Goal: Task Accomplishment & Management: Manage account settings

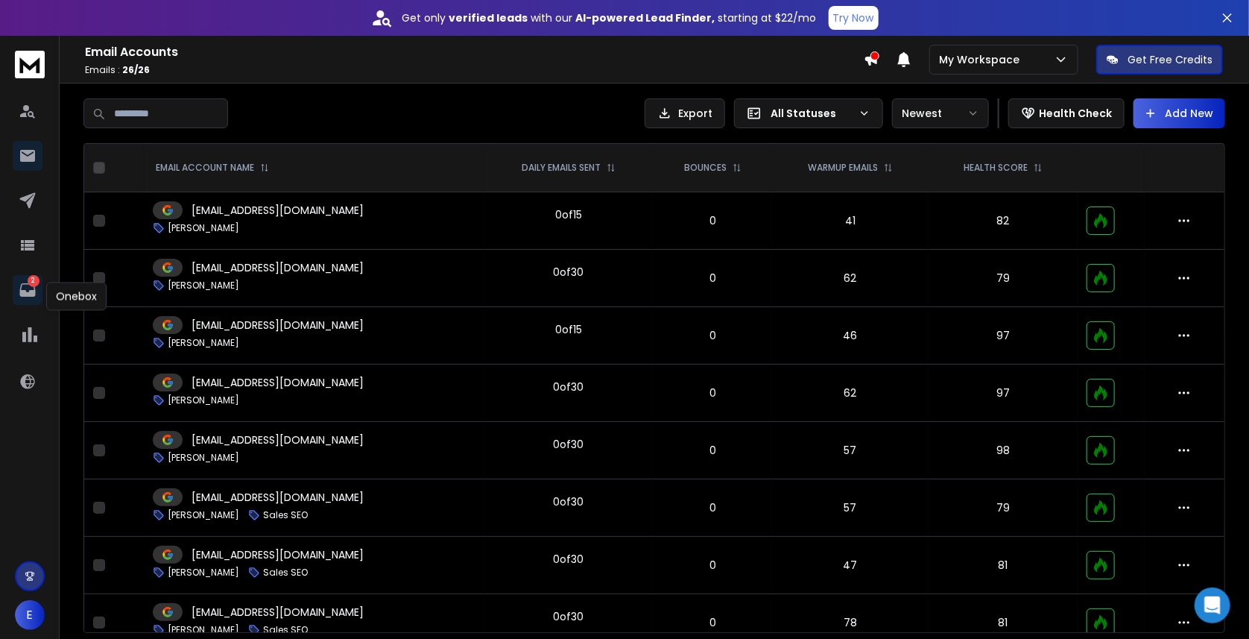
click at [36, 299] on icon at bounding box center [28, 290] width 18 height 18
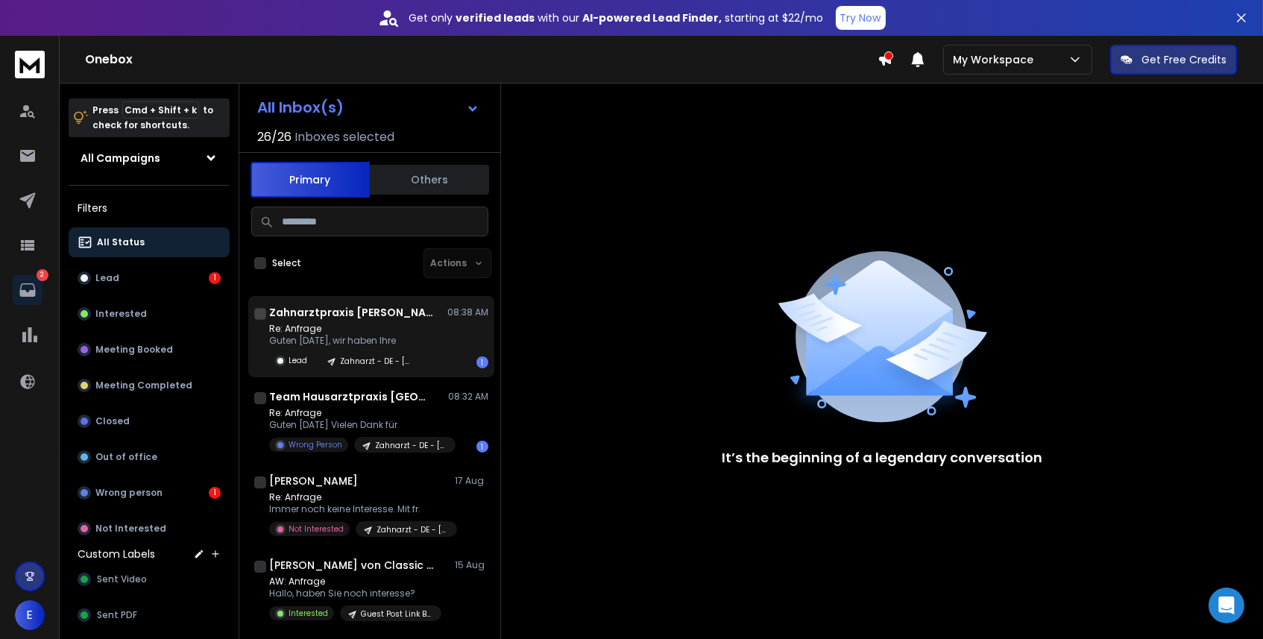
click at [335, 345] on div "Re: Anfrage Guten Morgen, wir haben Ihre Lead Zahnarzt - DE - Lisa - Targetron …" at bounding box center [344, 345] width 151 height 45
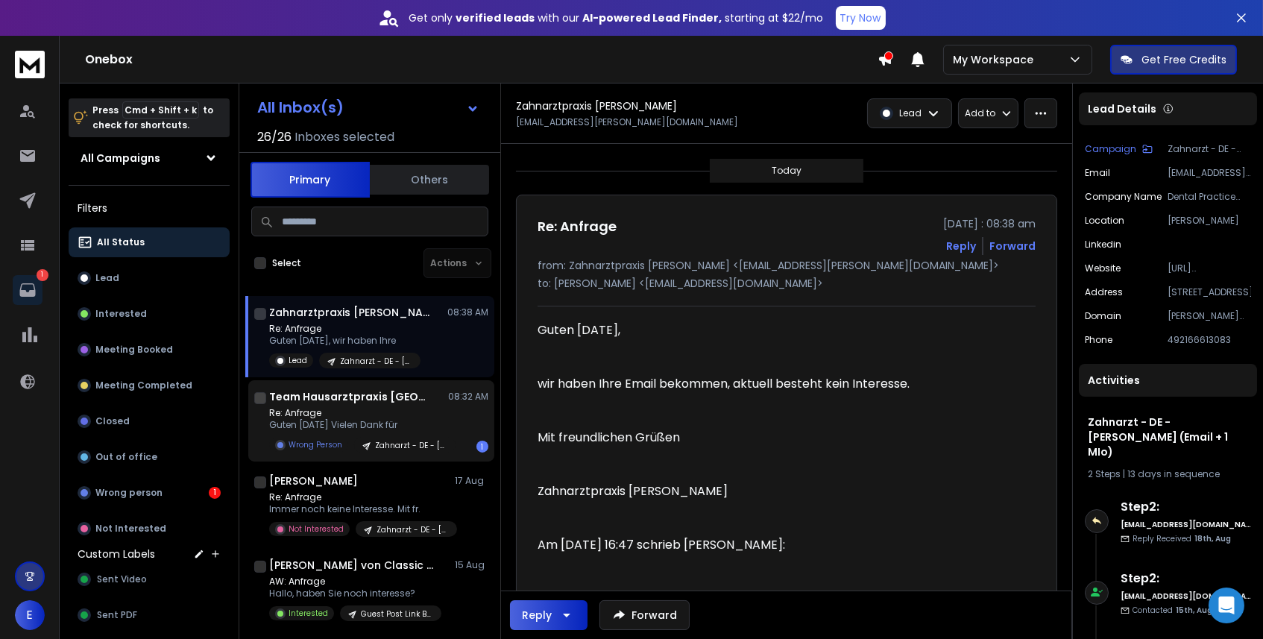
click at [351, 393] on h1 "Team Hausarztpraxis [GEOGRAPHIC_DATA] und [GEOGRAPHIC_DATA]" at bounding box center [351, 396] width 164 height 15
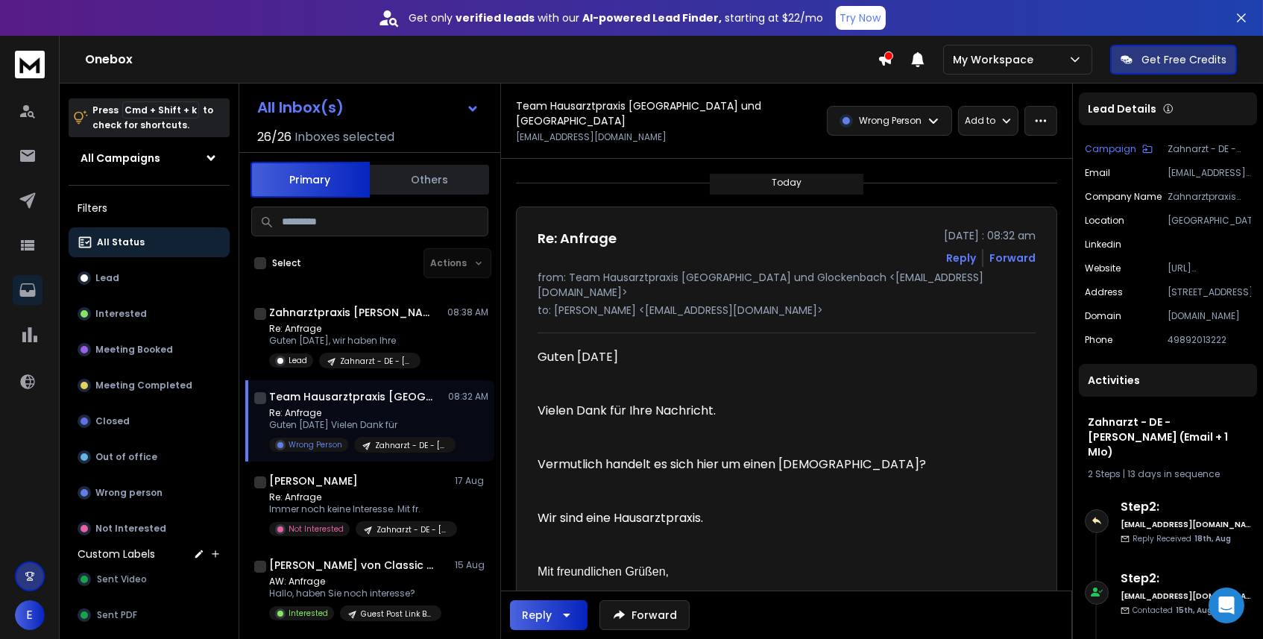
scroll to position [7, 0]
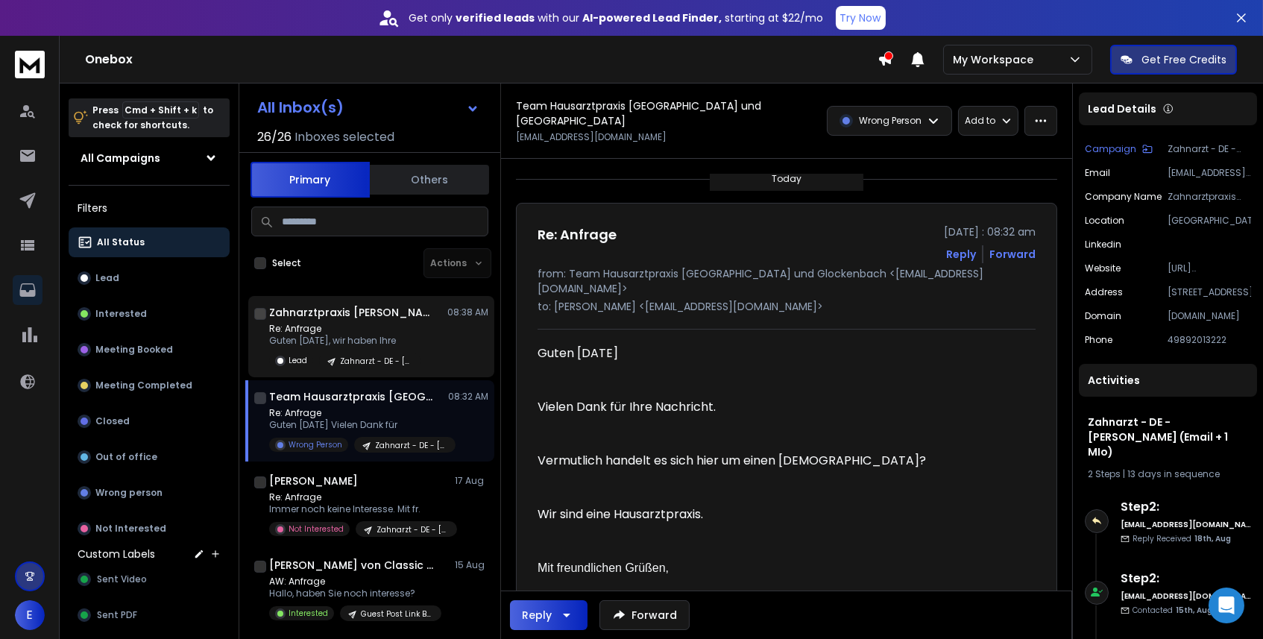
click at [385, 335] on p "Guten Morgen, wir haben Ihre" at bounding box center [344, 341] width 151 height 12
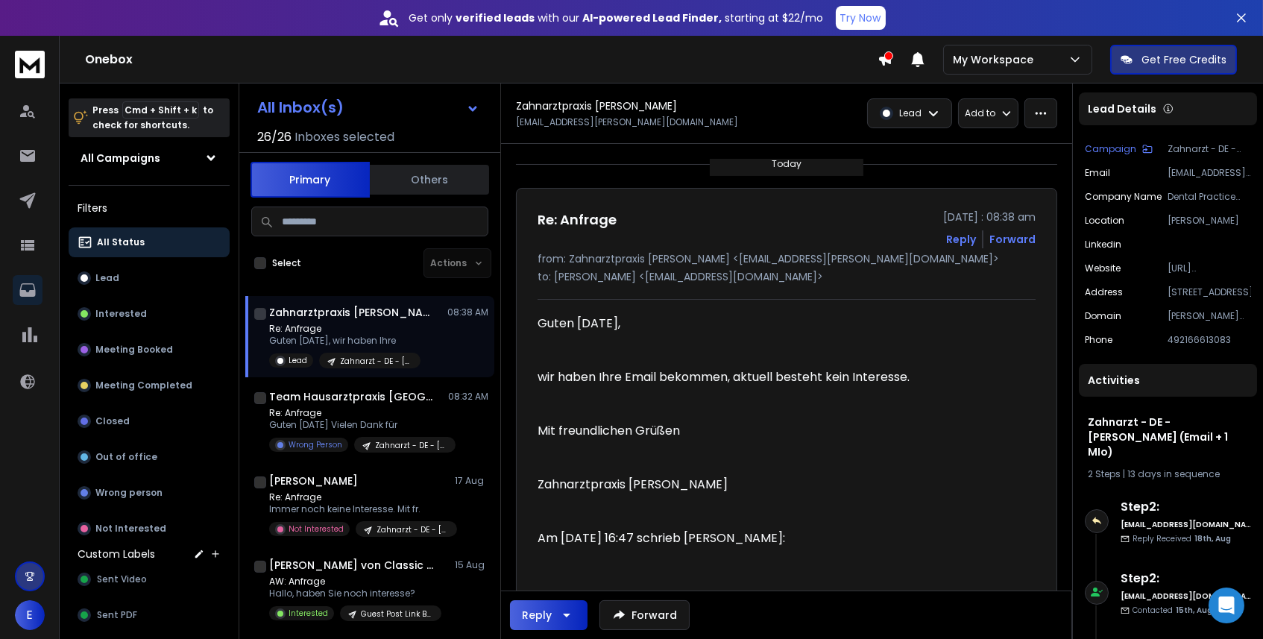
click at [916, 112] on div "Lead" at bounding box center [909, 113] width 83 height 28
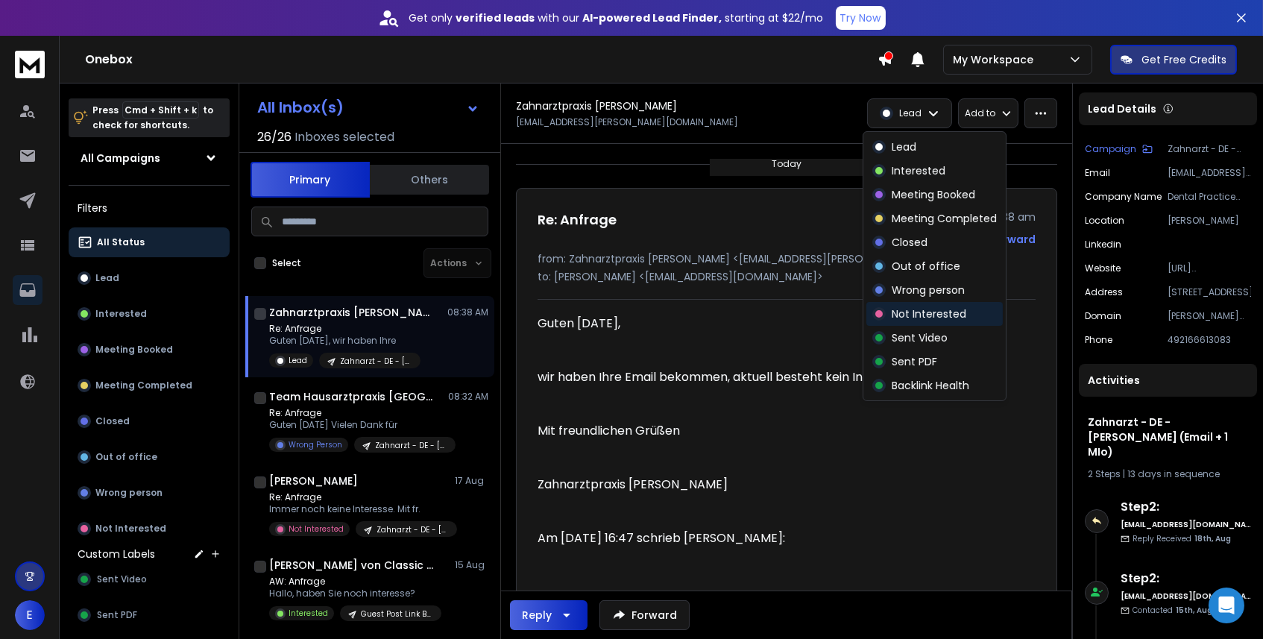
click at [932, 316] on p "Not Interested" at bounding box center [929, 313] width 75 height 15
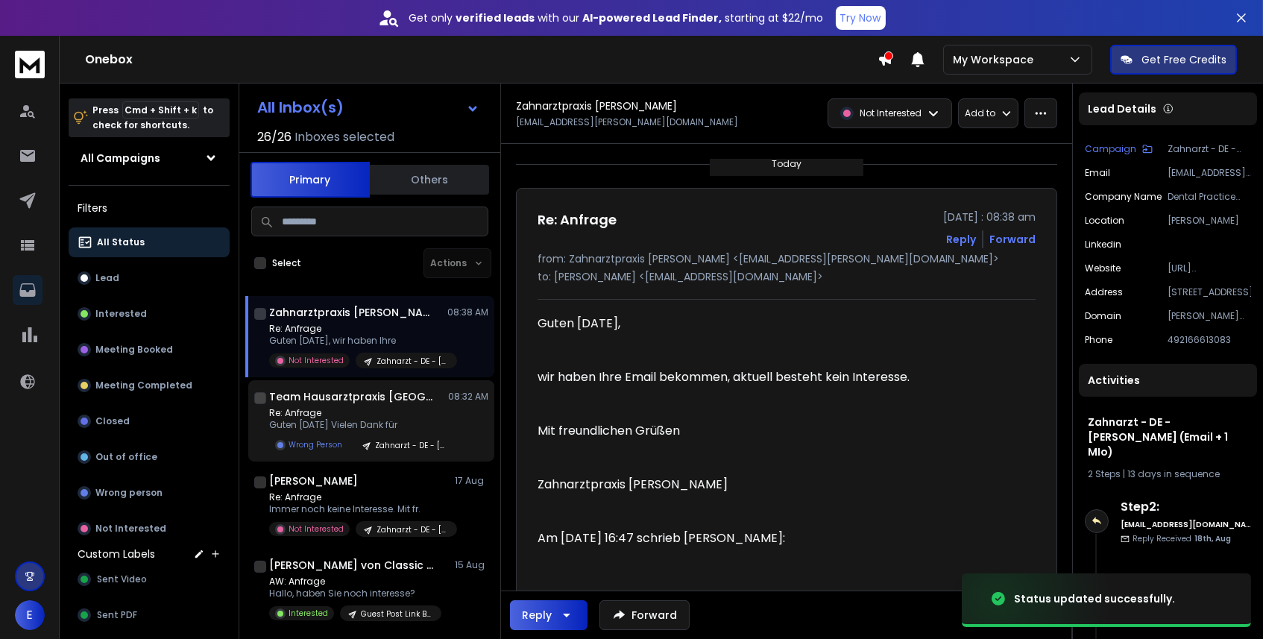
click at [408, 430] on div "Re: Anfrage Guten Morgen Vielen Dank für Wrong Person Zahnarzt - DE - Lisa - Ta…" at bounding box center [362, 429] width 186 height 45
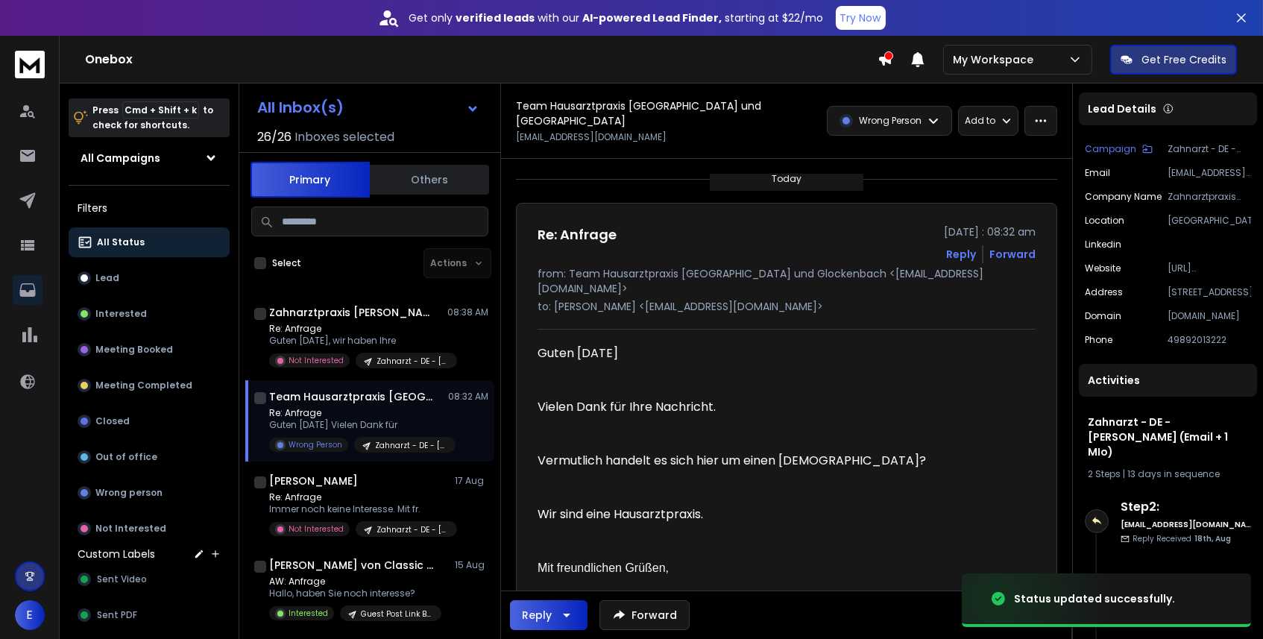
click at [883, 127] on div "Wrong Person" at bounding box center [889, 121] width 124 height 28
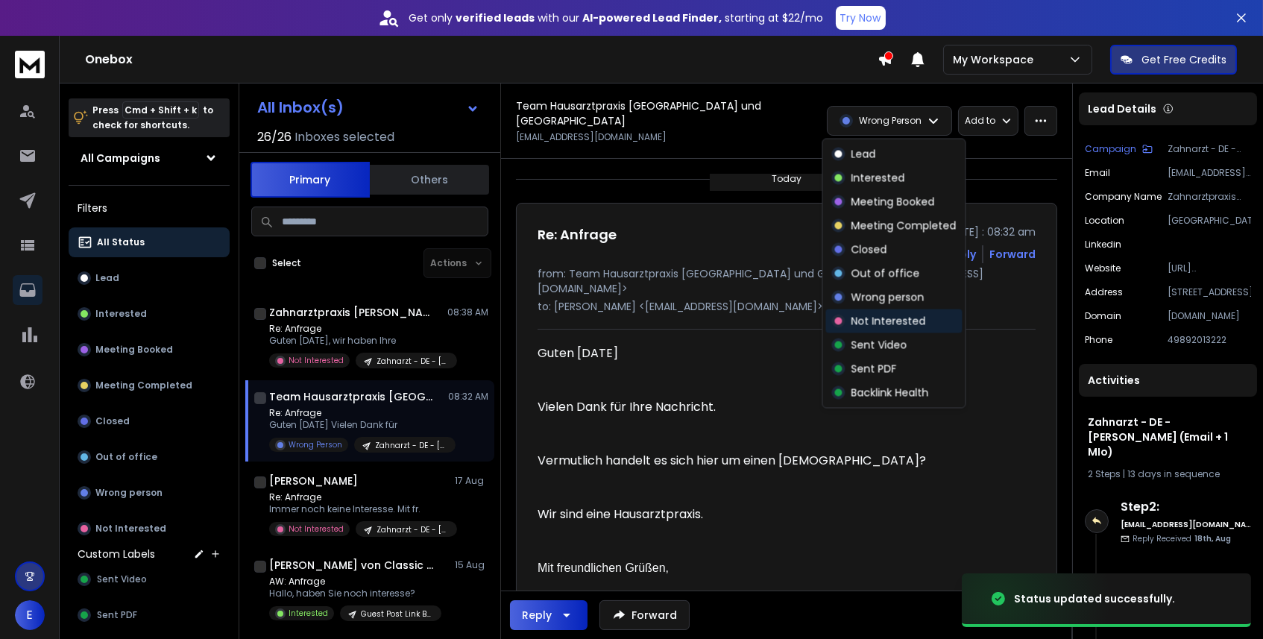
click at [882, 324] on p "Not Interested" at bounding box center [888, 321] width 75 height 15
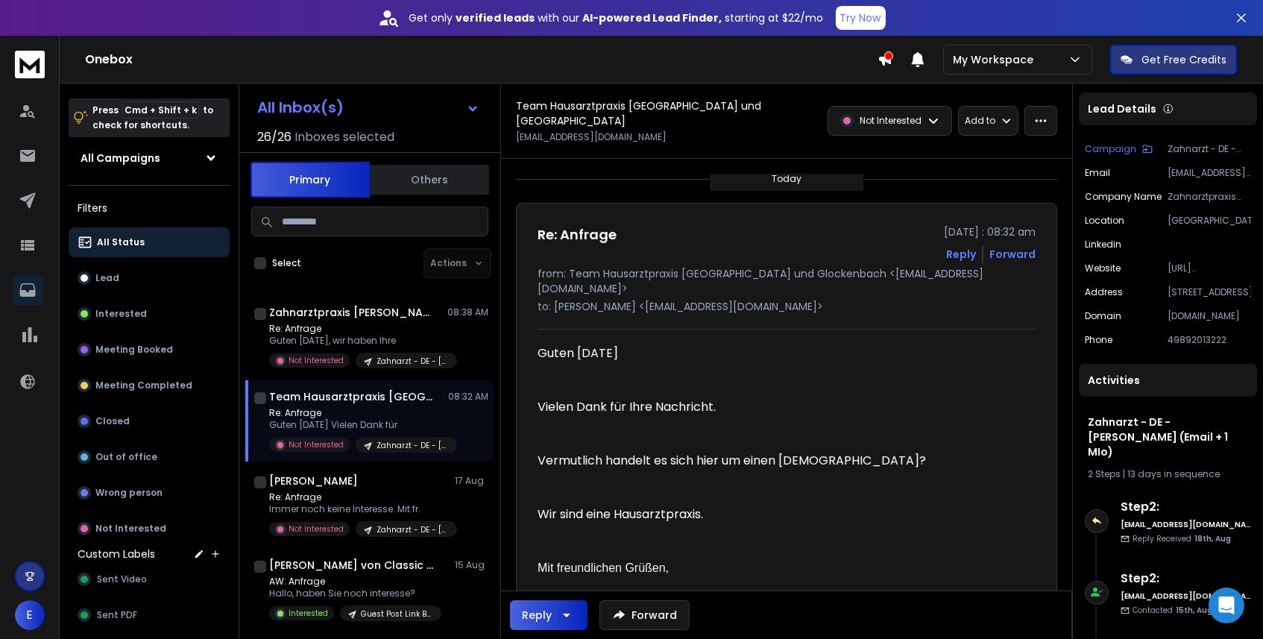
scroll to position [120, 0]
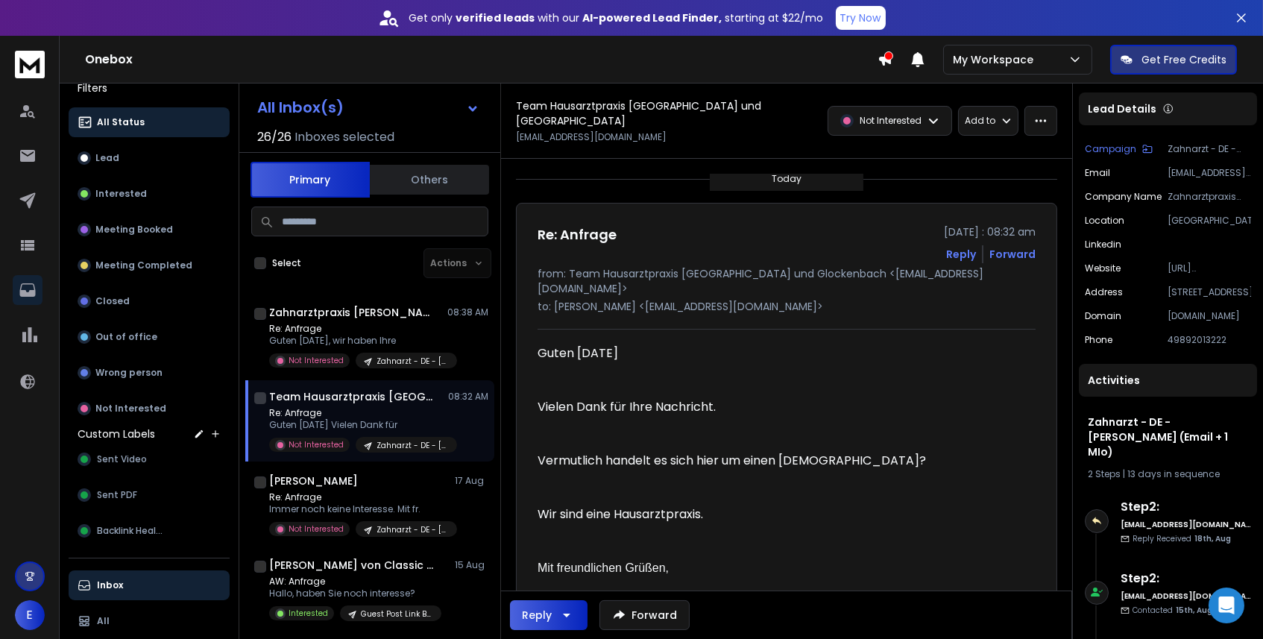
click at [148, 524] on div "Backlink Health" at bounding box center [124, 530] width 92 height 13
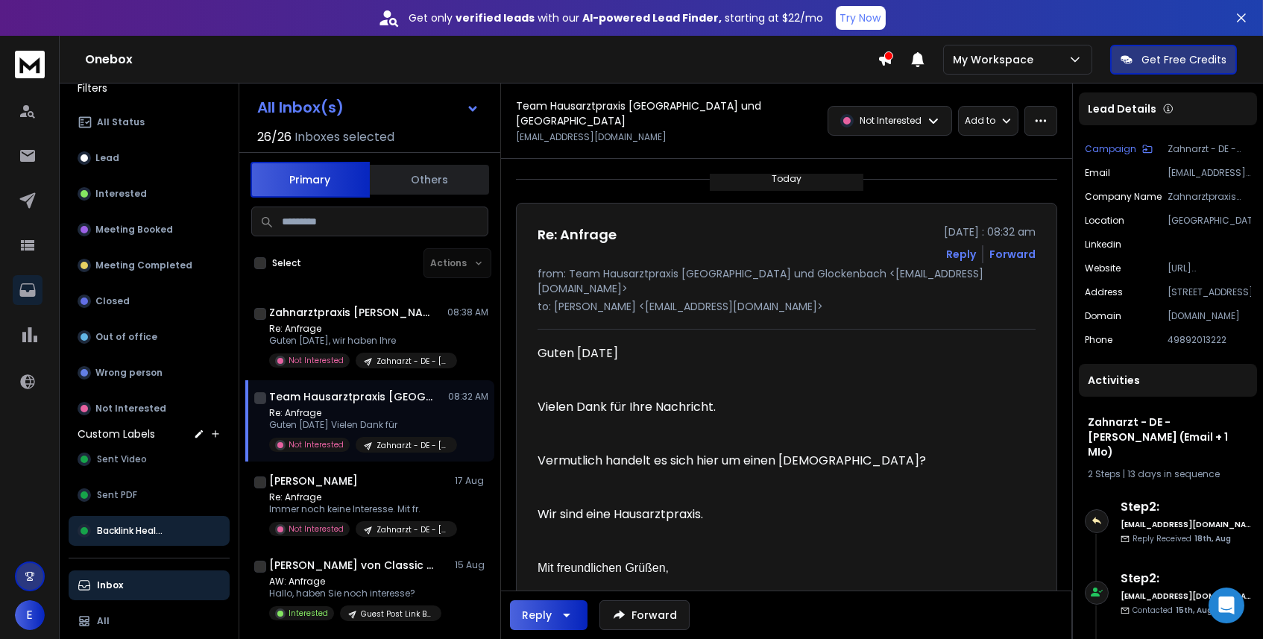
scroll to position [0, 0]
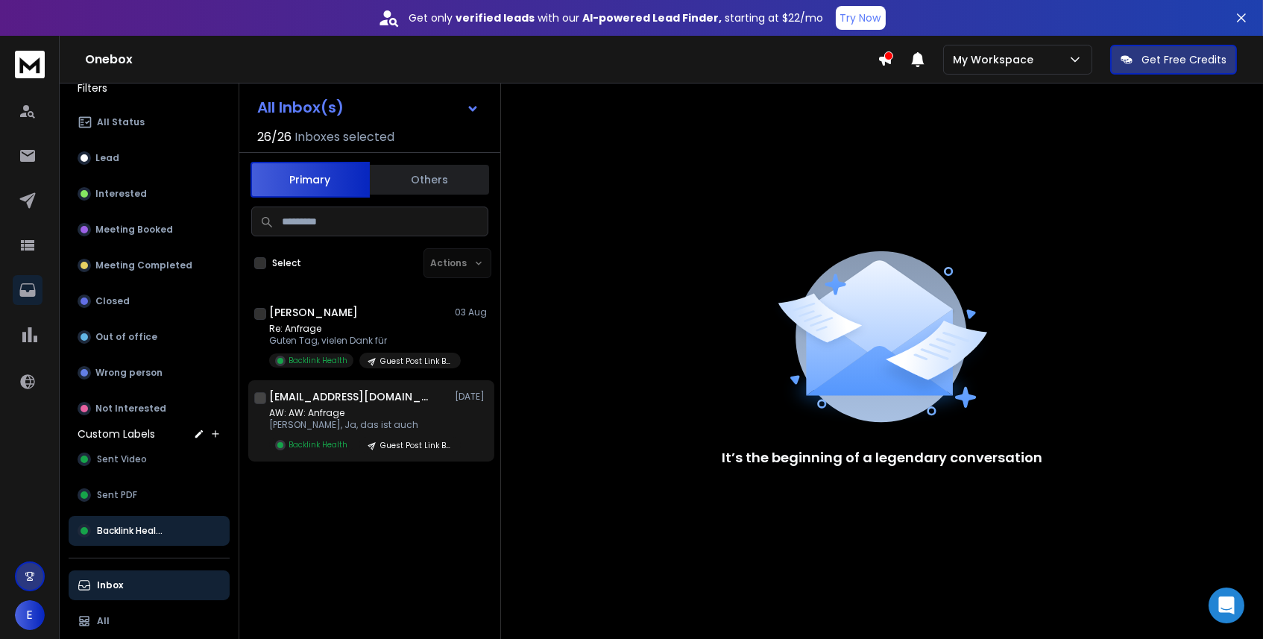
click at [355, 421] on p "Hallo Elias, Ja, das ist auch" at bounding box center [358, 425] width 179 height 12
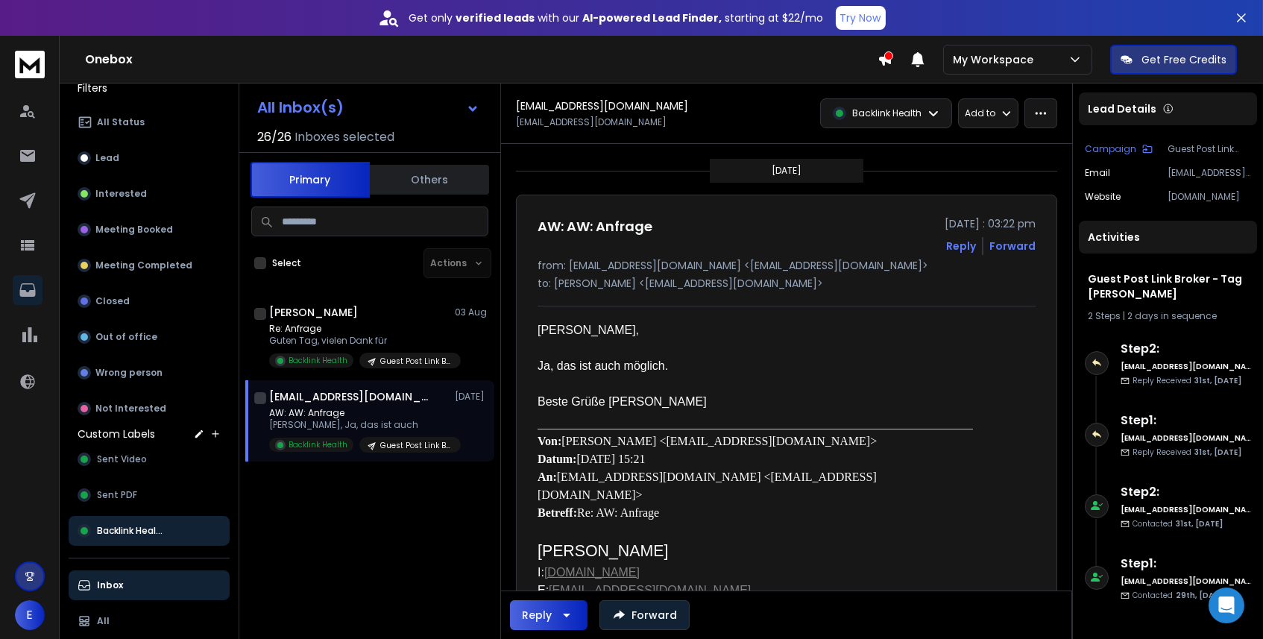
click at [654, 615] on button "Forward" at bounding box center [644, 615] width 90 height 30
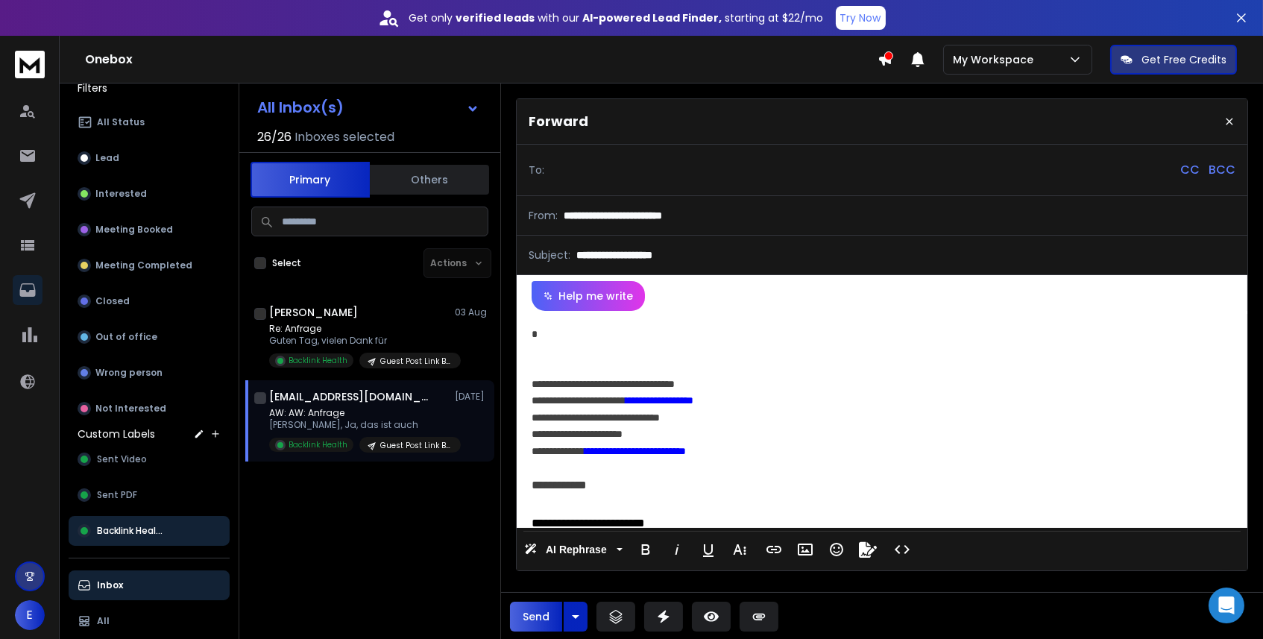
click at [902, 184] on div "To: CC BCC" at bounding box center [882, 170] width 731 height 51
click at [902, 172] on div at bounding box center [862, 170] width 624 height 27
click at [819, 152] on div "To: CC BCC" at bounding box center [882, 170] width 731 height 51
click at [655, 174] on input at bounding box center [602, 170] width 104 height 27
click at [592, 163] on input "**********" at bounding box center [602, 170] width 104 height 27
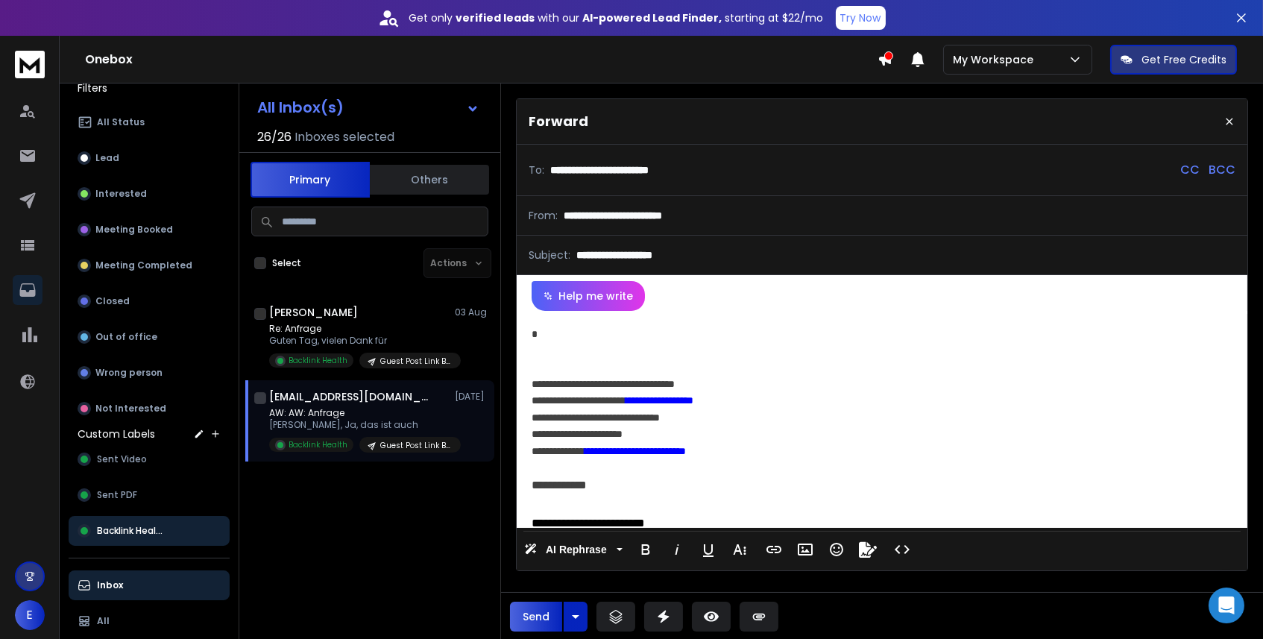
click at [592, 163] on input "**********" at bounding box center [602, 170] width 104 height 27
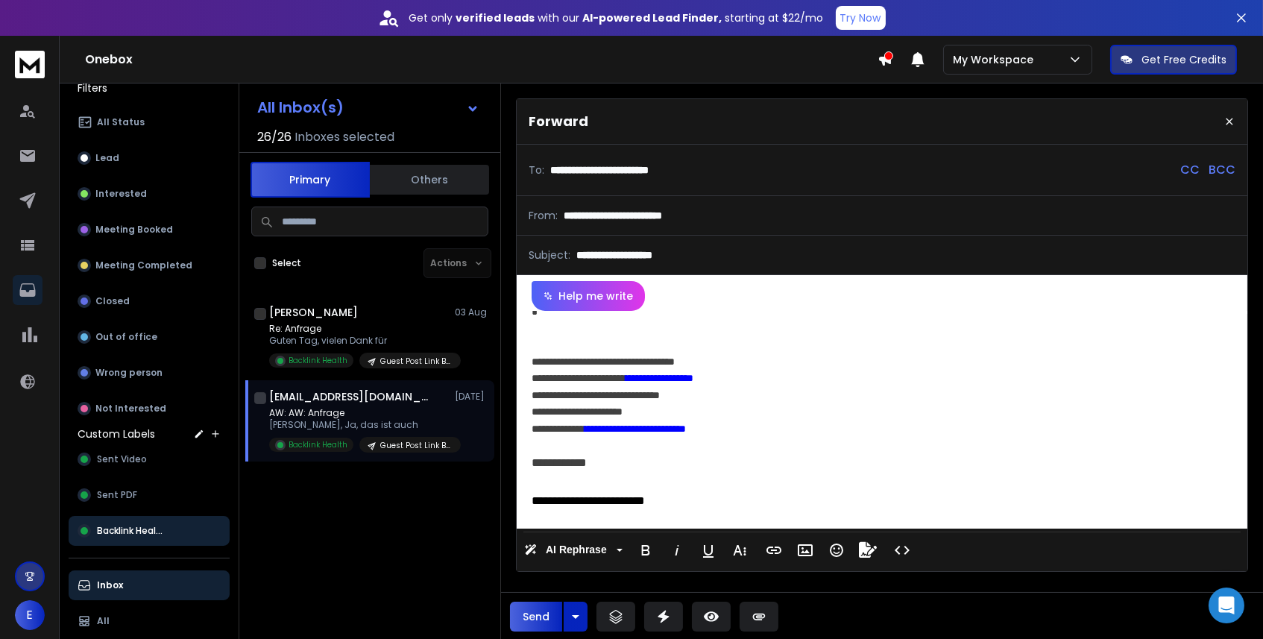
scroll to position [26, 0]
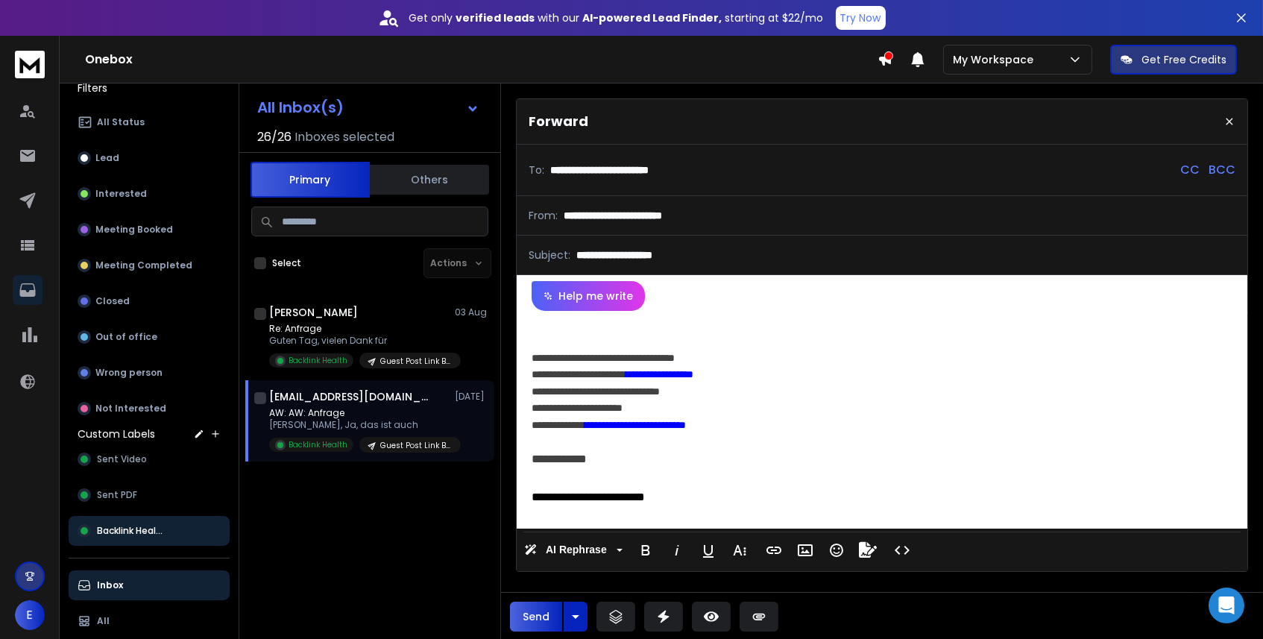
type input "**********"
click at [539, 614] on button "Send" at bounding box center [536, 617] width 52 height 30
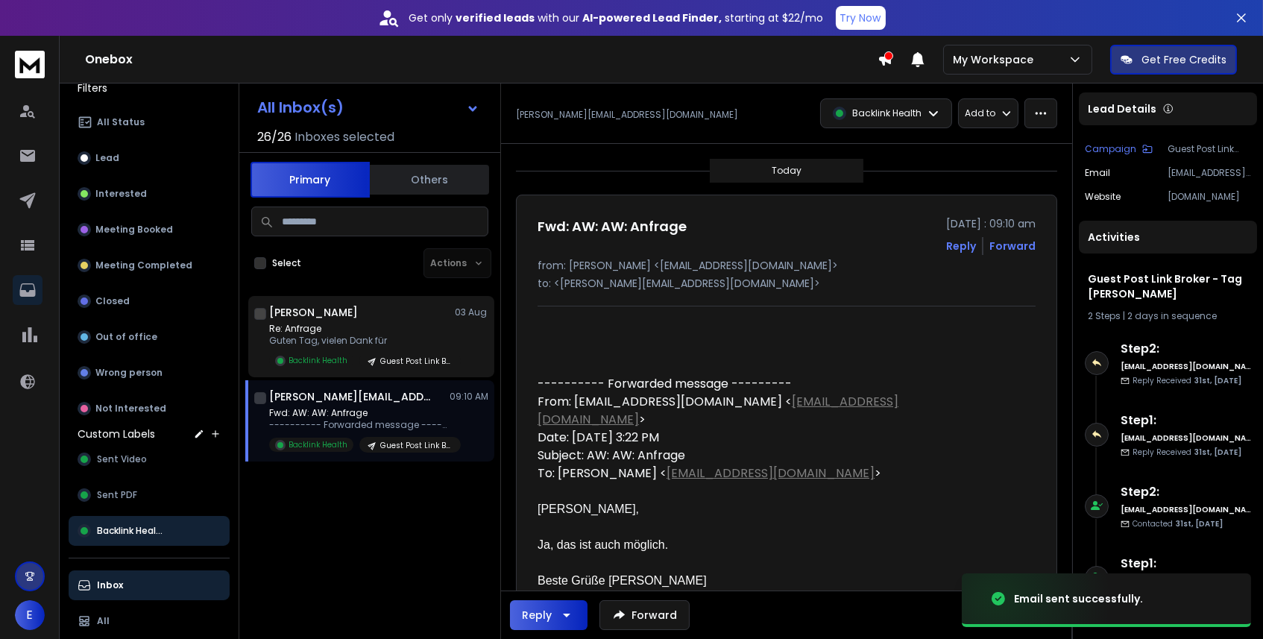
click at [400, 321] on div "Daniel Ramoser 03 Aug Re: Anfrage Guten Tag, vielen Dank für Backlink Health Gu…" at bounding box center [378, 336] width 219 height 63
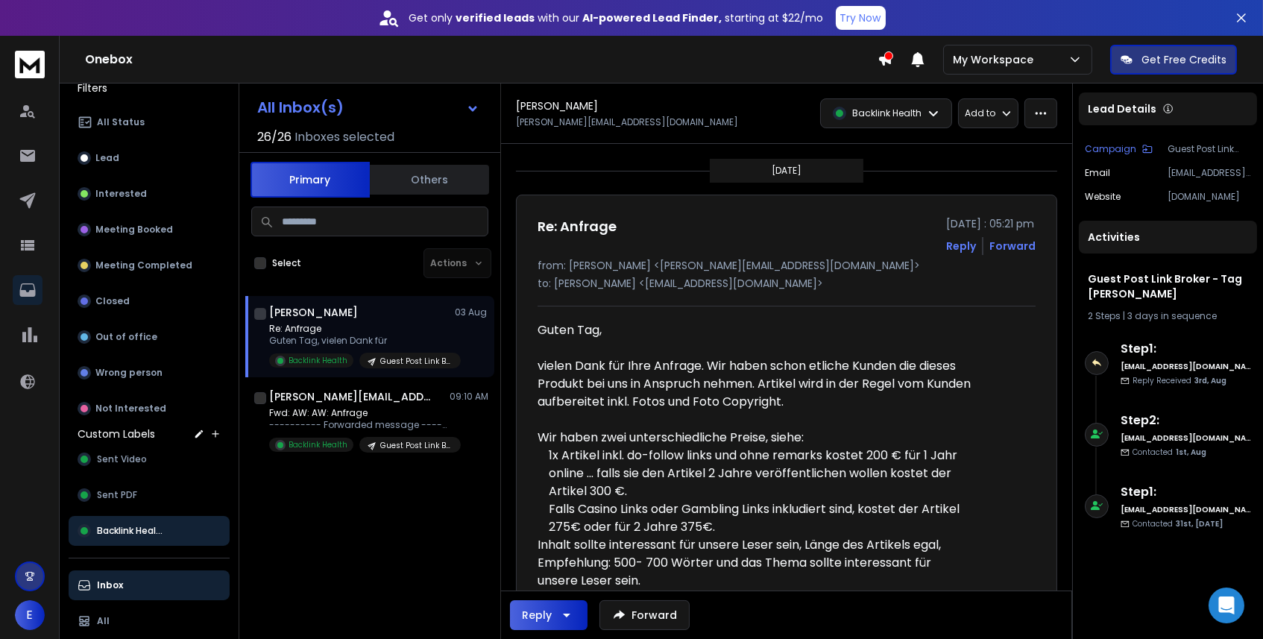
click at [568, 603] on button "Reply" at bounding box center [549, 615] width 78 height 30
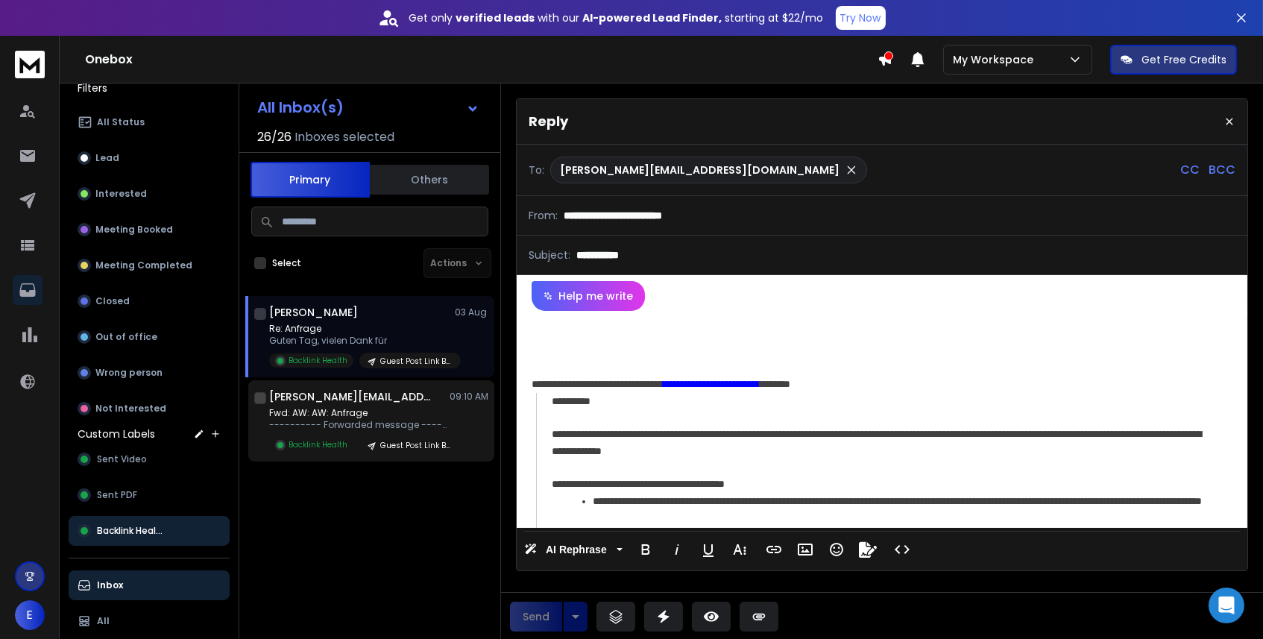
click at [371, 425] on p "---------- Forwarded message --------- From: [EMAIL_ADDRESS][DOMAIN_NAME]" at bounding box center [358, 425] width 179 height 12
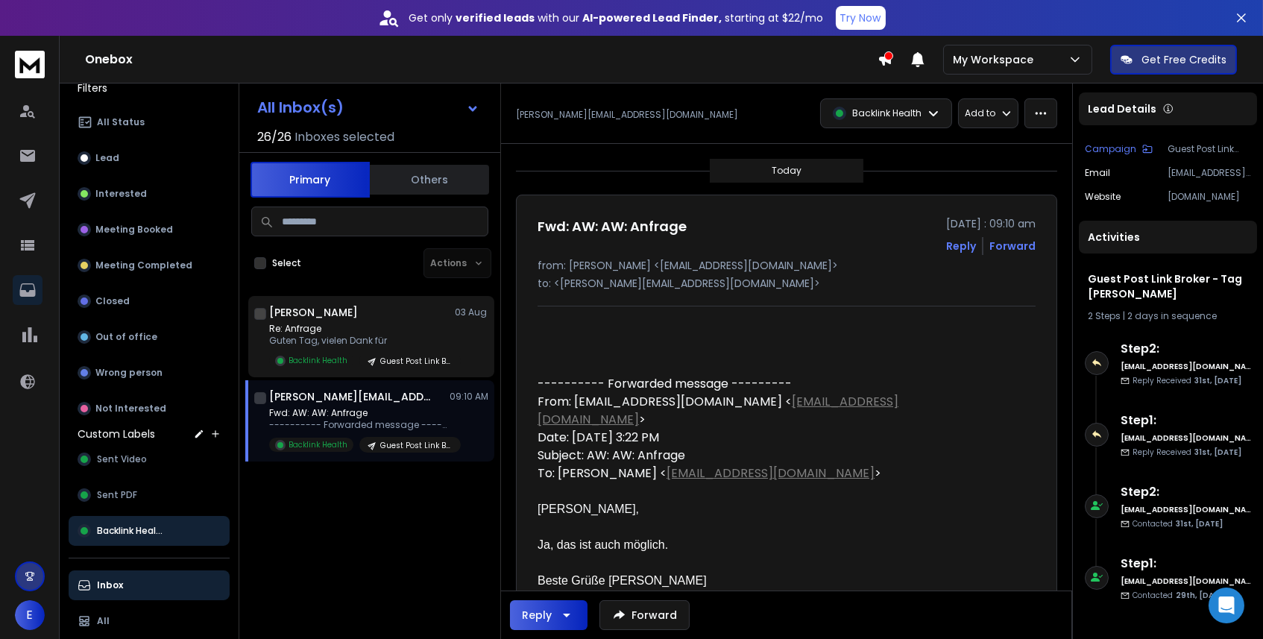
click at [391, 297] on div "Daniel Ramoser 03 Aug Re: Anfrage Guten Tag, vielen Dank für Backlink Health Gu…" at bounding box center [371, 336] width 246 height 81
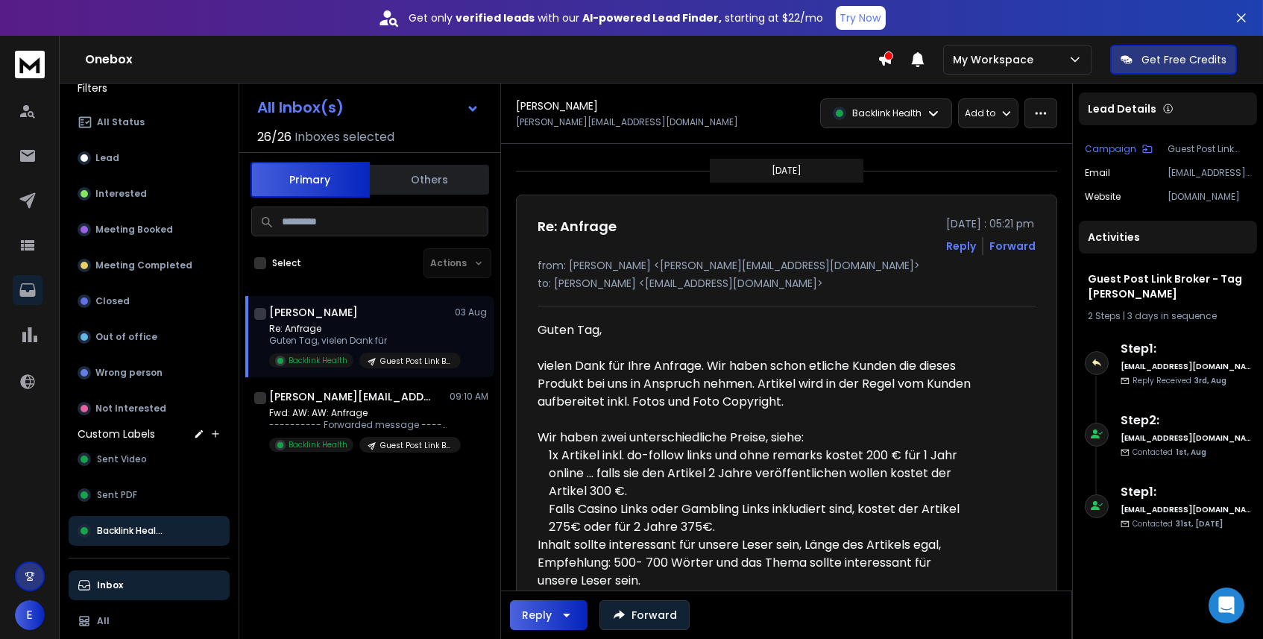
click at [642, 609] on button "Forward" at bounding box center [644, 615] width 90 height 30
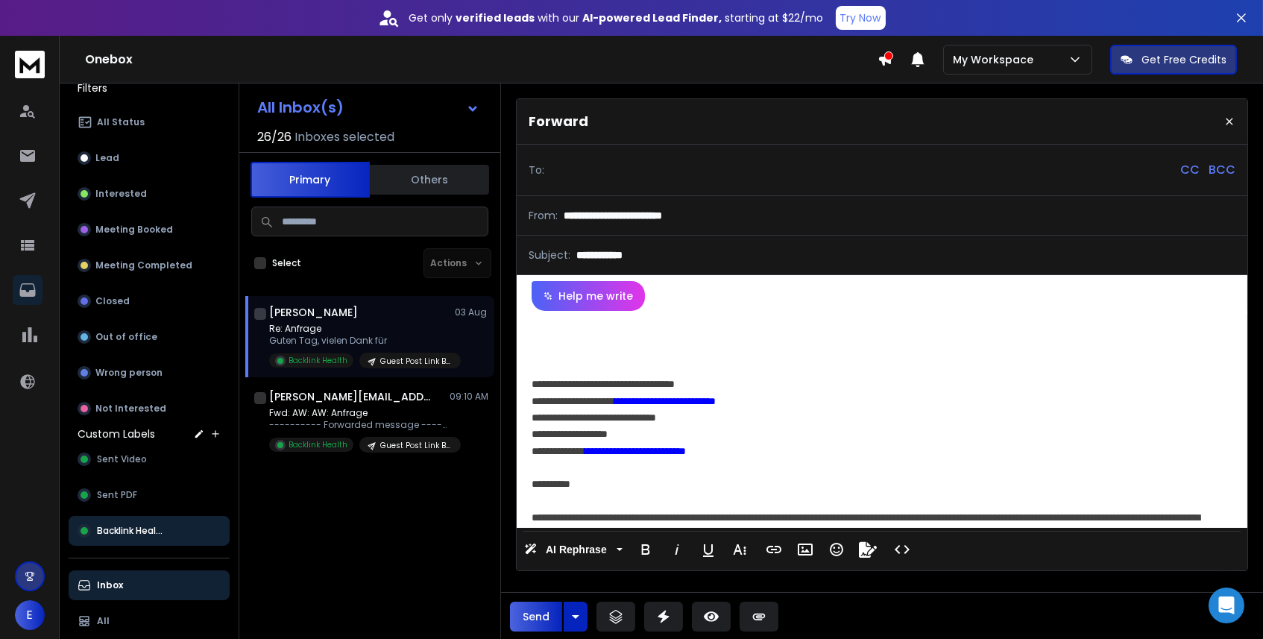
click at [620, 165] on input at bounding box center [602, 170] width 104 height 27
paste input "**********"
type input "**********"
click at [520, 617] on button "Send" at bounding box center [536, 617] width 52 height 30
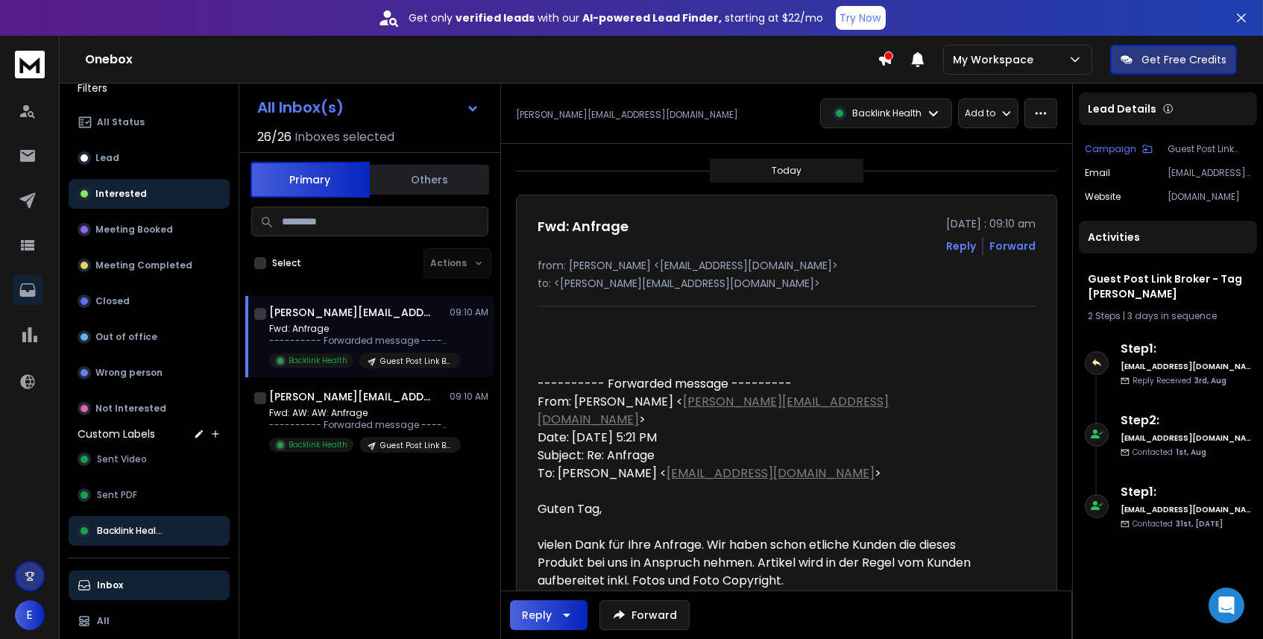
click at [148, 195] on button "Interested" at bounding box center [149, 194] width 161 height 30
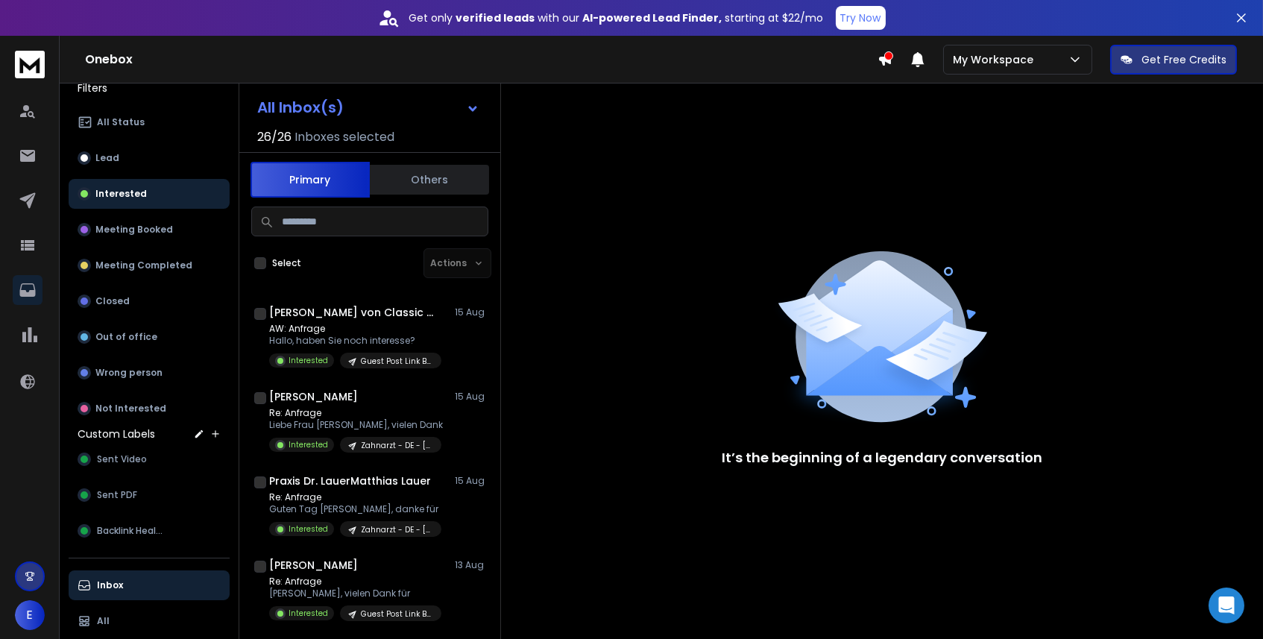
scroll to position [0, 0]
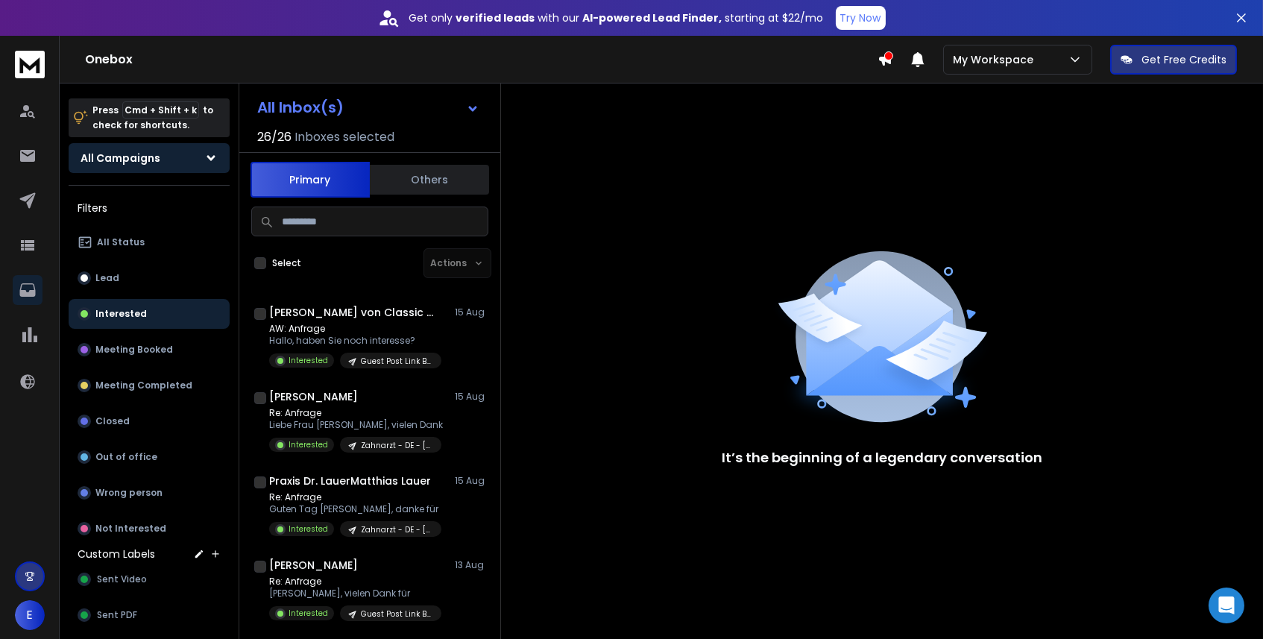
click at [206, 157] on icon at bounding box center [210, 157] width 8 height 5
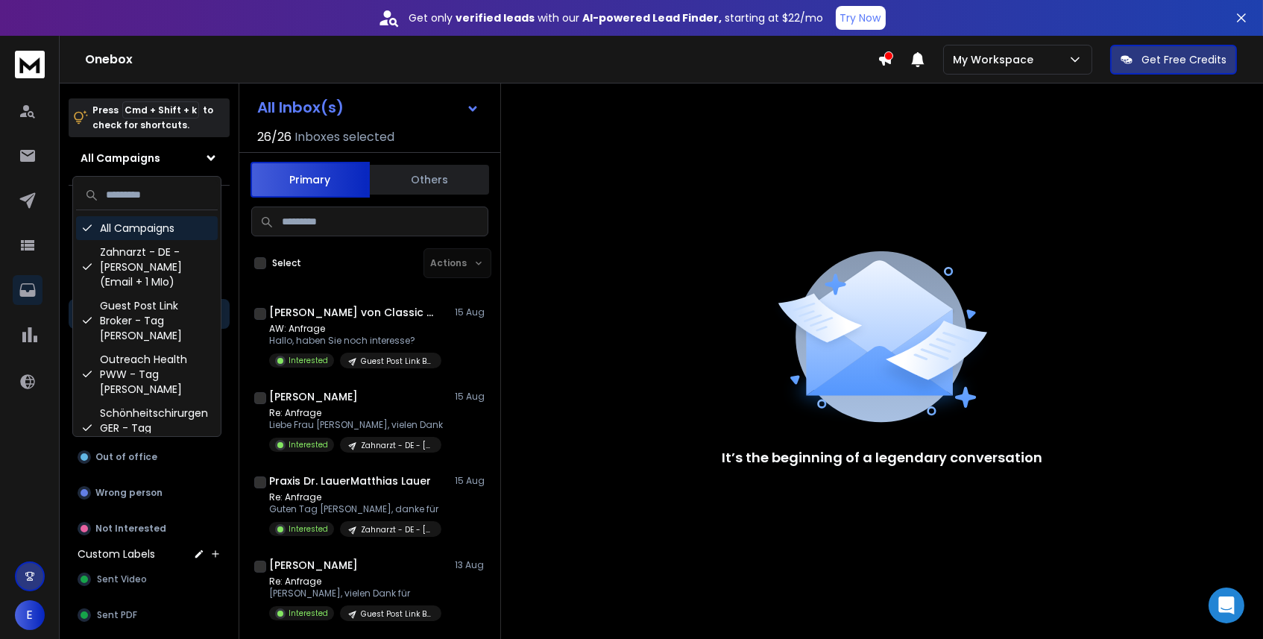
click at [163, 227] on div "All Campaigns" at bounding box center [147, 228] width 142 height 24
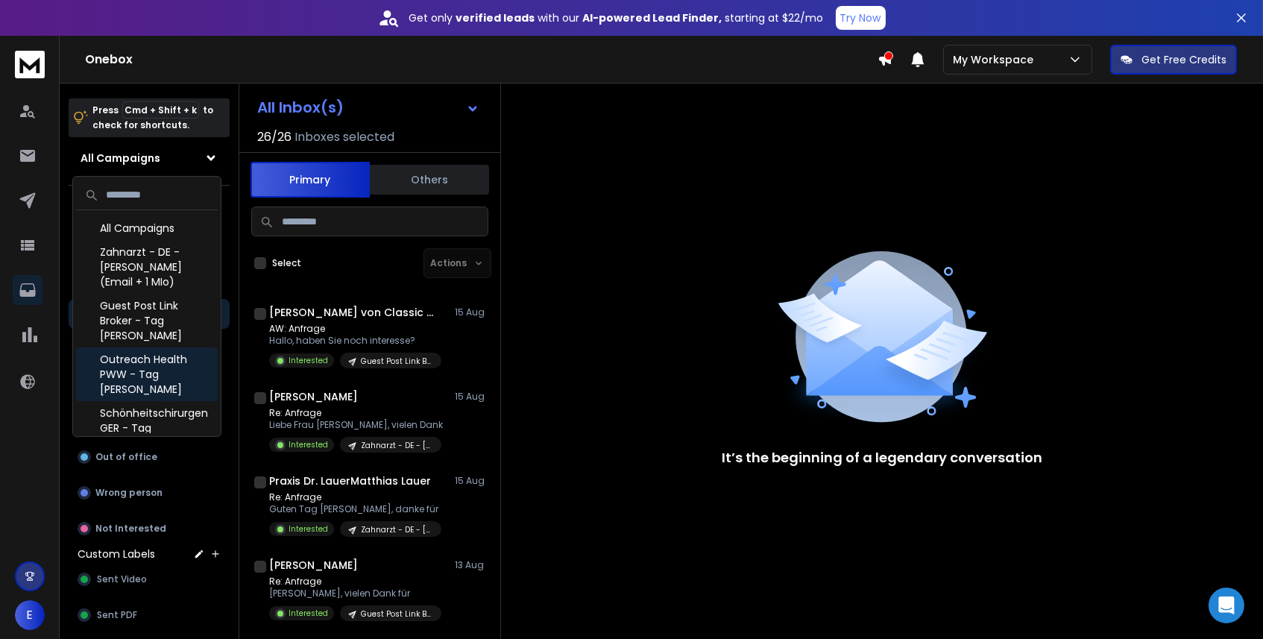
click at [155, 348] on div "Outreach Health PWW - Tag [PERSON_NAME]" at bounding box center [147, 374] width 142 height 54
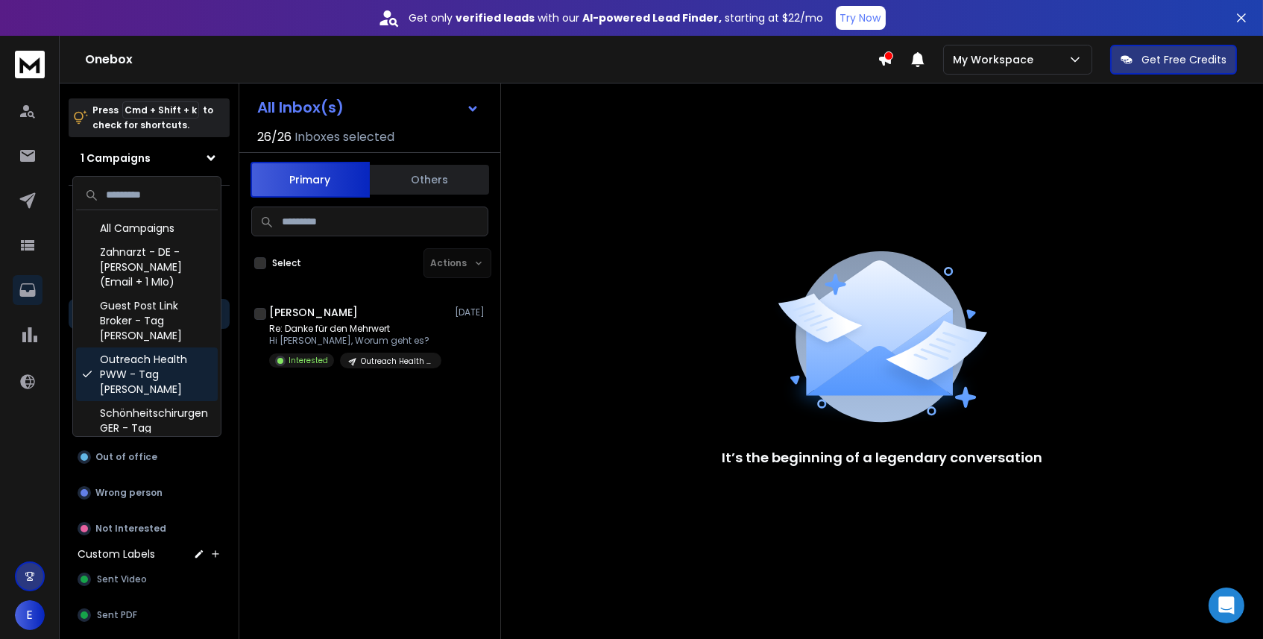
click at [151, 352] on div "Outreach Health PWW - Tag [PERSON_NAME]" at bounding box center [147, 374] width 142 height 54
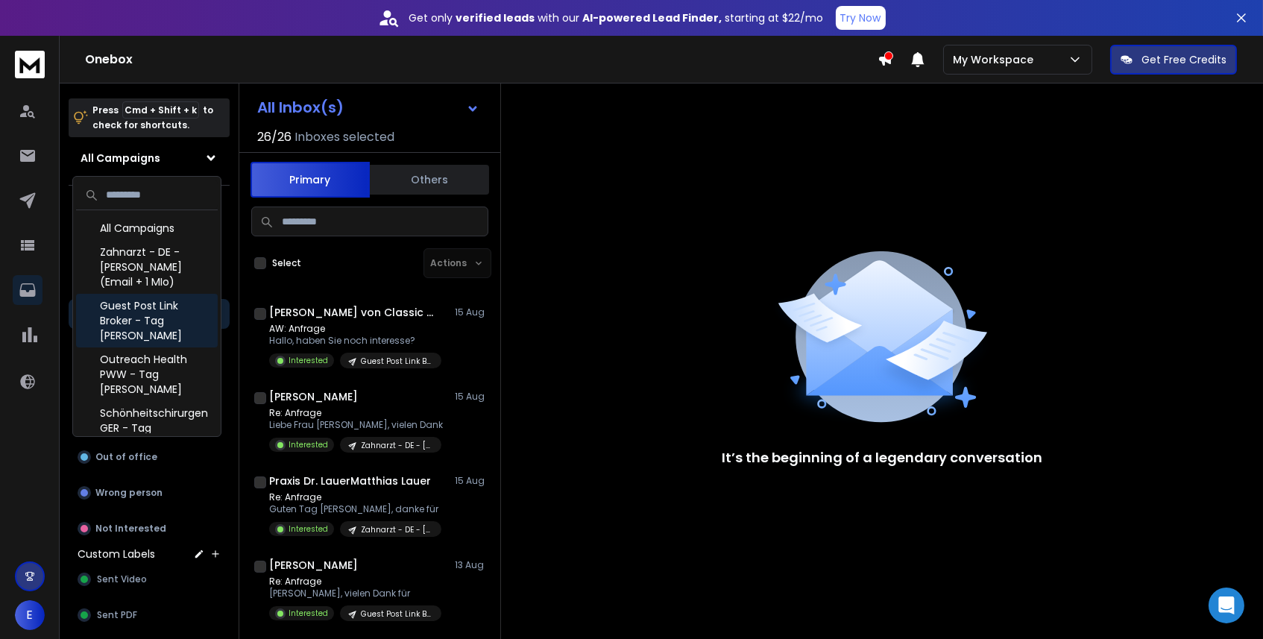
click at [171, 310] on div "Guest Post Link Broker - Tag [PERSON_NAME]" at bounding box center [147, 321] width 142 height 54
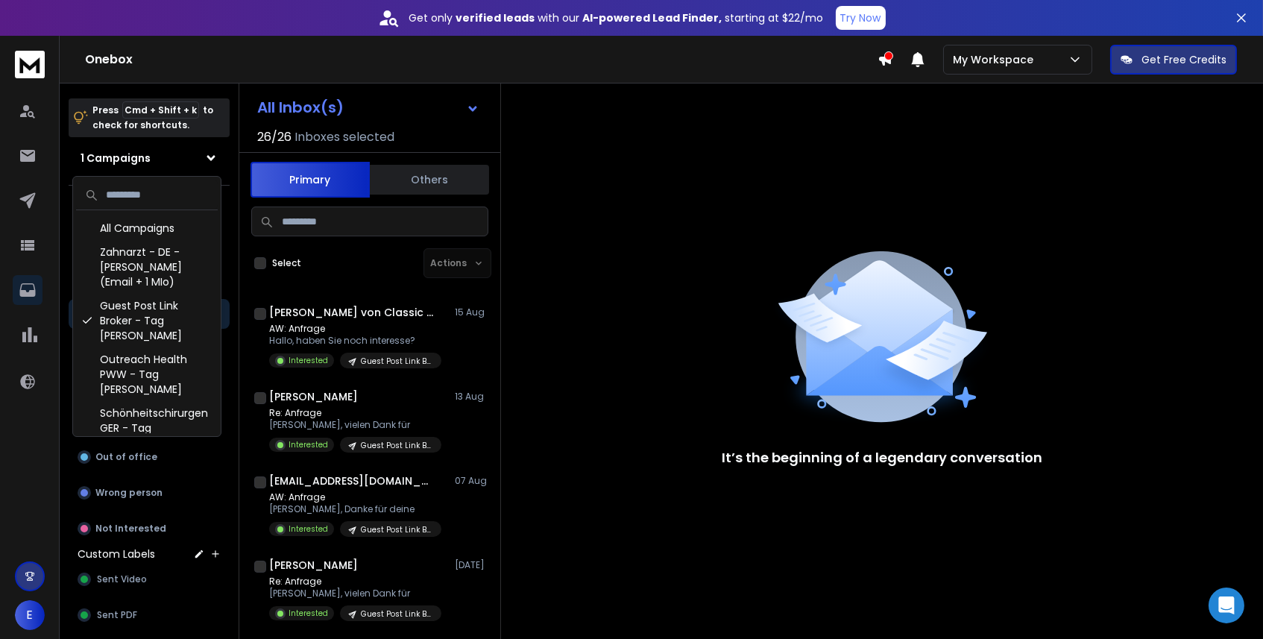
click at [660, 395] on div "It’s the beginning of a legendary conversation" at bounding box center [882, 354] width 762 height 543
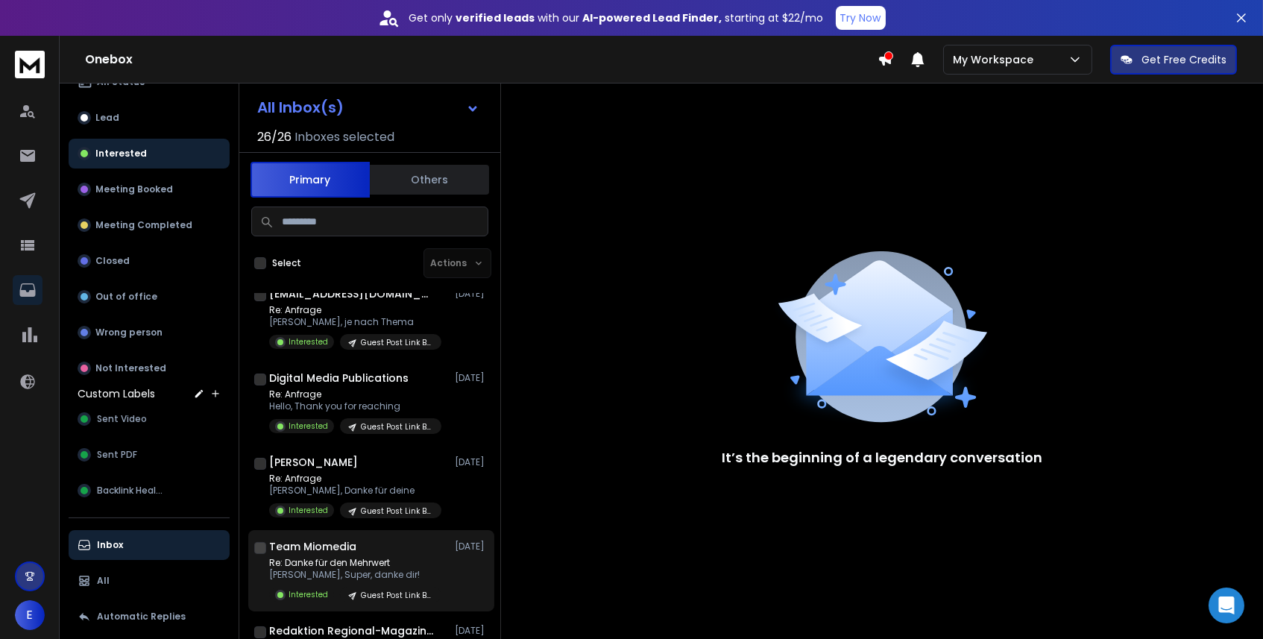
scroll to position [310, 0]
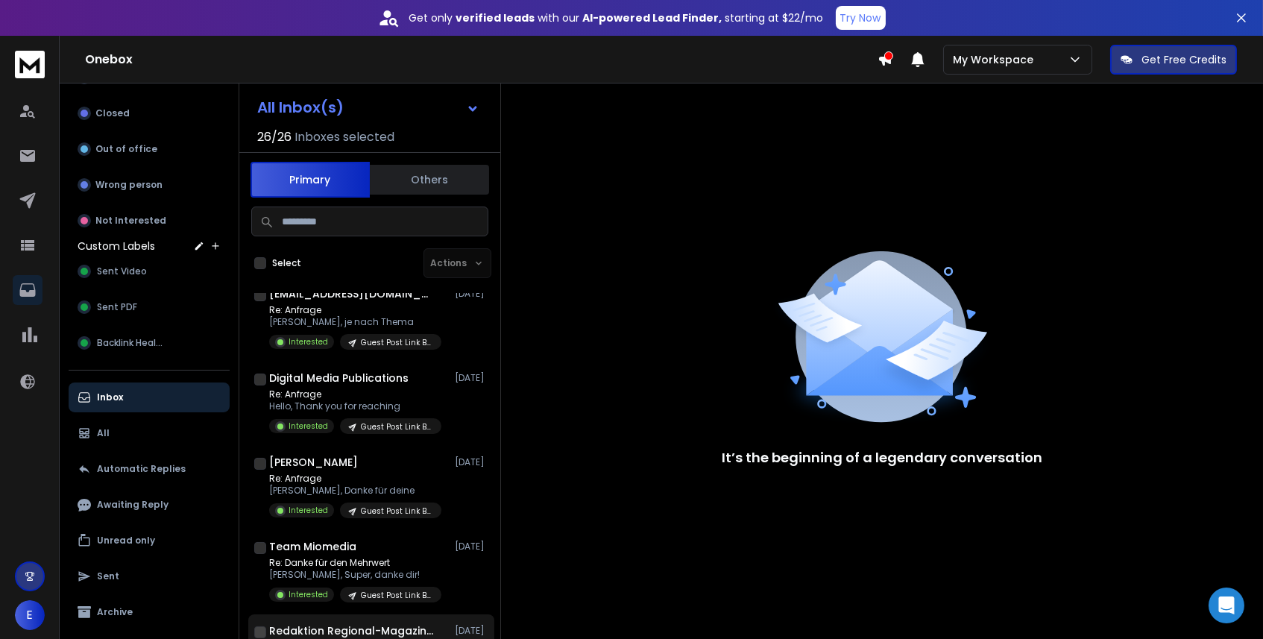
click at [359, 623] on h1 "Redaktion Regional-Magazin-Gruppe" at bounding box center [351, 630] width 164 height 15
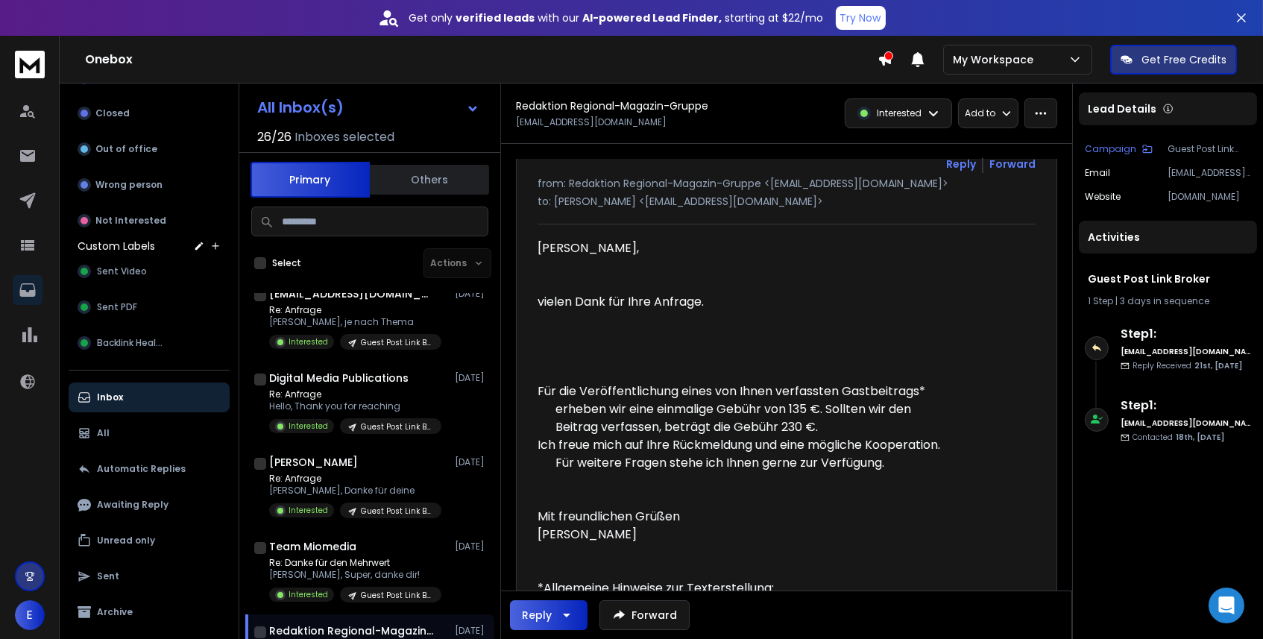
scroll to position [0, 0]
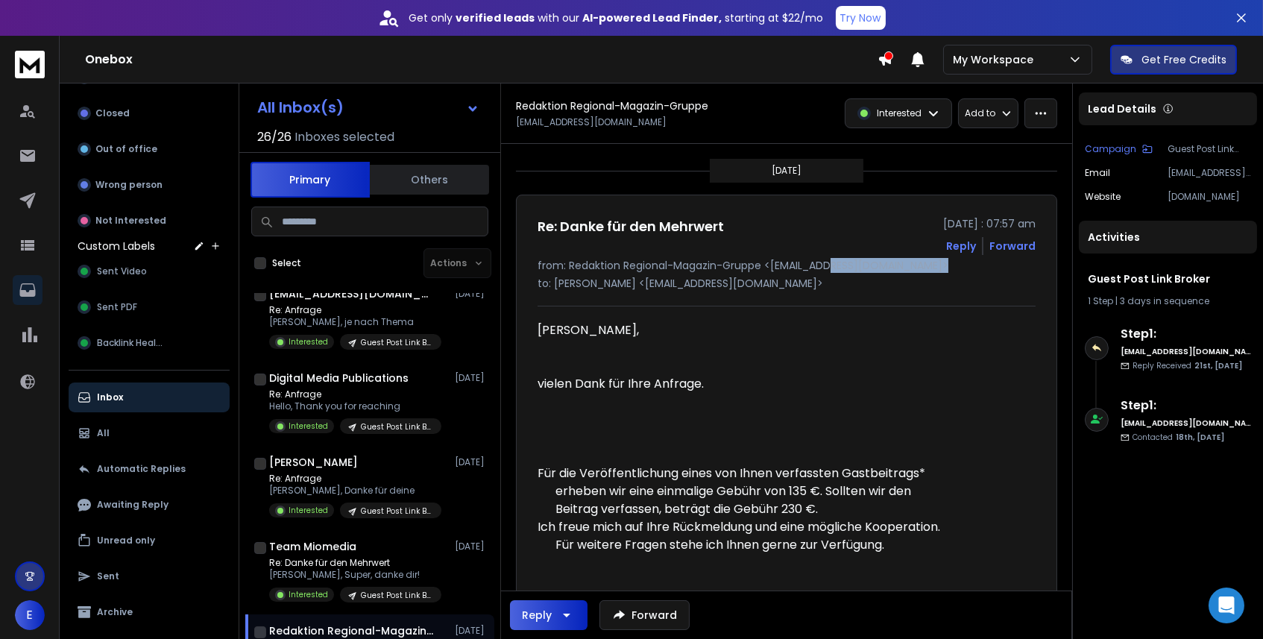
drag, startPoint x: 831, startPoint y: 267, endPoint x: 941, endPoint y: 266, distance: 109.6
click at [941, 266] on p "from: Redaktion Regional-Magazin-Gruppe <redaktion@regional-magazin.de>" at bounding box center [786, 265] width 498 height 15
copy p "regional-magazin.de"
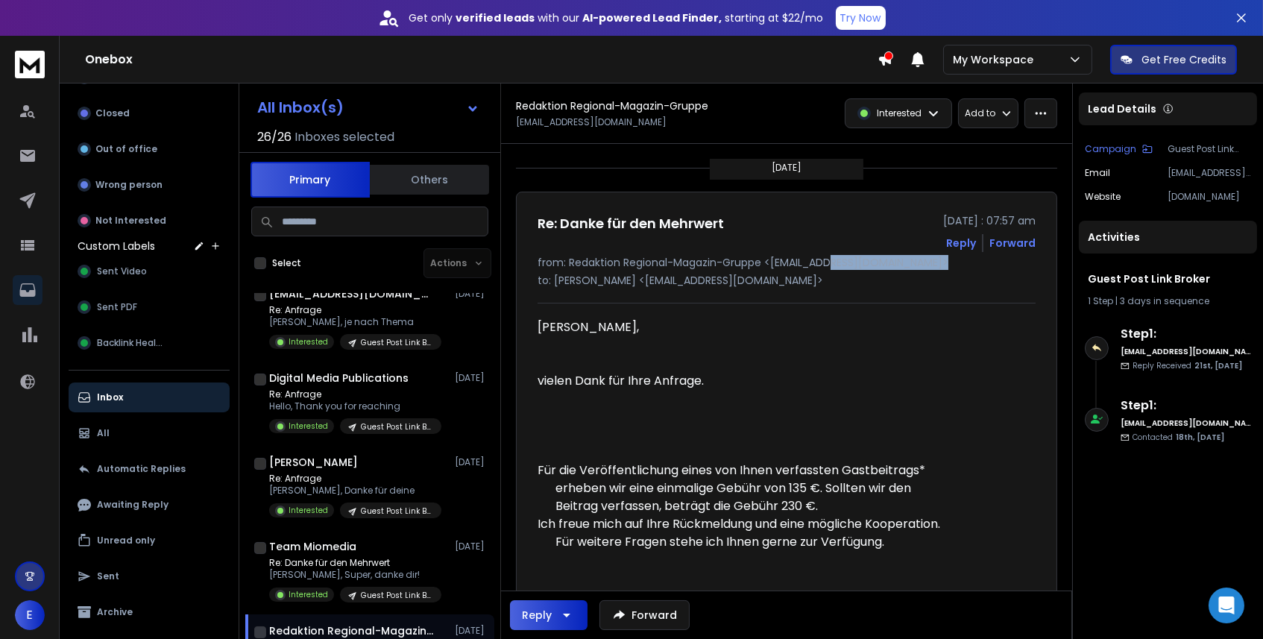
click at [892, 113] on p "Interested" at bounding box center [899, 113] width 45 height 12
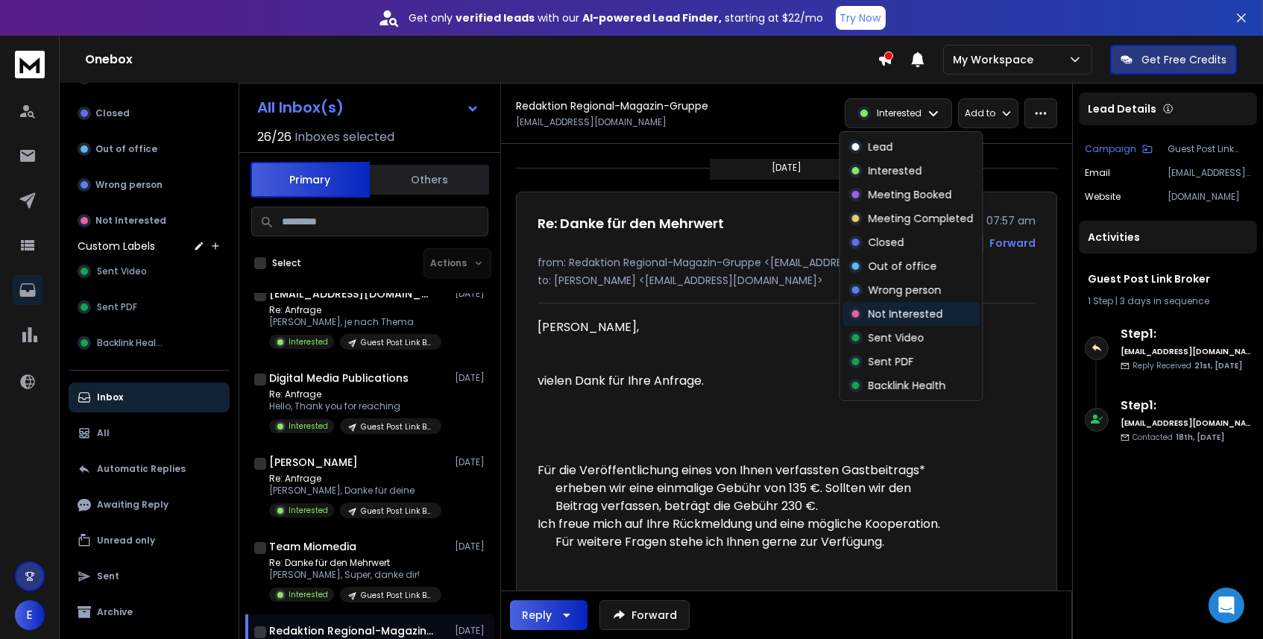
click at [898, 310] on p "Not Interested" at bounding box center [905, 313] width 75 height 15
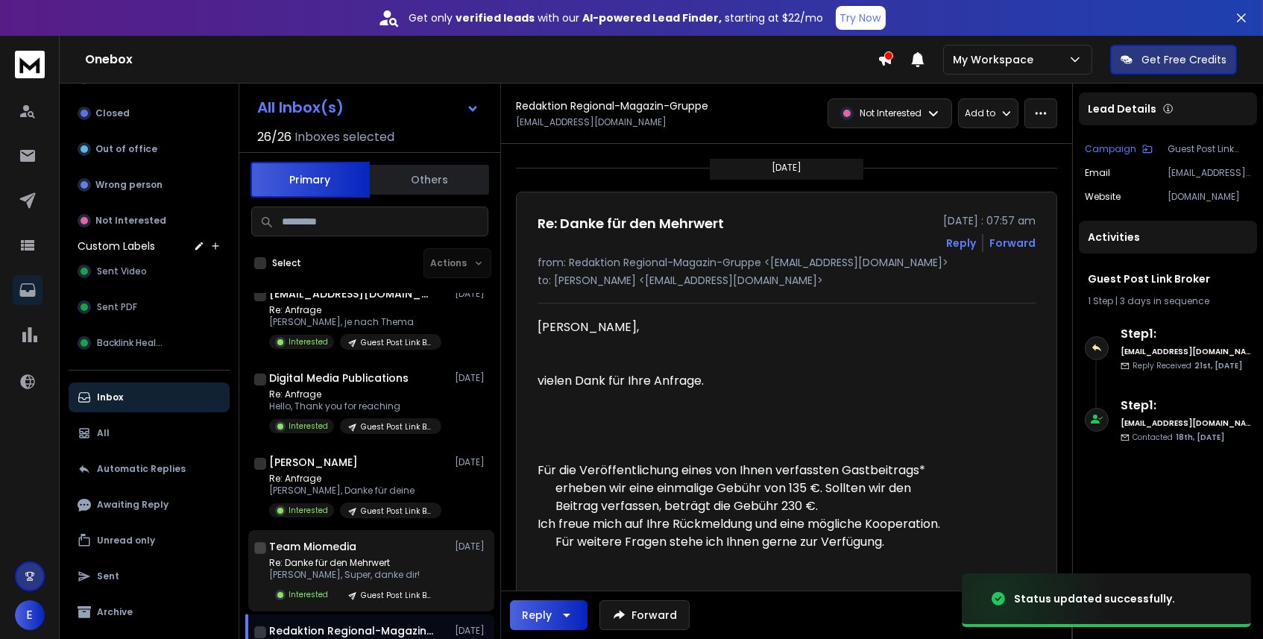
click at [403, 539] on div "Team Miomedia 21 Jul" at bounding box center [378, 546] width 219 height 15
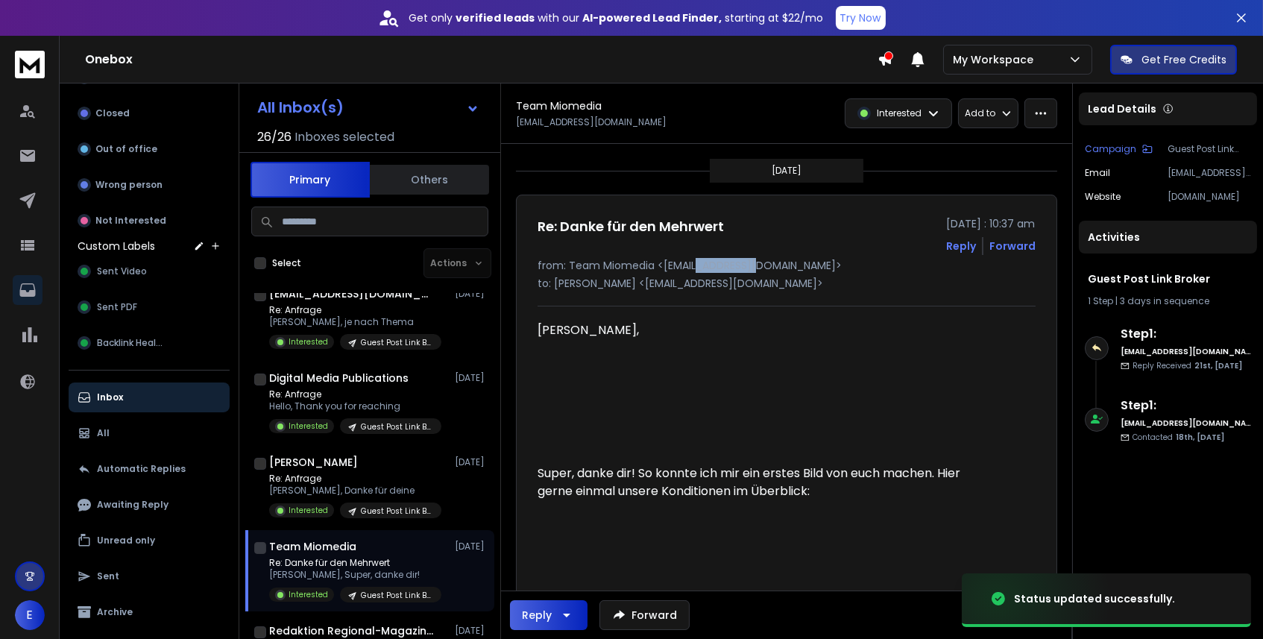
drag, startPoint x: 695, startPoint y: 266, endPoint x: 757, endPoint y: 266, distance: 62.6
click at [757, 266] on p "from: Team Miomedia <links@miomedi.de>" at bounding box center [786, 265] width 498 height 15
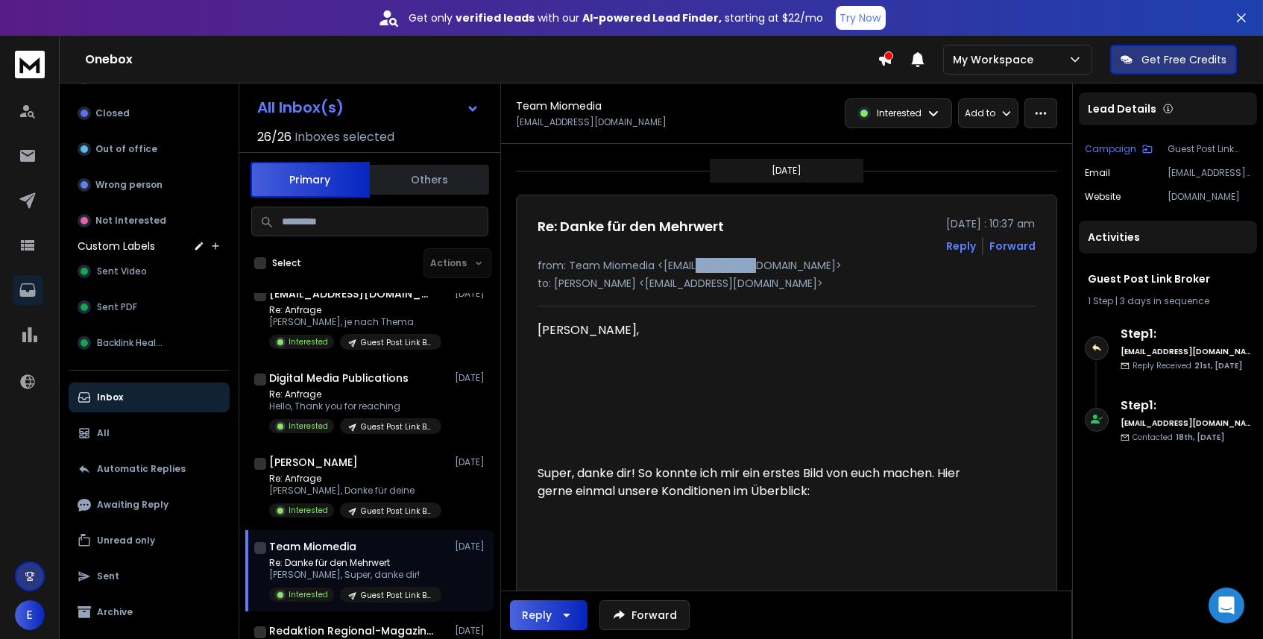
copy p "miomedi.de"
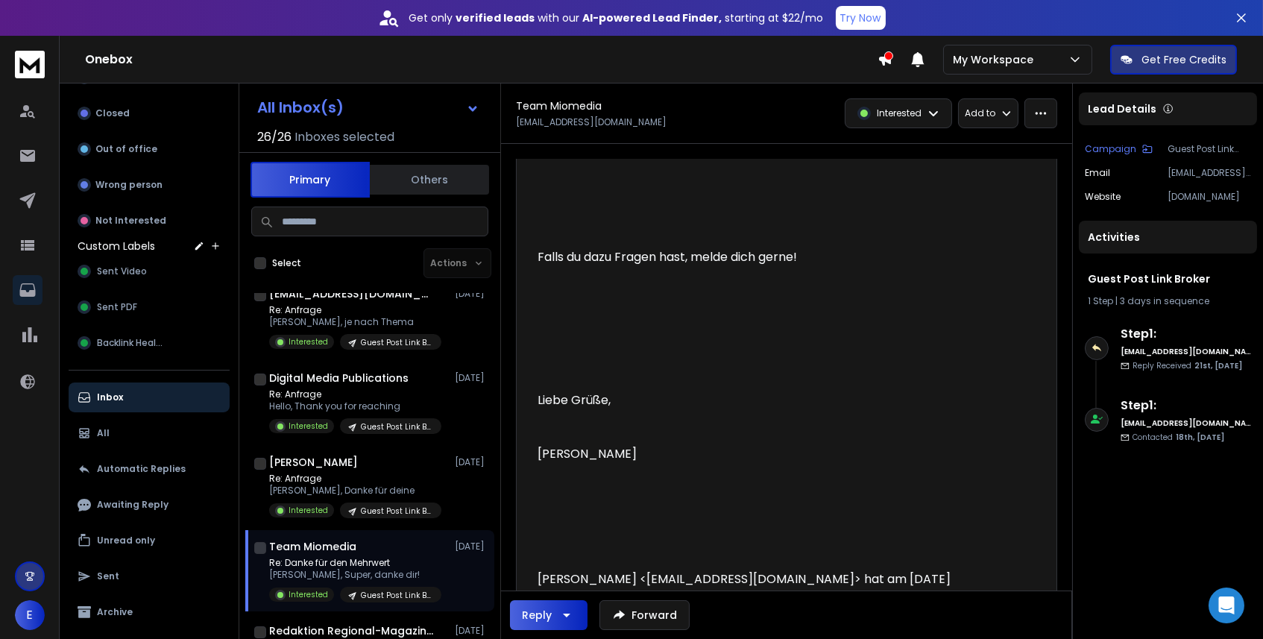
scroll to position [2130, 0]
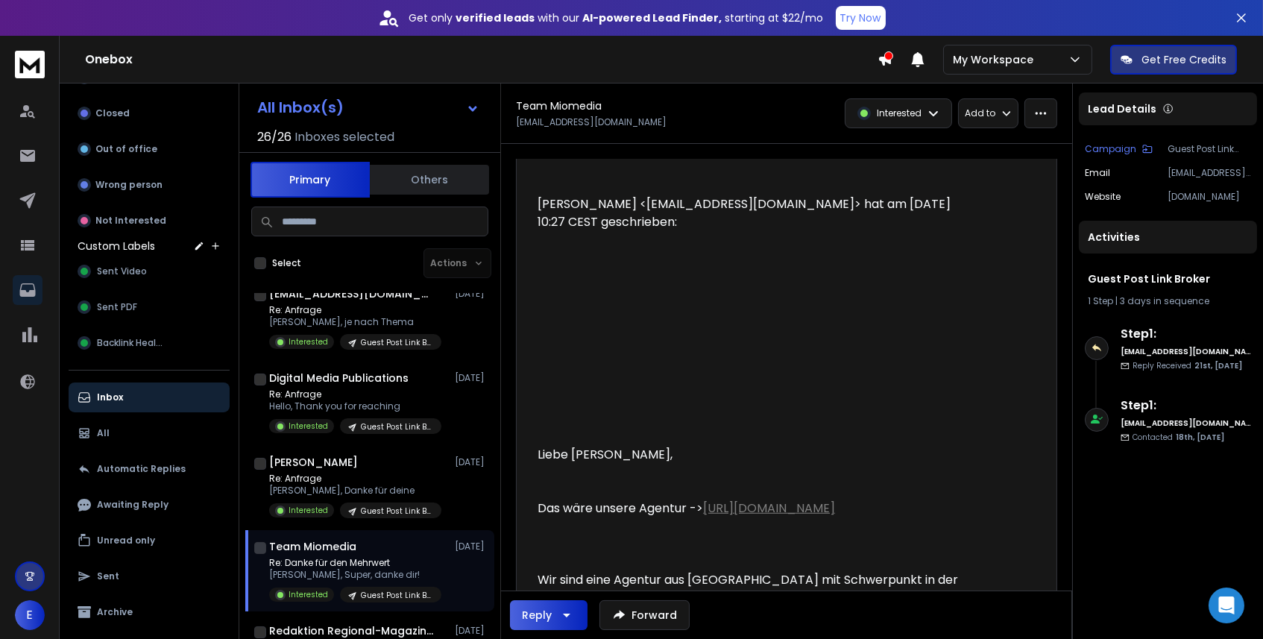
click at [912, 107] on p "Interested" at bounding box center [899, 113] width 45 height 12
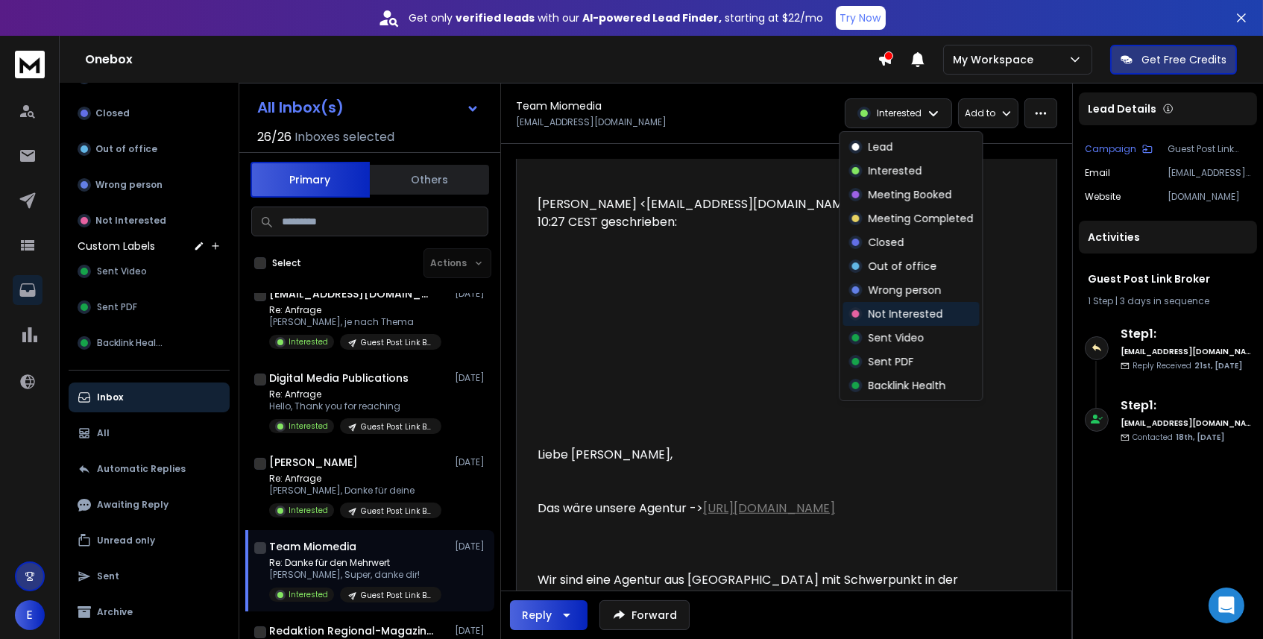
click at [921, 314] on p "Not Interested" at bounding box center [905, 313] width 75 height 15
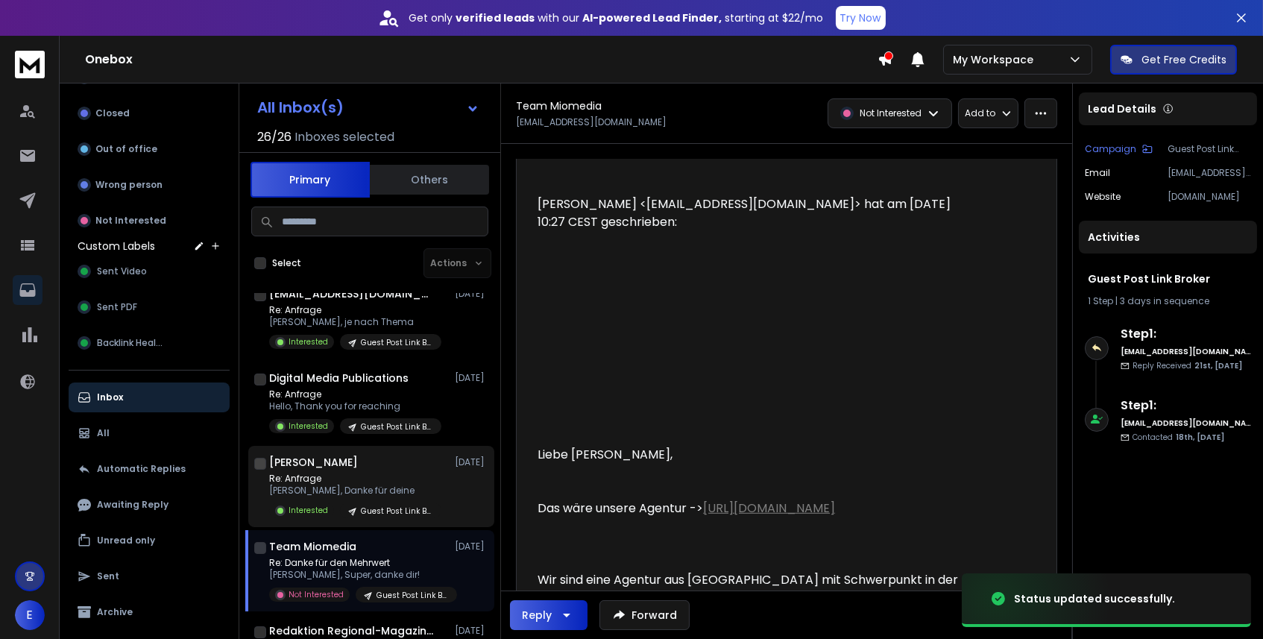
click at [360, 473] on p "Re: Anfrage" at bounding box center [355, 479] width 172 height 12
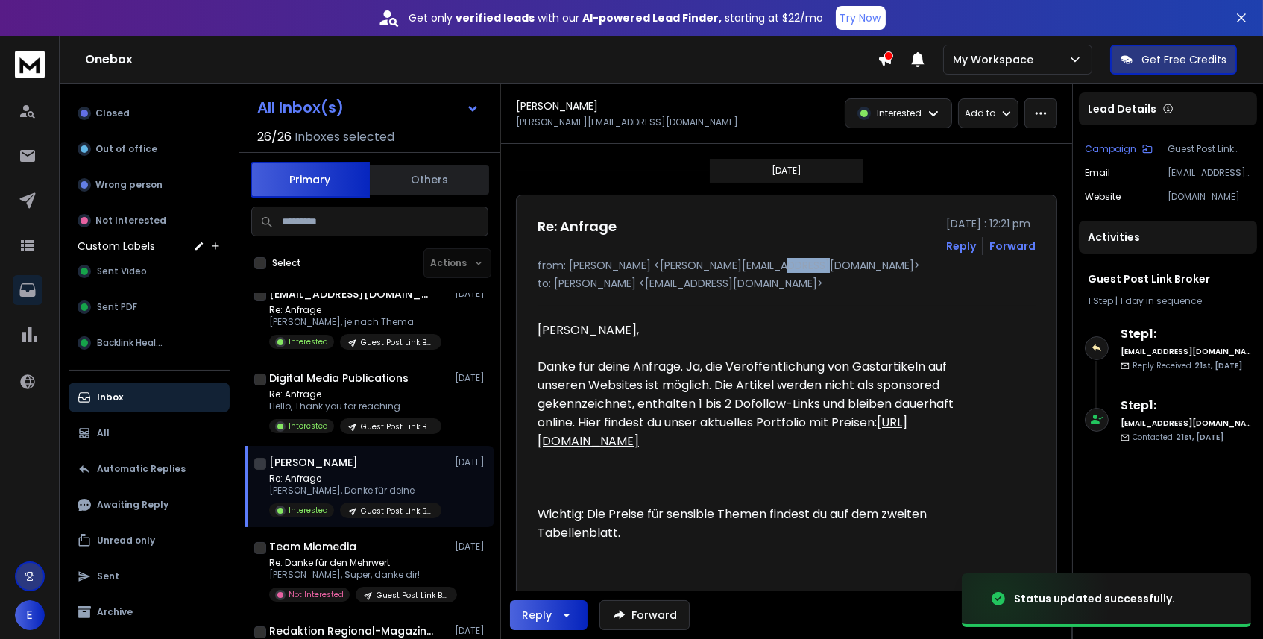
drag, startPoint x: 748, startPoint y: 268, endPoint x: 783, endPoint y: 268, distance: 34.3
click at [783, 268] on p "from: Tobias Friedrich <tobias.friedrich@traffx.de>" at bounding box center [786, 265] width 498 height 15
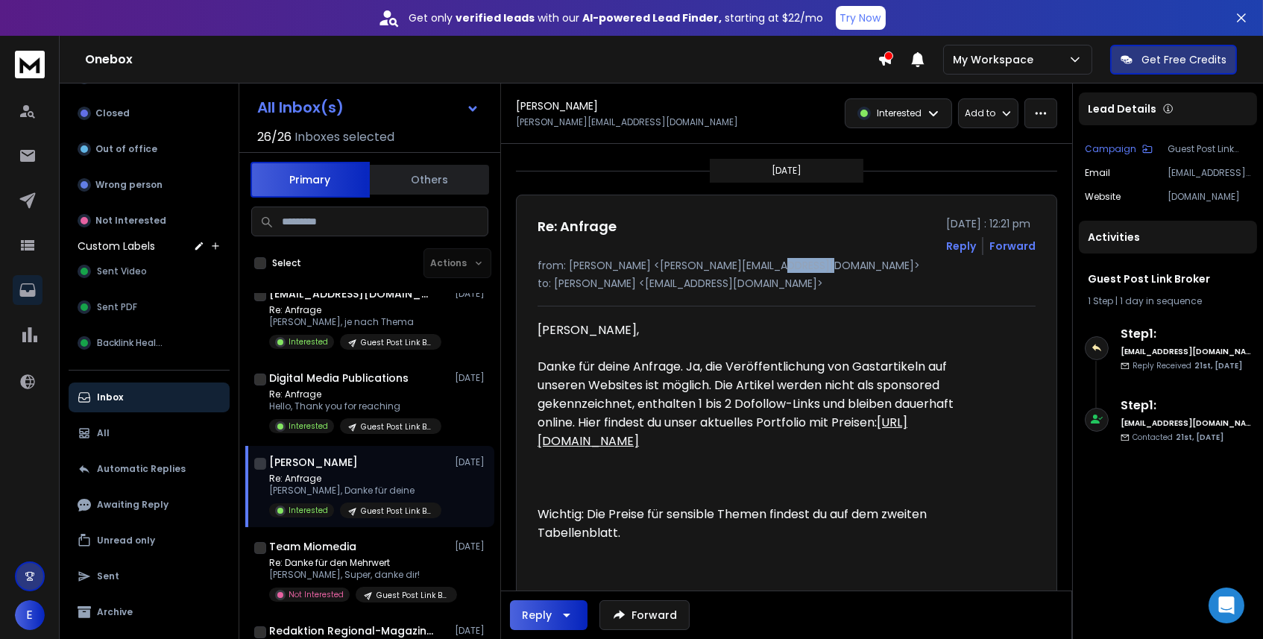
click at [786, 267] on p "from: Tobias Friedrich <tobias.friedrich@traffx.de>" at bounding box center [786, 265] width 498 height 15
copy p "raffx.de"
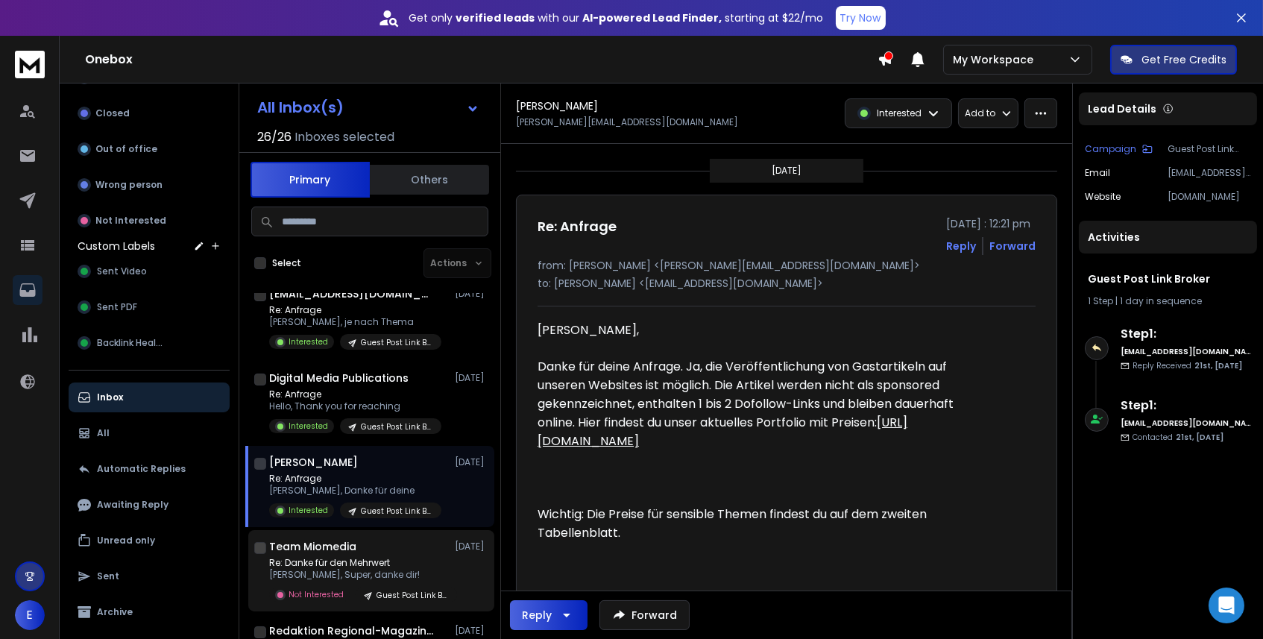
click at [449, 557] on div "Re: Danke für den Mehrwert Hallo Elias, Super, danke dir! Not Interested Guest …" at bounding box center [363, 579] width 188 height 45
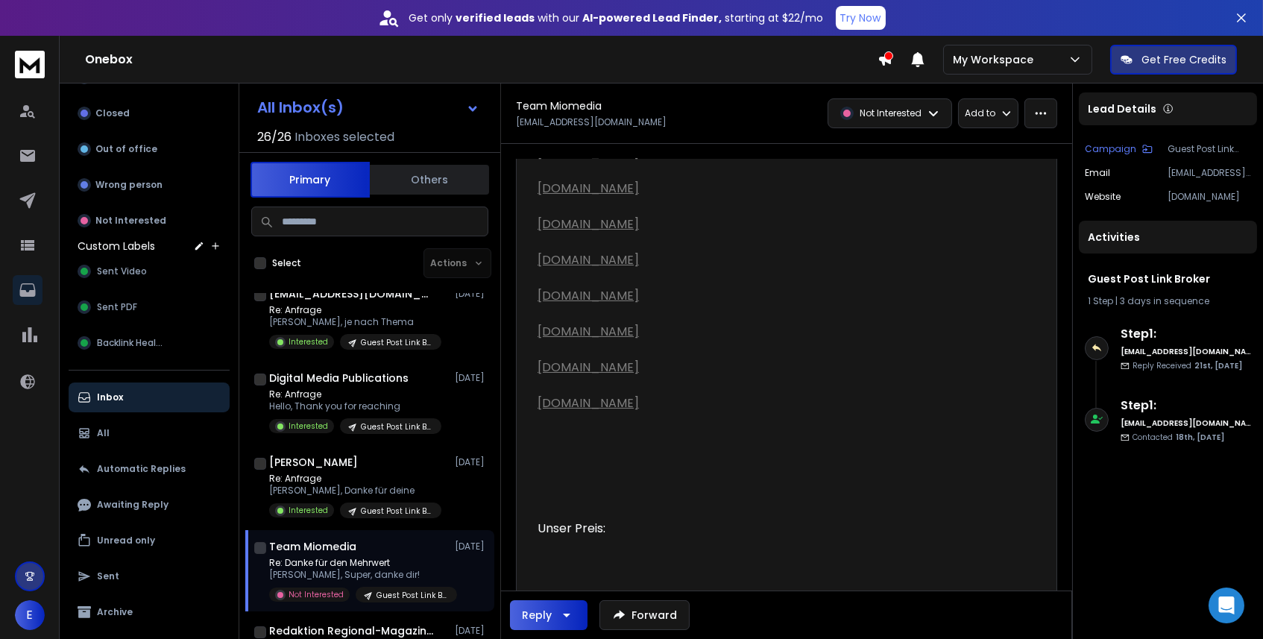
scroll to position [622, 0]
click at [639, 307] on link "www.portal-der-haut.de" at bounding box center [587, 298] width 101 height 17
click at [892, 116] on p "Not Interested" at bounding box center [891, 113] width 62 height 12
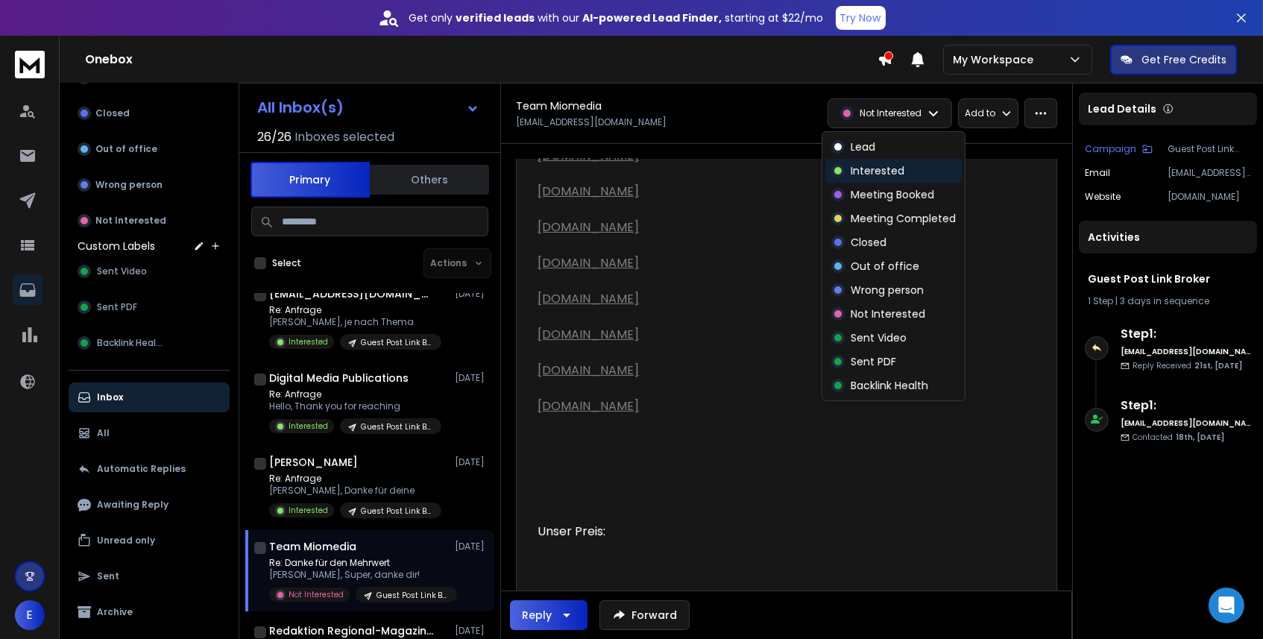
click at [893, 161] on div "Interested" at bounding box center [893, 171] width 136 height 24
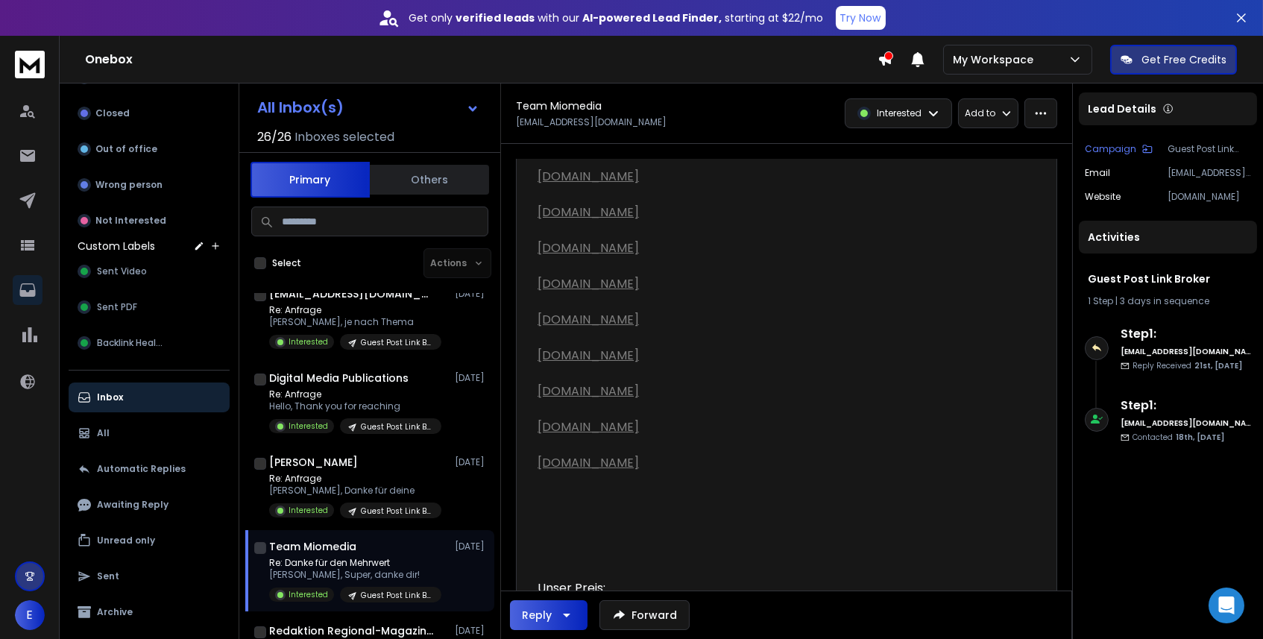
scroll to position [0, 0]
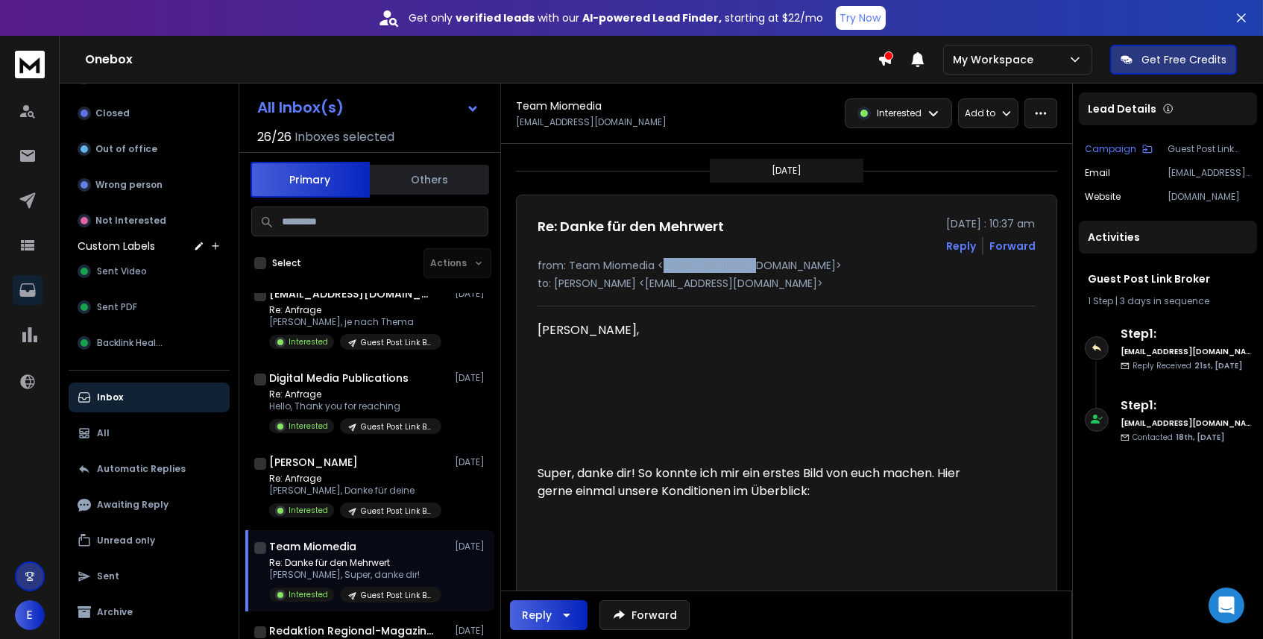
drag, startPoint x: 660, startPoint y: 265, endPoint x: 757, endPoint y: 267, distance: 97.7
click at [757, 267] on p "from: Team Miomedia <links@miomedi.de>" at bounding box center [786, 265] width 498 height 15
copy p "links@miomedi.de"
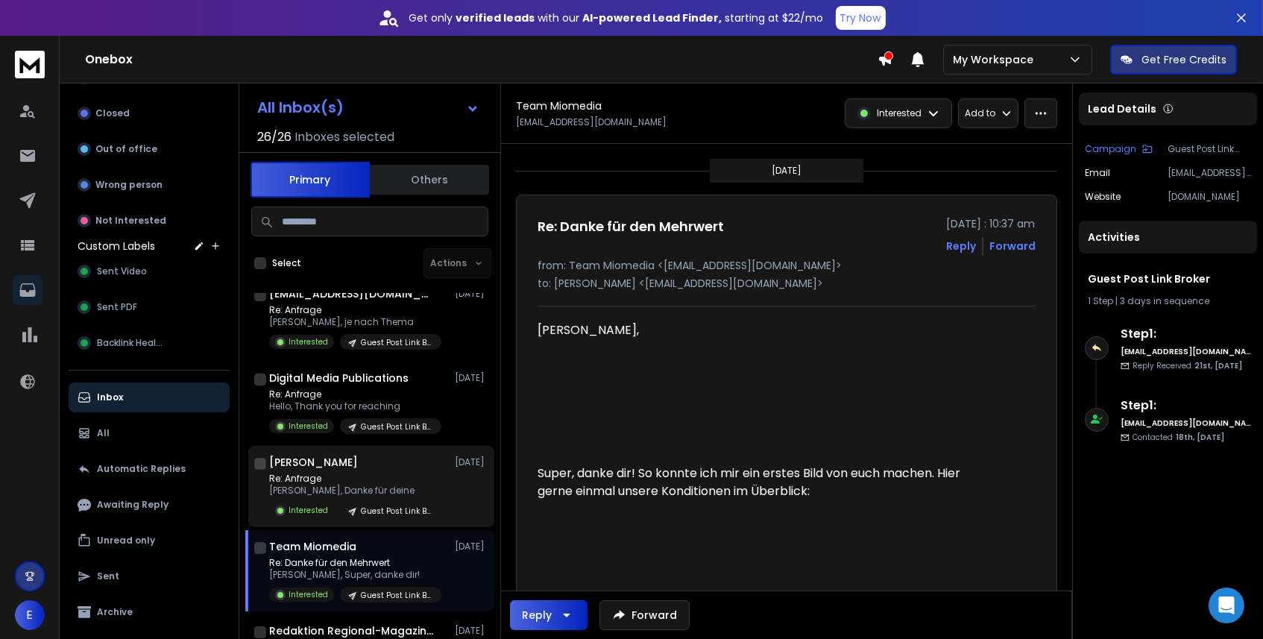
click at [396, 473] on p "Re: Anfrage" at bounding box center [355, 479] width 172 height 12
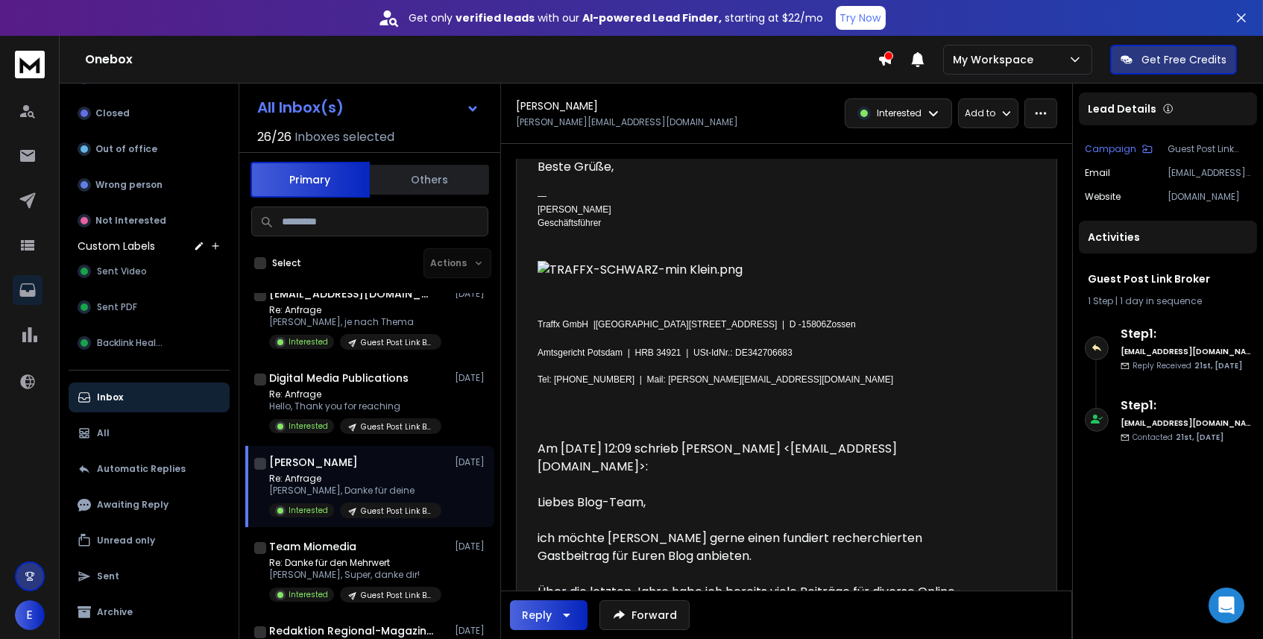
scroll to position [113, 0]
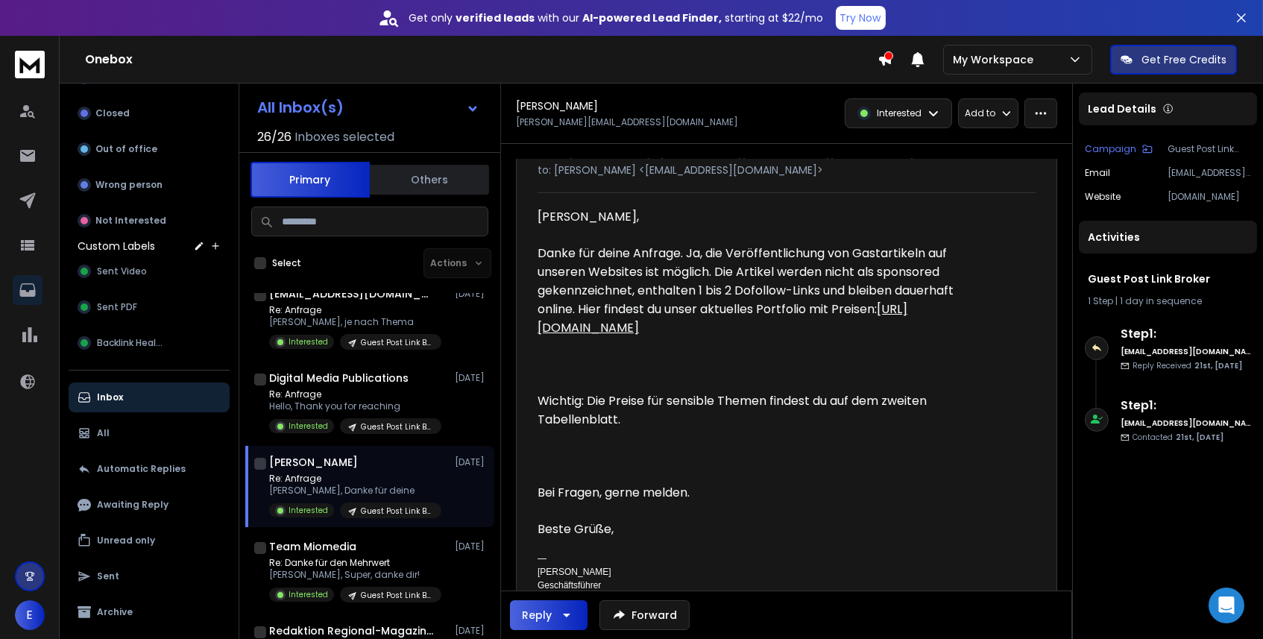
click at [810, 312] on span "https://docs.google.com/spreadsheets/d/1oF0S4UqFtyAEjKcQsrd2CsHQ-C0g0Z6wav_dRAy…" at bounding box center [722, 318] width 370 height 36
drag, startPoint x: 810, startPoint y: 339, endPoint x: 519, endPoint y: 322, distance: 292.0
copy p "Danke für deine Anfrage. Ja, die Veröffentlichung von Gastartikeln auf unseren …"
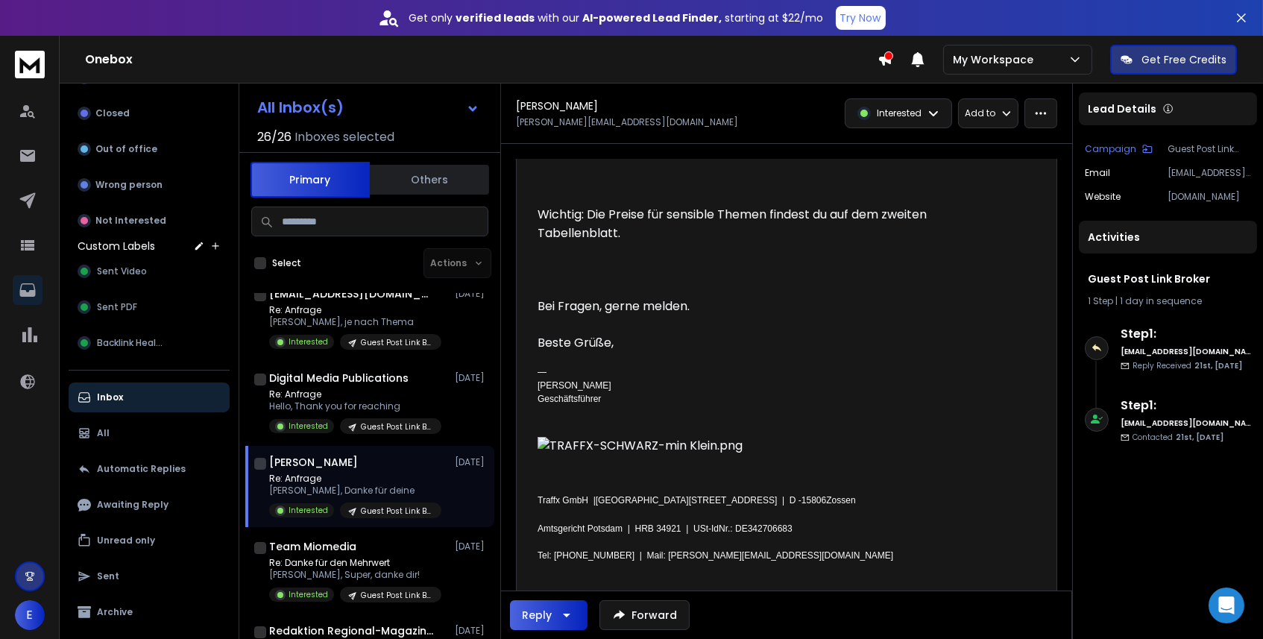
scroll to position [7755, 0]
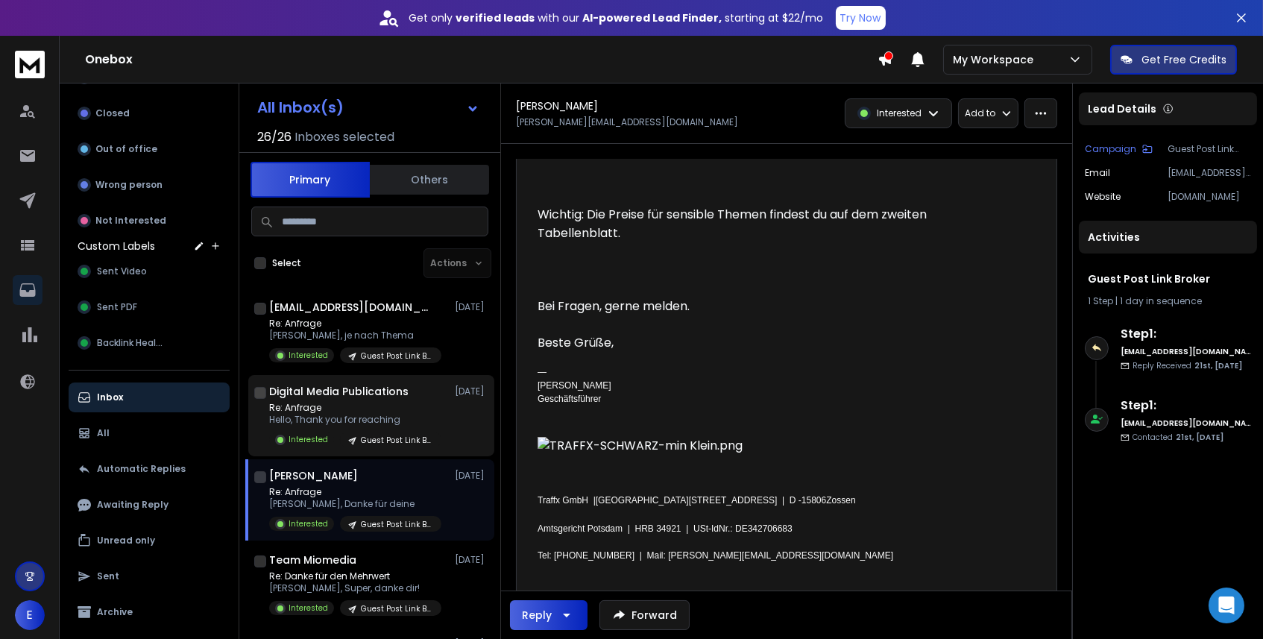
click at [395, 402] on p "Re: Anfrage" at bounding box center [355, 408] width 172 height 12
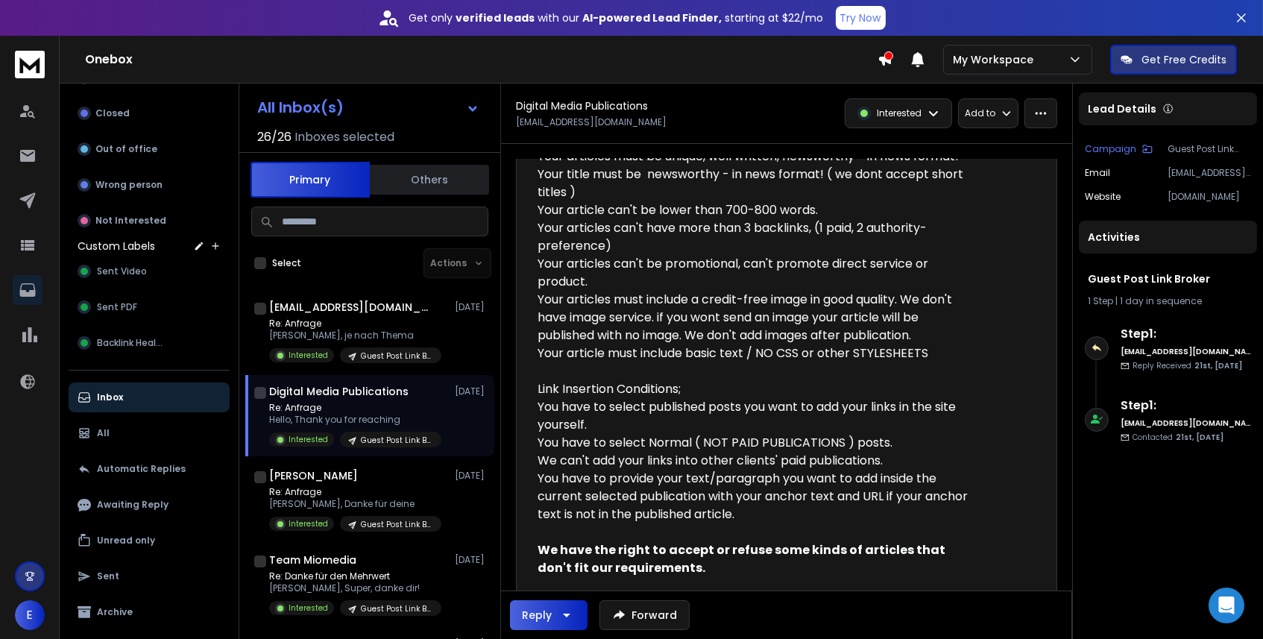
scroll to position [0, 0]
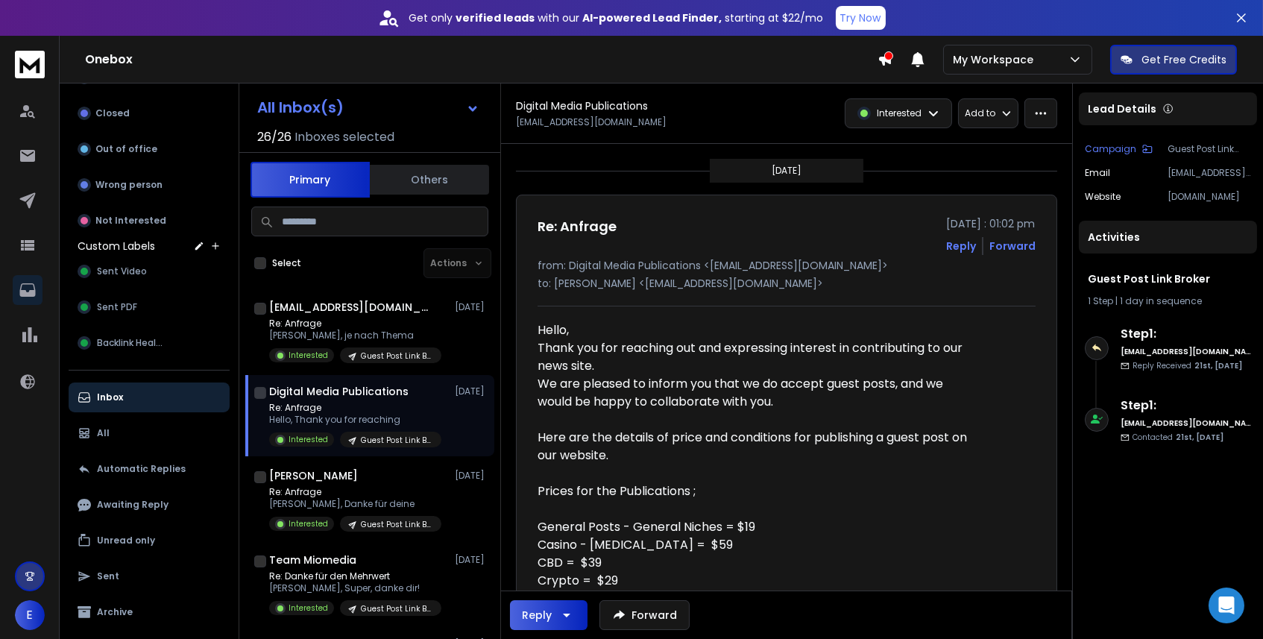
click at [1205, 199] on p "newsiosity.com" at bounding box center [1208, 197] width 83 height 12
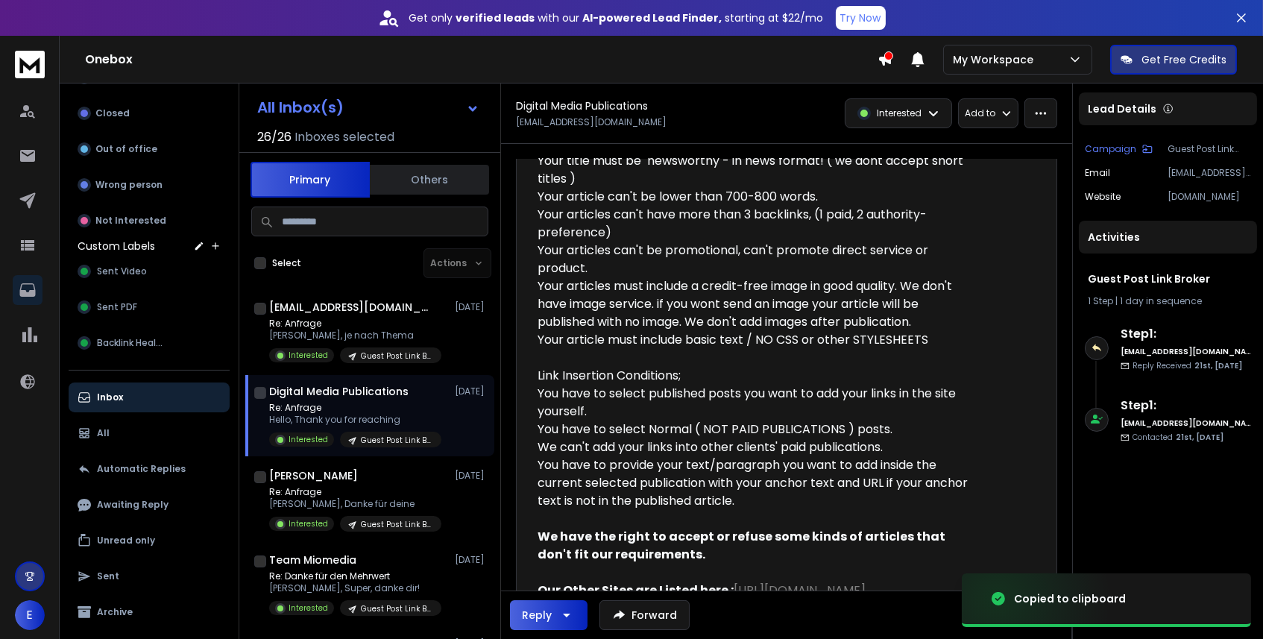
scroll to position [1402, 0]
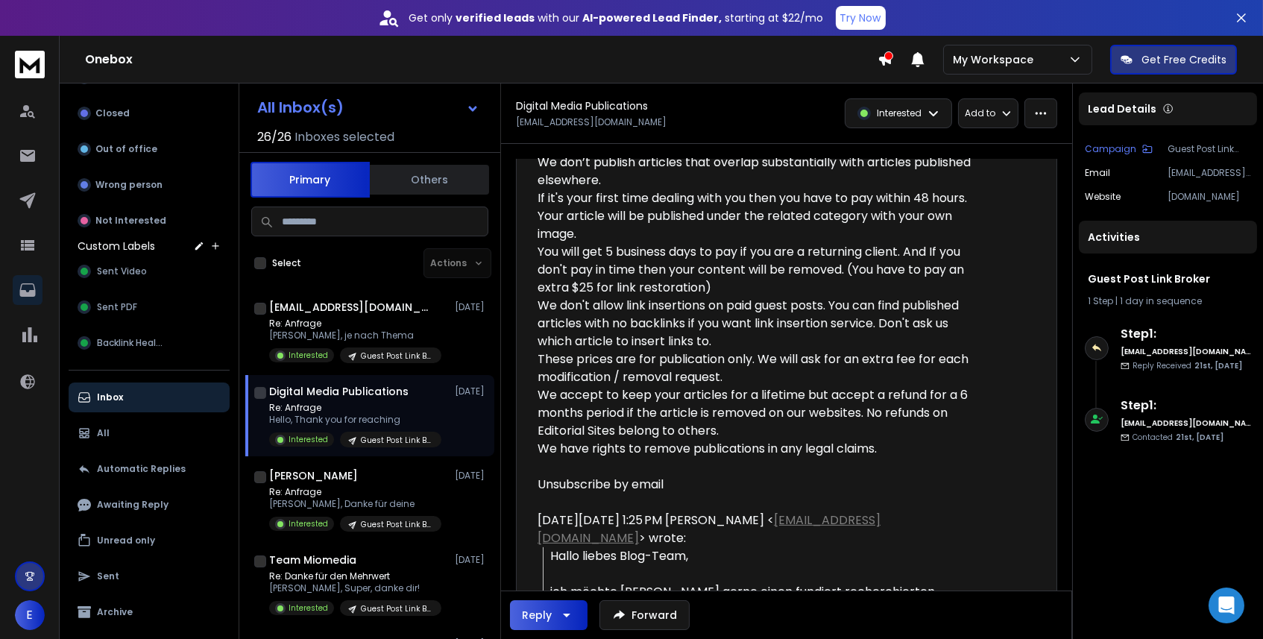
click at [918, 116] on div "Interested" at bounding box center [898, 113] width 106 height 28
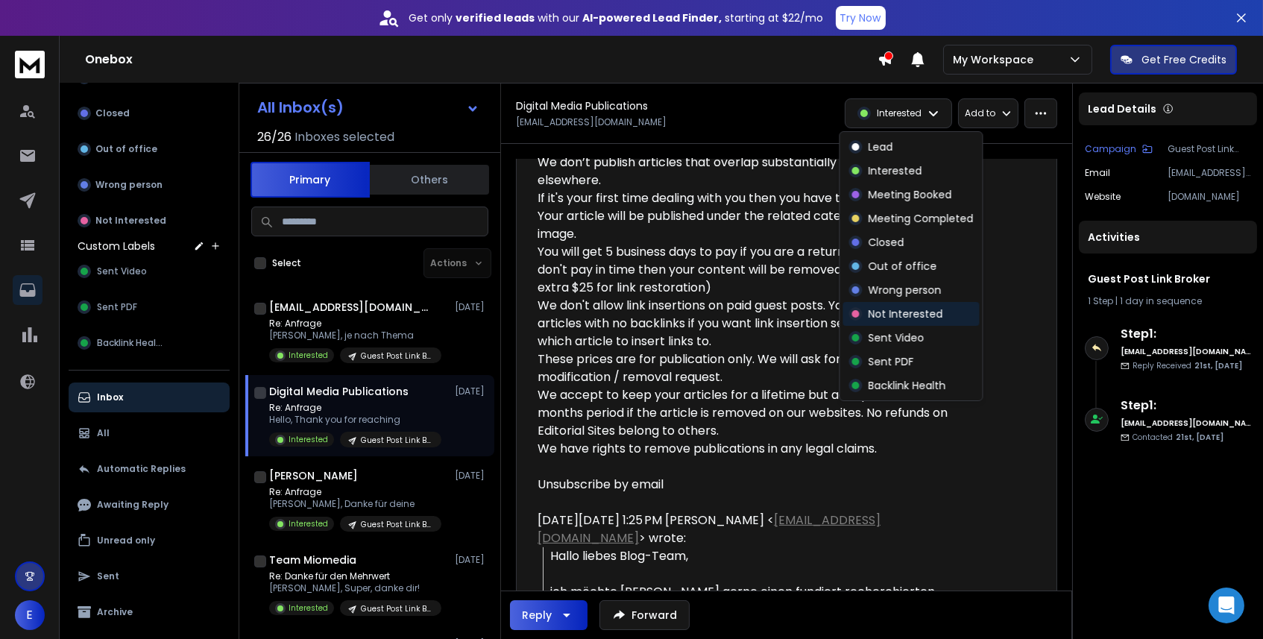
click at [907, 311] on p "Not Interested" at bounding box center [905, 313] width 75 height 15
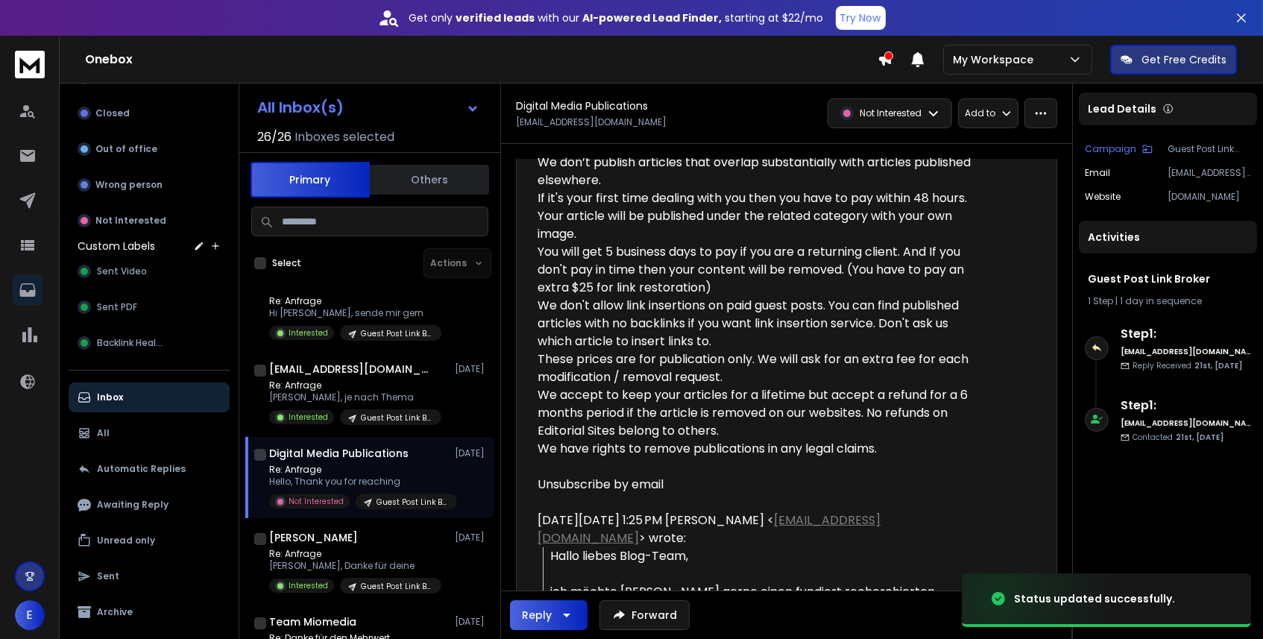
scroll to position [7660, 0]
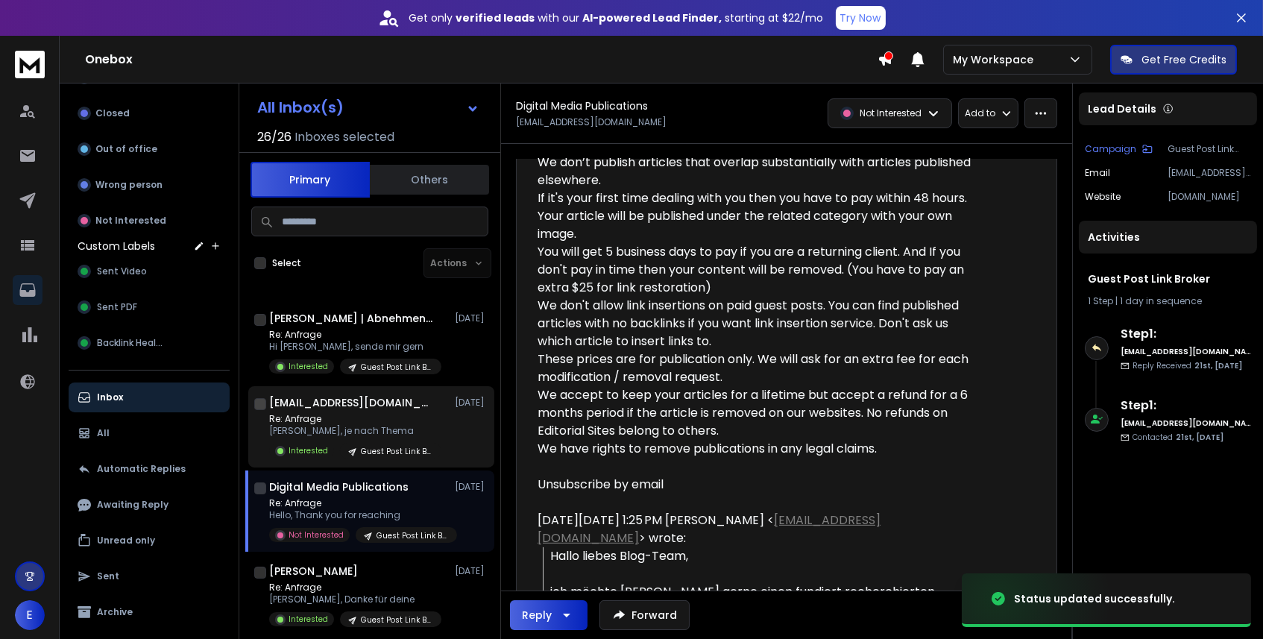
click at [413, 425] on p "Hallo Elias, je nach Thema" at bounding box center [355, 431] width 172 height 12
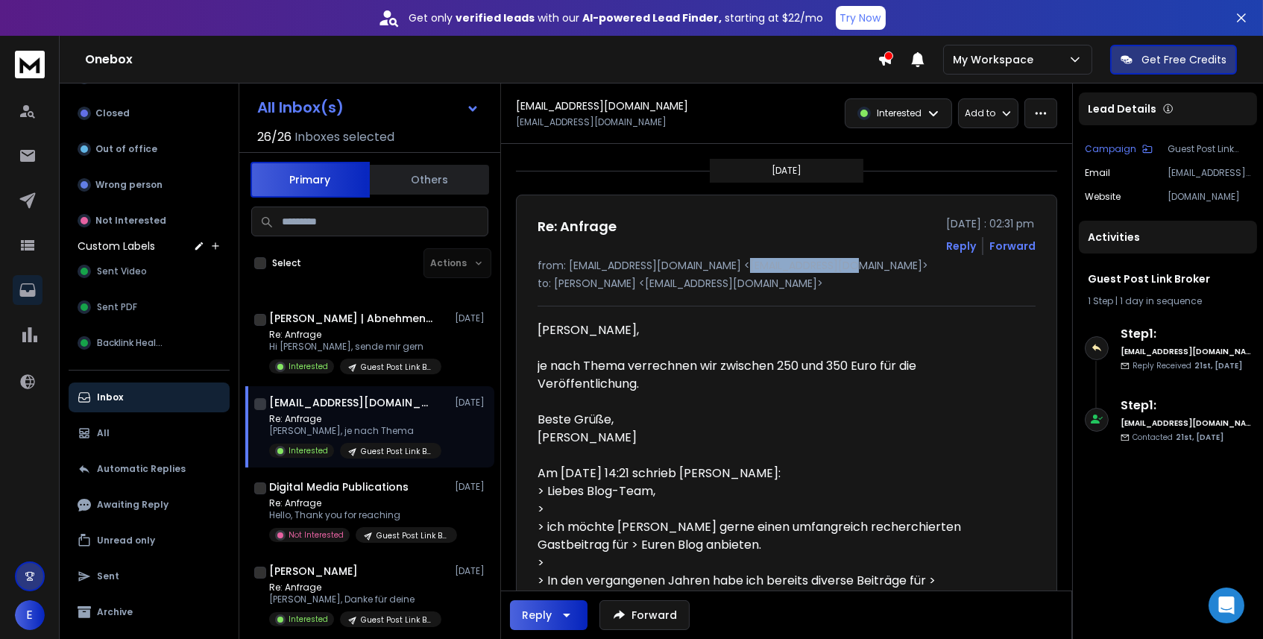
drag, startPoint x: 737, startPoint y: 268, endPoint x: 830, endPoint y: 268, distance: 93.2
click at [830, 268] on p "from: info@mein-klagenfurt.at <info@mein-klagenfurt.at>" at bounding box center [786, 265] width 498 height 15
copy p "mein-klagenfurt.at"
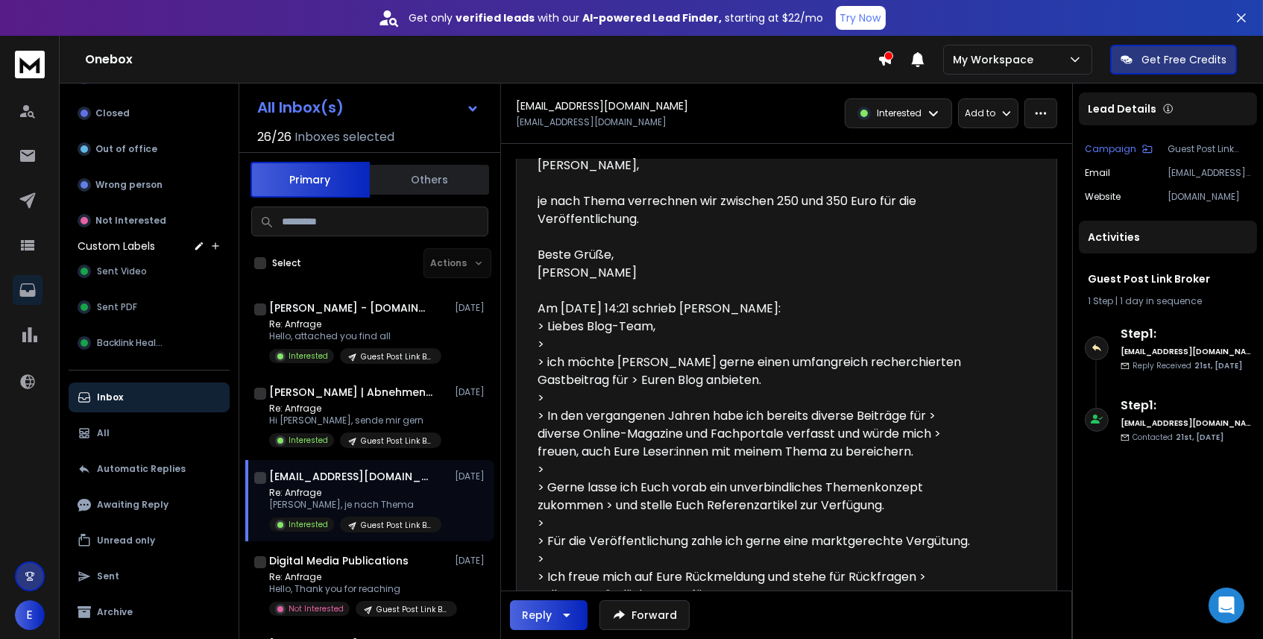
scroll to position [7555, 0]
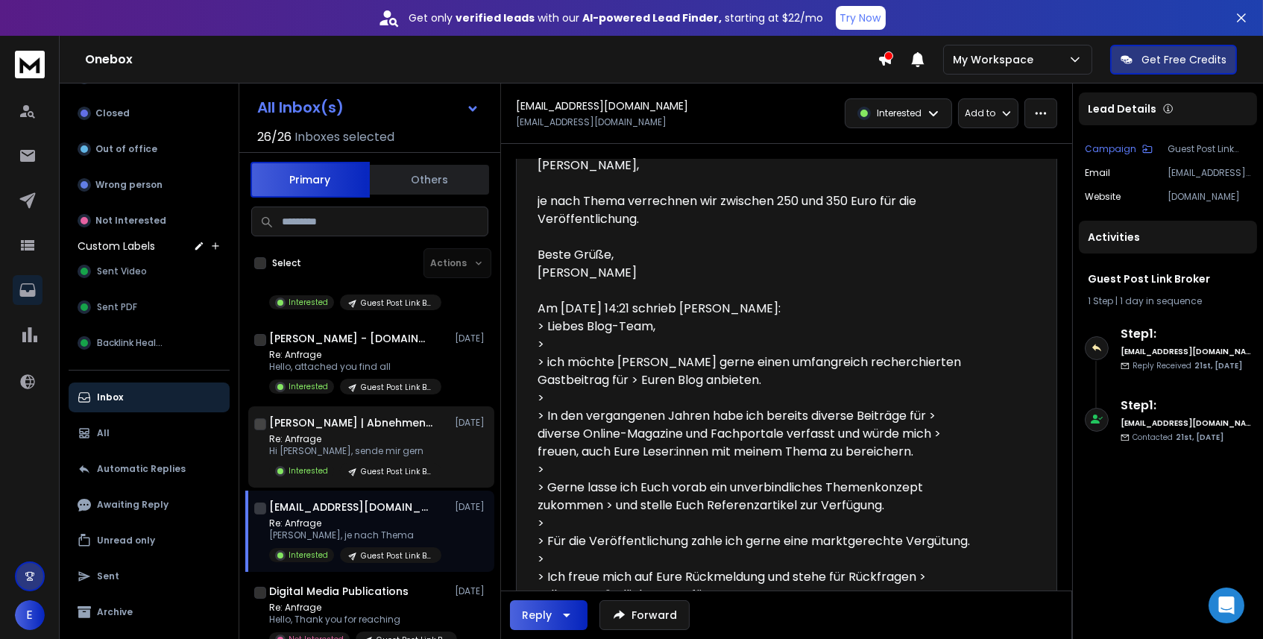
click at [412, 433] on p "Re: Anfrage" at bounding box center [355, 439] width 172 height 12
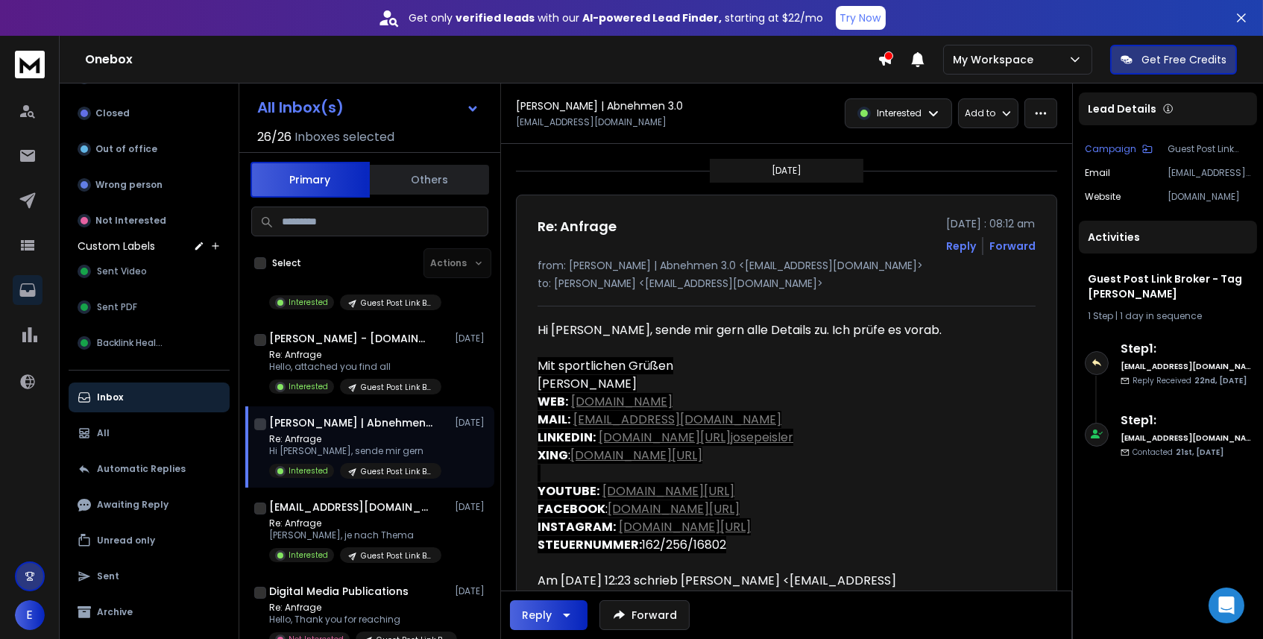
click at [1213, 191] on p "abnehmen30.de" at bounding box center [1208, 197] width 83 height 12
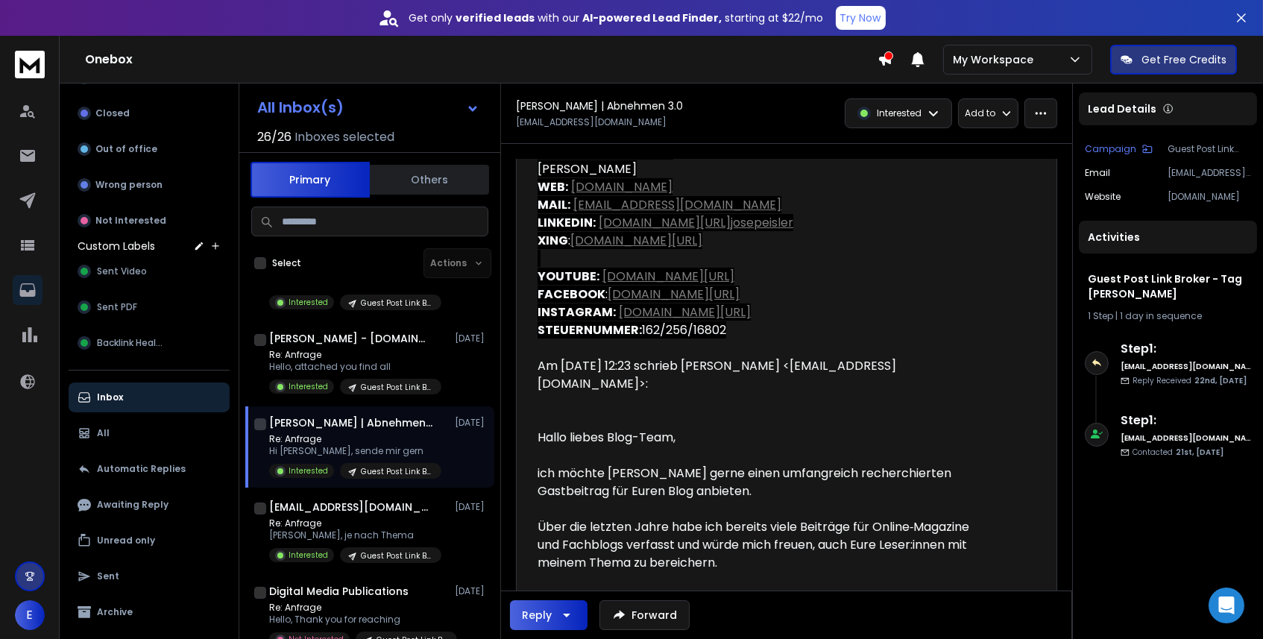
scroll to position [0, 0]
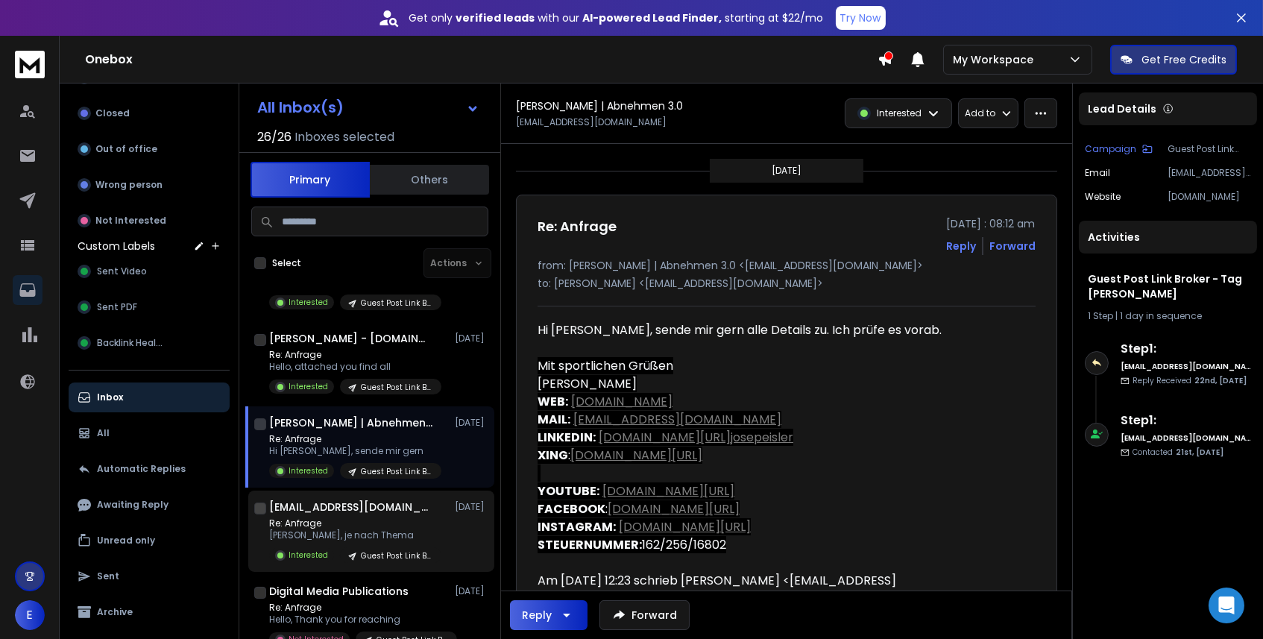
click at [444, 499] on div "info@mein-klagenfurt.at 21 Jul" at bounding box center [378, 506] width 219 height 15
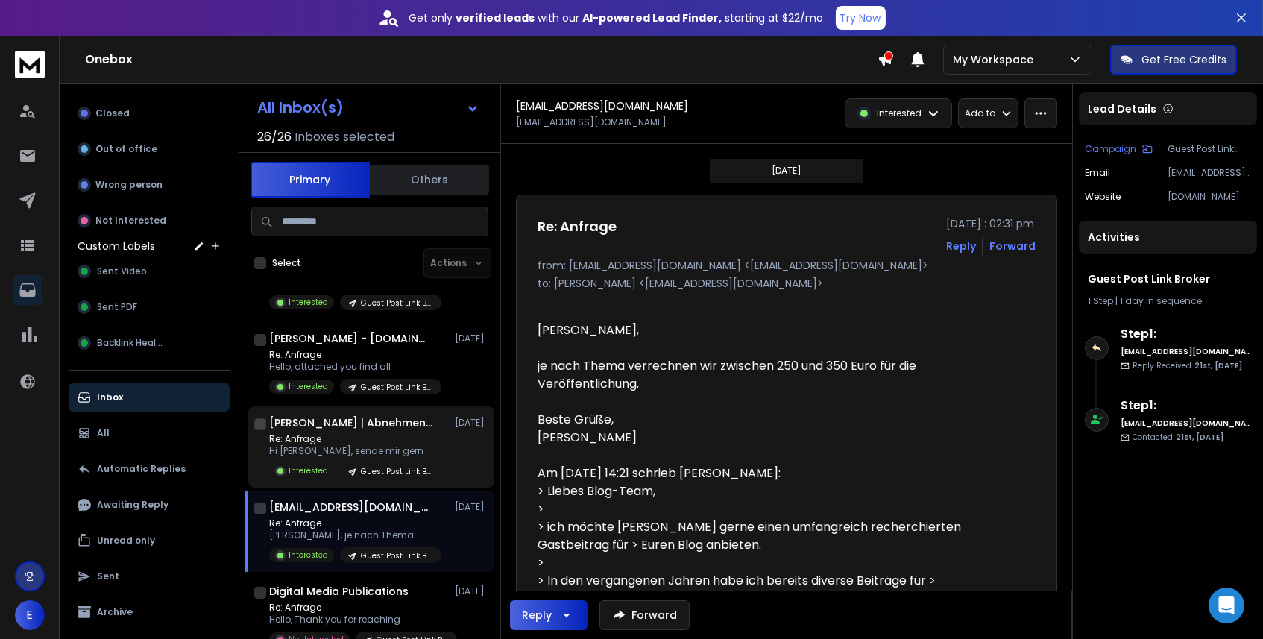
click at [449, 415] on div "José Peisler | Abnehmen 3.0 22 Jul" at bounding box center [378, 422] width 219 height 15
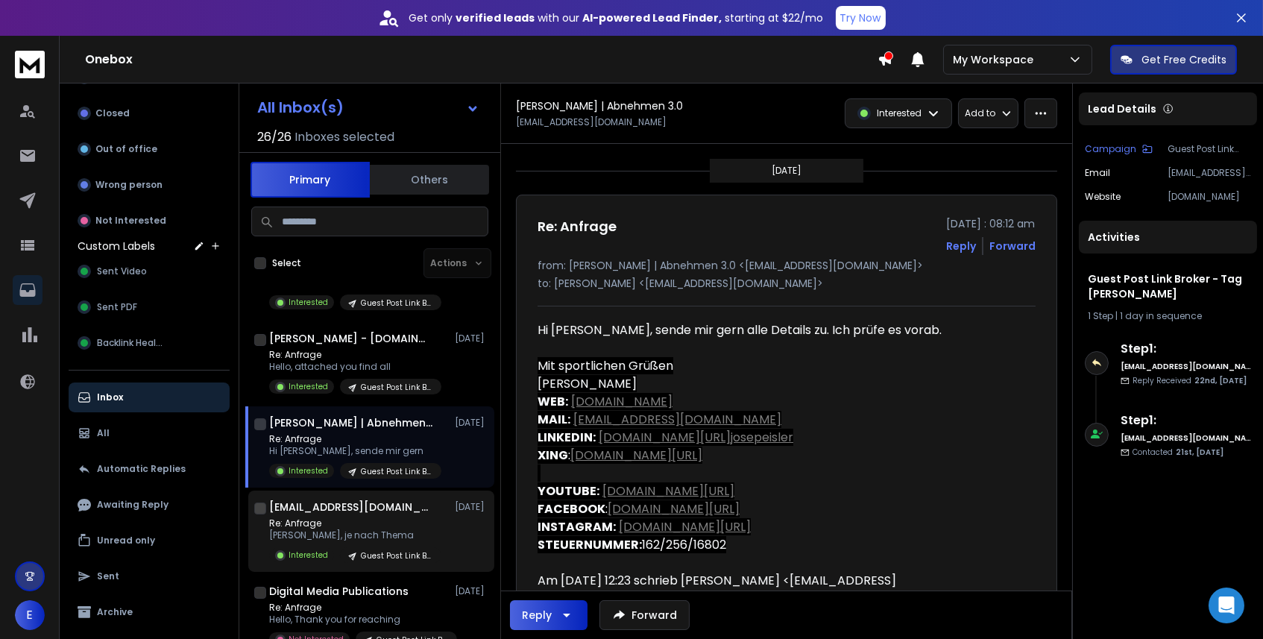
click at [394, 499] on h1 "info@mein-klagenfurt.at" at bounding box center [351, 506] width 164 height 15
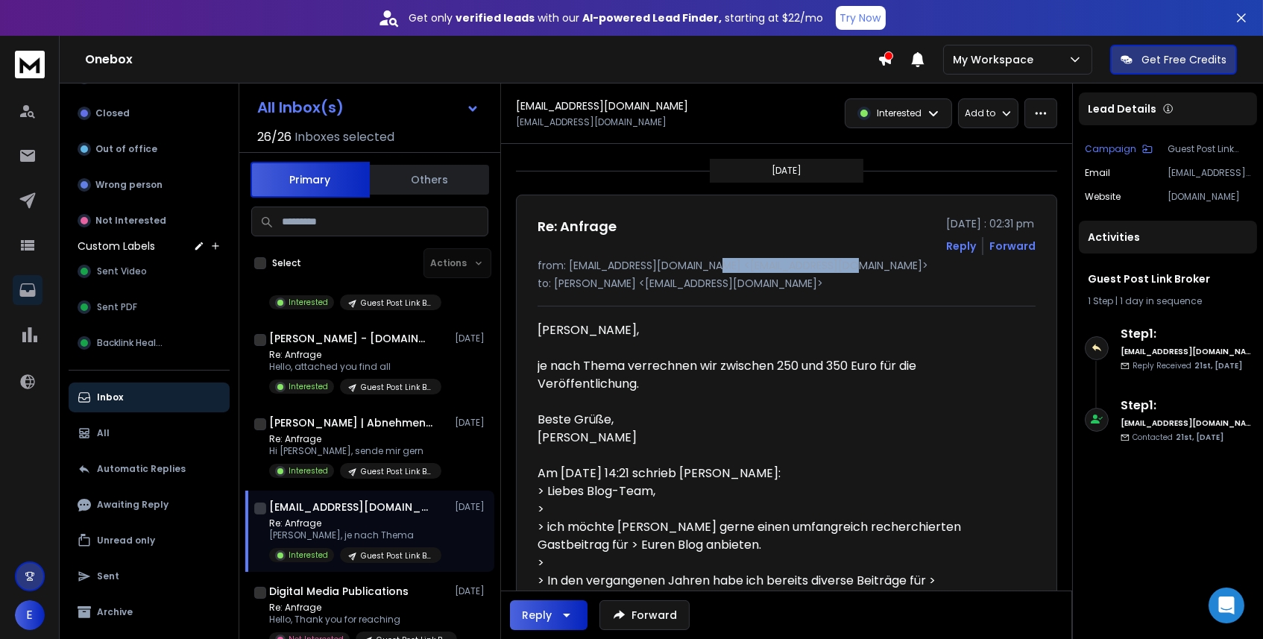
drag, startPoint x: 704, startPoint y: 267, endPoint x: 832, endPoint y: 270, distance: 128.3
click at [832, 270] on p "from: info@mein-klagenfurt.at <info@mein-klagenfurt.at>" at bounding box center [786, 265] width 498 height 15
copy p "info@mein-klagenfurt.at"
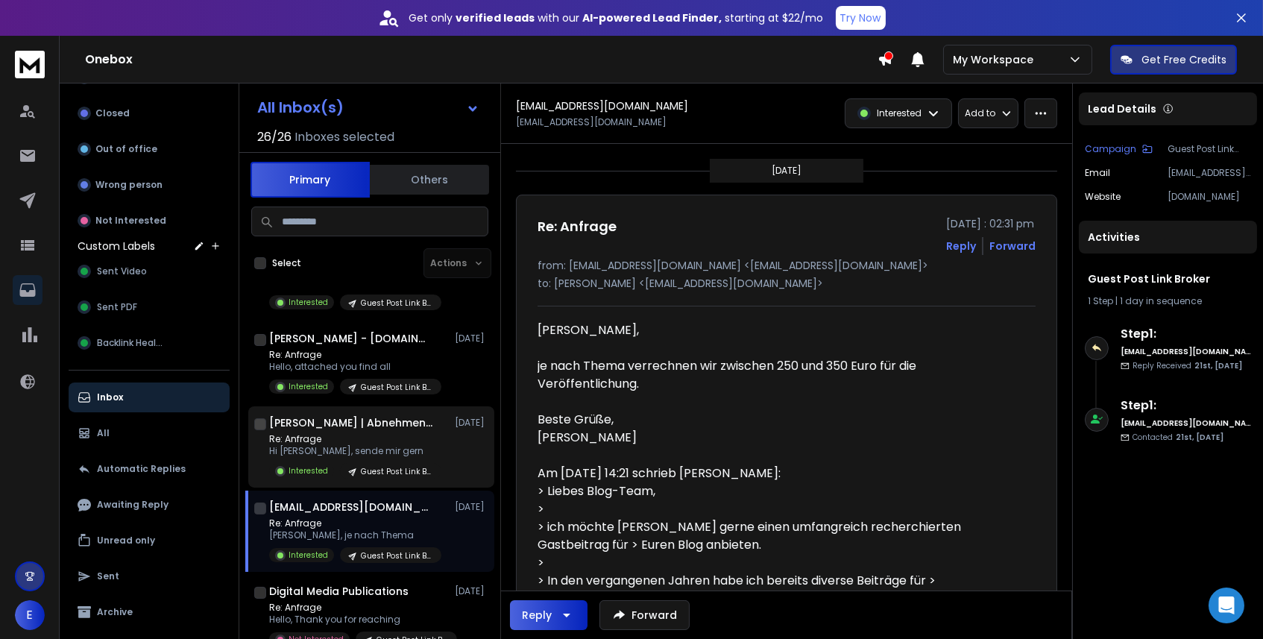
click at [429, 415] on div "José Peisler | Abnehmen 3.0 22 Jul" at bounding box center [378, 422] width 219 height 15
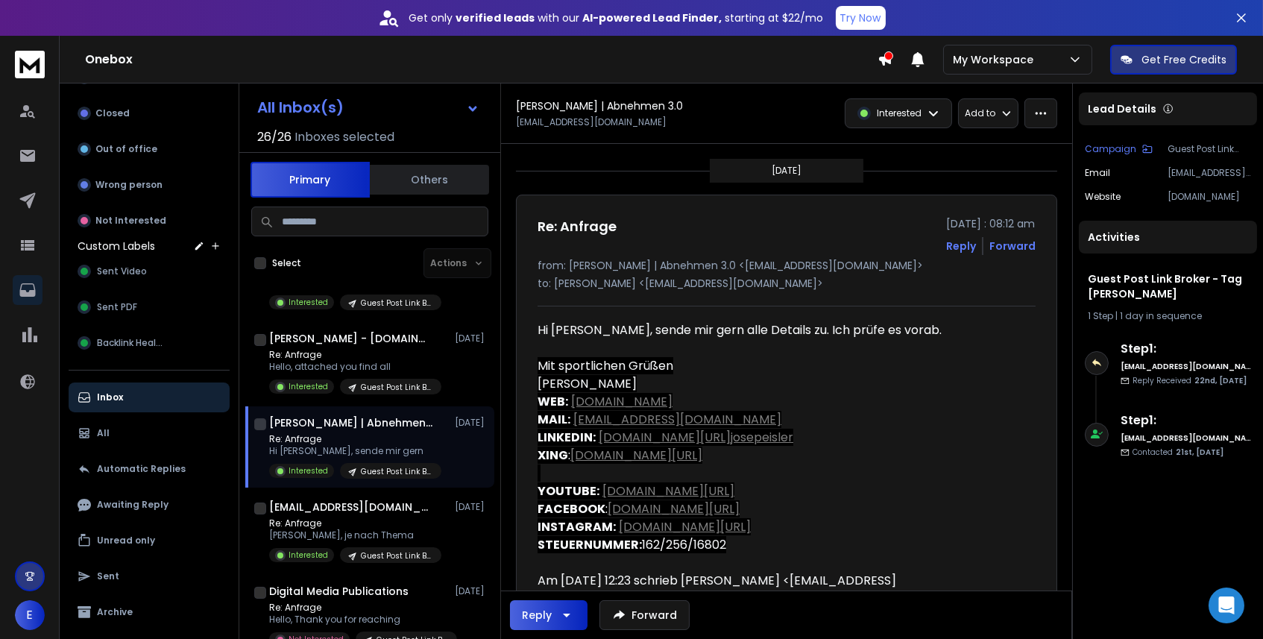
click at [1224, 196] on p "abnehmen30.de" at bounding box center [1208, 197] width 83 height 12
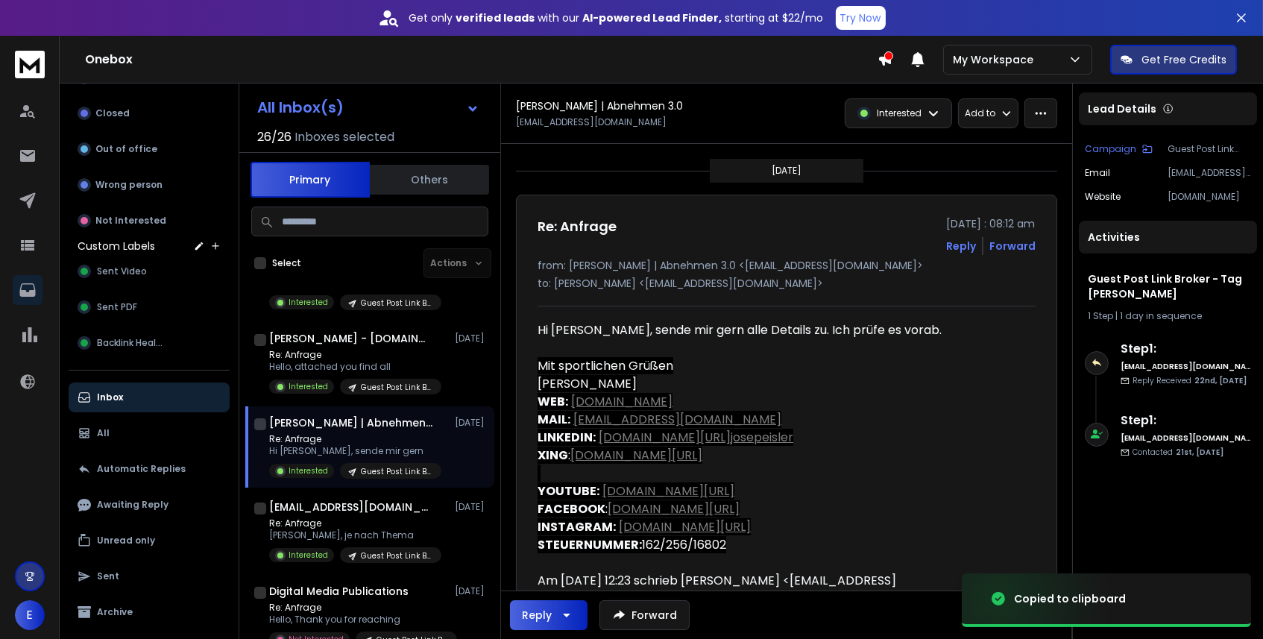
click at [936, 111] on div "Interested" at bounding box center [898, 113] width 106 height 28
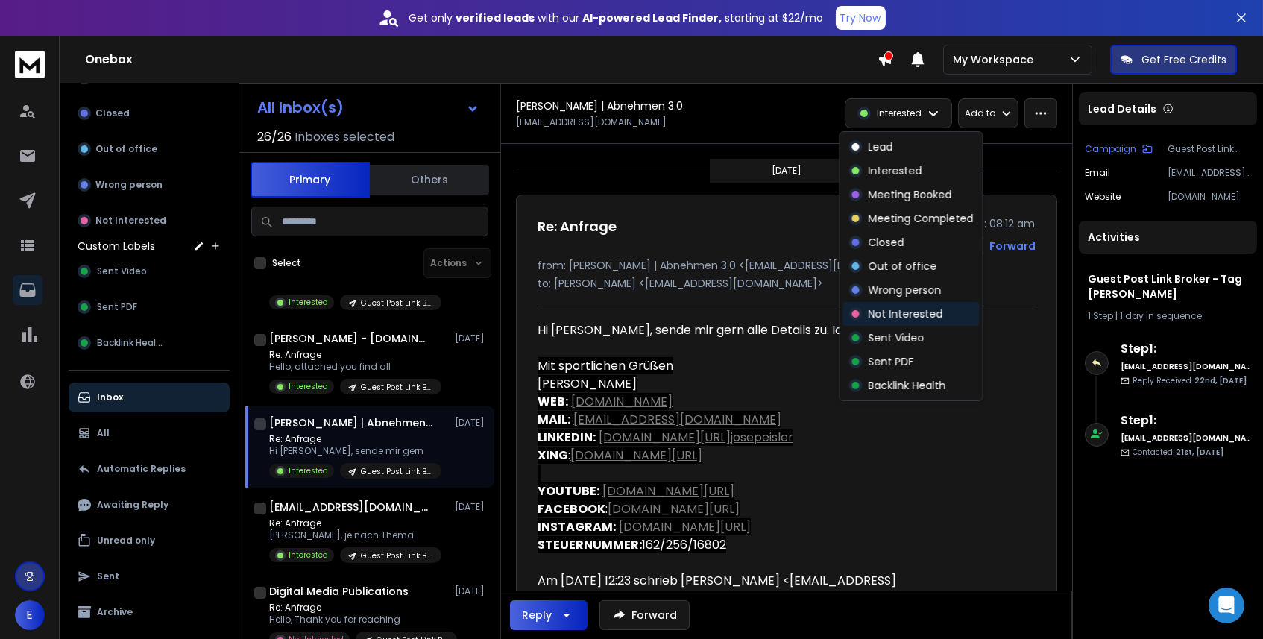
click at [901, 306] on p "Not Interested" at bounding box center [905, 313] width 75 height 15
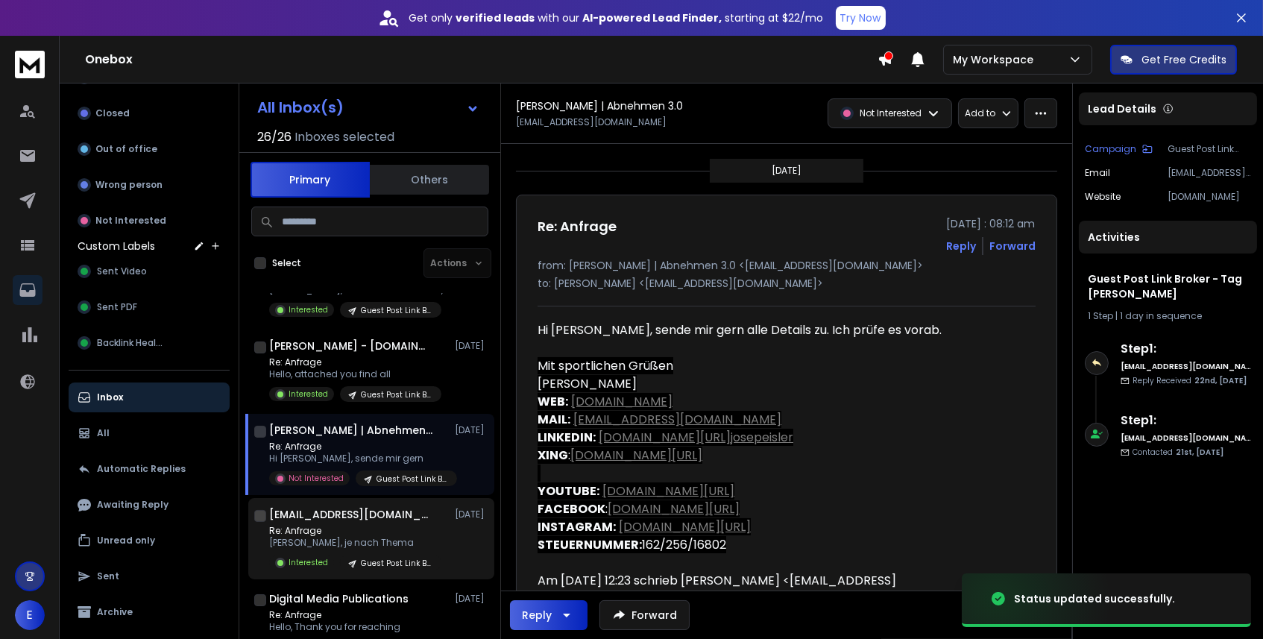
scroll to position [7545, 0]
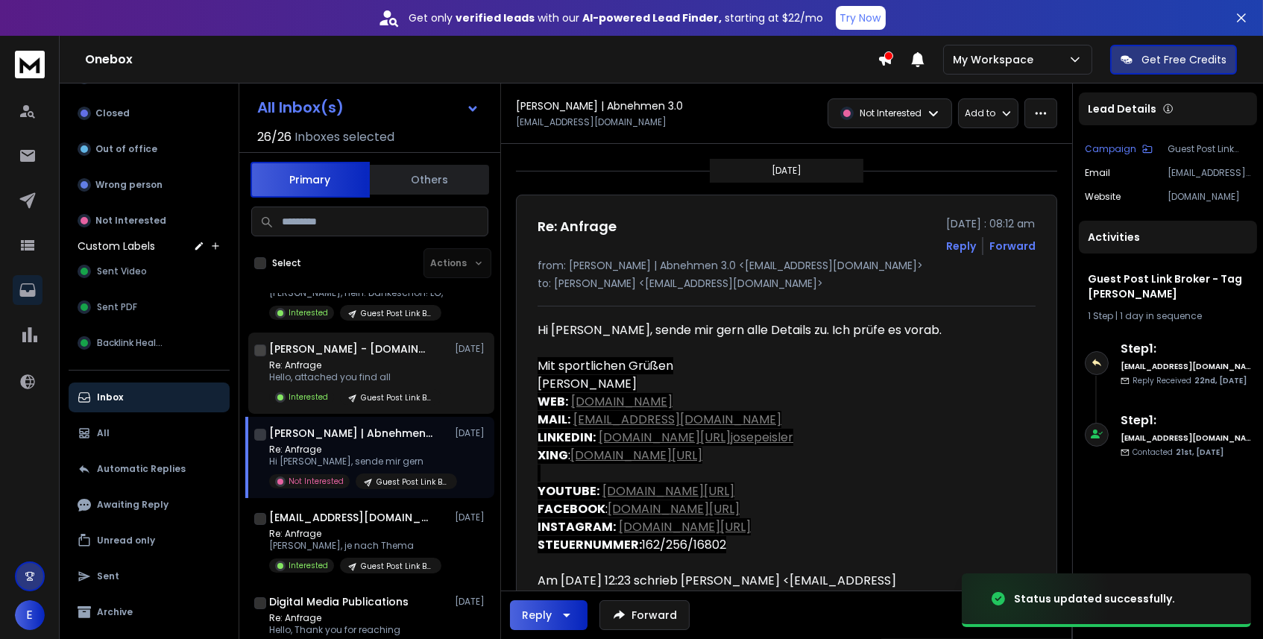
click at [388, 371] on p "Hello, attached you find all" at bounding box center [355, 377] width 172 height 12
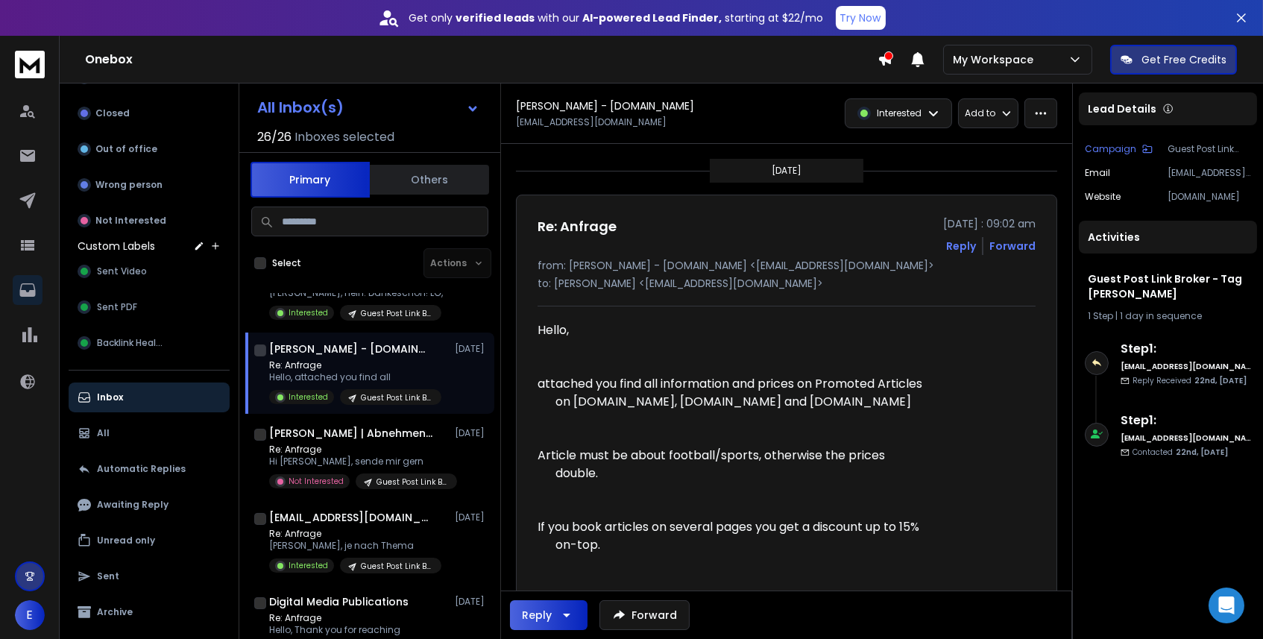
click at [1197, 210] on div "Campaign Guest Post Link Broker - Tag Elias Email info@12termann.at website 12t…" at bounding box center [1168, 172] width 178 height 95
click at [1197, 195] on p "12termann.at" at bounding box center [1208, 197] width 83 height 12
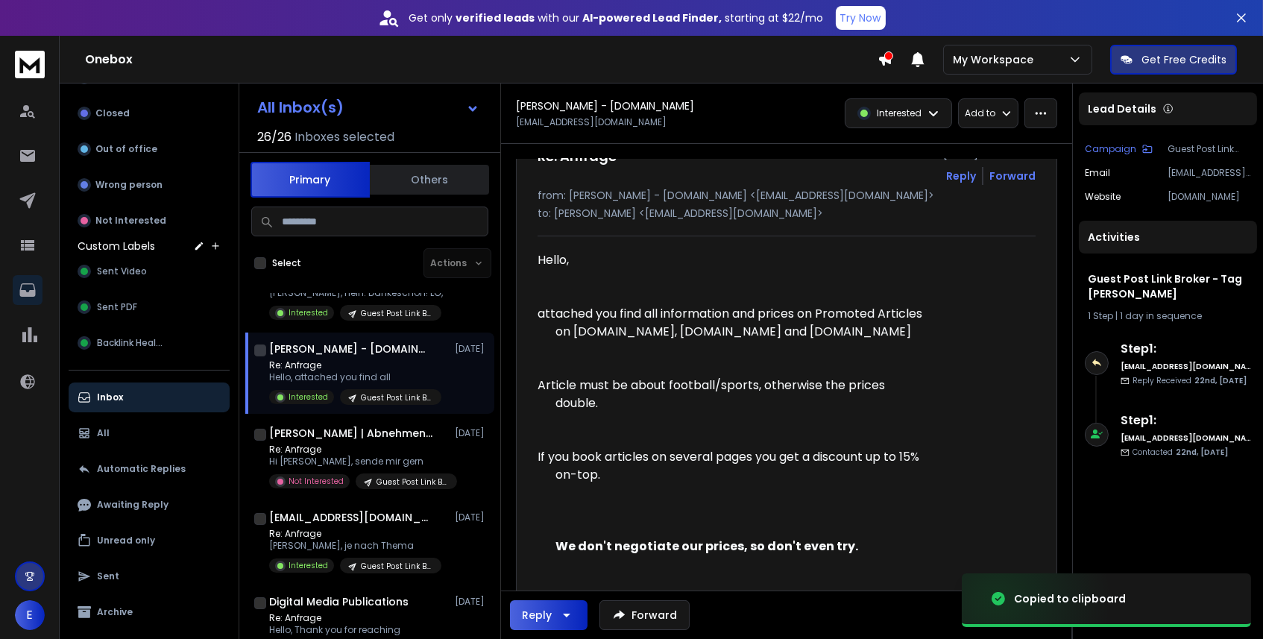
scroll to position [324, 0]
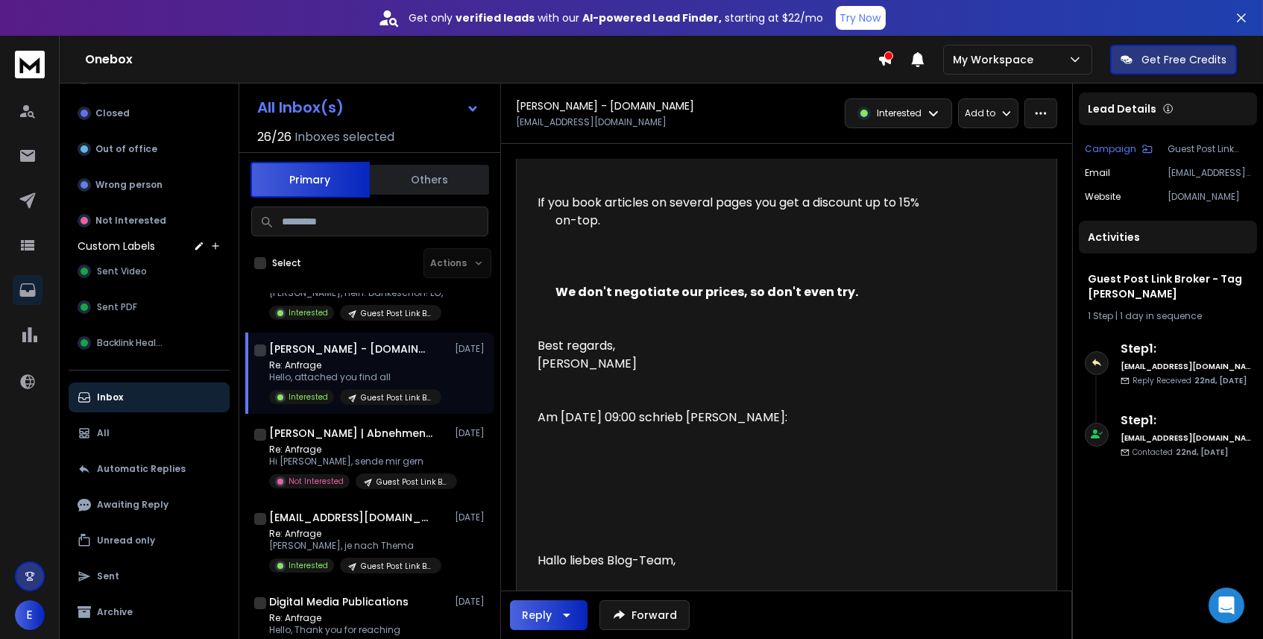
click at [875, 103] on div "Interested" at bounding box center [898, 113] width 106 height 28
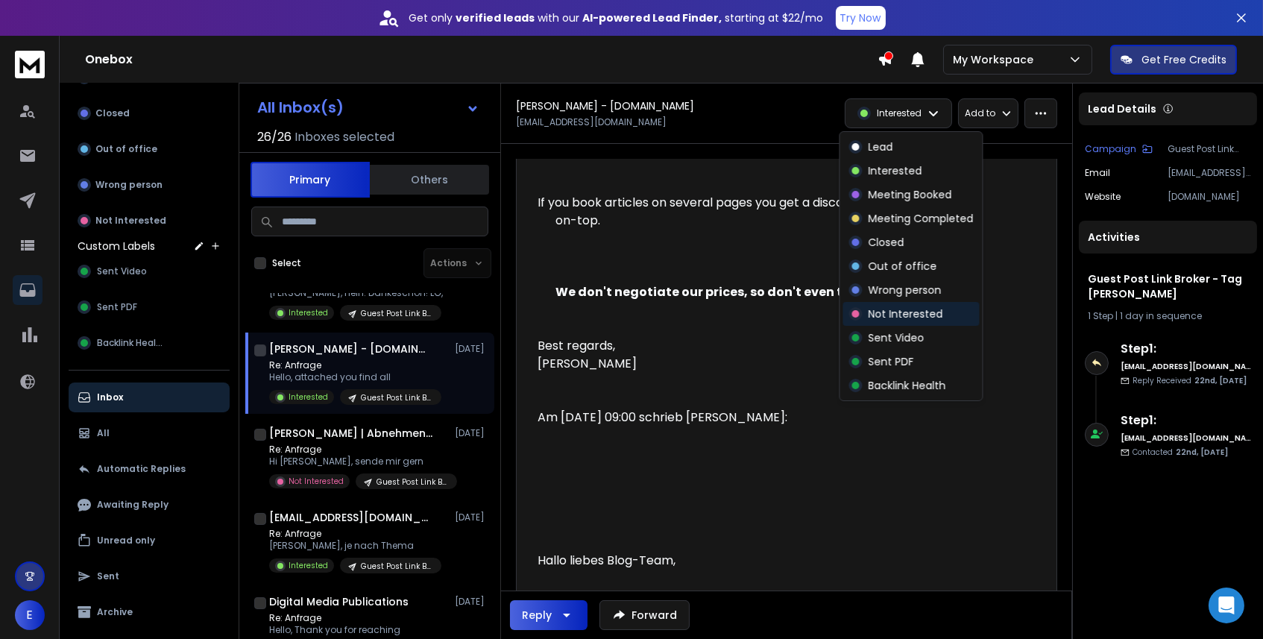
click at [897, 315] on p "Not Interested" at bounding box center [905, 313] width 75 height 15
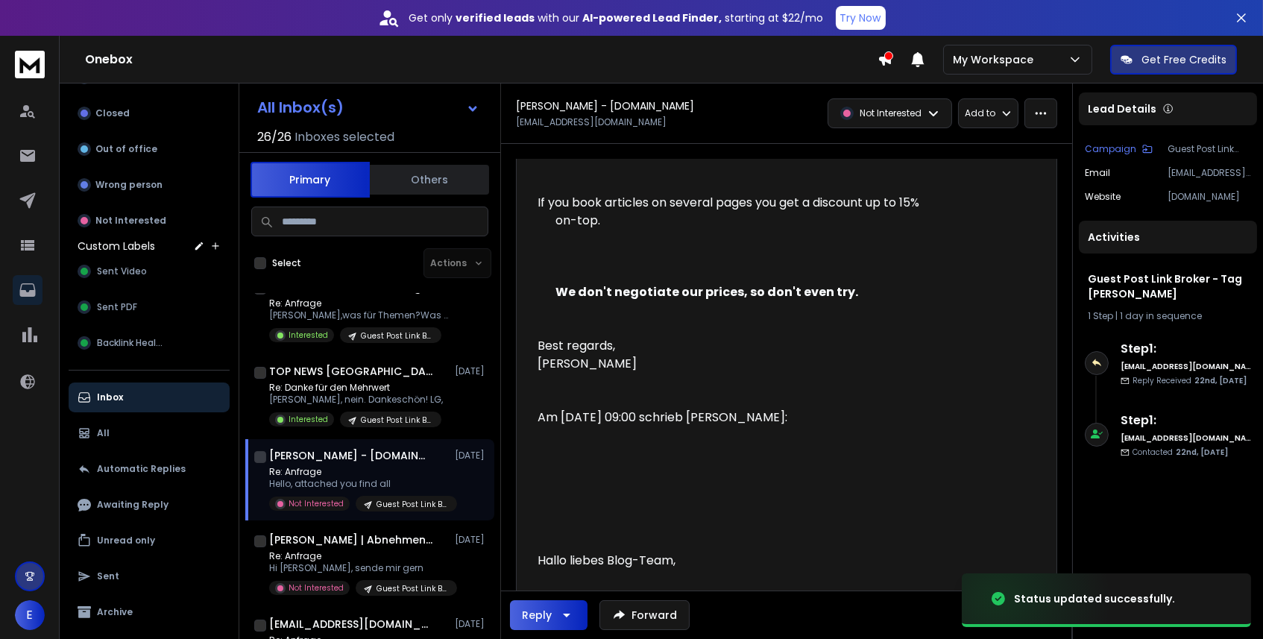
scroll to position [7435, 0]
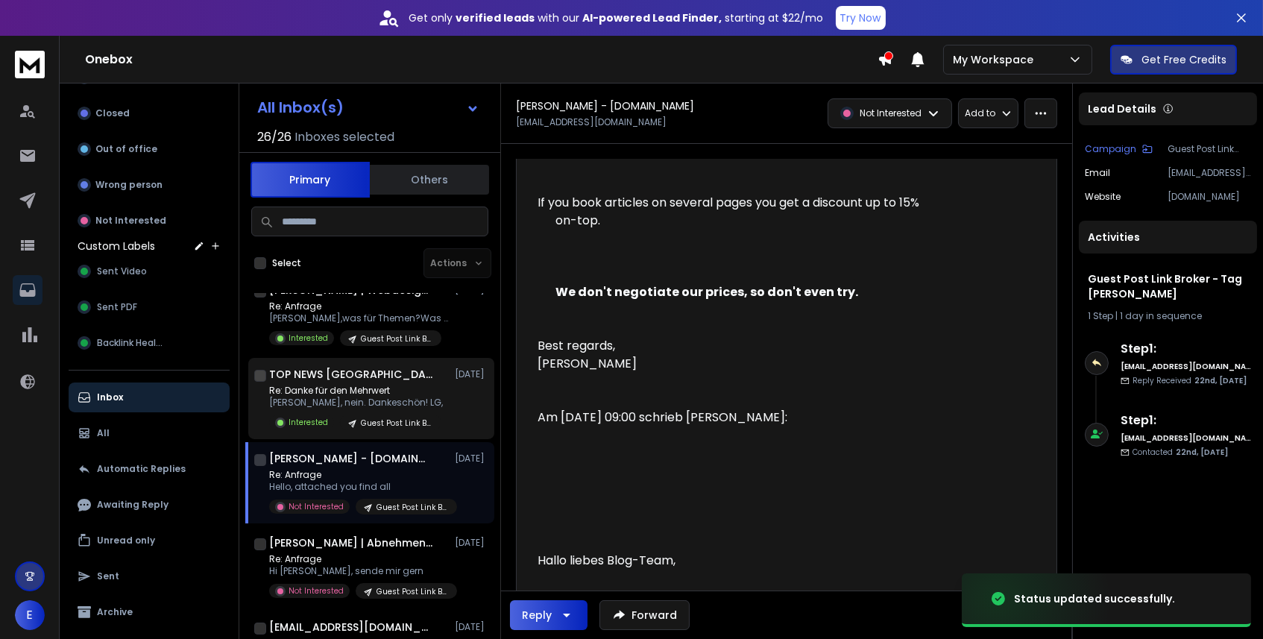
click at [420, 385] on p "Re: Danke für den Mehrwert" at bounding box center [356, 391] width 174 height 12
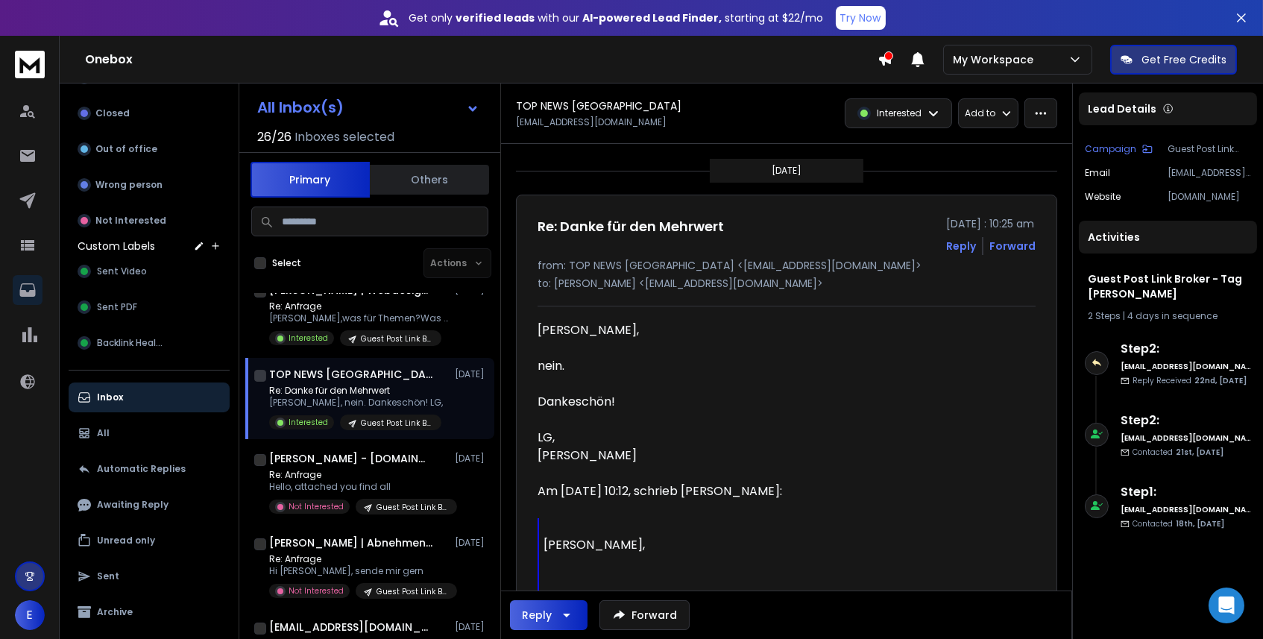
click at [693, 262] on p "from: TOP NEWS Austria <info@top-news.at>" at bounding box center [786, 265] width 498 height 15
click at [763, 265] on p "from: TOP NEWS Austria <info@top-news.at>" at bounding box center [786, 265] width 498 height 15
click at [757, 265] on p "from: TOP NEWS Austria <info@top-news.at>" at bounding box center [786, 265] width 498 height 15
copy p "top-news.at"
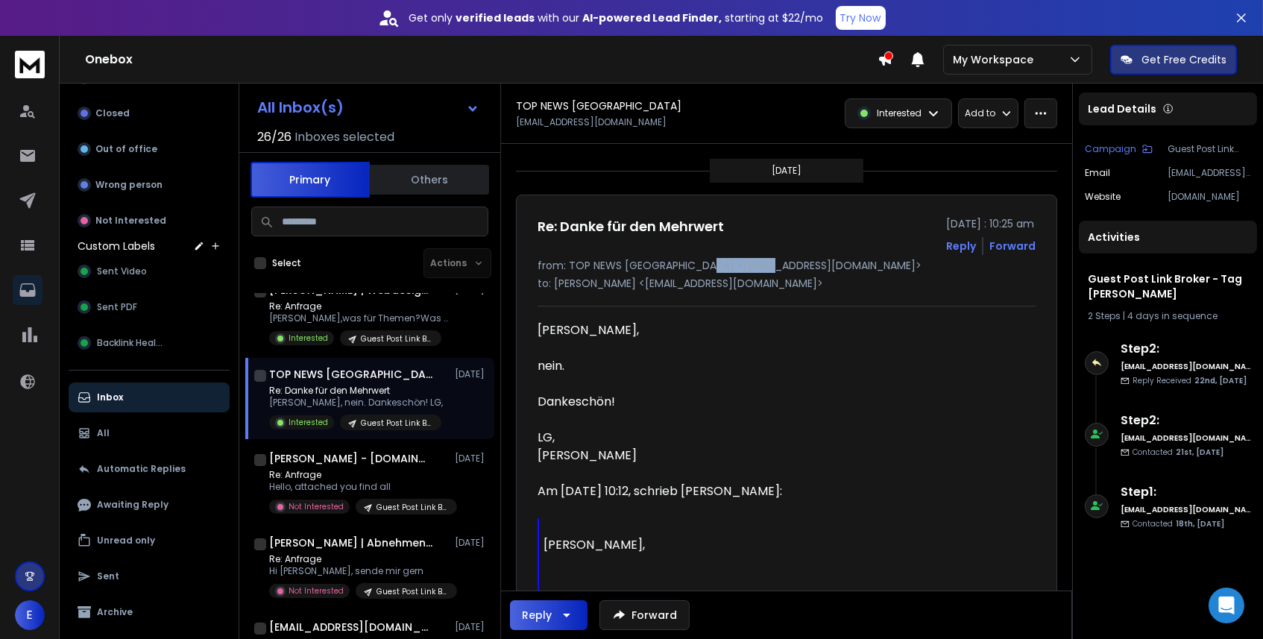
scroll to position [7254, 0]
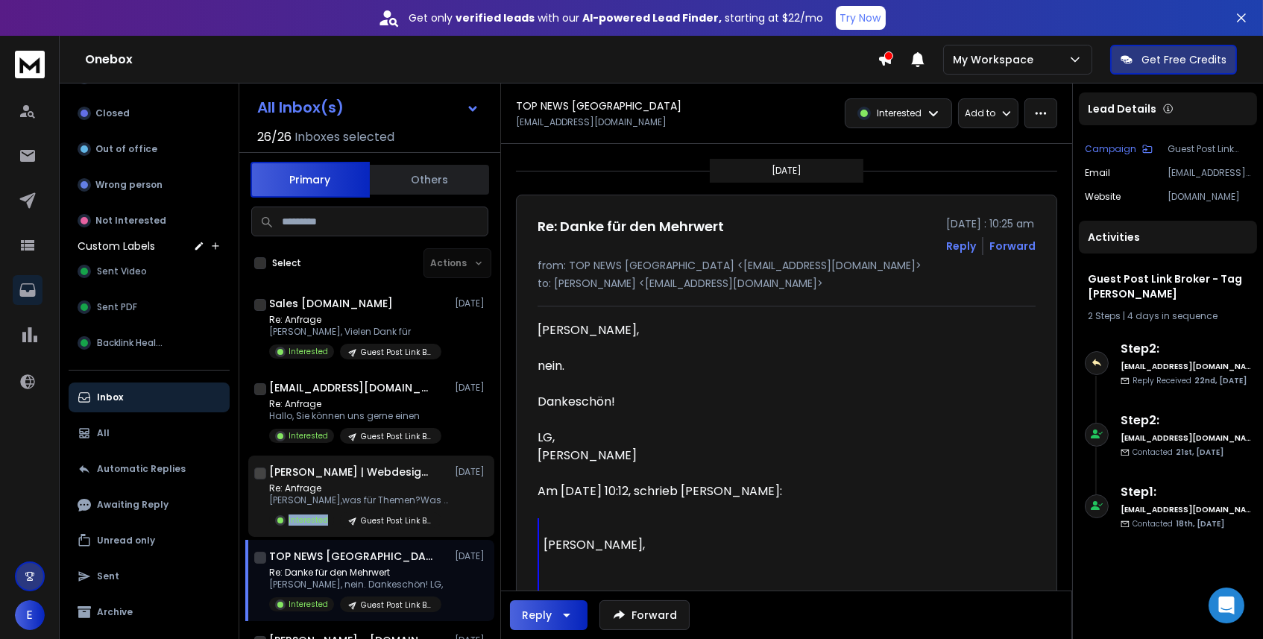
drag, startPoint x: 435, startPoint y: 414, endPoint x: 429, endPoint y: 429, distance: 16.1
click at [429, 482] on div "Re: Anfrage Moin Elias,was für Themen?Was heißt Interested Guest Post Link Brok…" at bounding box center [358, 504] width 179 height 45
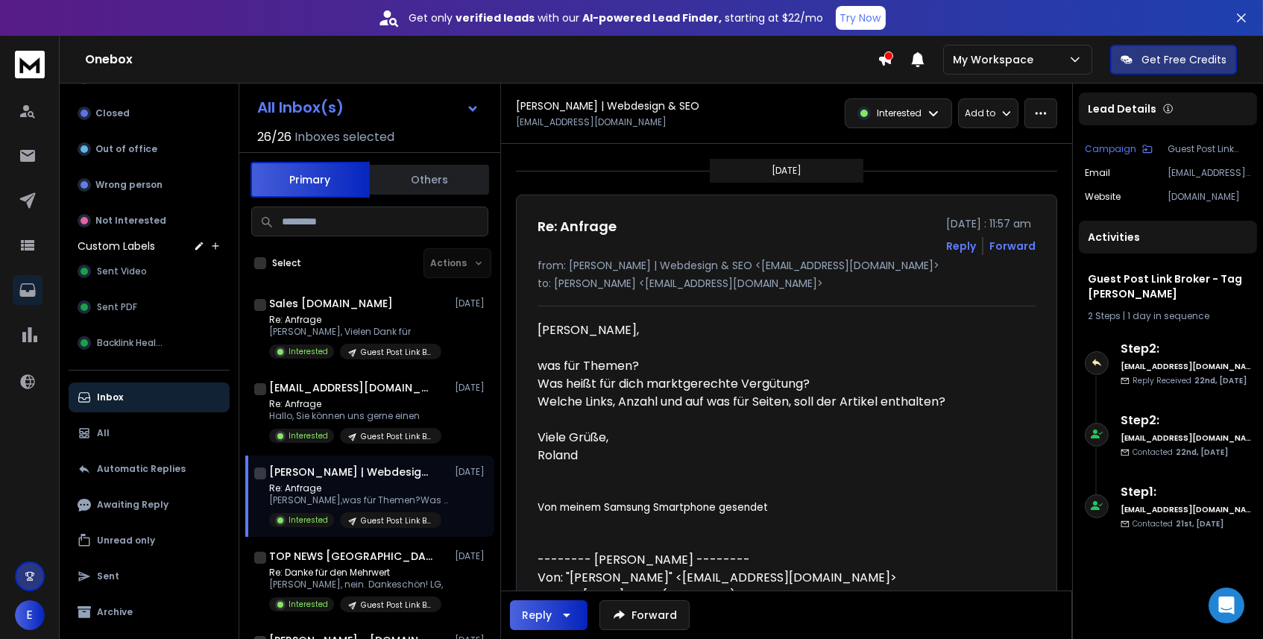
click at [1197, 189] on div "Campaign Guest Post Link Broker - Tag Elias Email kontakt@abnehmen-programm.de …" at bounding box center [1168, 172] width 178 height 95
click at [1197, 192] on p "abnehmen-programm.de" at bounding box center [1208, 197] width 83 height 12
click at [927, 115] on icon at bounding box center [933, 113] width 12 height 12
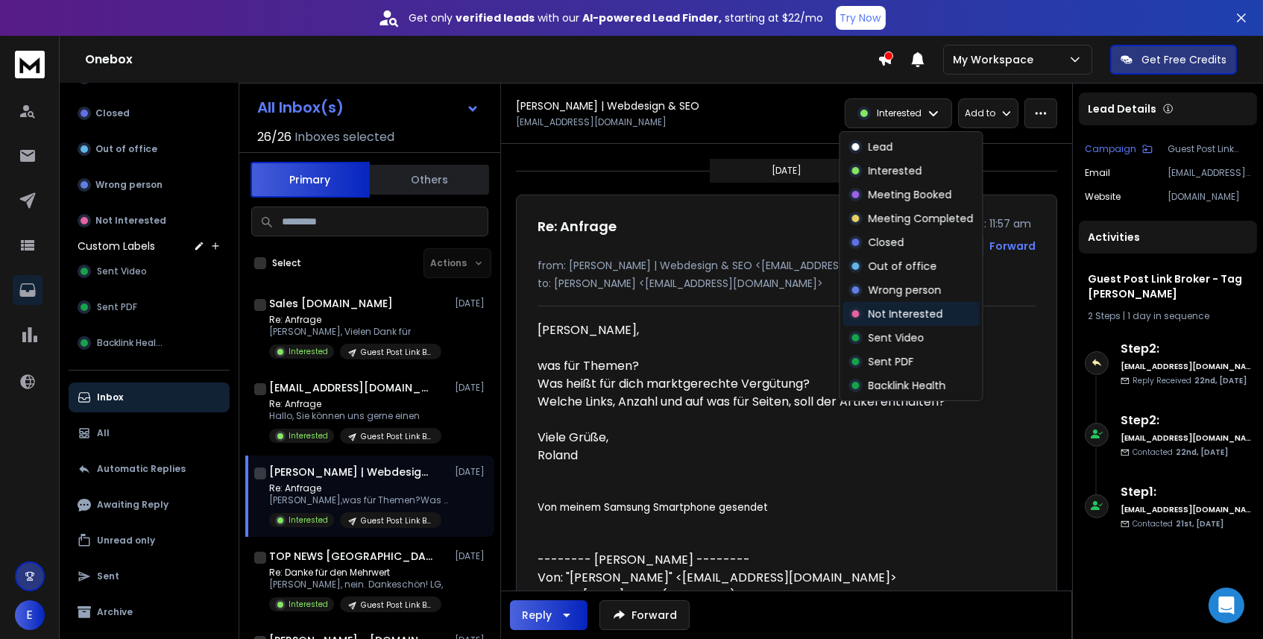
click at [876, 315] on p "Not Interested" at bounding box center [905, 313] width 75 height 15
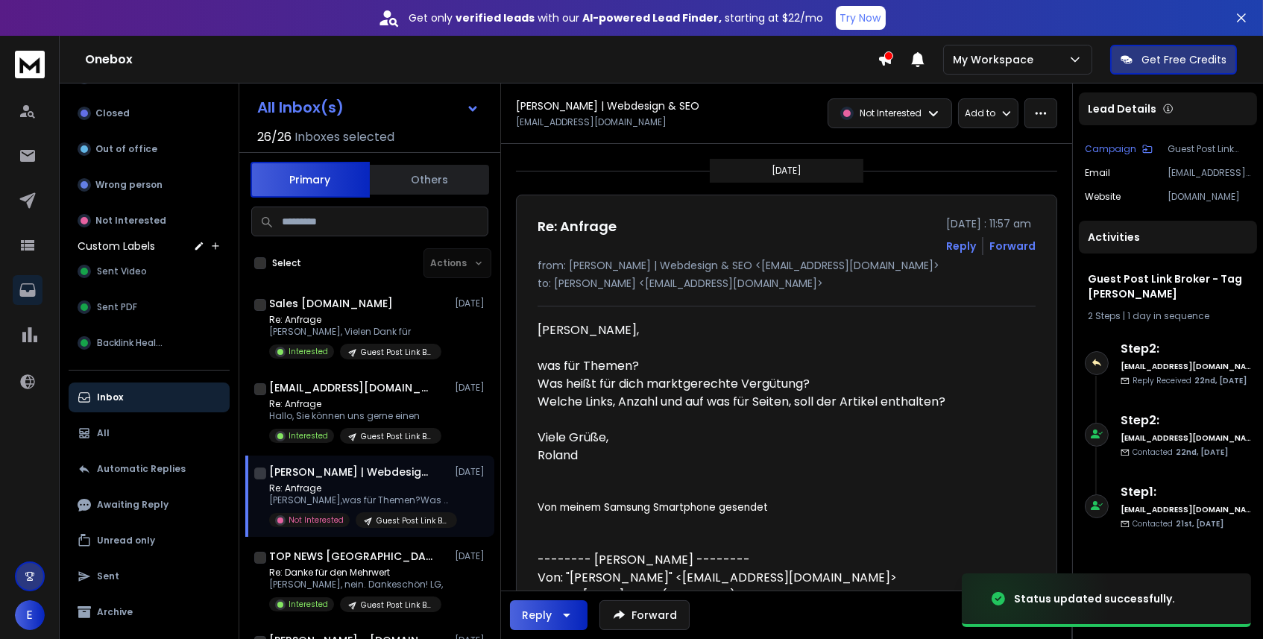
click at [340, 291] on div "Select Actions Christoph von Classic Oldtimer 15 Aug AW: Anfrage Hallo, haben S…" at bounding box center [369, 483] width 261 height 565
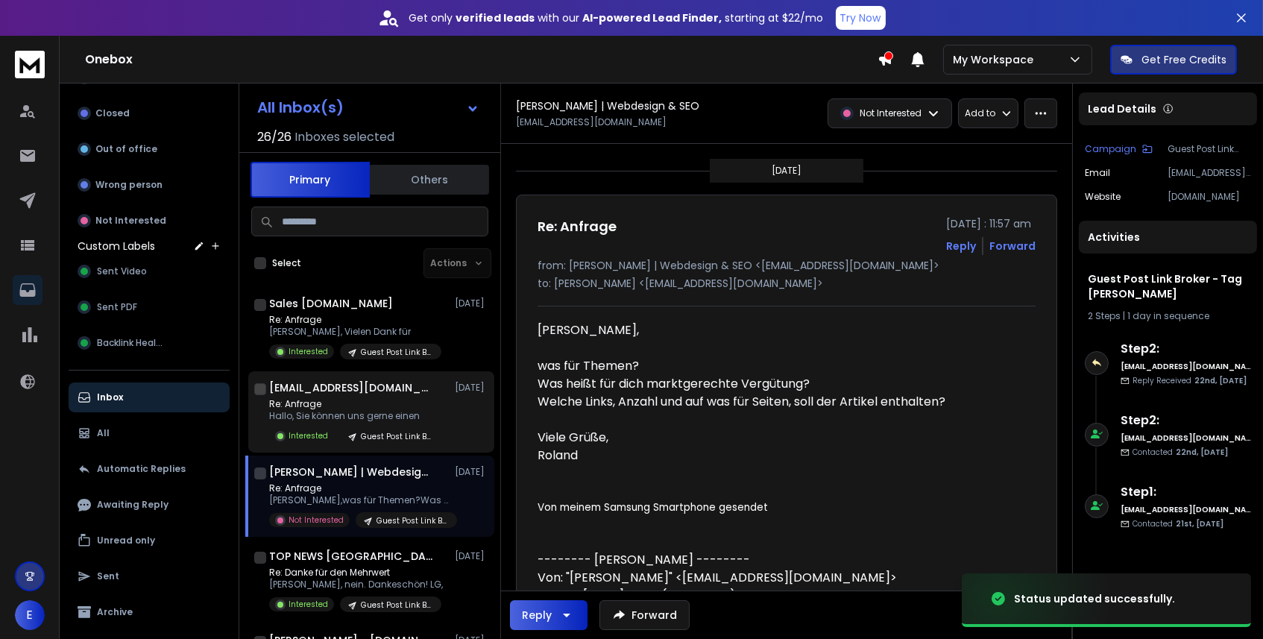
click at [341, 380] on h1 "hello@netboosting.de" at bounding box center [351, 387] width 164 height 15
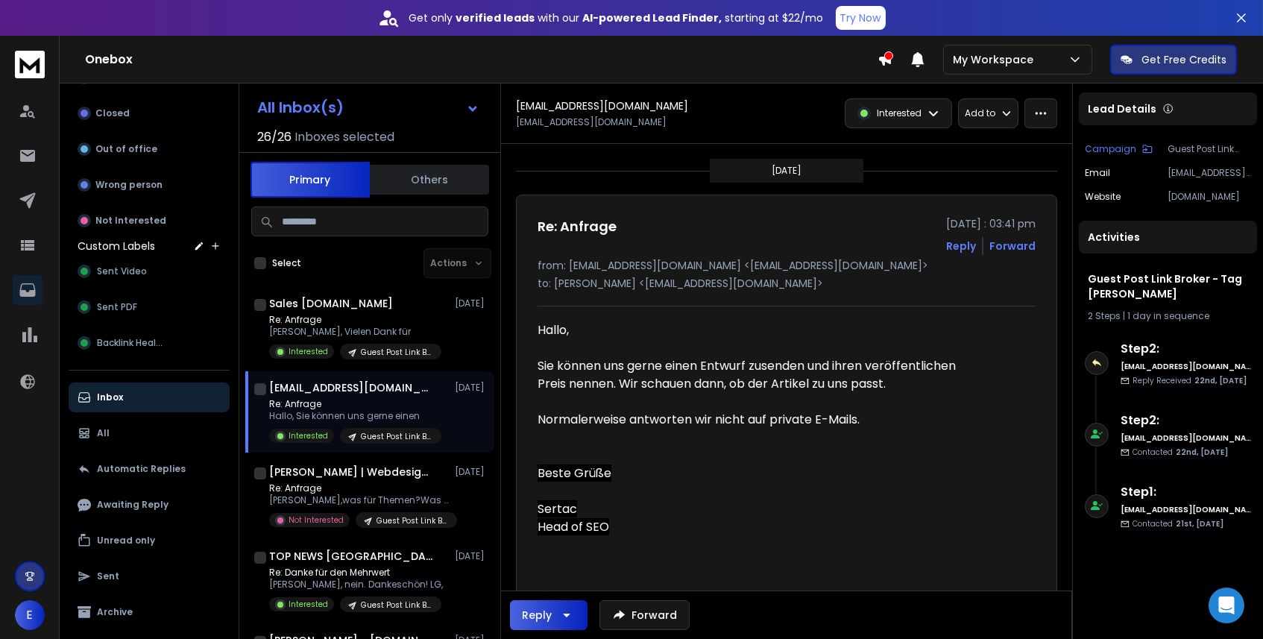
click at [1194, 195] on p "gesund-vital.de" at bounding box center [1208, 197] width 83 height 12
click at [942, 116] on div "Interested" at bounding box center [898, 113] width 106 height 28
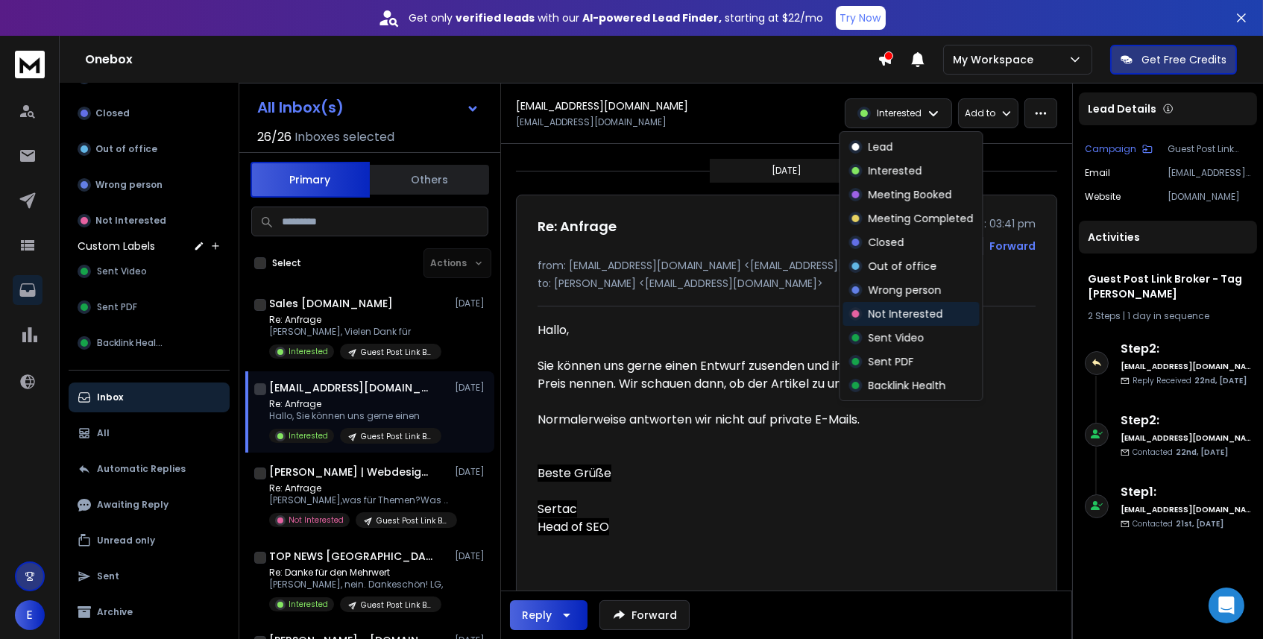
click at [915, 317] on p "Not Interested" at bounding box center [905, 313] width 75 height 15
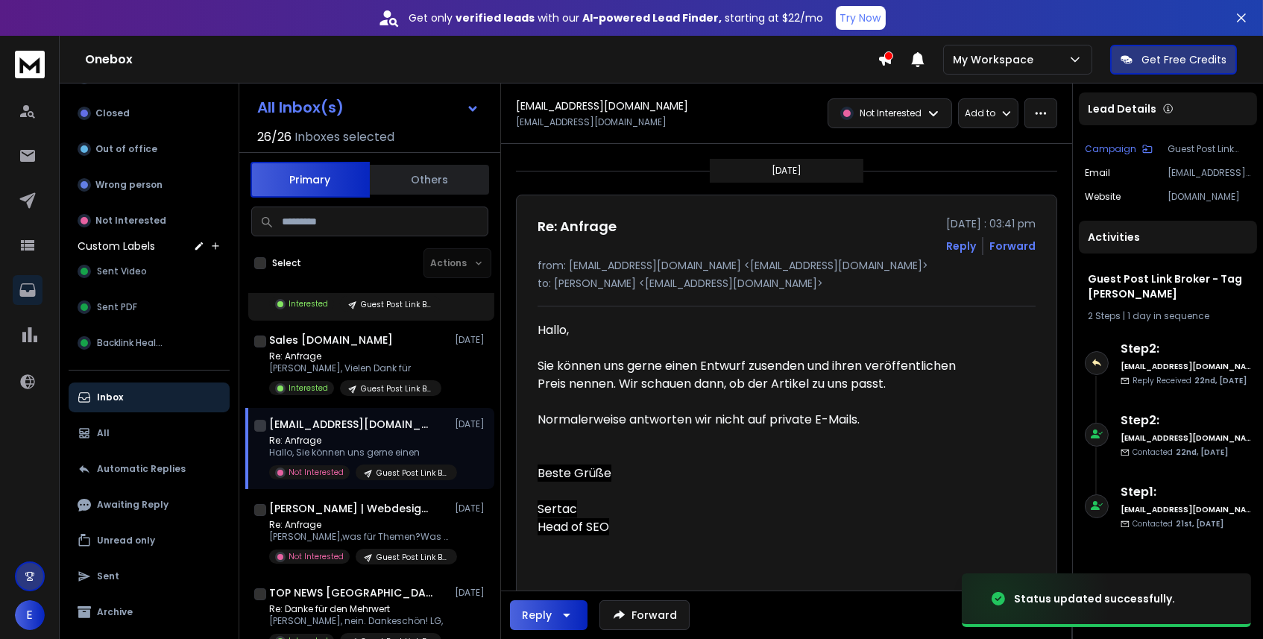
scroll to position [7049, 0]
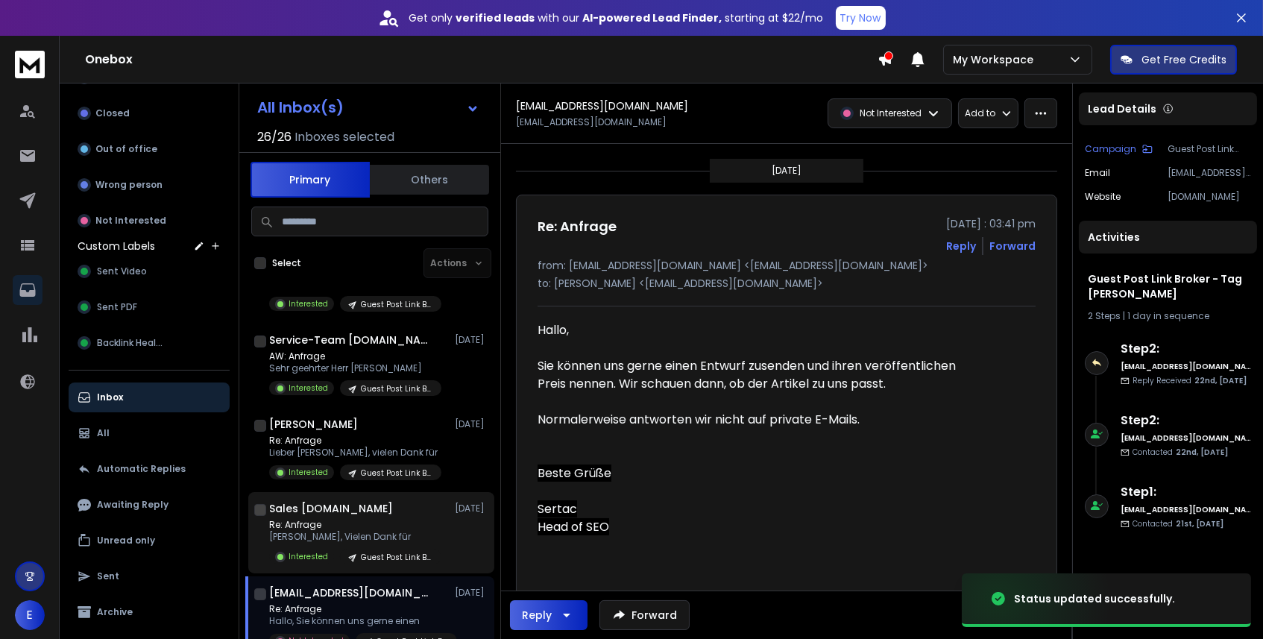
click at [390, 519] on p "Re: Anfrage" at bounding box center [355, 525] width 172 height 12
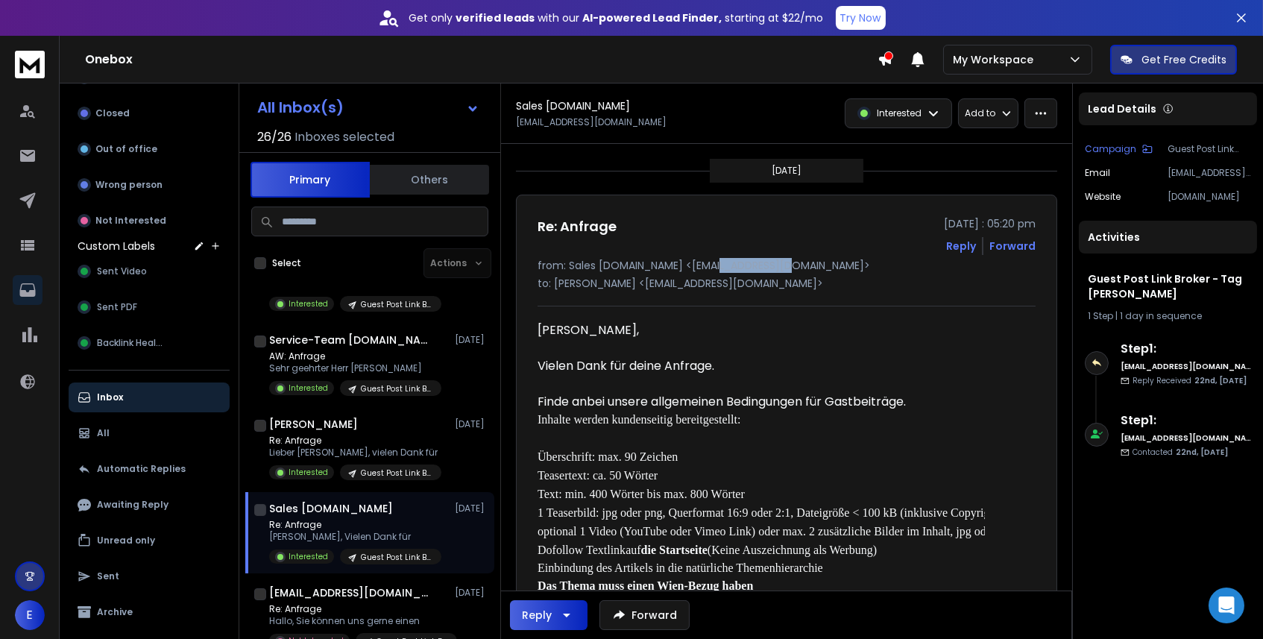
drag, startPoint x: 715, startPoint y: 264, endPoint x: 783, endPoint y: 266, distance: 67.9
click at [783, 266] on p "from: Sales ganz-WIEN.at <sales@ganz-wien.at>" at bounding box center [786, 265] width 498 height 15
copy p "ganz-wien.at"
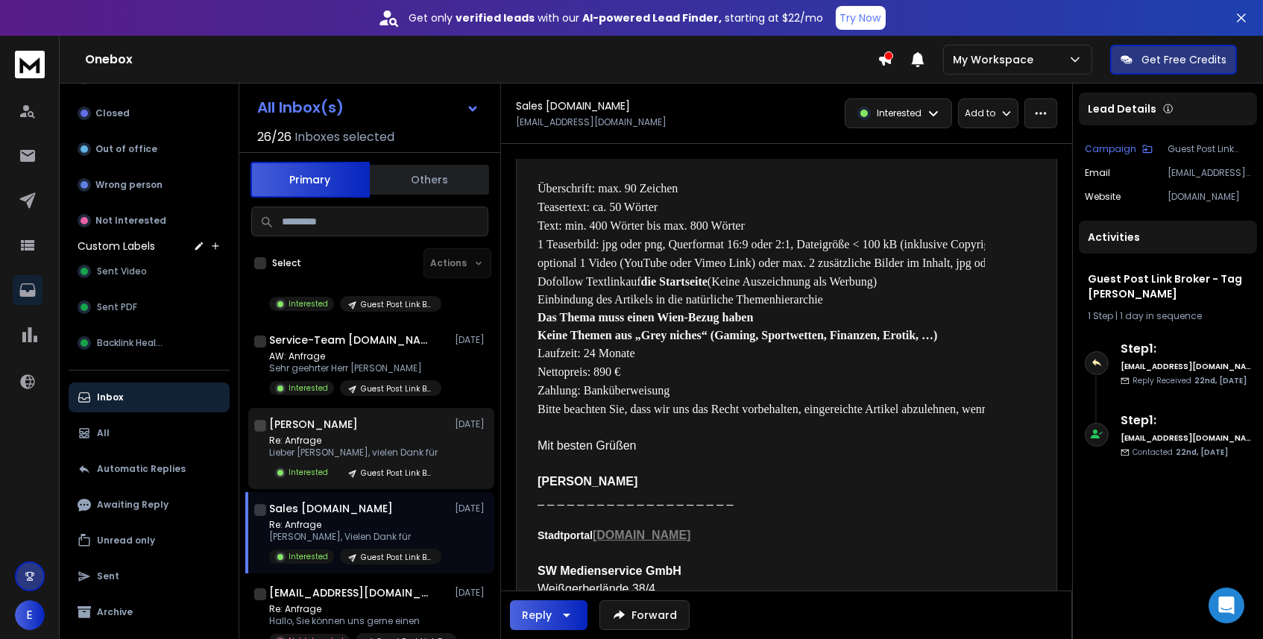
scroll to position [7015, 0]
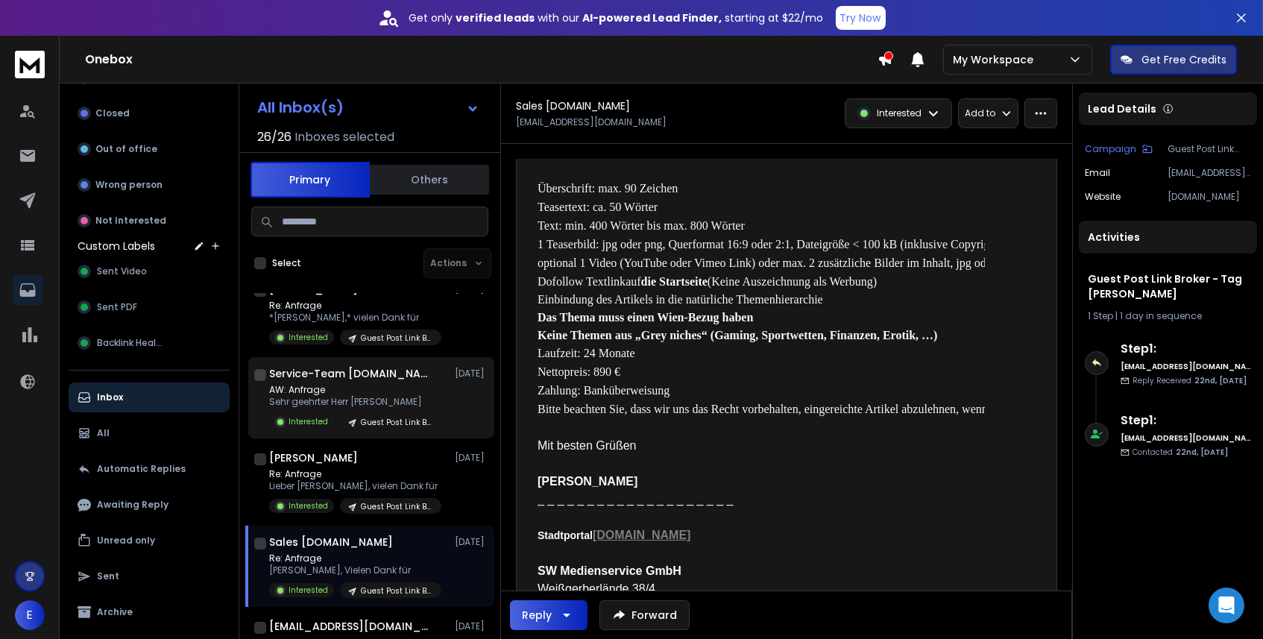
click at [409, 384] on p "AW: Anfrage" at bounding box center [355, 390] width 172 height 12
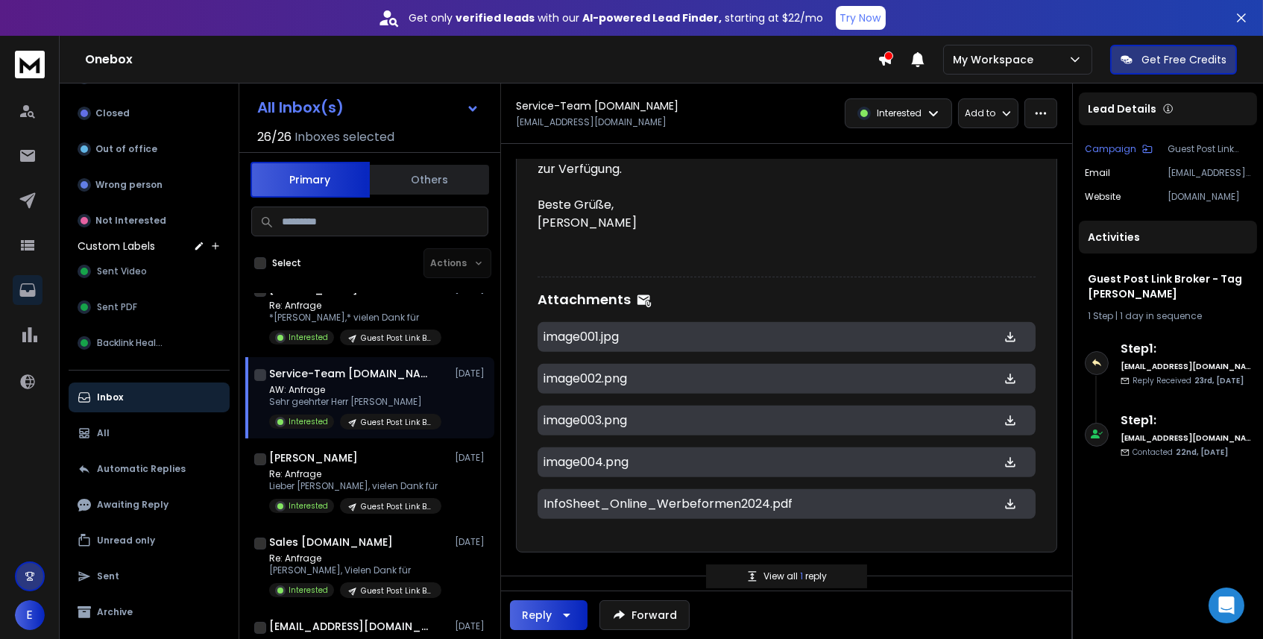
scroll to position [1355, 0]
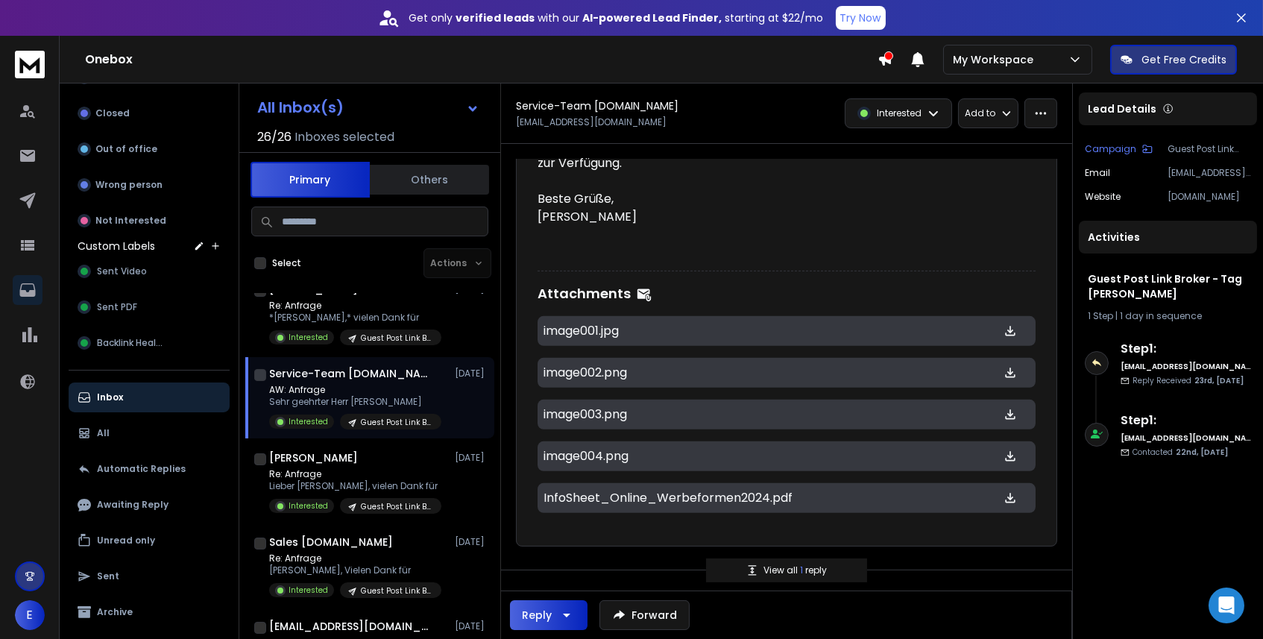
click at [801, 489] on div "InfoSheet_Online_Werbeformen2024.pdf" at bounding box center [710, 498] width 335 height 18
click at [1003, 491] on icon at bounding box center [1010, 498] width 15 height 15
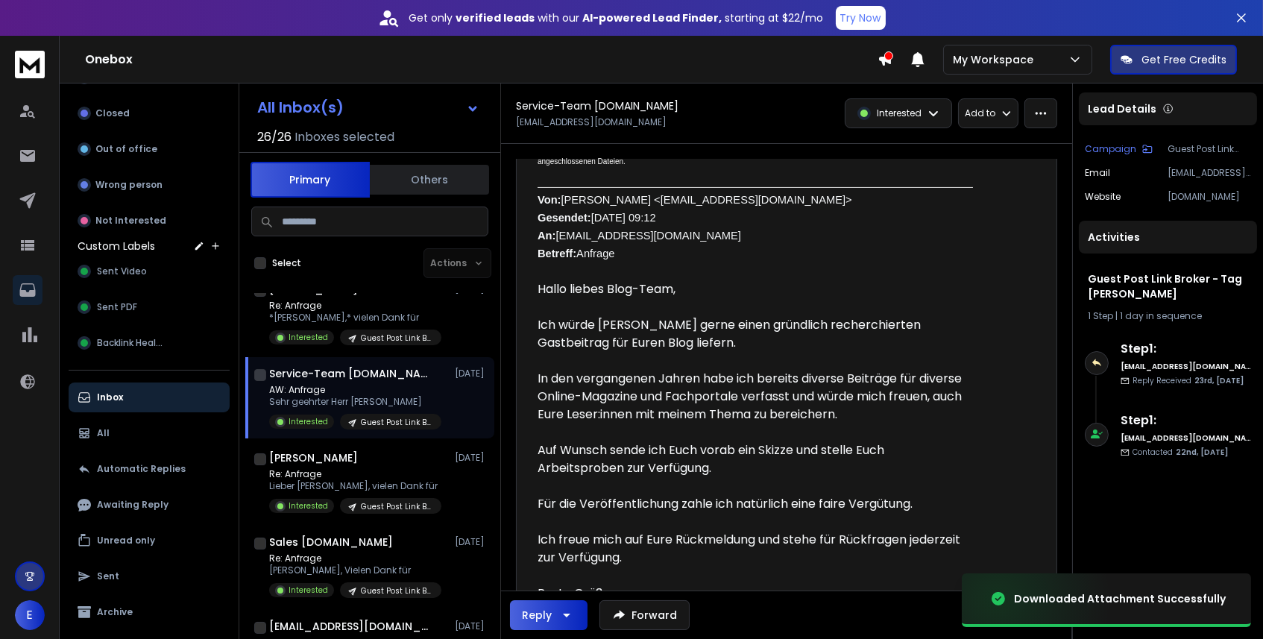
scroll to position [54, 0]
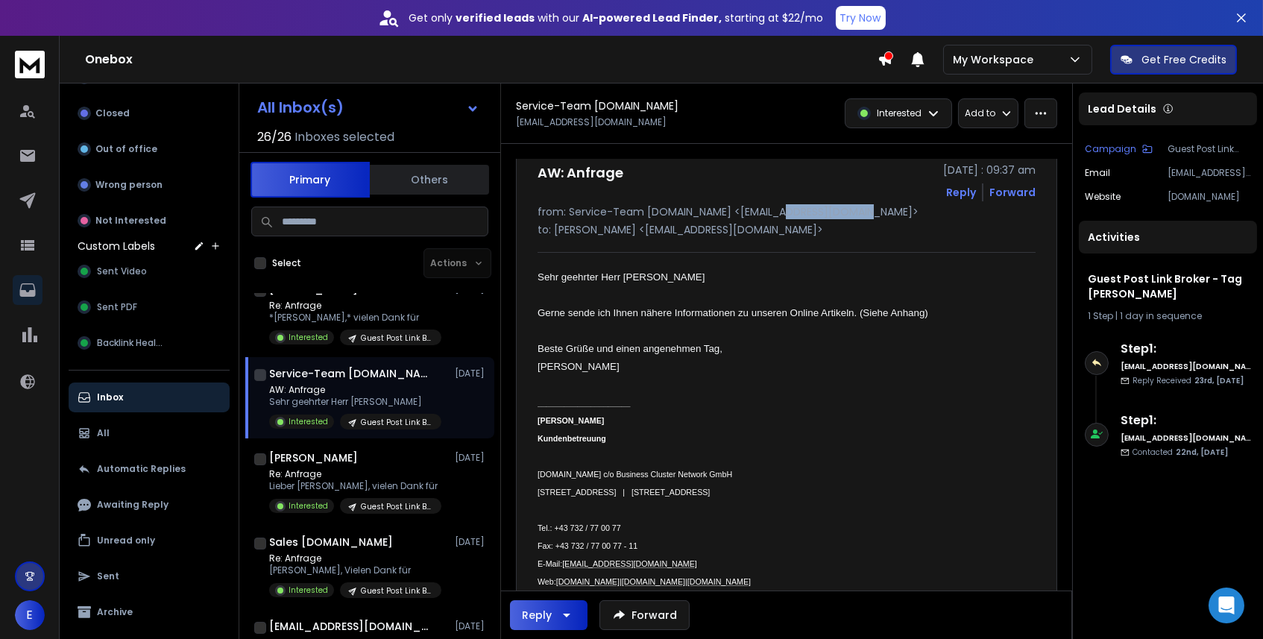
drag, startPoint x: 769, startPoint y: 212, endPoint x: 846, endPoint y: 212, distance: 77.5
click at [846, 212] on p "from: Service-Team absolventen.at <office@absolventen.at>" at bounding box center [786, 211] width 498 height 15
click at [918, 116] on div "Interested" at bounding box center [898, 113] width 106 height 28
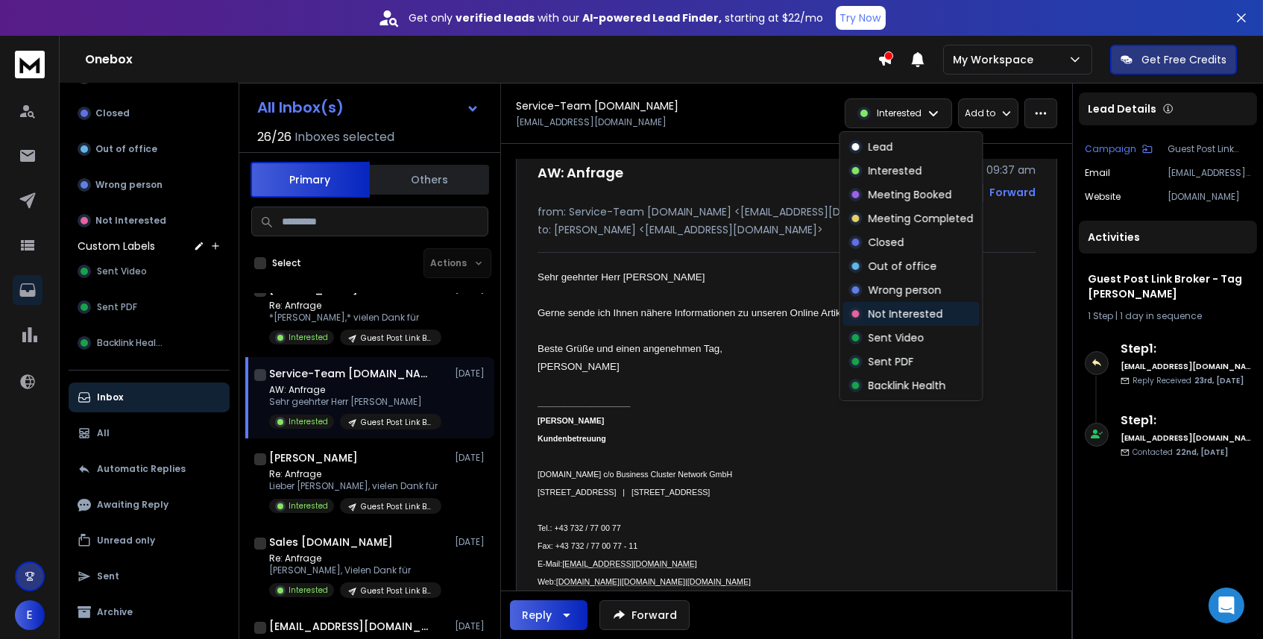
click at [896, 310] on p "Not Interested" at bounding box center [905, 313] width 75 height 15
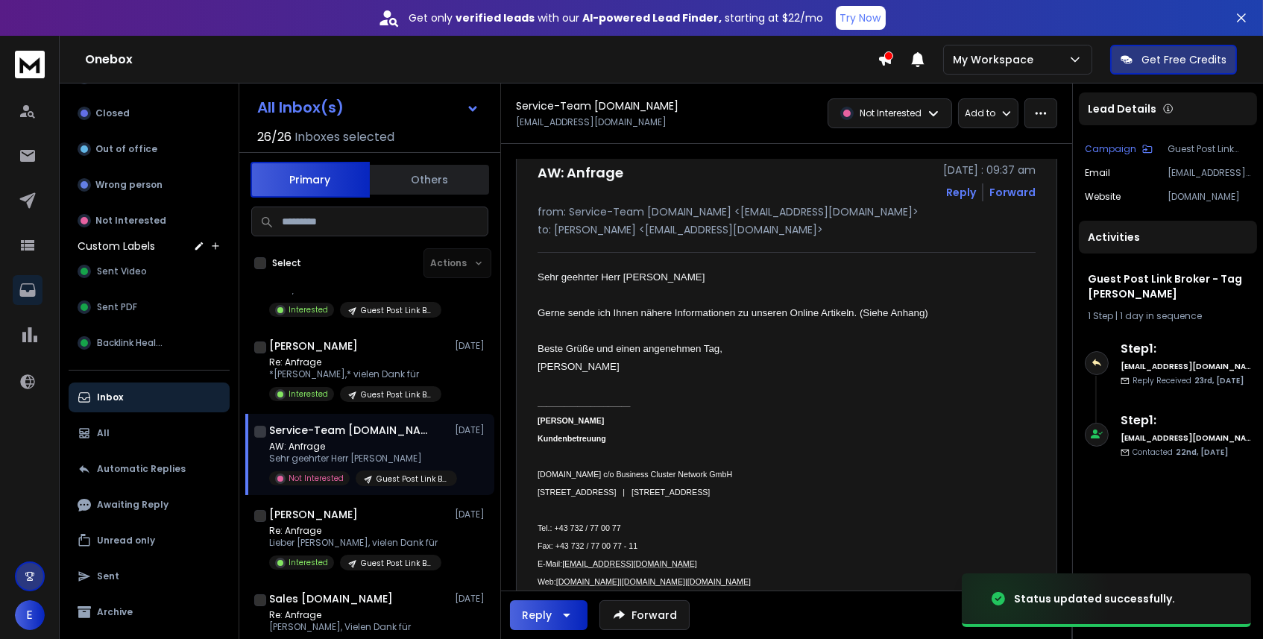
scroll to position [6930, 0]
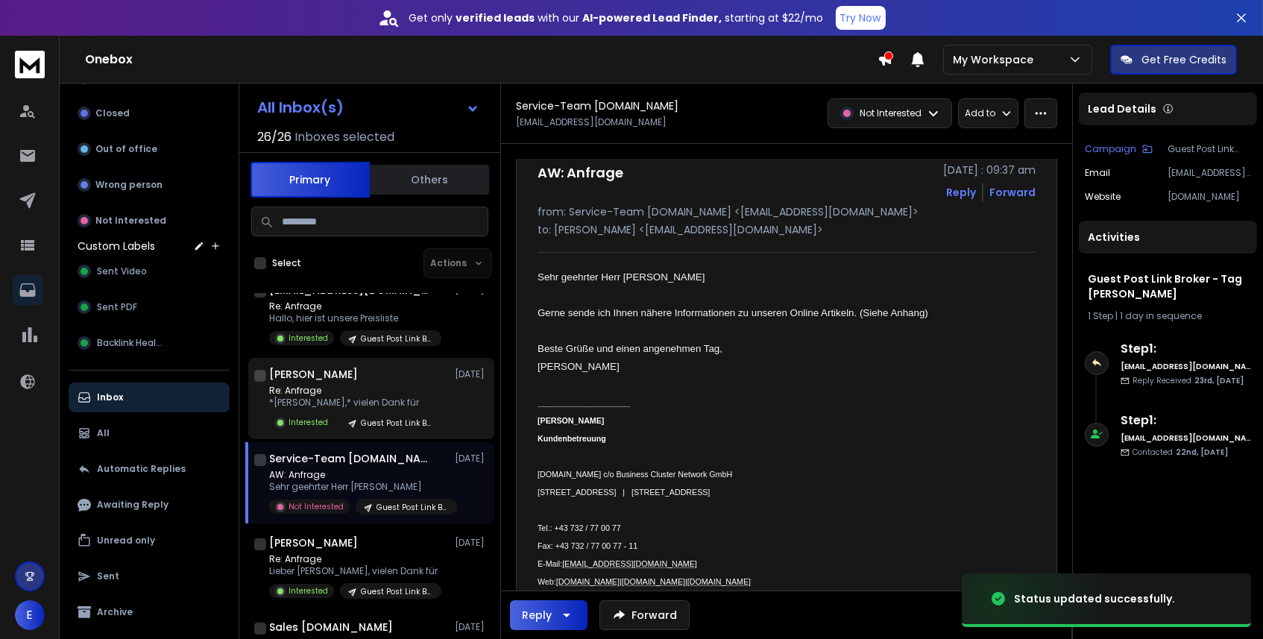
click at [400, 385] on p "Re: Anfrage" at bounding box center [355, 391] width 172 height 12
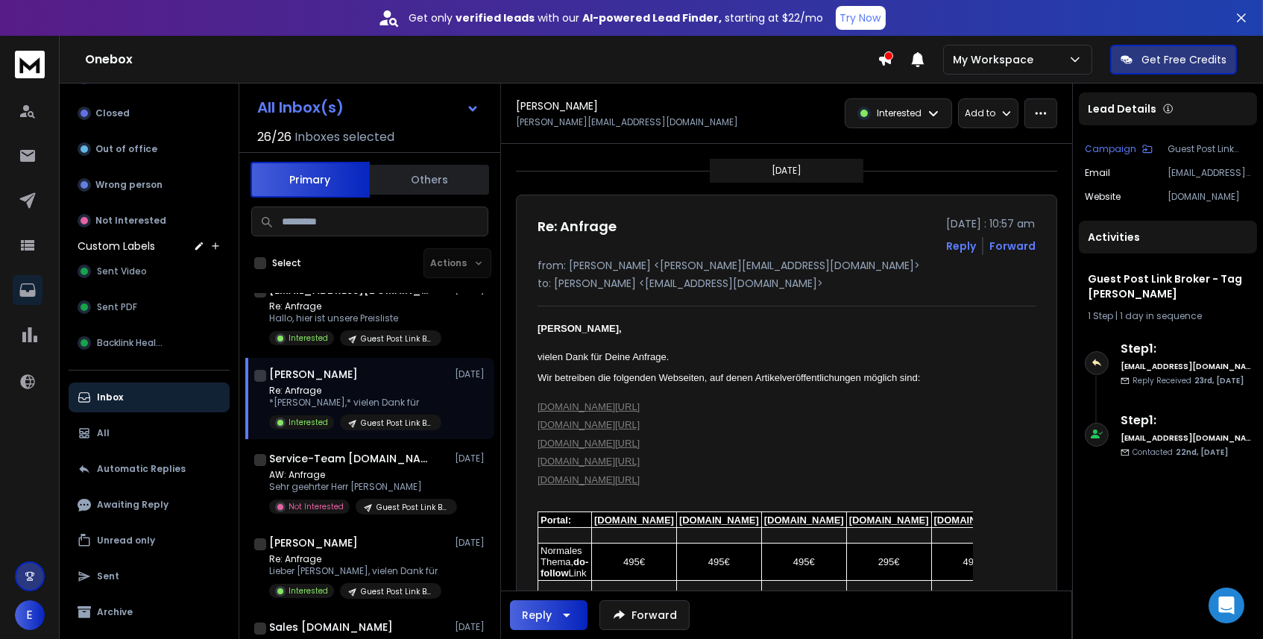
click at [622, 447] on link "stadtbranche.at/magazin" at bounding box center [588, 443] width 102 height 11
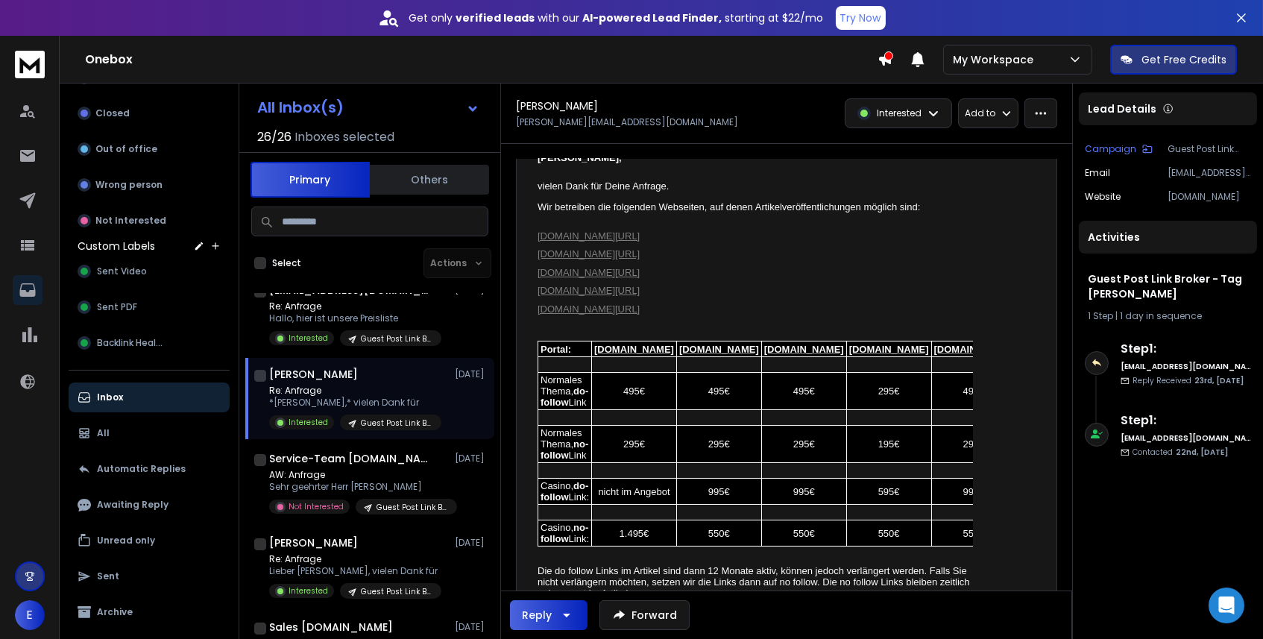
scroll to position [0, 0]
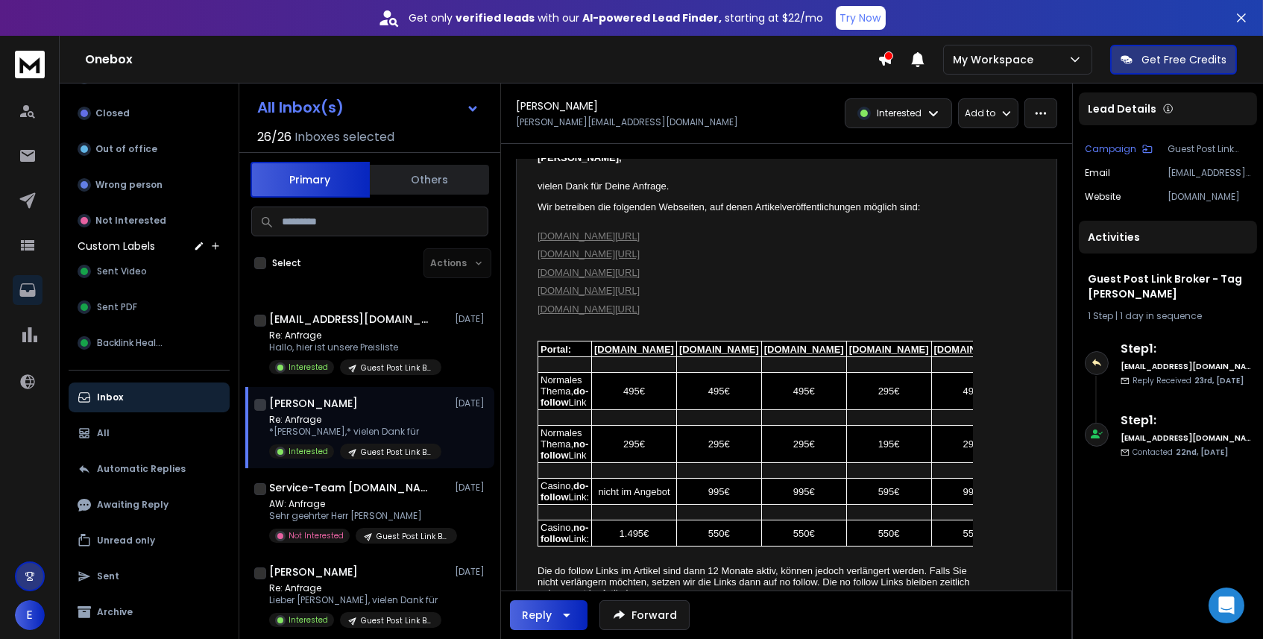
scroll to position [6760, 0]
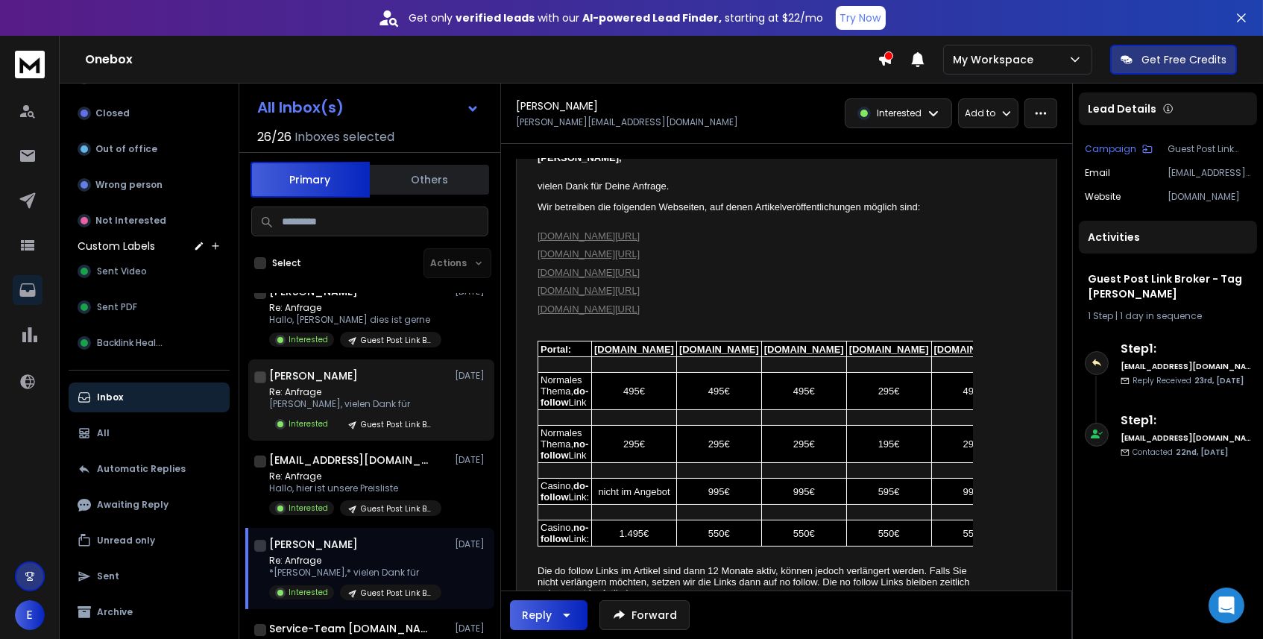
click at [420, 386] on p "Re: Anfrage" at bounding box center [355, 392] width 172 height 12
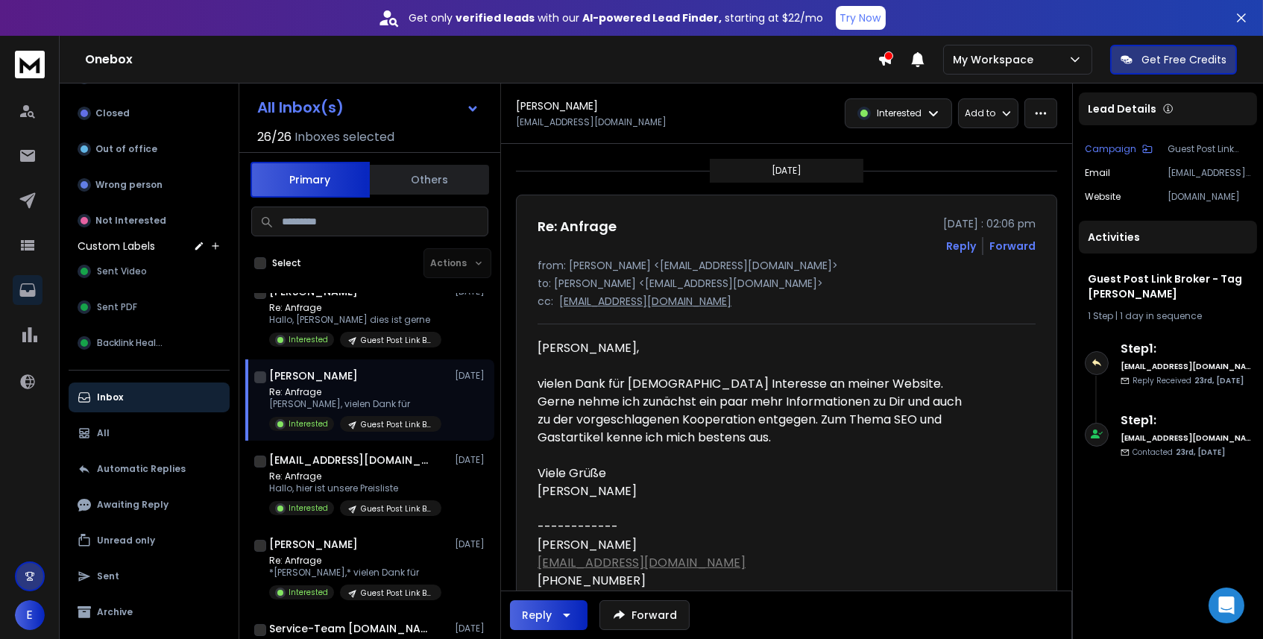
click at [1201, 198] on p "tiefschlafphase.de" at bounding box center [1208, 197] width 83 height 12
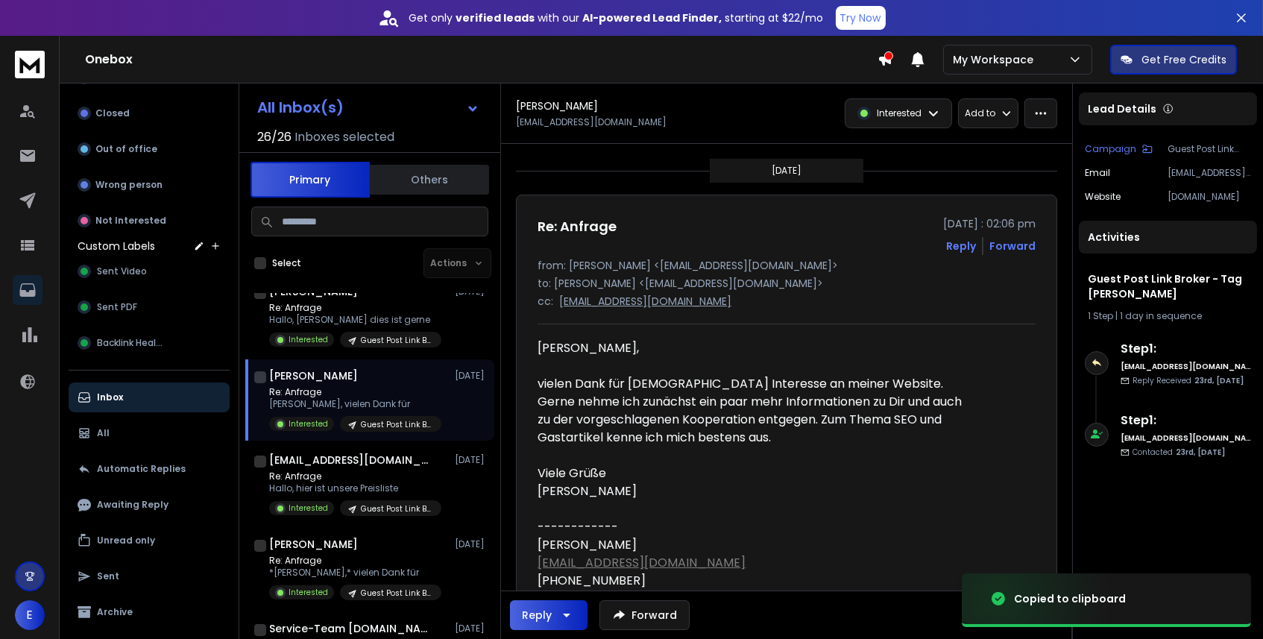
click at [915, 96] on div "Hannes Wirtz Hannes Wirtz mail@hanneswirtz.de Interested Add to Interested Add …" at bounding box center [786, 113] width 571 height 60
click at [912, 103] on div "Interested" at bounding box center [898, 113] width 106 height 28
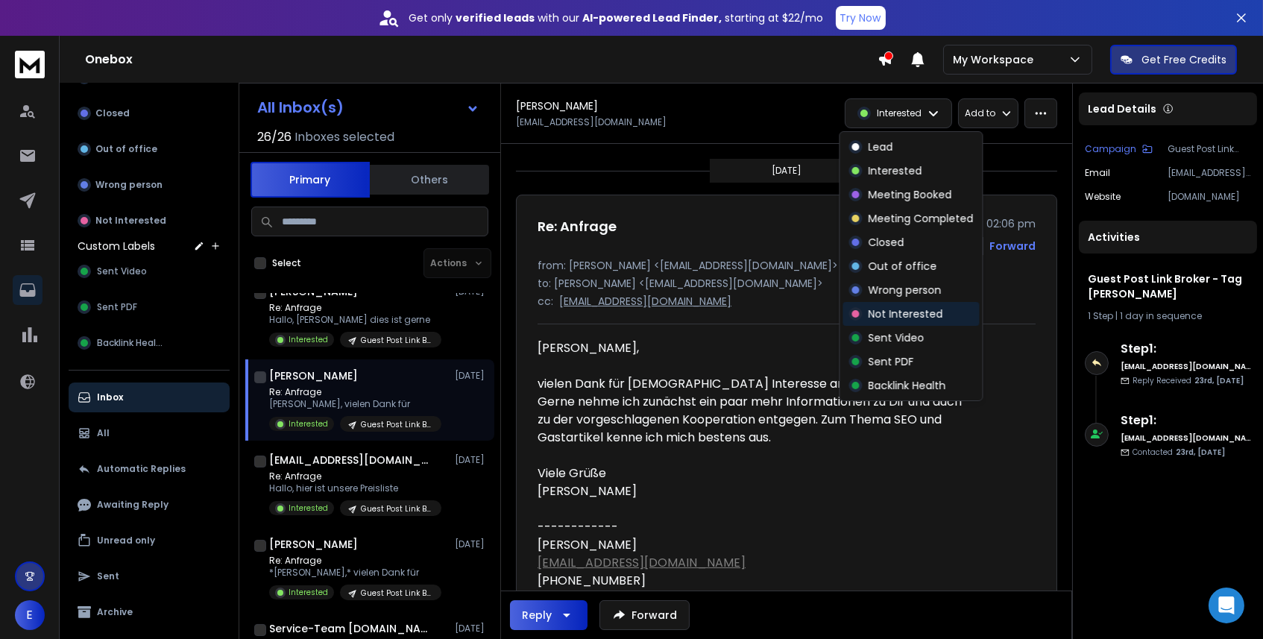
click at [903, 312] on p "Not Interested" at bounding box center [905, 313] width 75 height 15
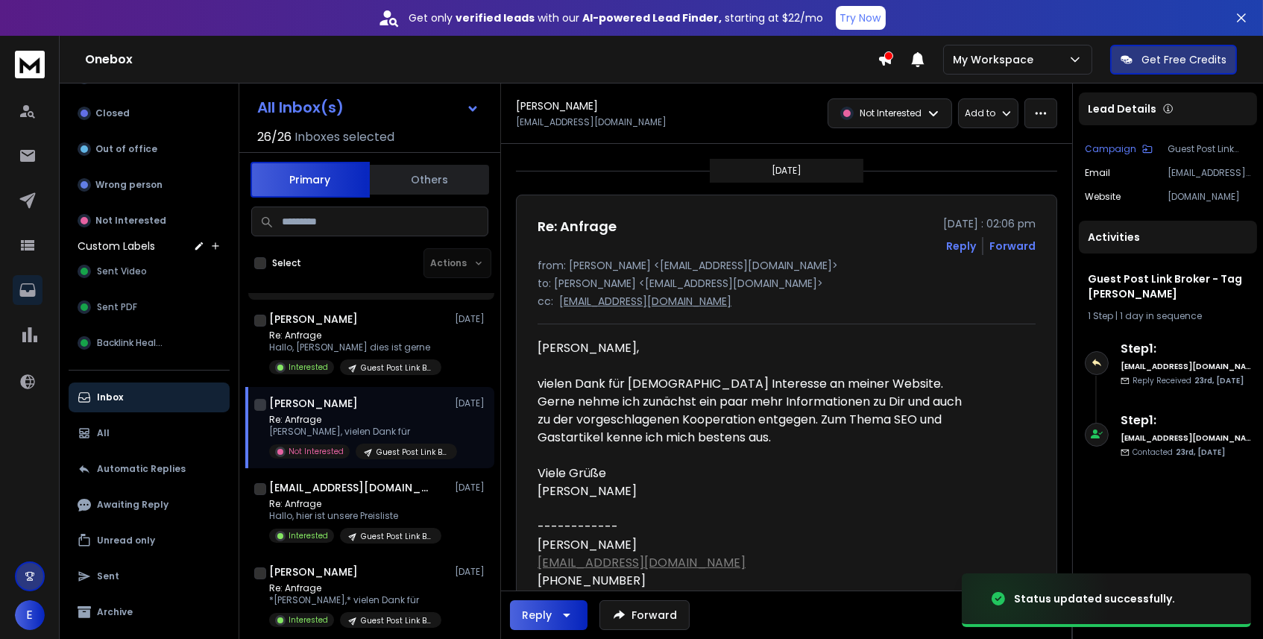
scroll to position [6636, 0]
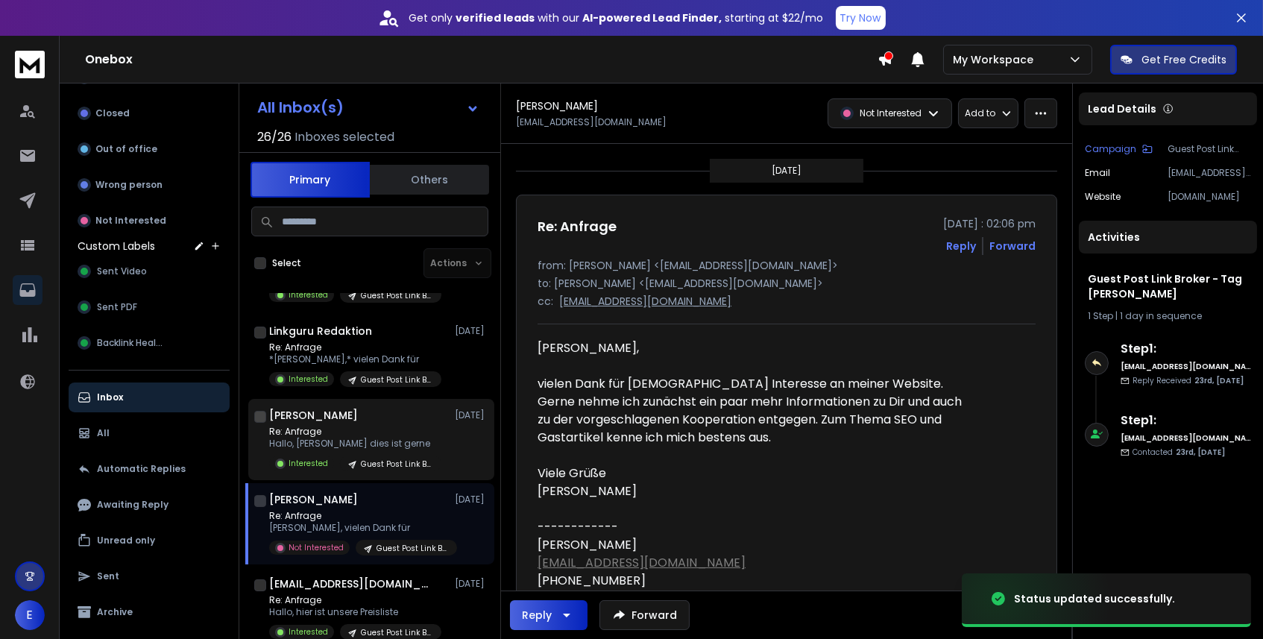
click at [361, 426] on p "Re: Anfrage" at bounding box center [355, 432] width 172 height 12
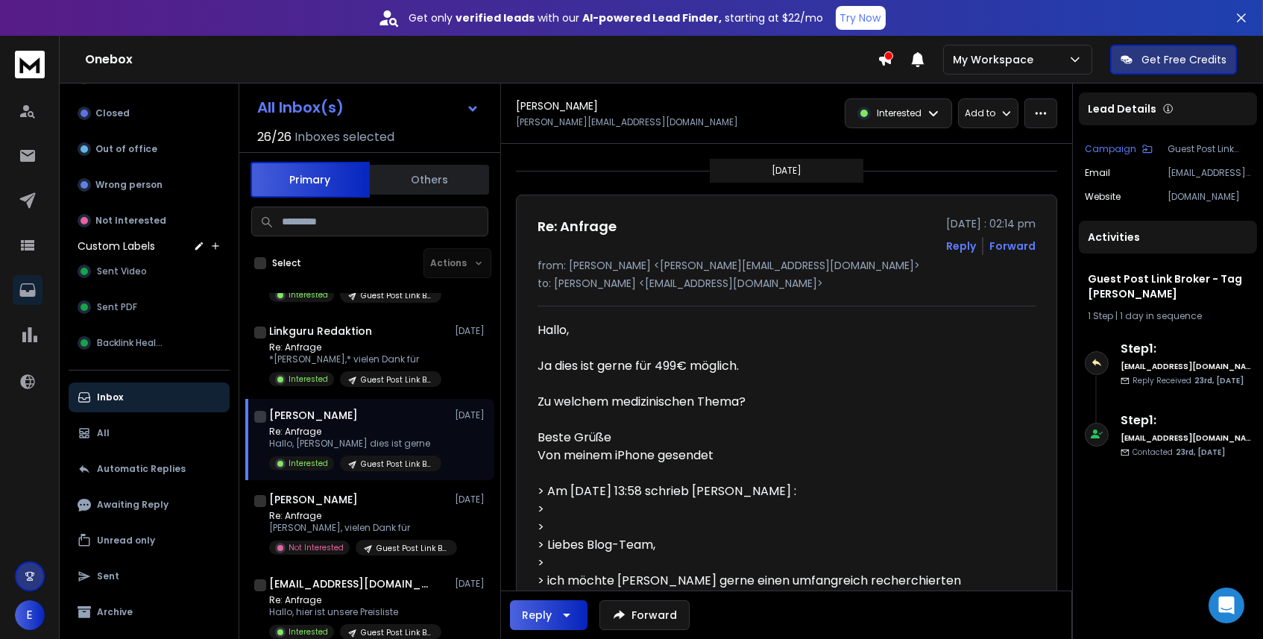
click at [1191, 191] on p "mooci.at" at bounding box center [1208, 197] width 83 height 12
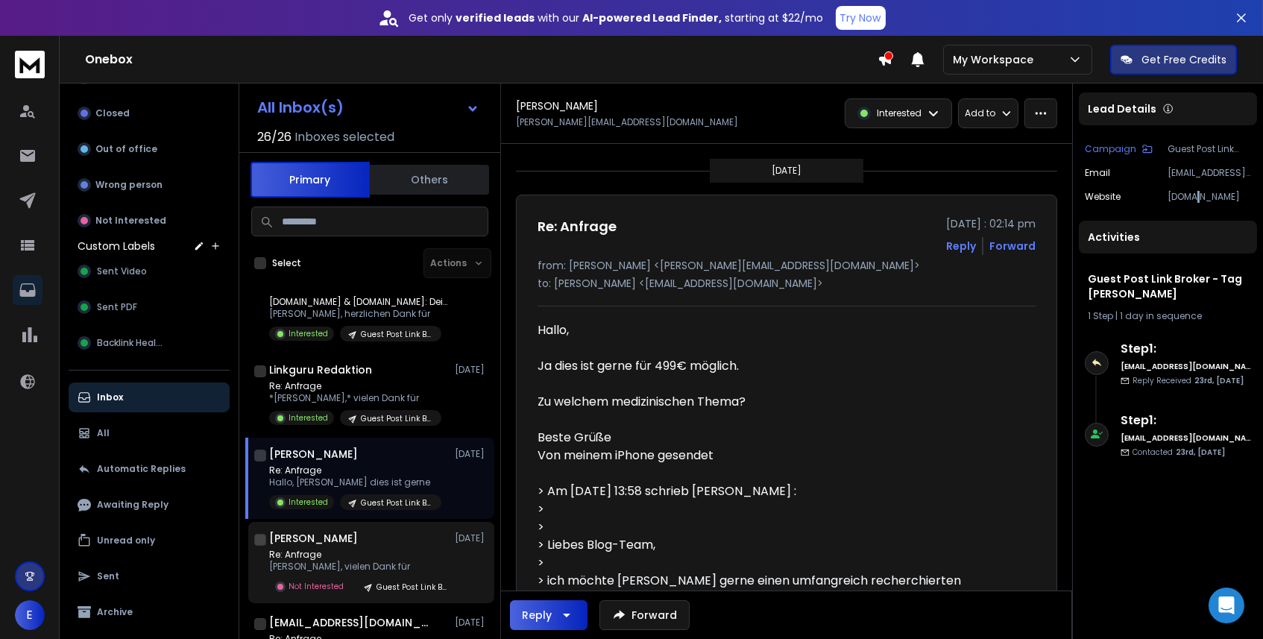
scroll to position [6563, 0]
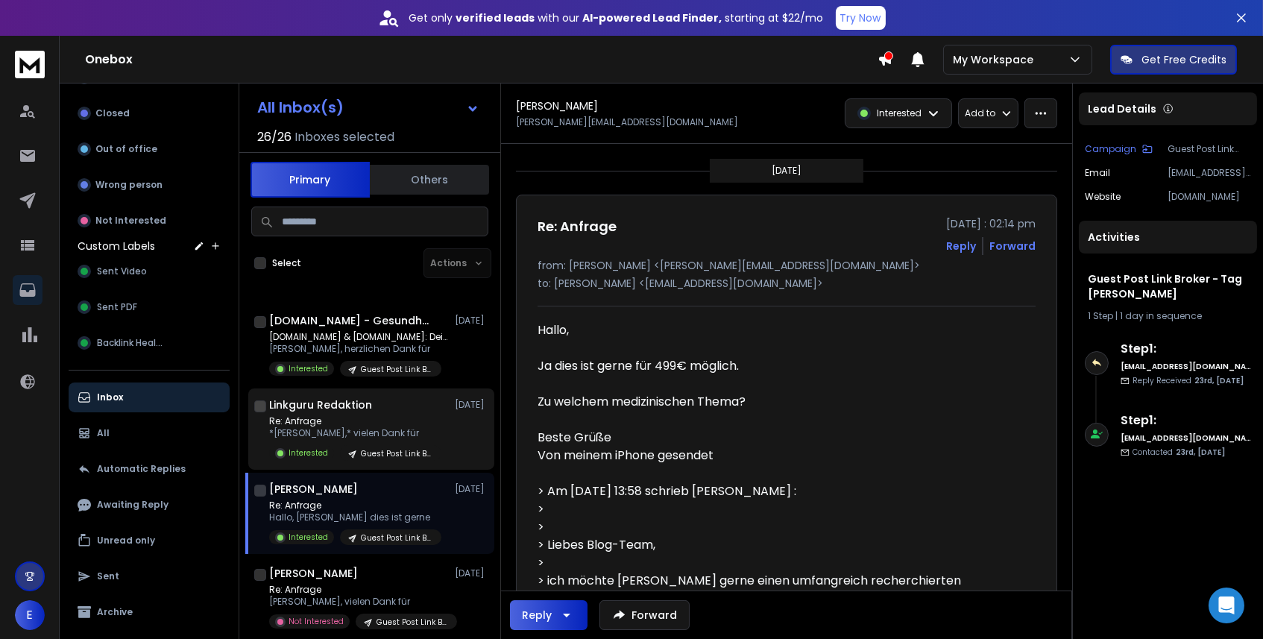
click at [406, 415] on p "Re: Anfrage" at bounding box center [355, 421] width 172 height 12
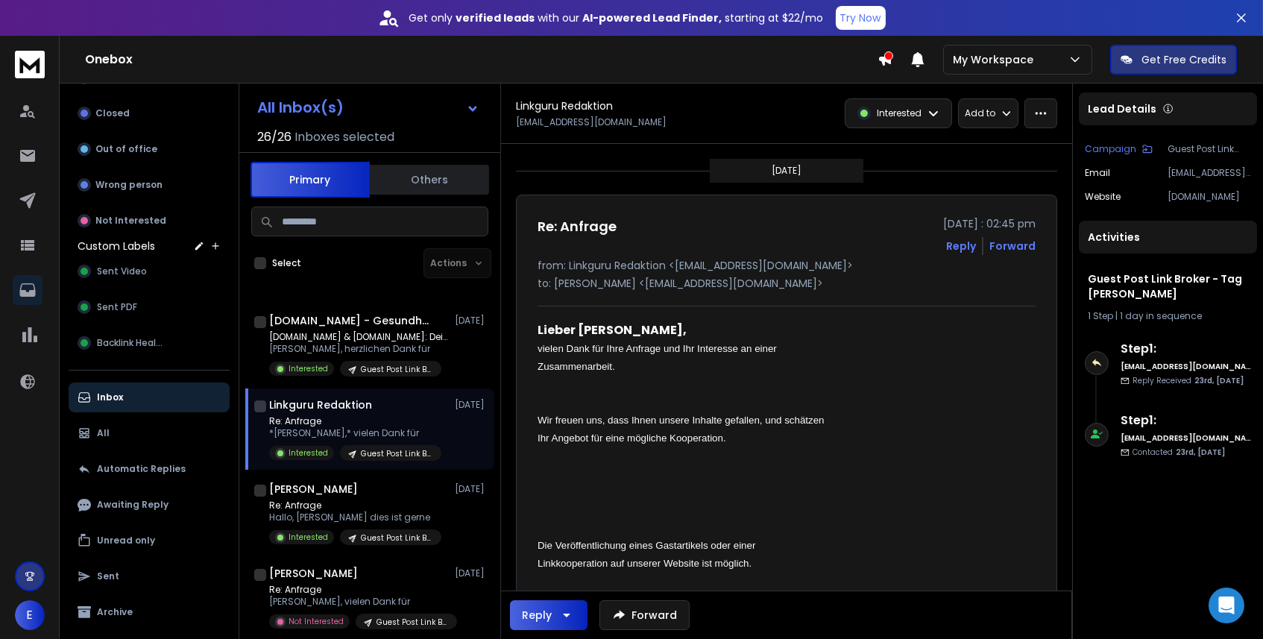
click at [1208, 192] on p "austrolinks.info" at bounding box center [1208, 197] width 83 height 12
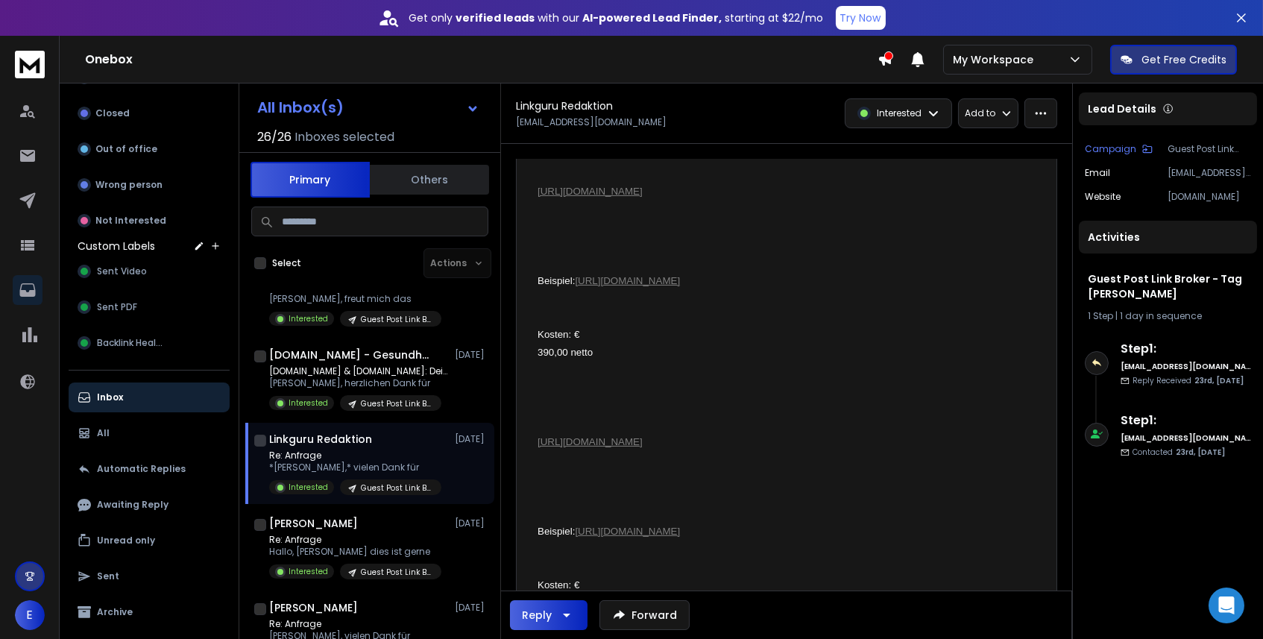
scroll to position [6492, 0]
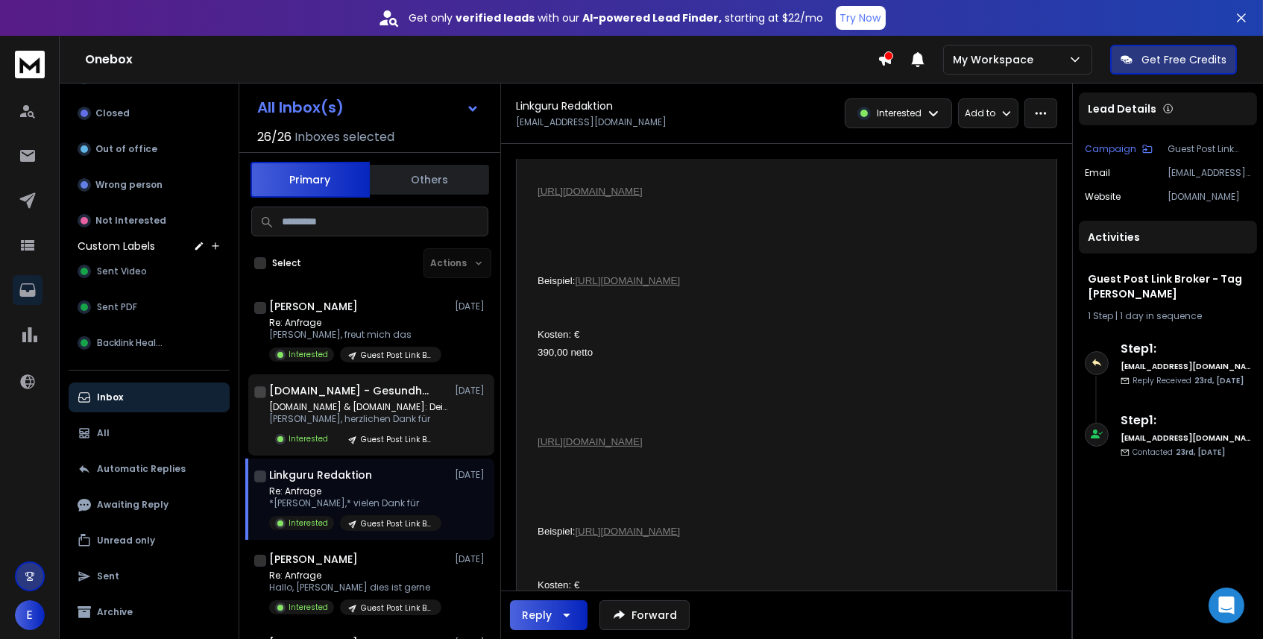
click at [416, 374] on div "Kurkliniken.de - Gesundheits-Portale. 24 Jul Rehacafe.de & Kurkliniken.de: Dein…" at bounding box center [371, 414] width 246 height 81
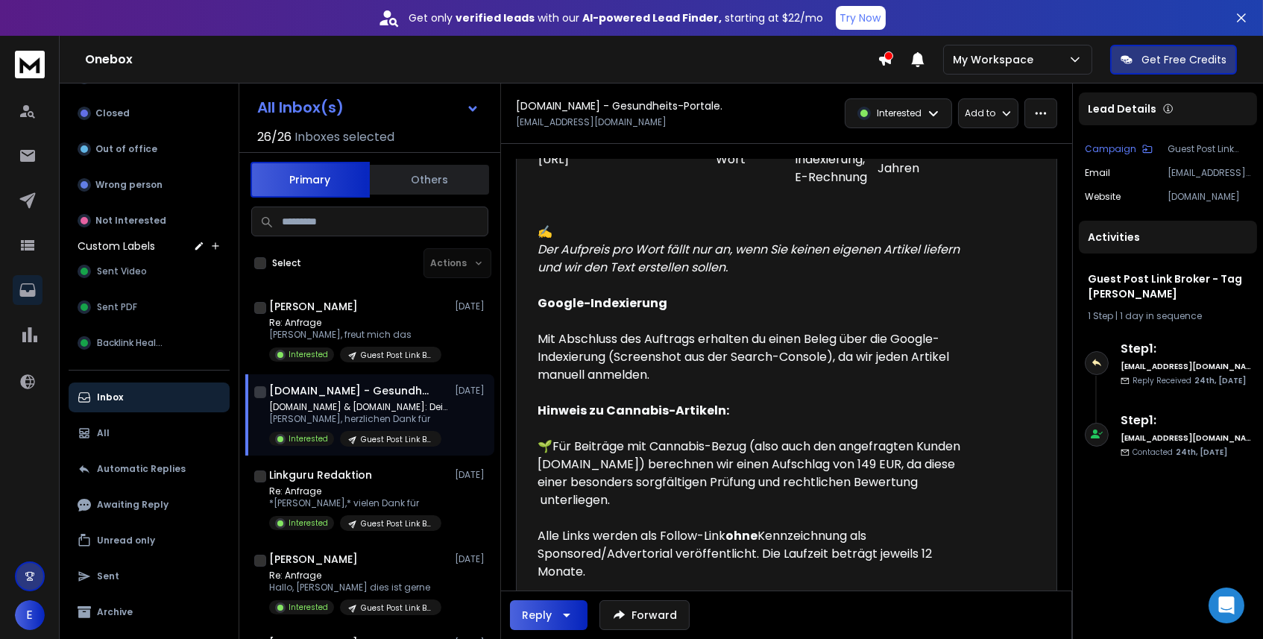
scroll to position [826, 0]
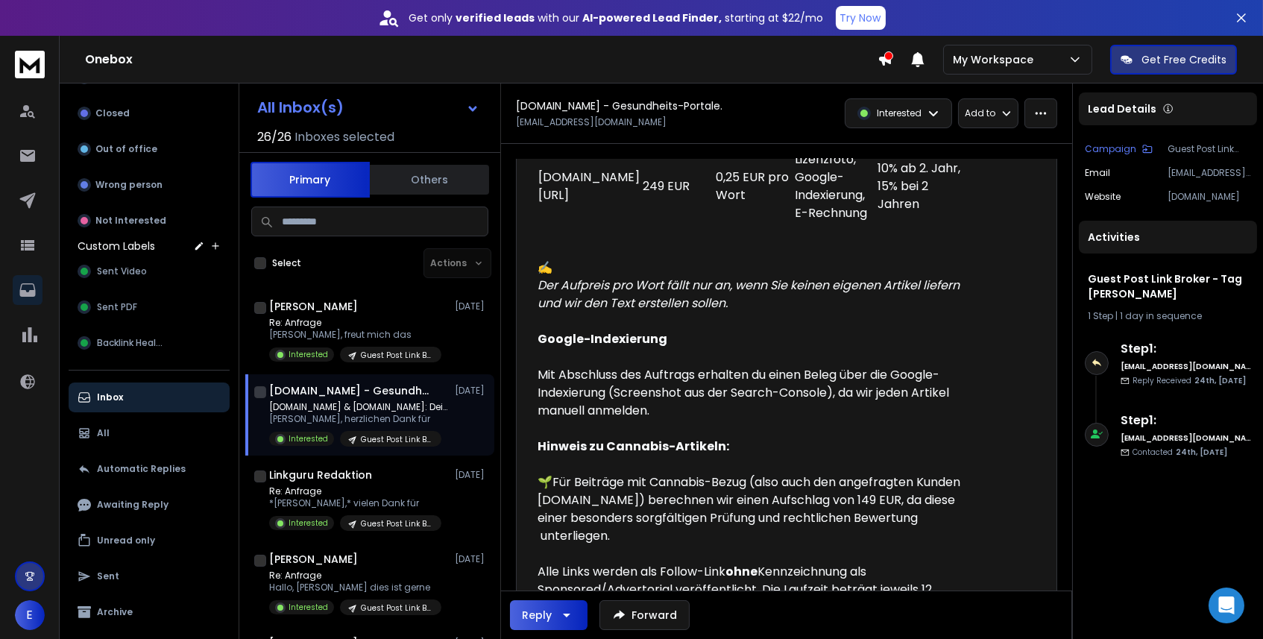
click at [1184, 197] on p "rehacafe.de" at bounding box center [1208, 197] width 83 height 12
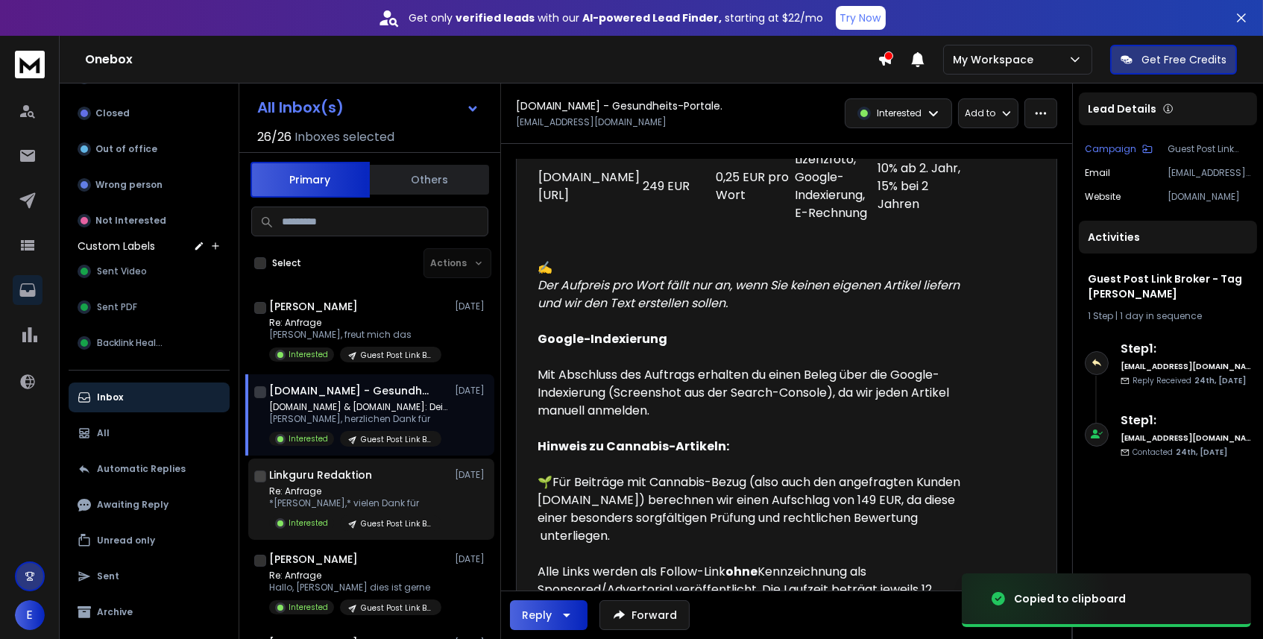
scroll to position [6350, 0]
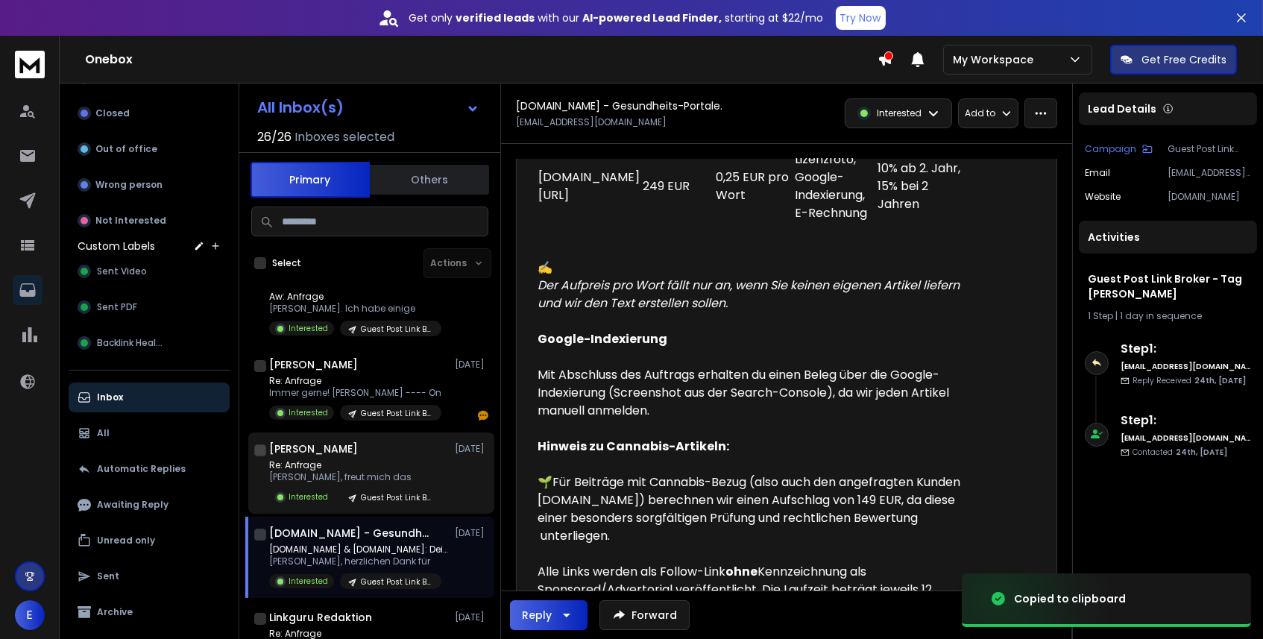
click at [394, 459] on p "Re: Anfrage" at bounding box center [355, 465] width 172 height 12
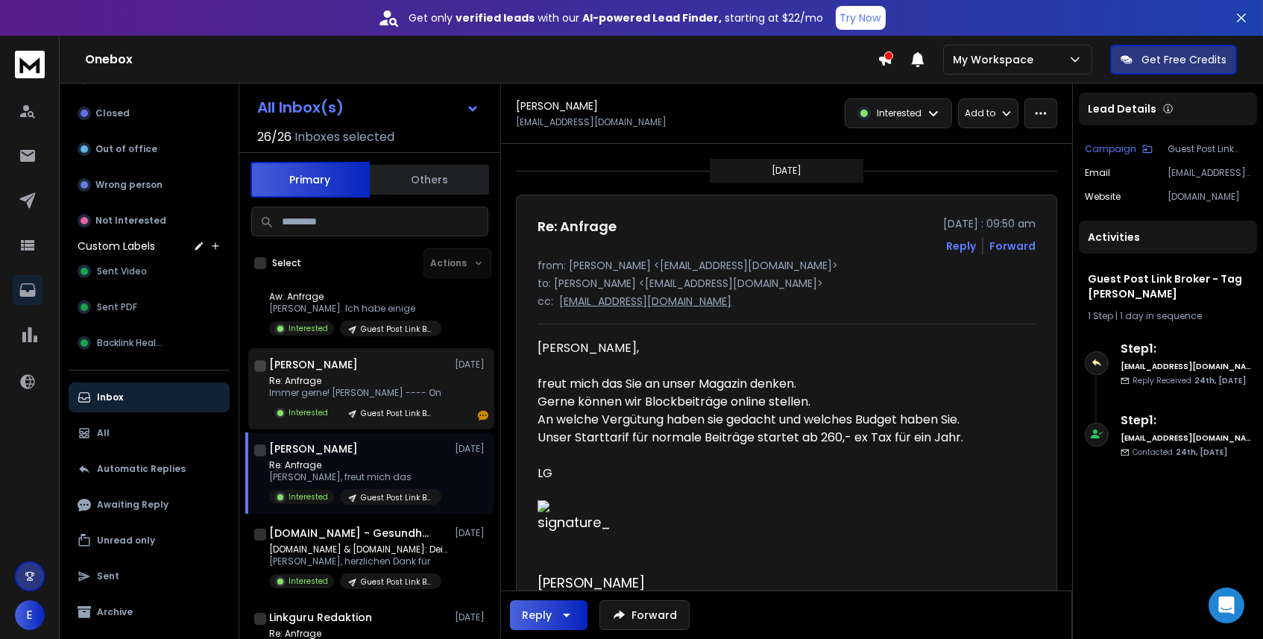
click at [408, 375] on p "Re: Anfrage" at bounding box center [355, 381] width 172 height 12
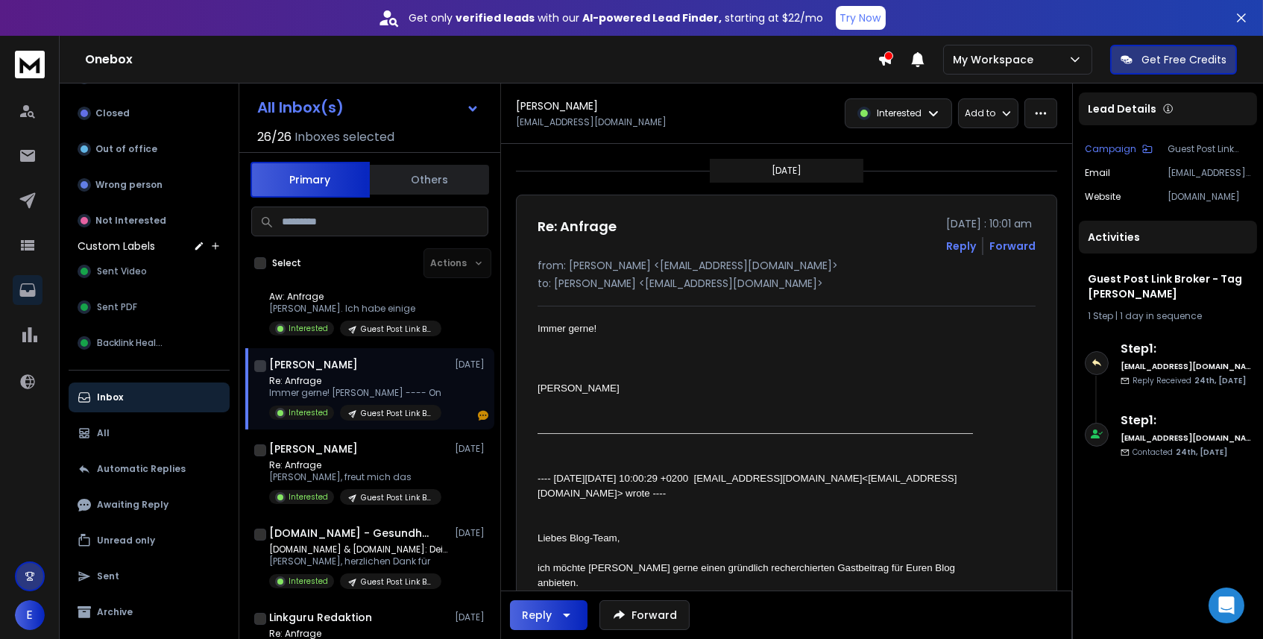
click at [1201, 192] on p "intimcity.at" at bounding box center [1208, 197] width 83 height 12
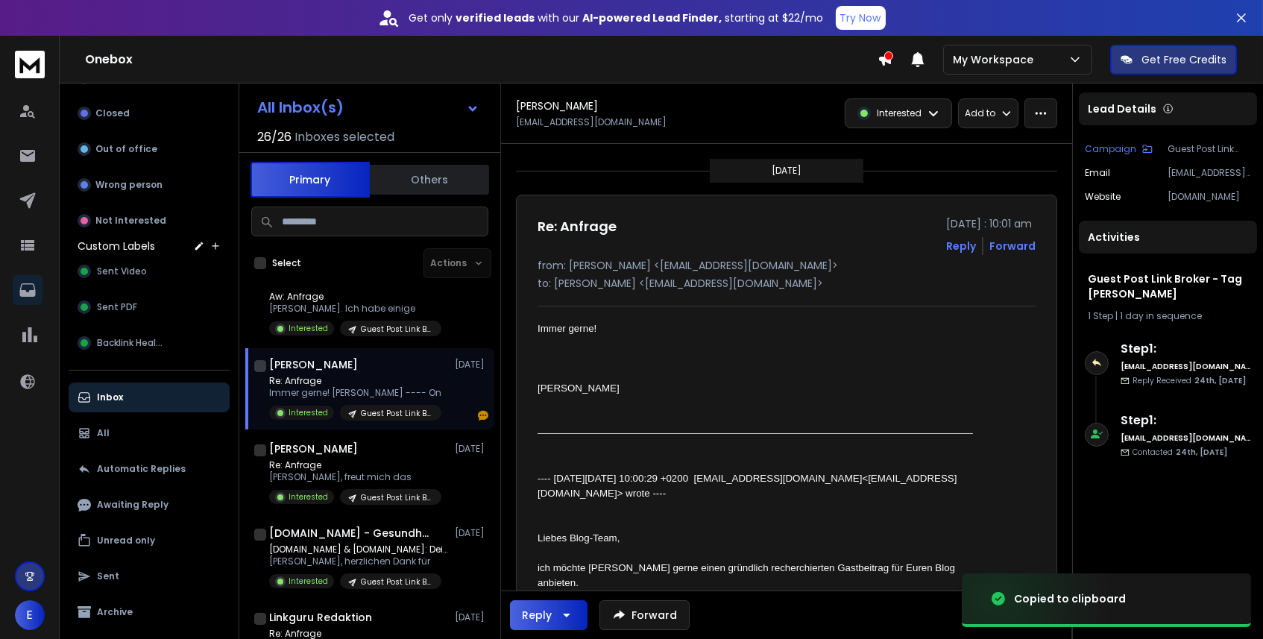
scroll to position [3, 0]
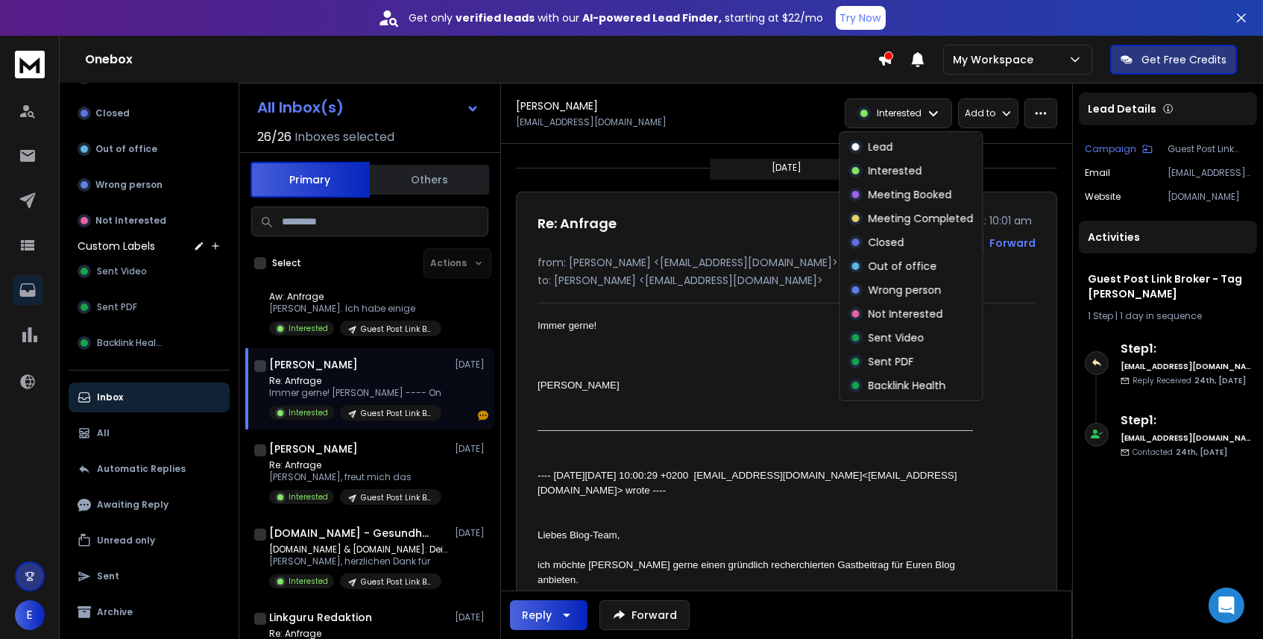
click at [931, 118] on icon at bounding box center [933, 113] width 12 height 12
click at [915, 312] on p "Not Interested" at bounding box center [905, 313] width 75 height 15
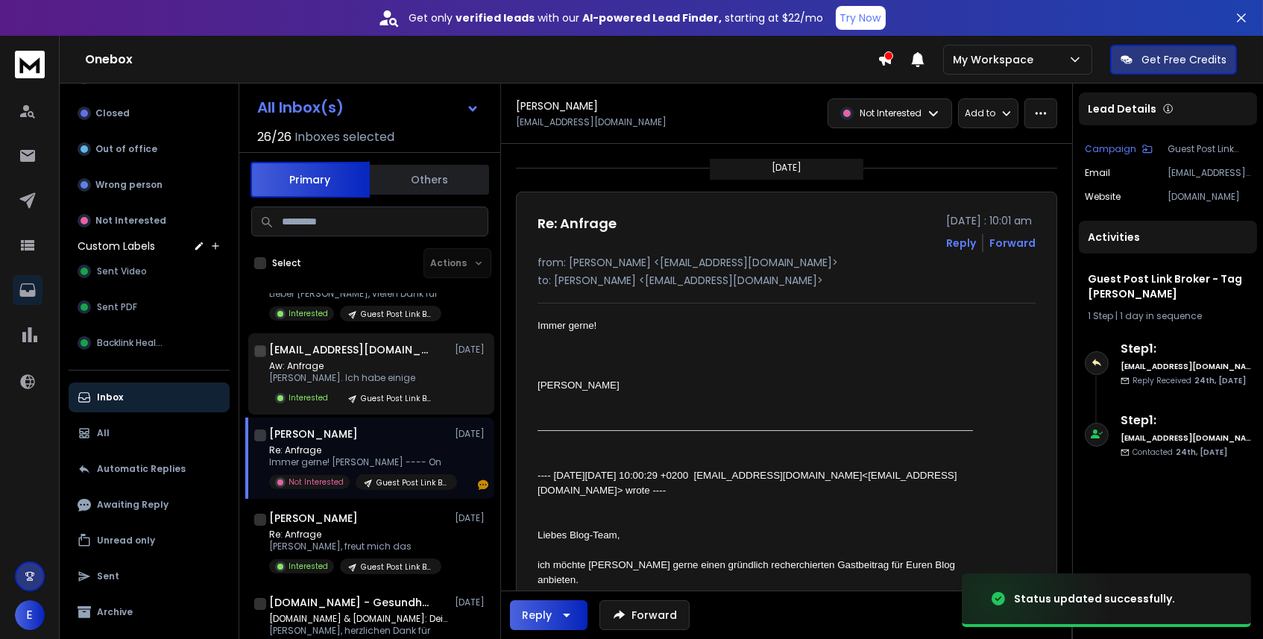
scroll to position [6278, 0]
click at [453, 363] on div "Aw: Anfrage Hallo, Ja bin offen. Ich habe einige Interested Guest Post Link Bro…" at bounding box center [378, 385] width 219 height 45
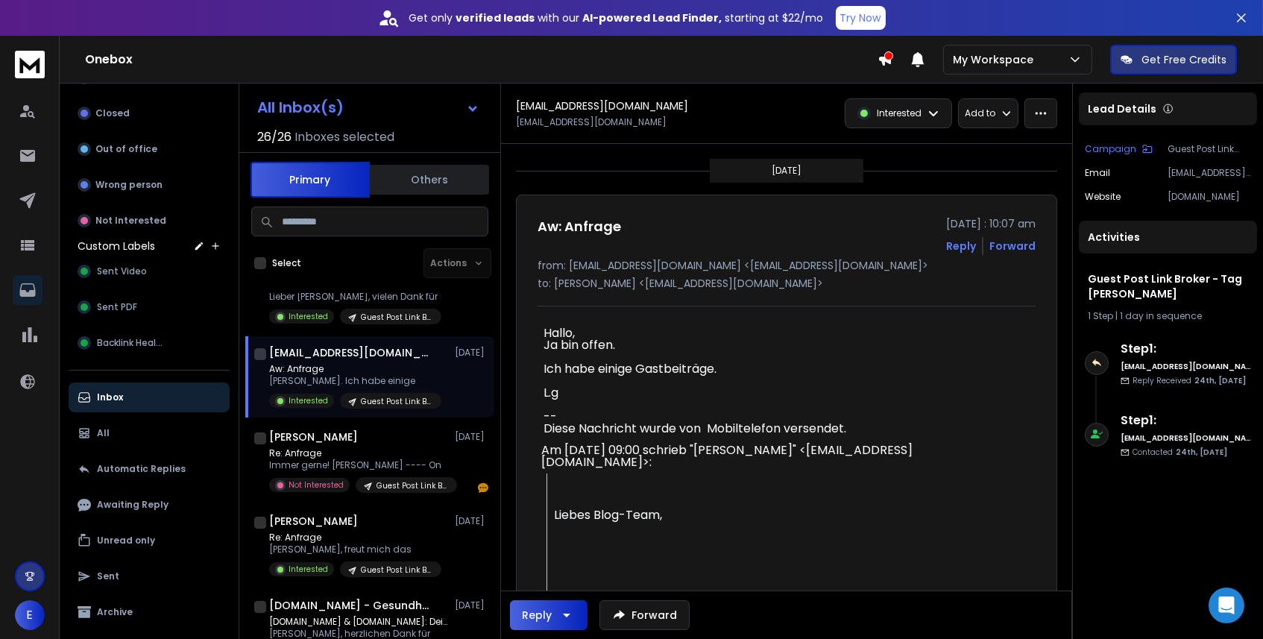
click at [1172, 198] on p "gesundheits-universum.de" at bounding box center [1208, 197] width 83 height 12
click at [929, 115] on icon at bounding box center [933, 113] width 9 height 5
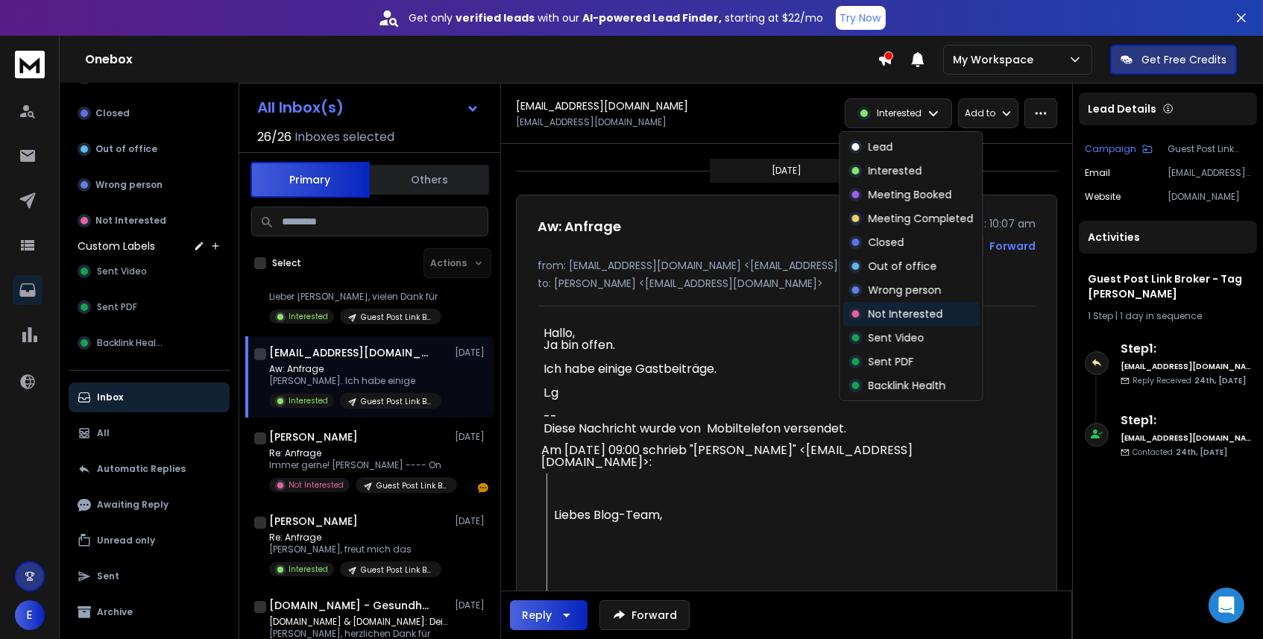
click at [902, 312] on p "Not Interested" at bounding box center [905, 313] width 75 height 15
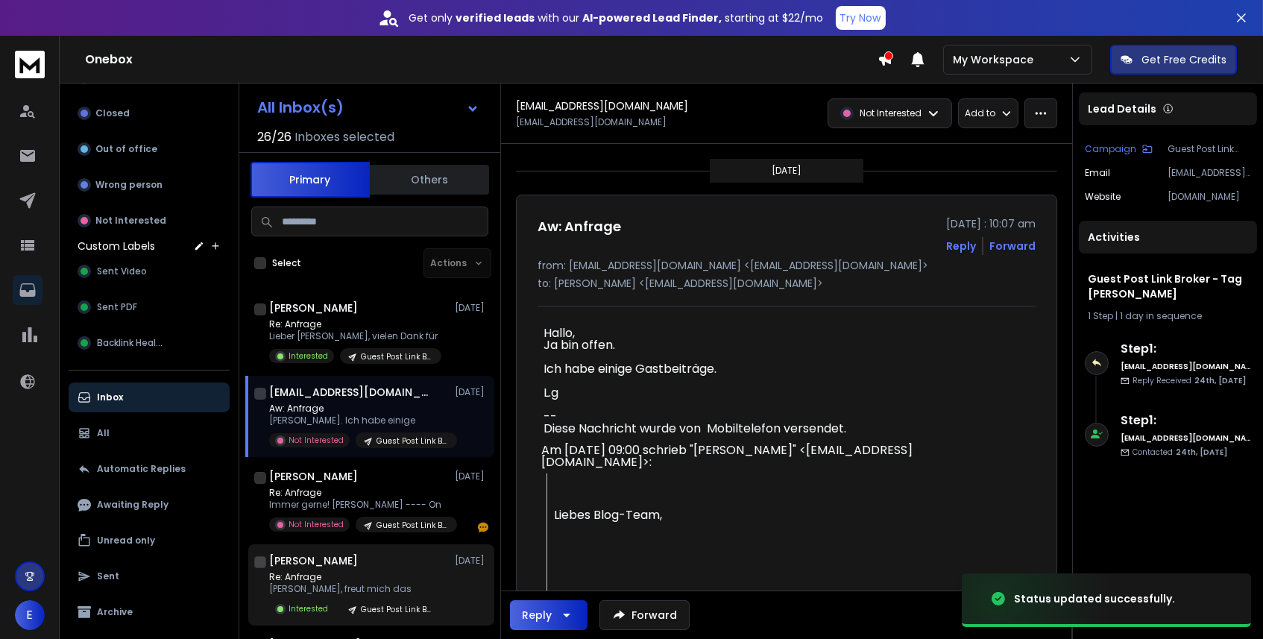
scroll to position [6184, 0]
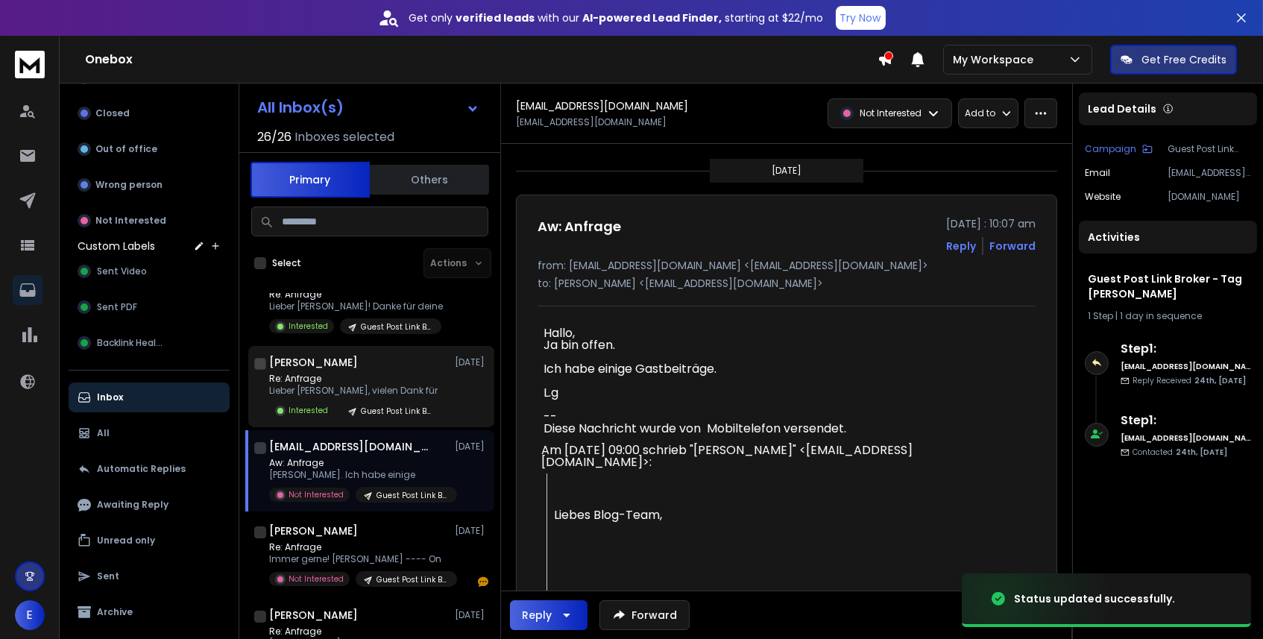
click at [418, 385] on p "Lieber Elias, vielen Dank für" at bounding box center [355, 391] width 172 height 12
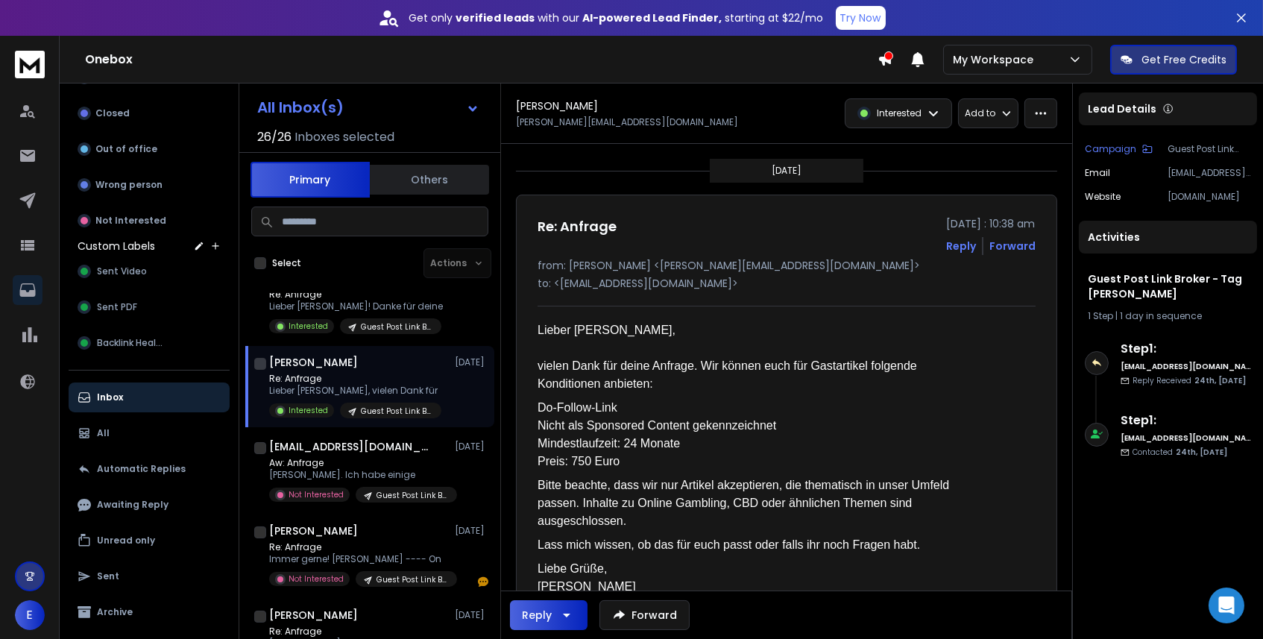
click at [916, 103] on div "Interested" at bounding box center [898, 113] width 106 height 28
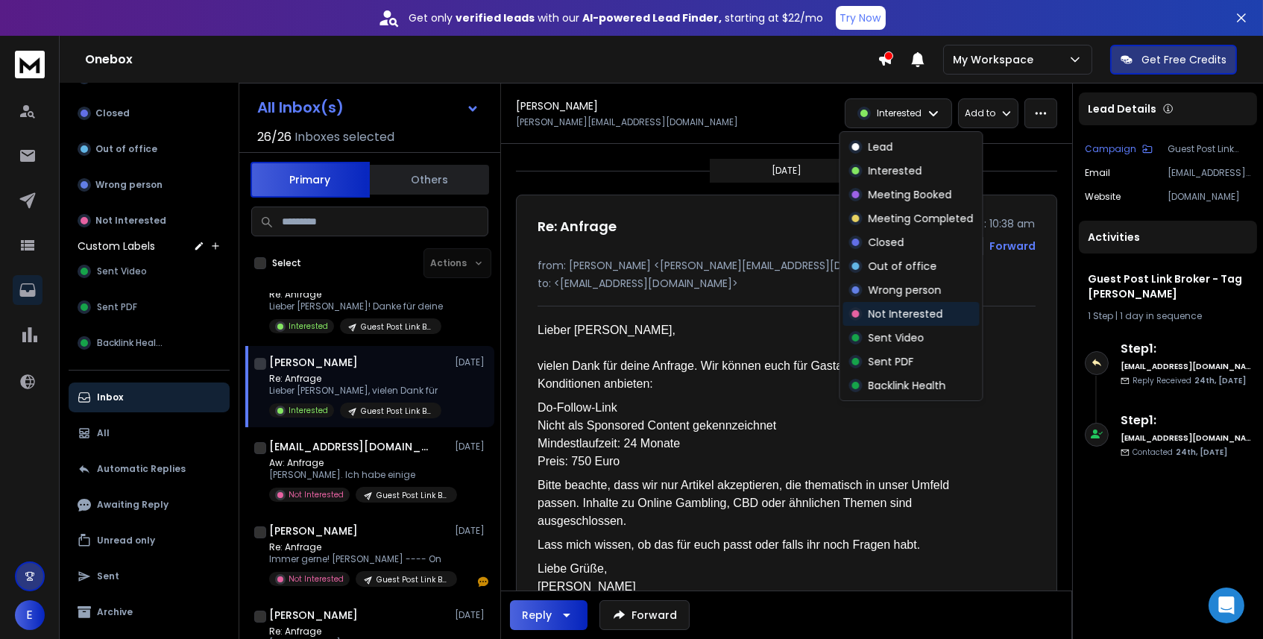
click at [886, 312] on p "Not Interested" at bounding box center [905, 313] width 75 height 15
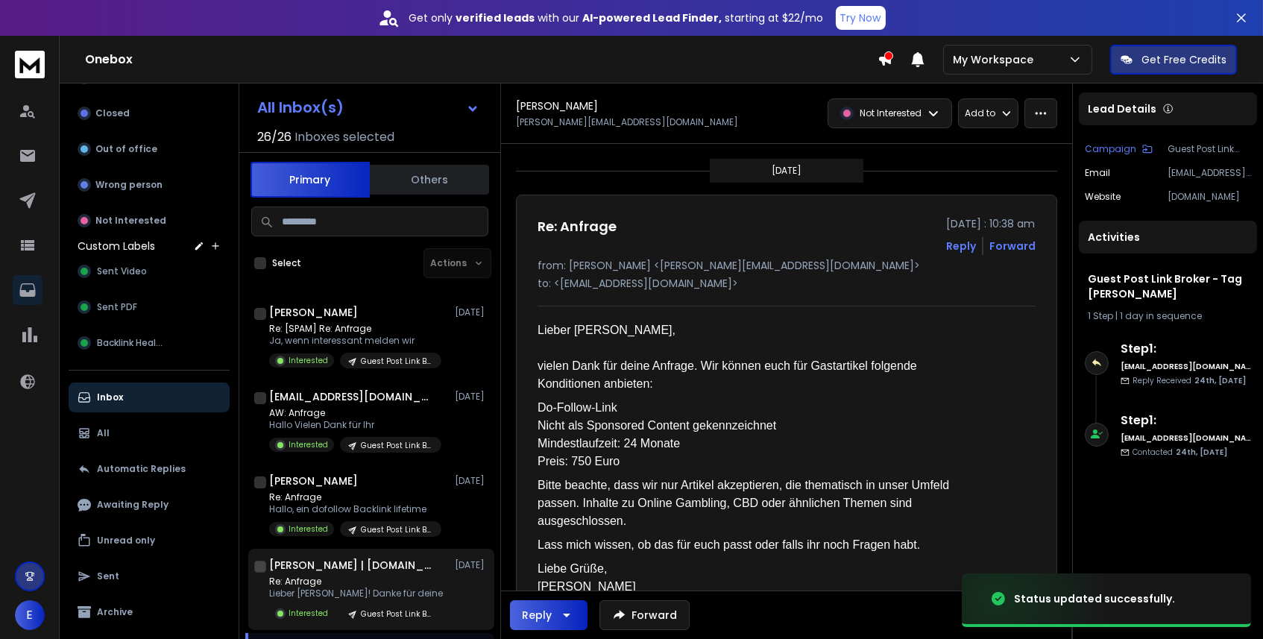
scroll to position [5927, 0]
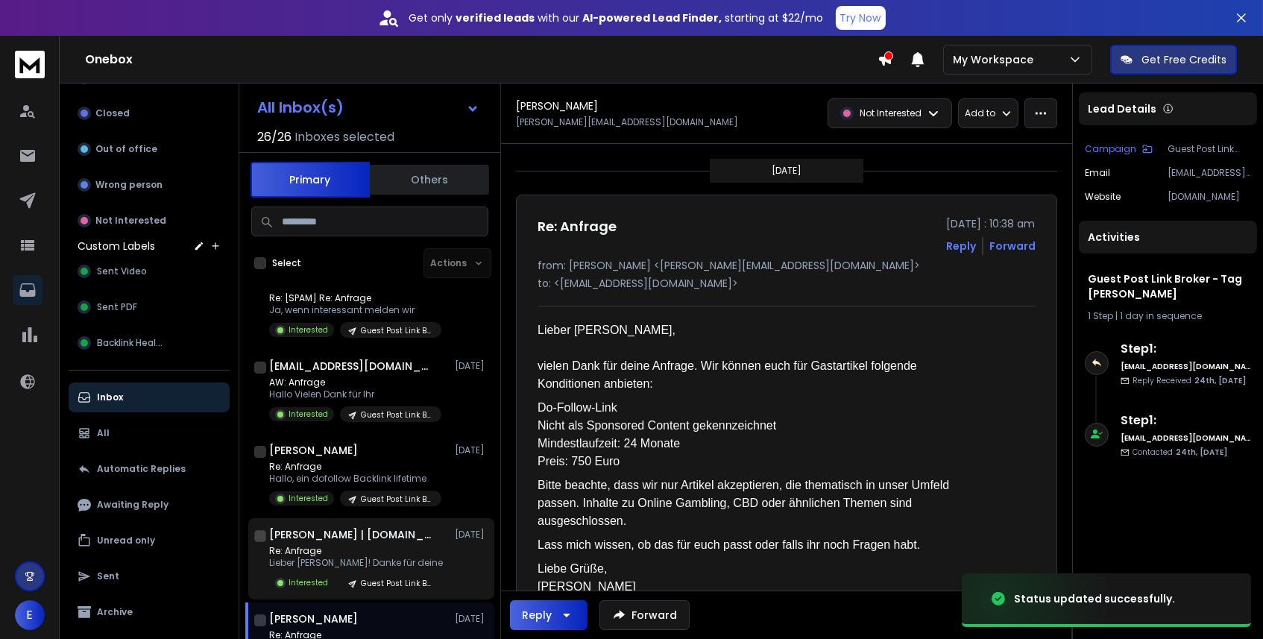
click at [429, 545] on p "Re: Anfrage" at bounding box center [356, 551] width 174 height 12
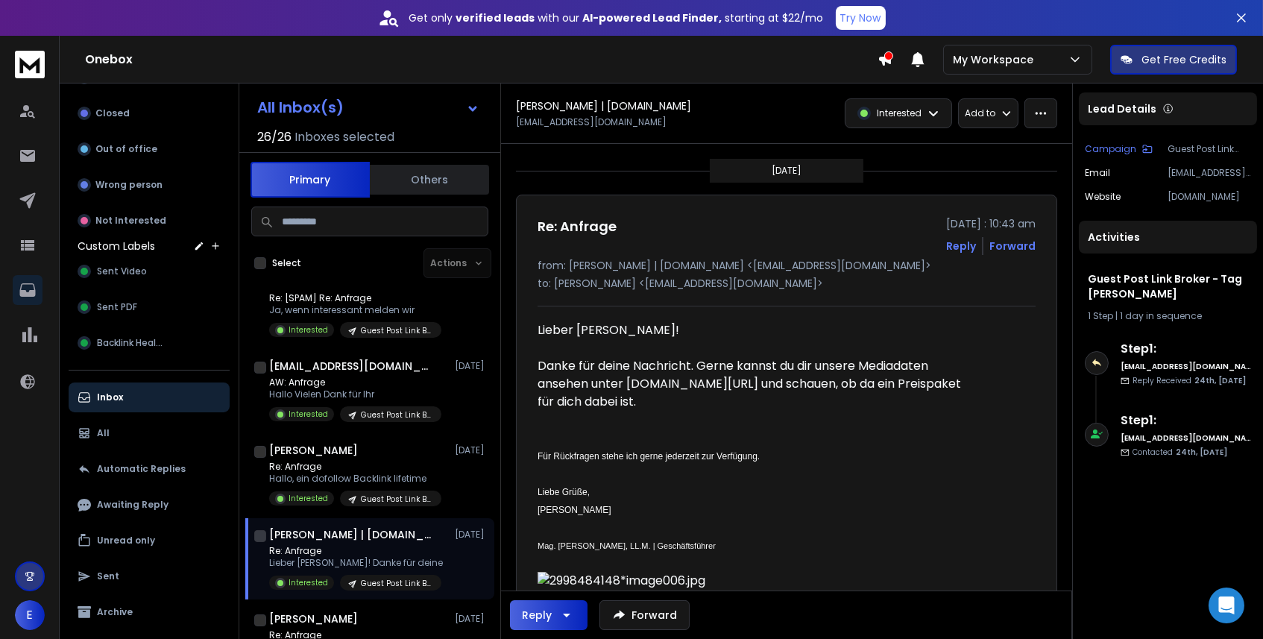
click at [1182, 196] on p "rechteasy.at" at bounding box center [1208, 197] width 83 height 12
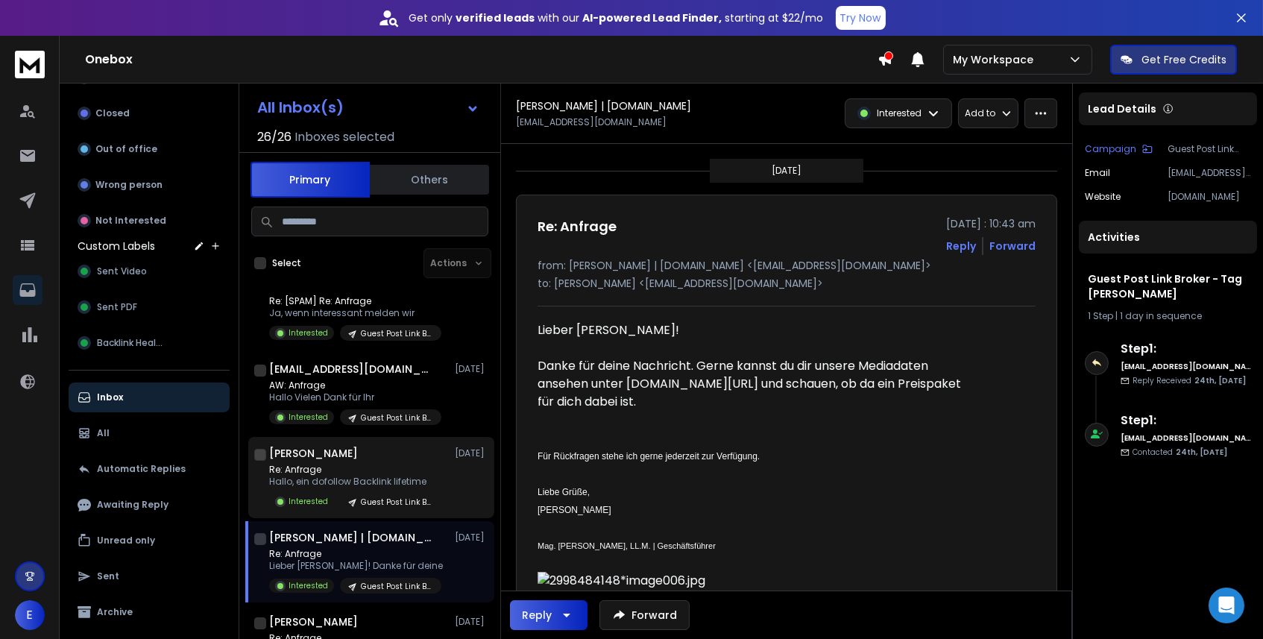
scroll to position [5921, 0]
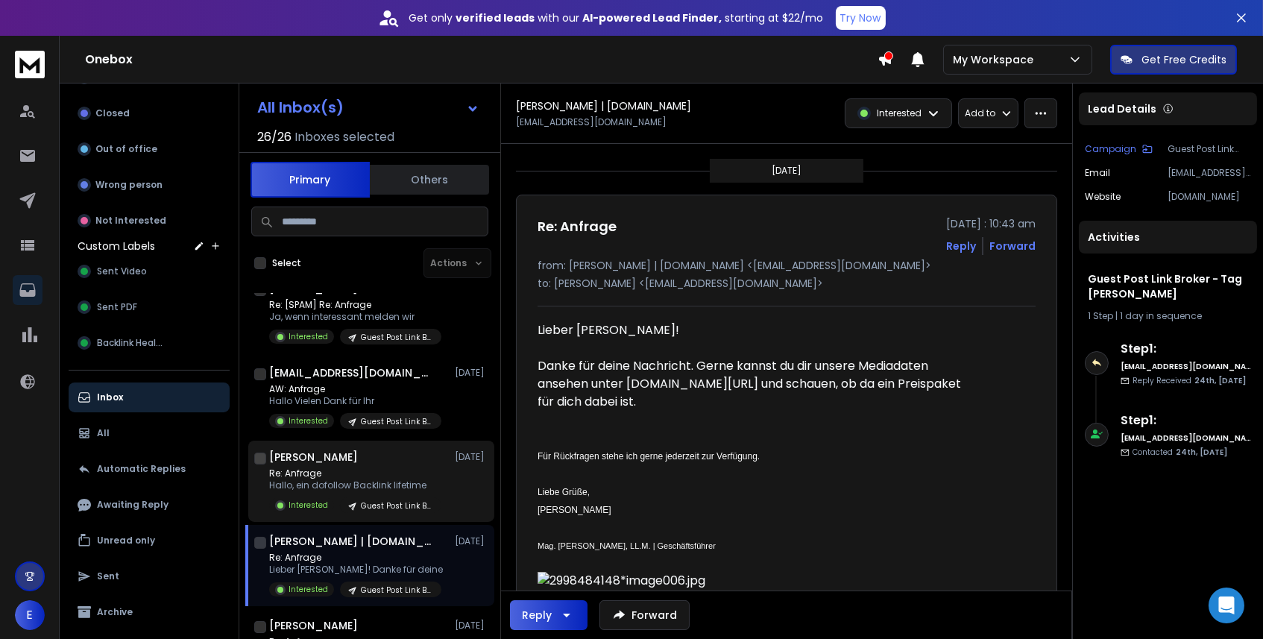
click at [459, 450] on div "Daniel Herrmann 24 Jul Re: Anfrage Hallo, ein dofollow Backlink lifetime Intere…" at bounding box center [378, 481] width 219 height 63
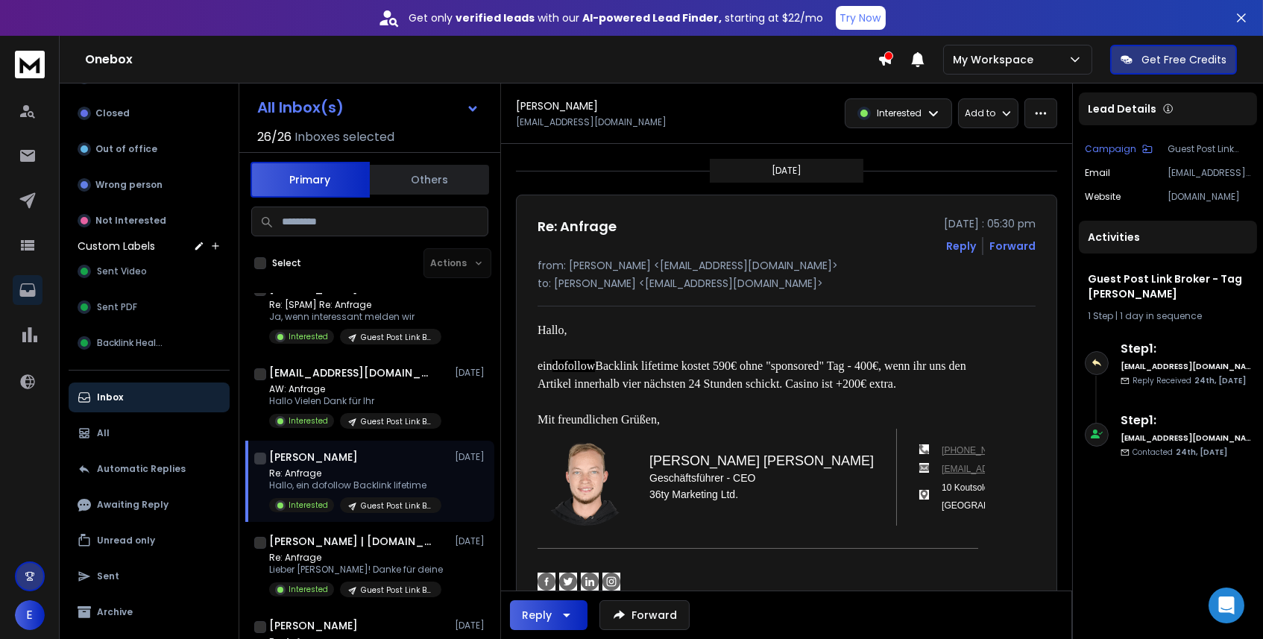
click at [1202, 191] on p "vitamine.com" at bounding box center [1208, 197] width 83 height 12
click at [920, 113] on div "Interested" at bounding box center [898, 113] width 106 height 28
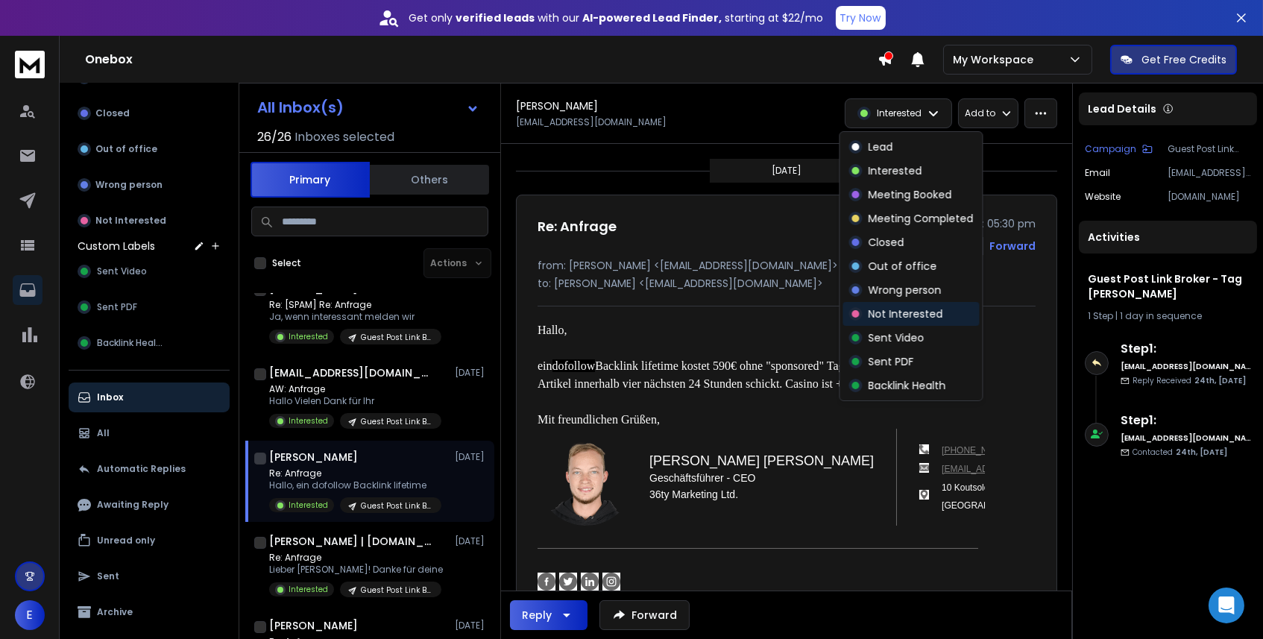
click at [908, 306] on p "Not Interested" at bounding box center [905, 313] width 75 height 15
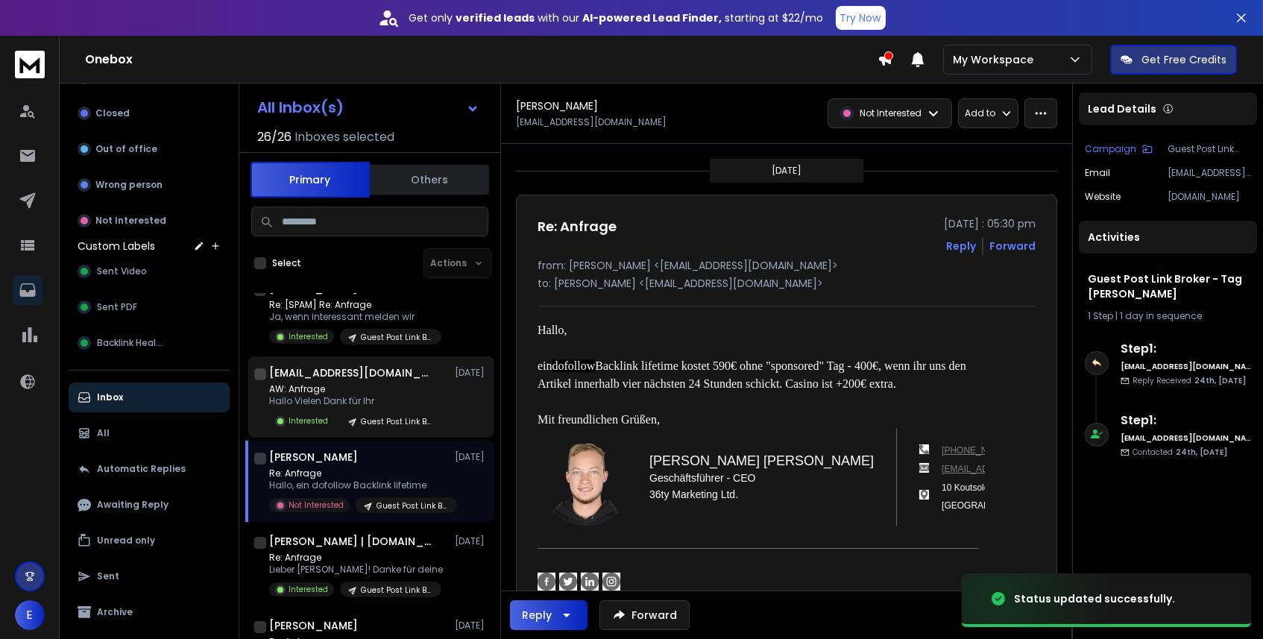
scroll to position [5883, 0]
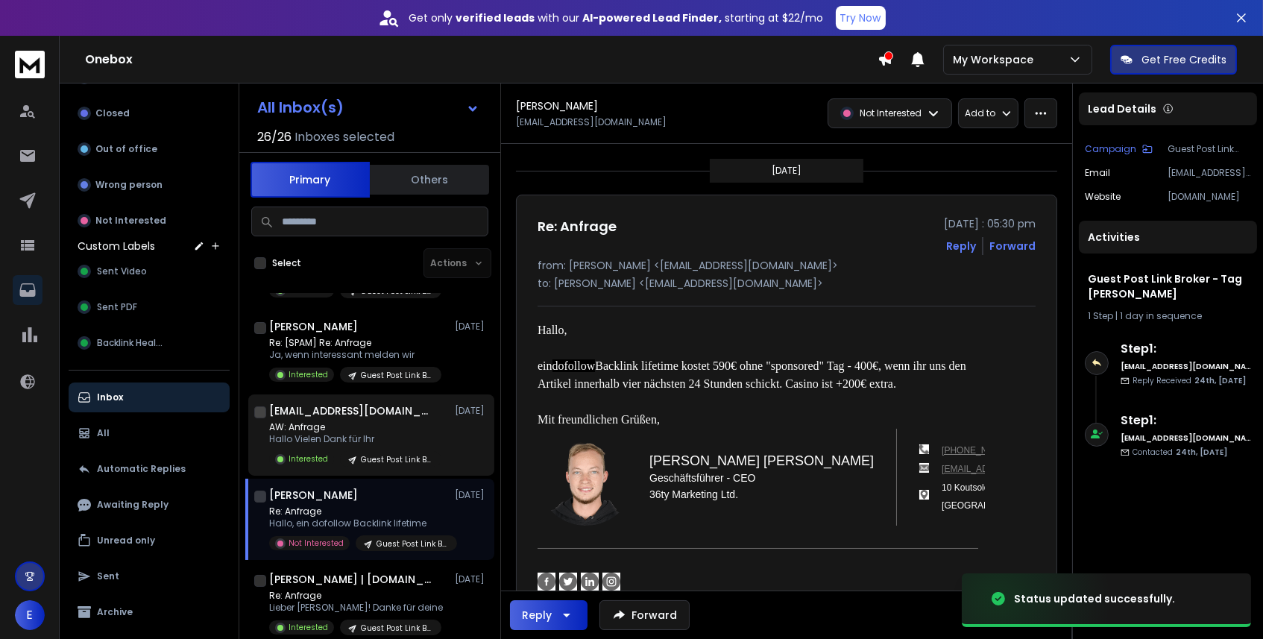
click at [397, 421] on p "AW: Anfrage" at bounding box center [355, 427] width 172 height 12
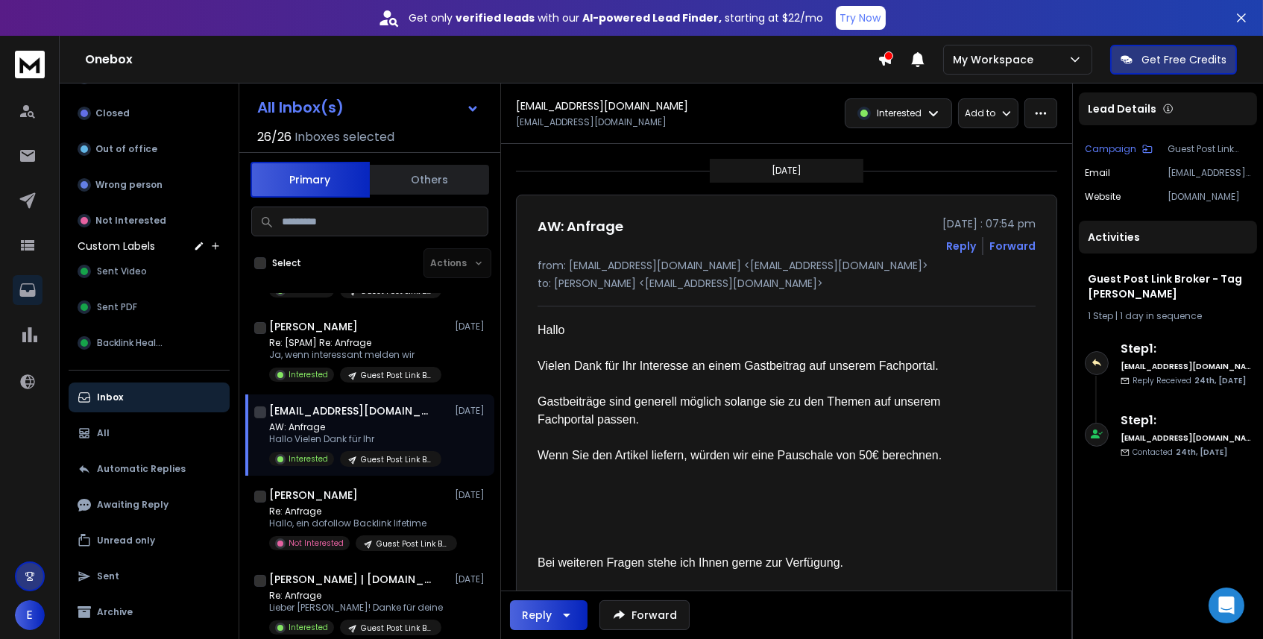
click at [1184, 195] on p "fachportal-gesundheit.de" at bounding box center [1208, 197] width 83 height 12
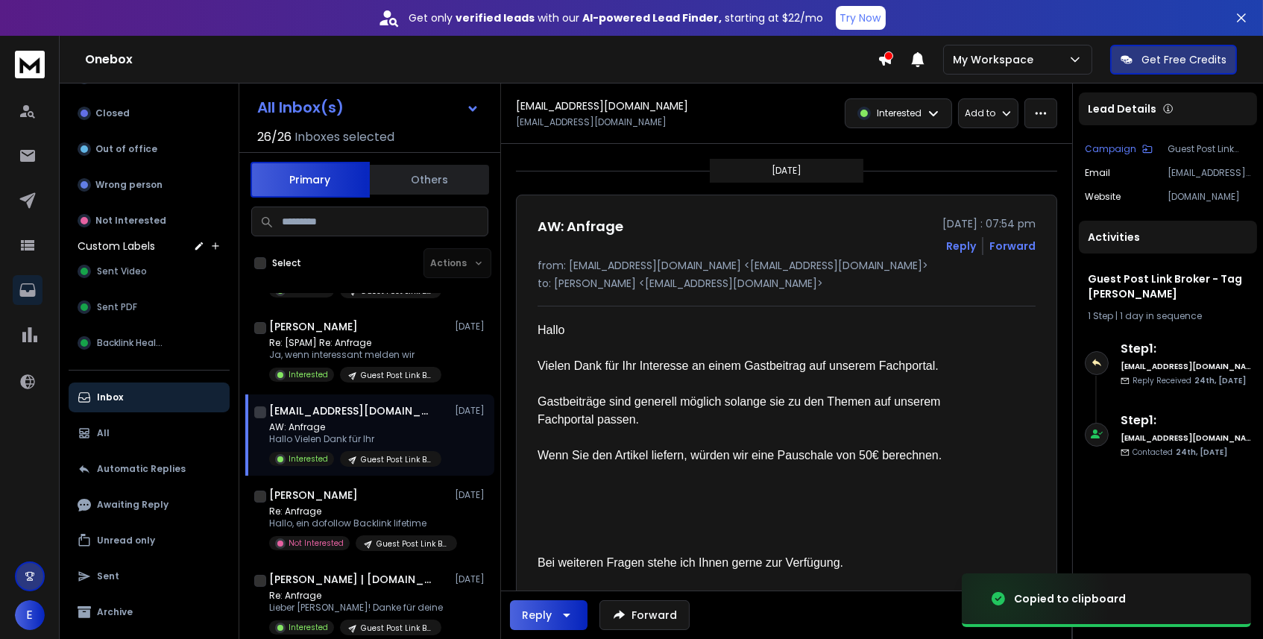
click at [927, 116] on icon at bounding box center [933, 113] width 12 height 12
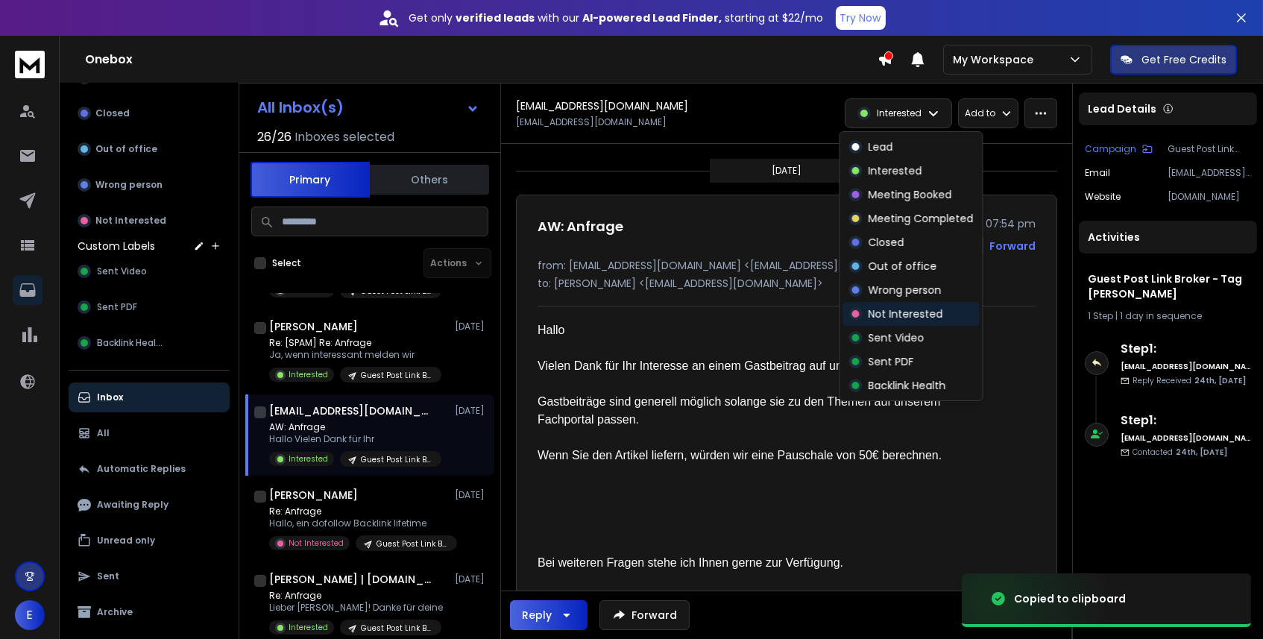
click at [889, 311] on p "Not Interested" at bounding box center [905, 313] width 75 height 15
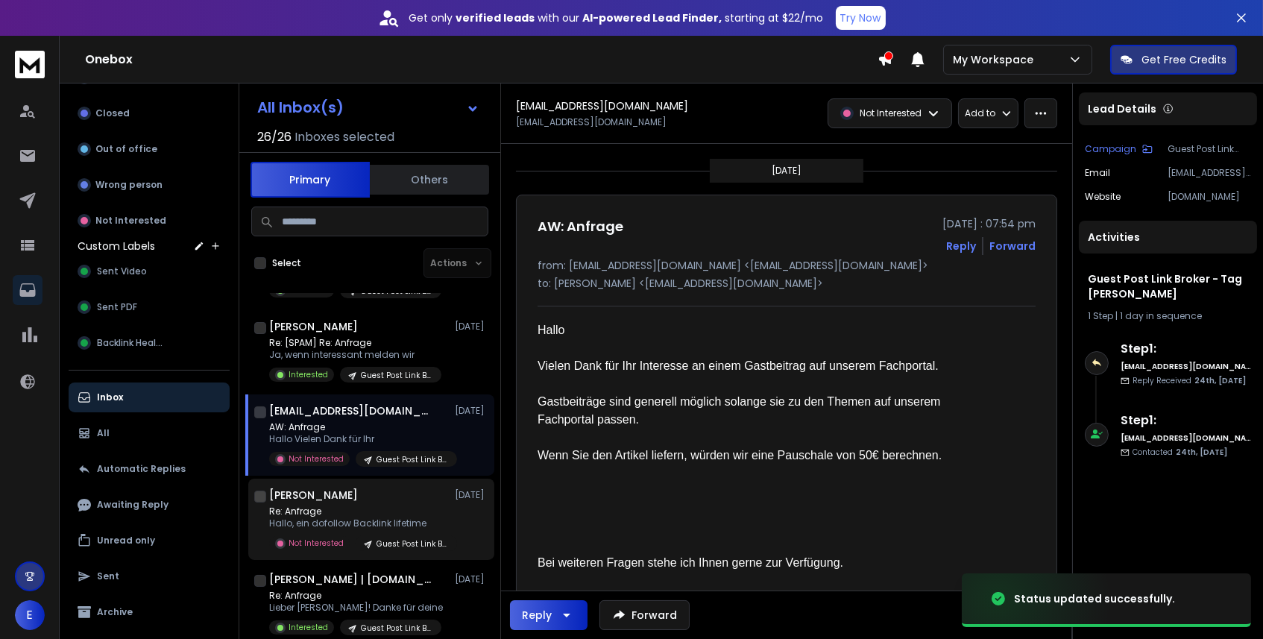
scroll to position [5757, 0]
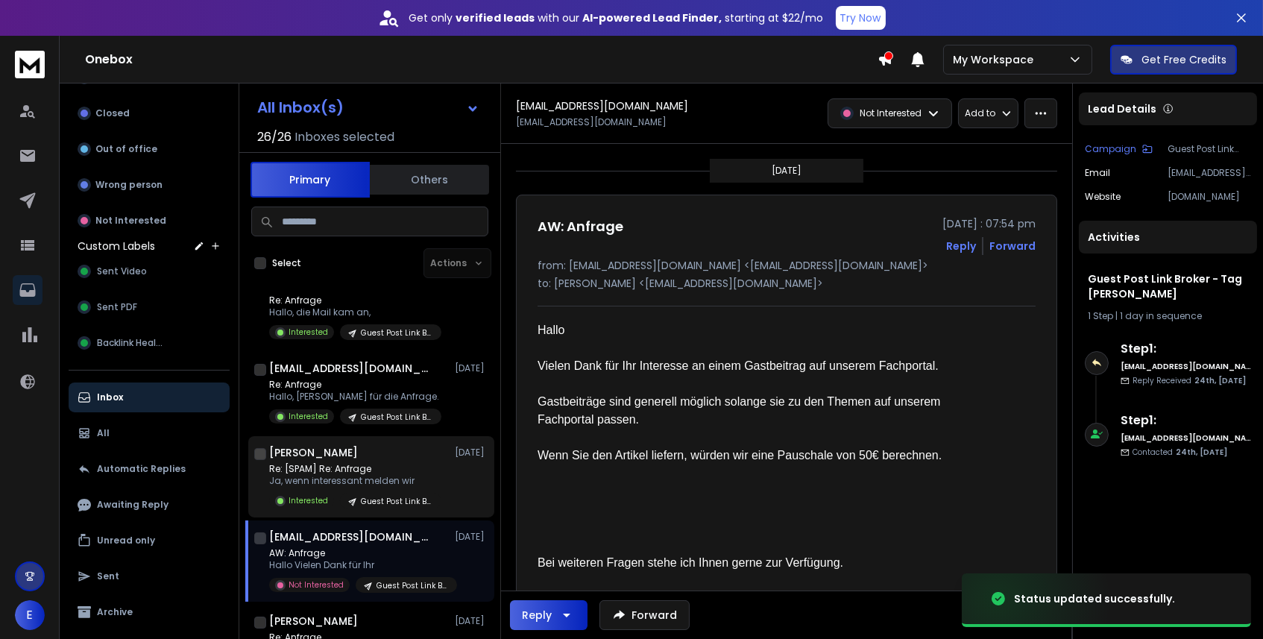
click at [420, 445] on div "Friedrich Graf 25 Jul" at bounding box center [378, 452] width 219 height 15
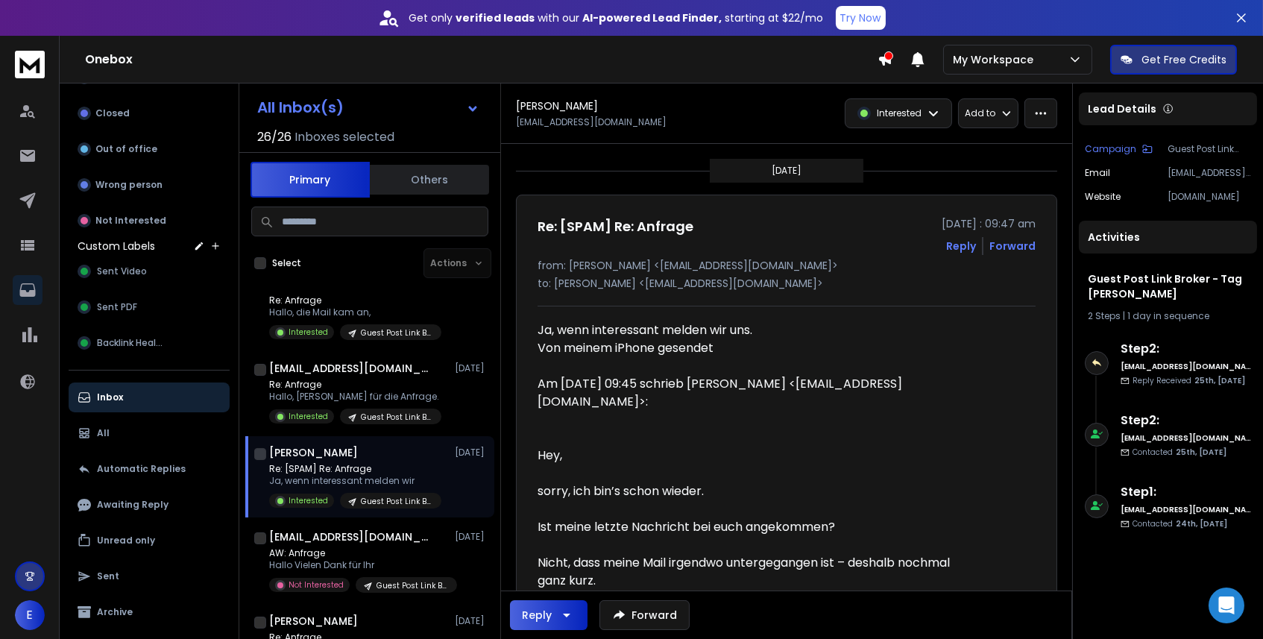
click at [1224, 200] on p "besserlaengerleben.at" at bounding box center [1208, 197] width 83 height 12
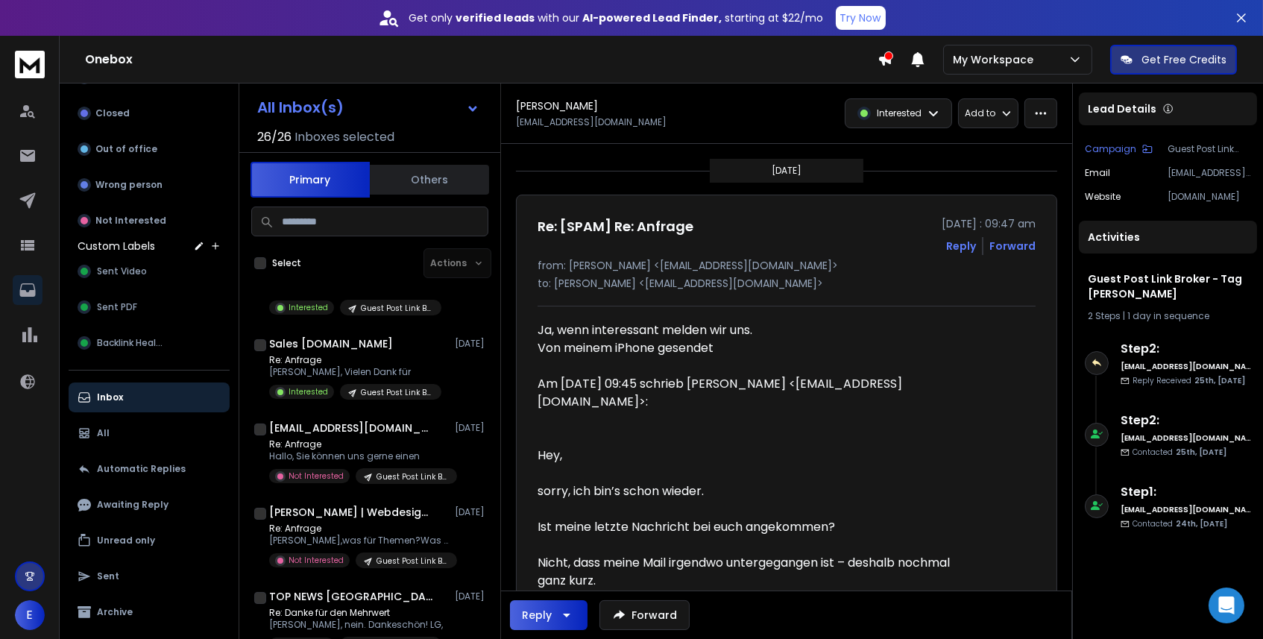
scroll to position [7769, 0]
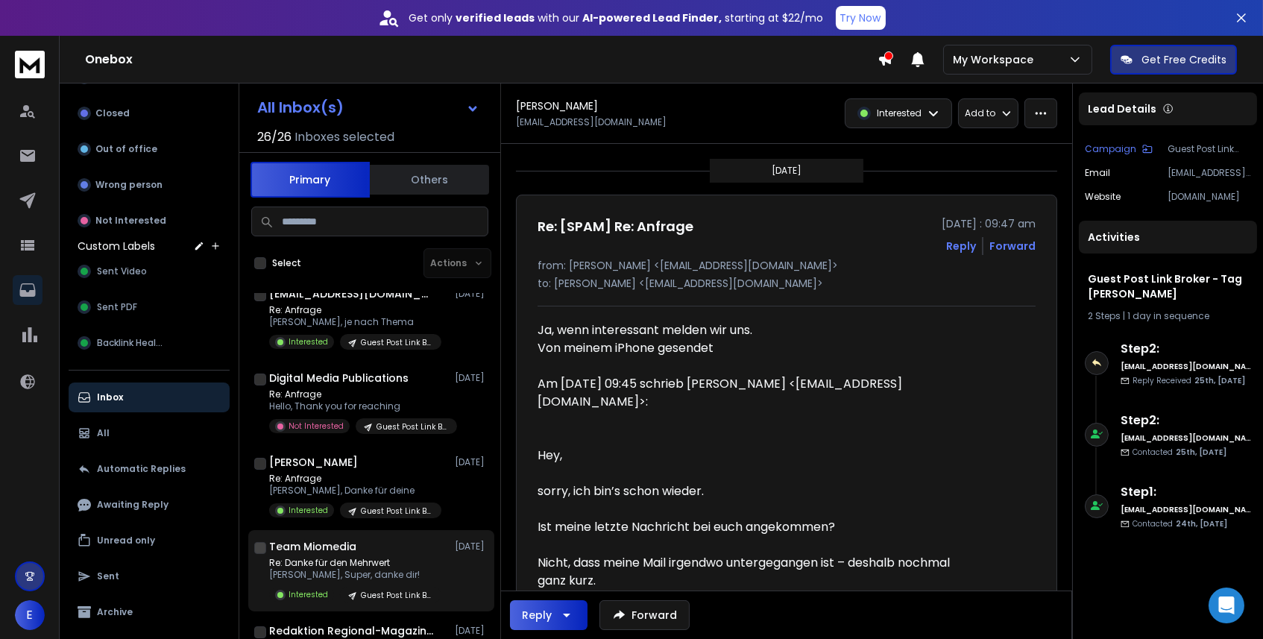
click at [364, 557] on p "Re: Danke für den Mehrwert" at bounding box center [355, 563] width 172 height 12
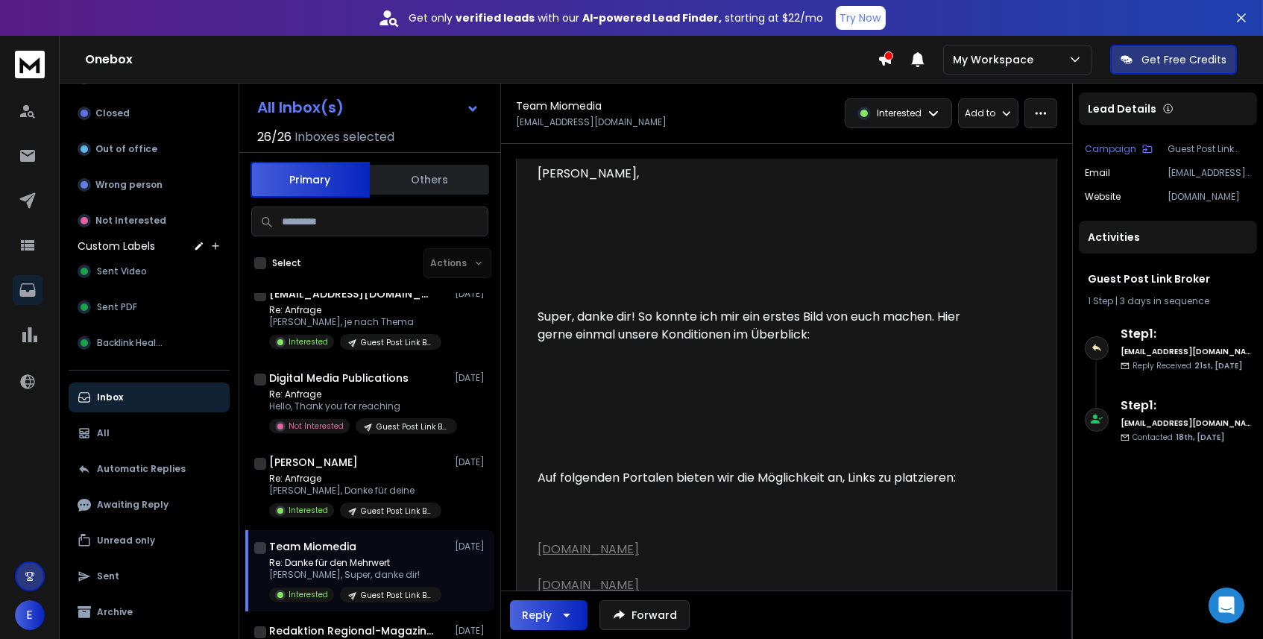
scroll to position [341, 0]
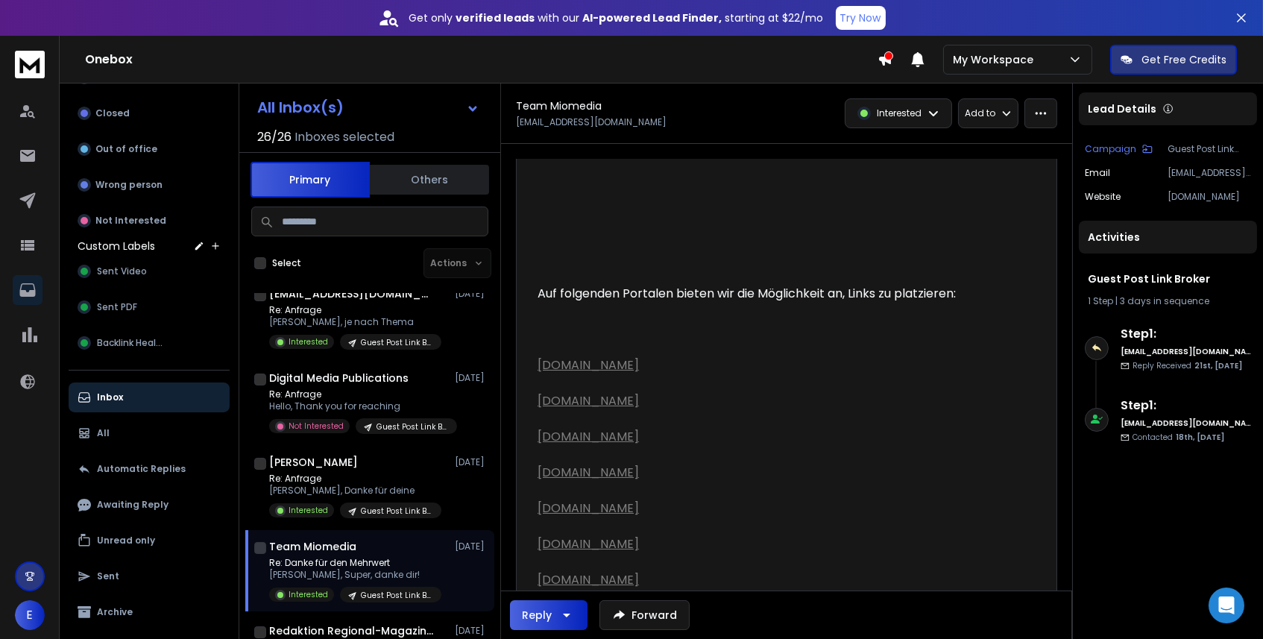
click at [896, 128] on div "Team Miomedia Team Miomedia links@miomedi.de Interested Add to Interested Add to" at bounding box center [786, 113] width 571 height 60
click at [900, 110] on p "Interested" at bounding box center [899, 113] width 45 height 12
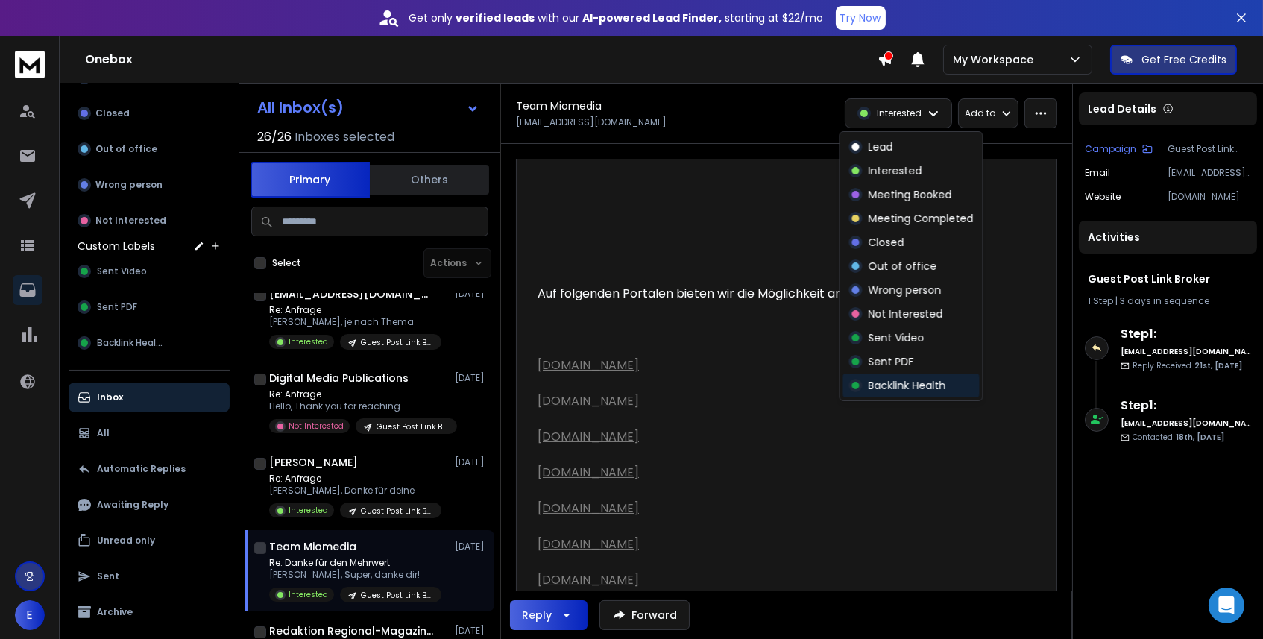
click at [921, 386] on p "Backlink Health" at bounding box center [907, 385] width 78 height 15
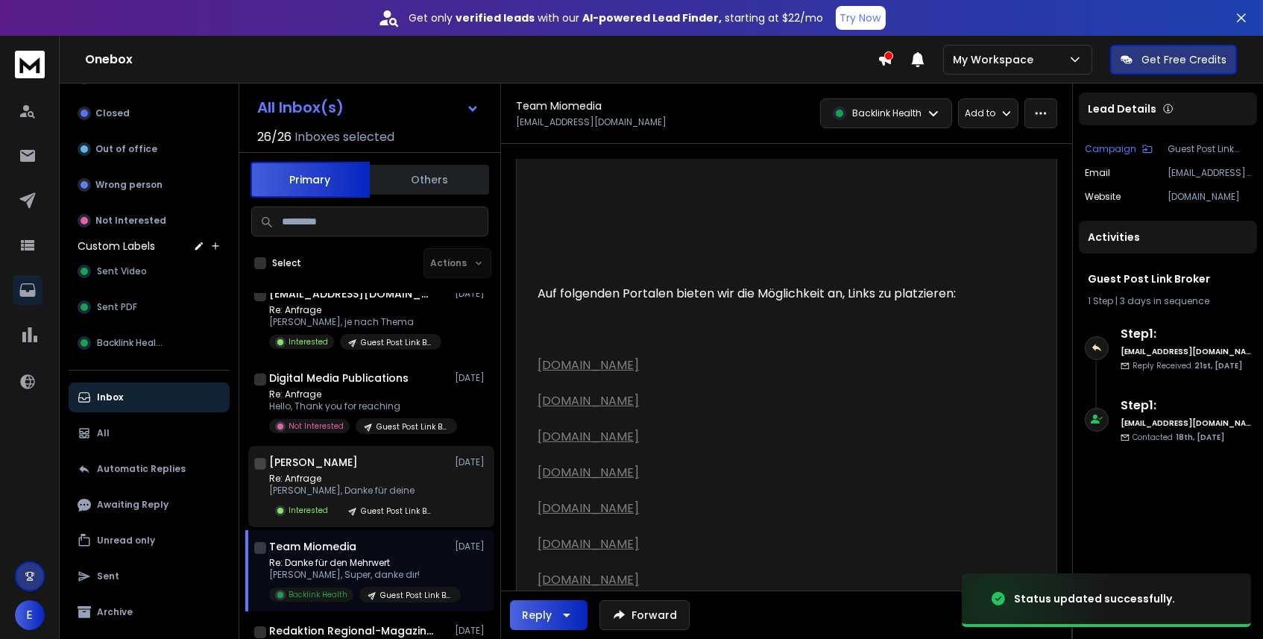
click at [360, 473] on p "Re: Anfrage" at bounding box center [355, 479] width 172 height 12
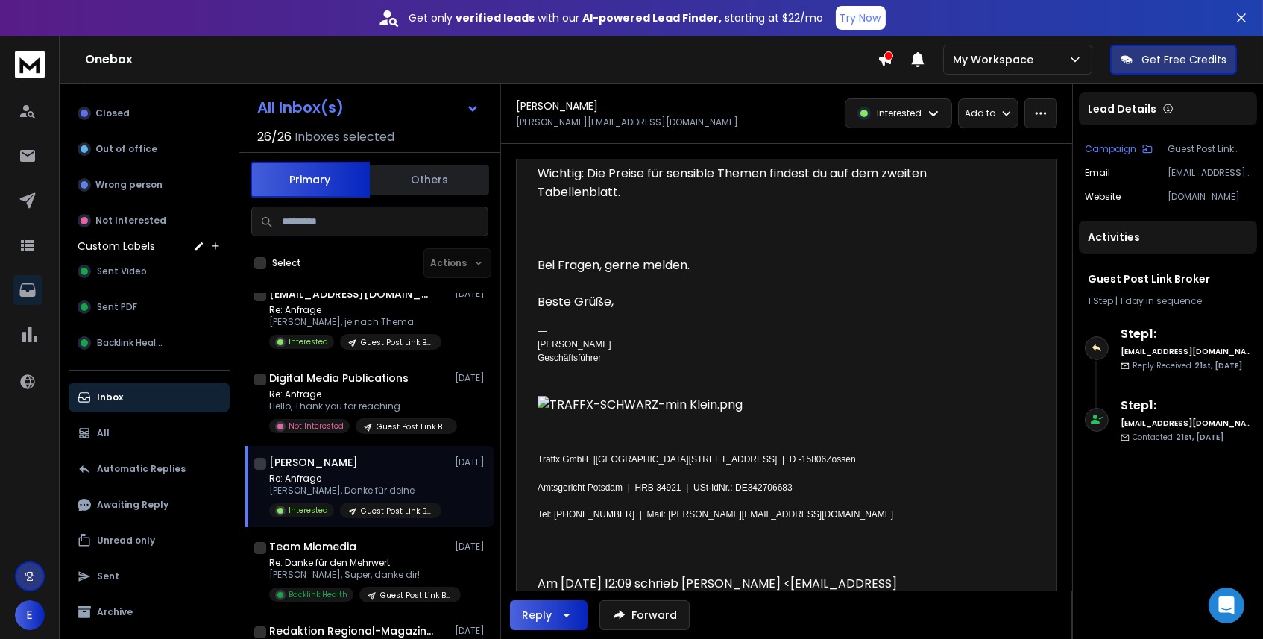
click at [895, 115] on p "Interested" at bounding box center [899, 113] width 45 height 12
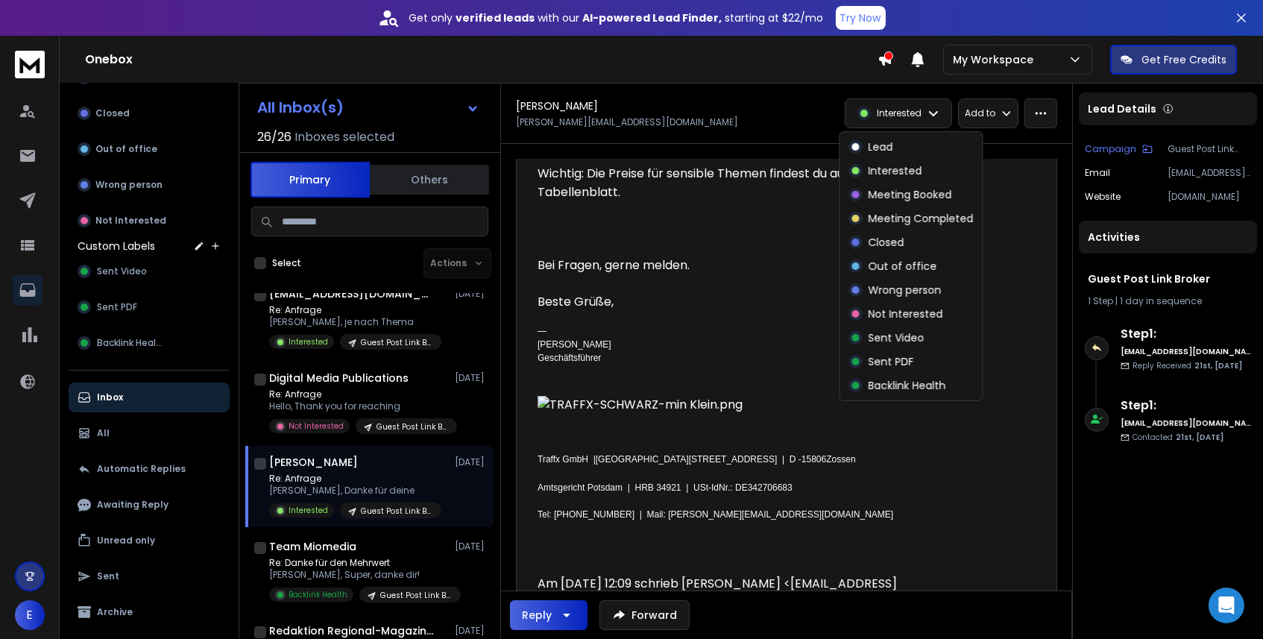
click at [682, 354] on div "— Tobias Friedrich Geschäftsführer" at bounding box center [754, 351] width 435 height 54
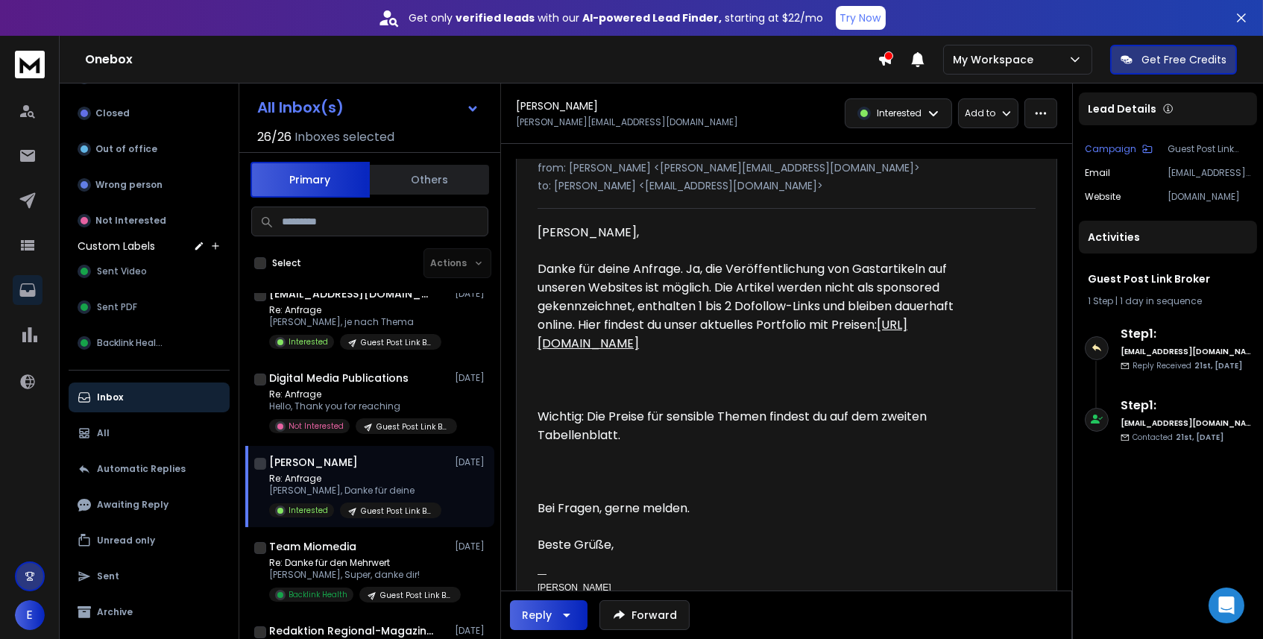
scroll to position [0, 0]
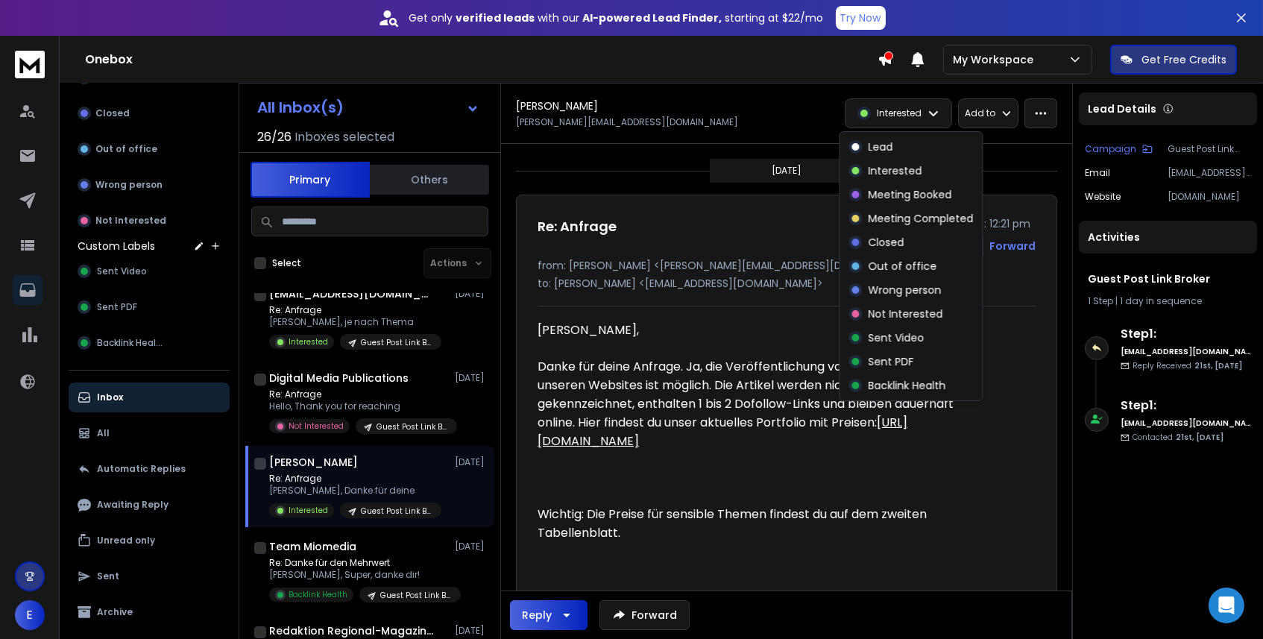
click at [877, 110] on p "Interested" at bounding box center [899, 113] width 45 height 12
click at [902, 389] on p "Backlink Health" at bounding box center [907, 385] width 78 height 15
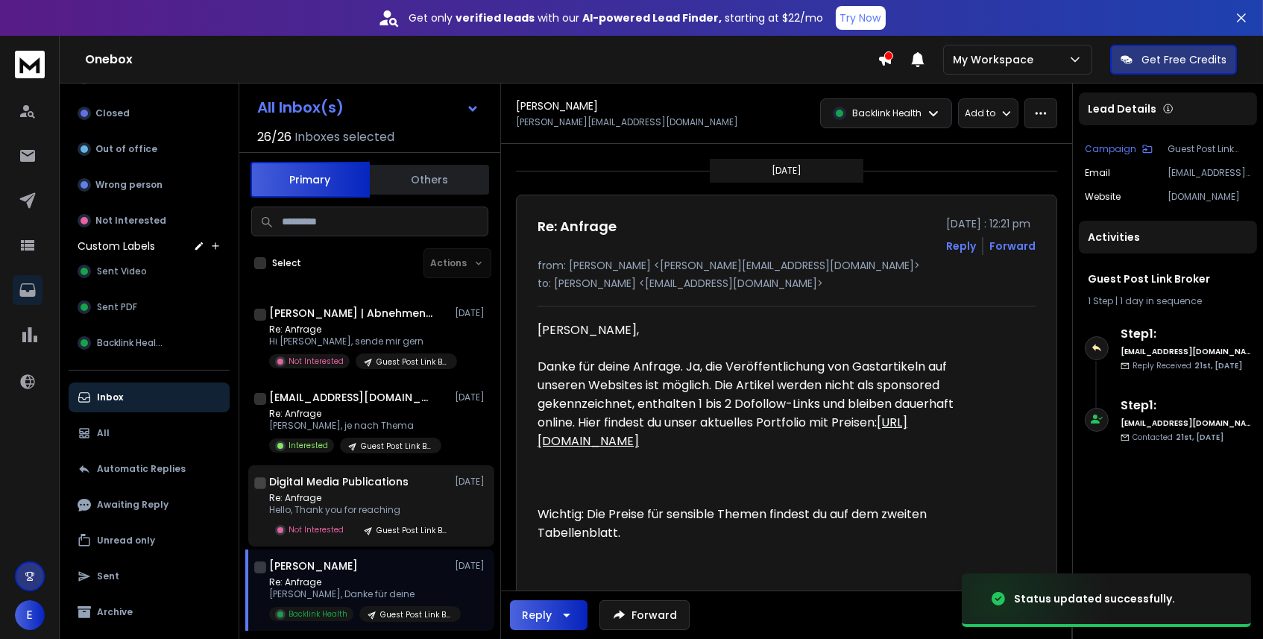
scroll to position [7632, 0]
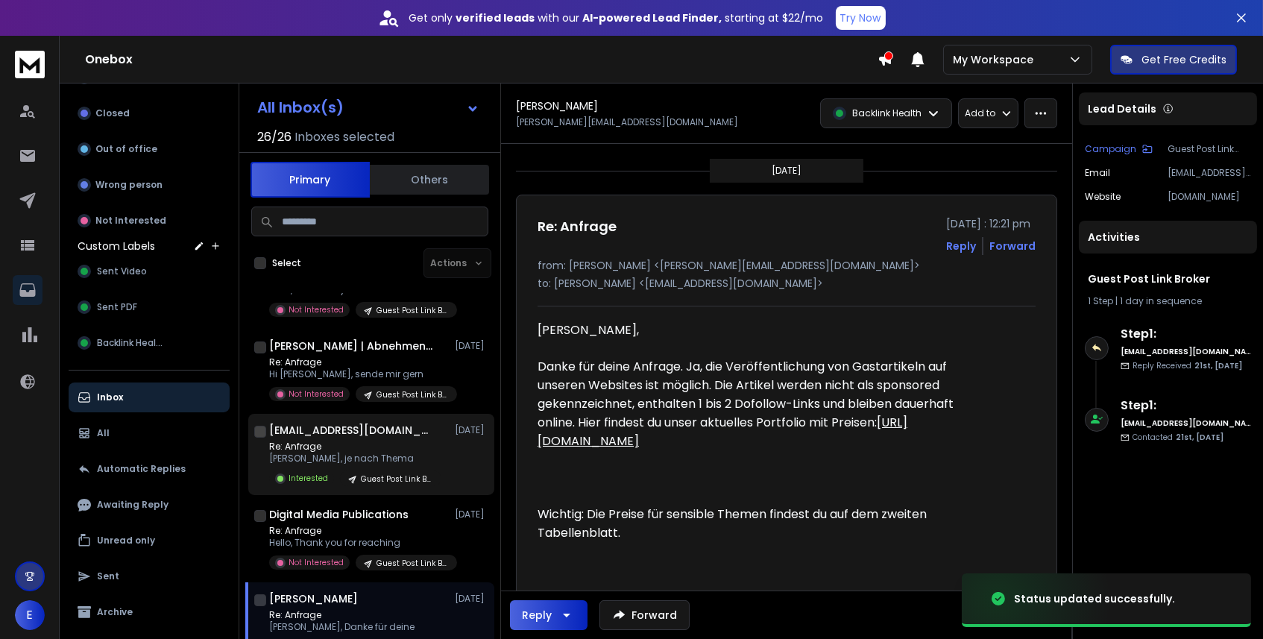
click at [418, 441] on p "Re: Anfrage" at bounding box center [355, 447] width 172 height 12
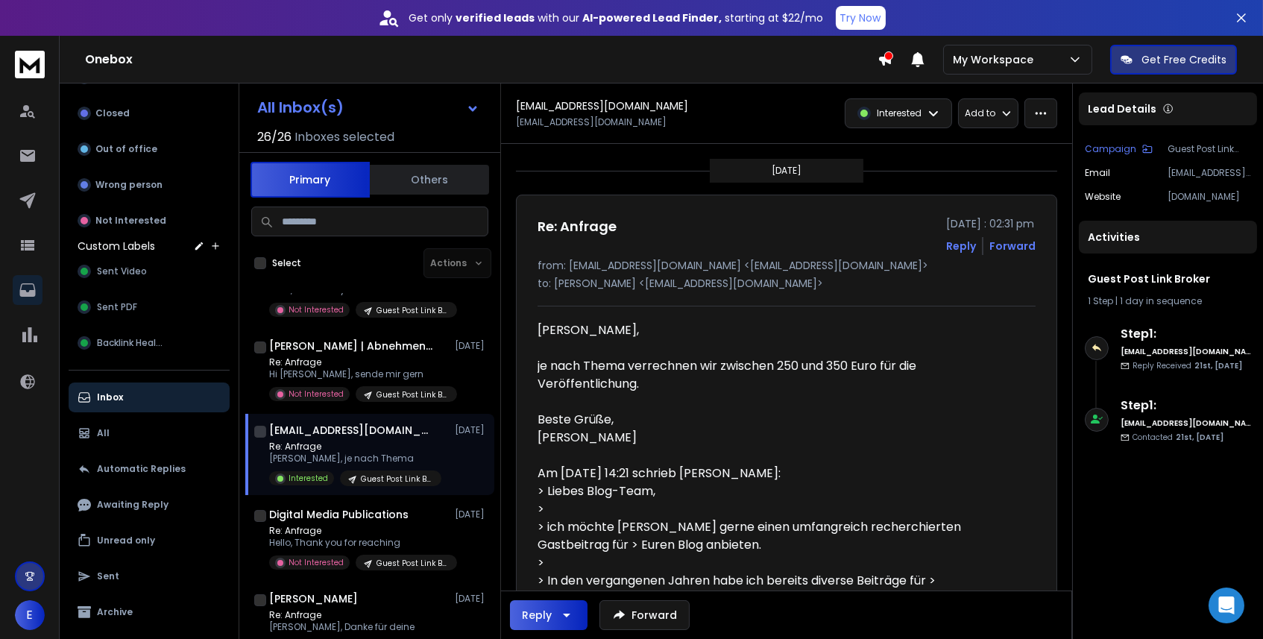
click at [879, 115] on p "Interested" at bounding box center [899, 113] width 45 height 12
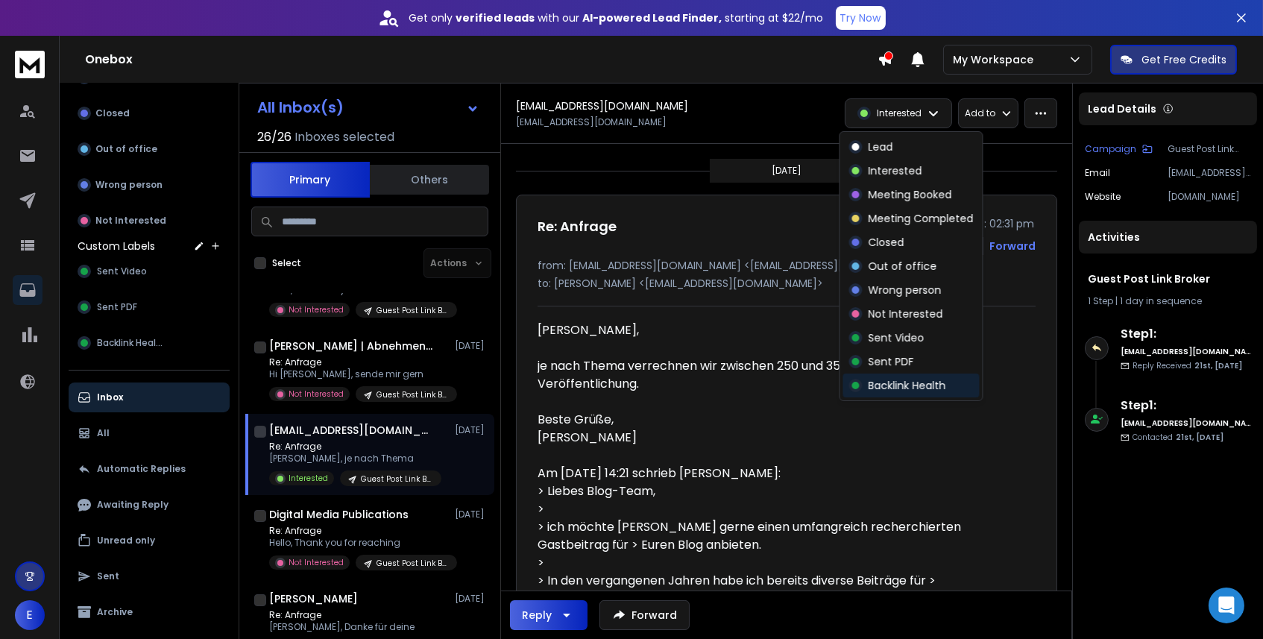
click at [925, 384] on p "Backlink Health" at bounding box center [907, 385] width 78 height 15
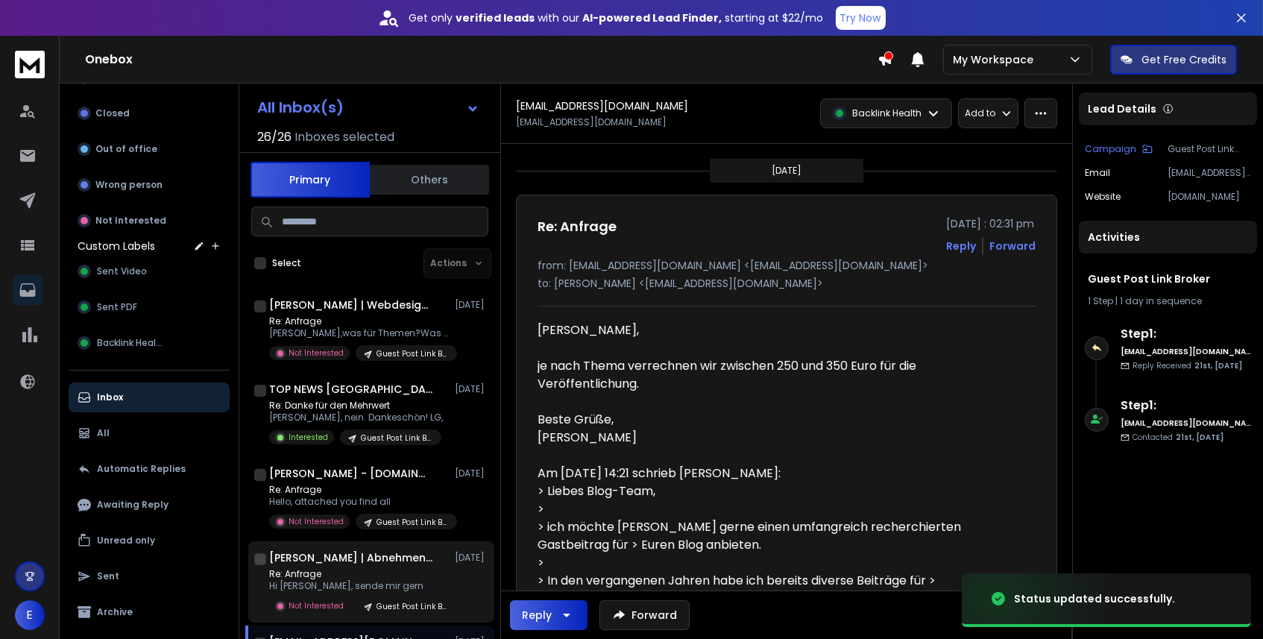
scroll to position [7392, 0]
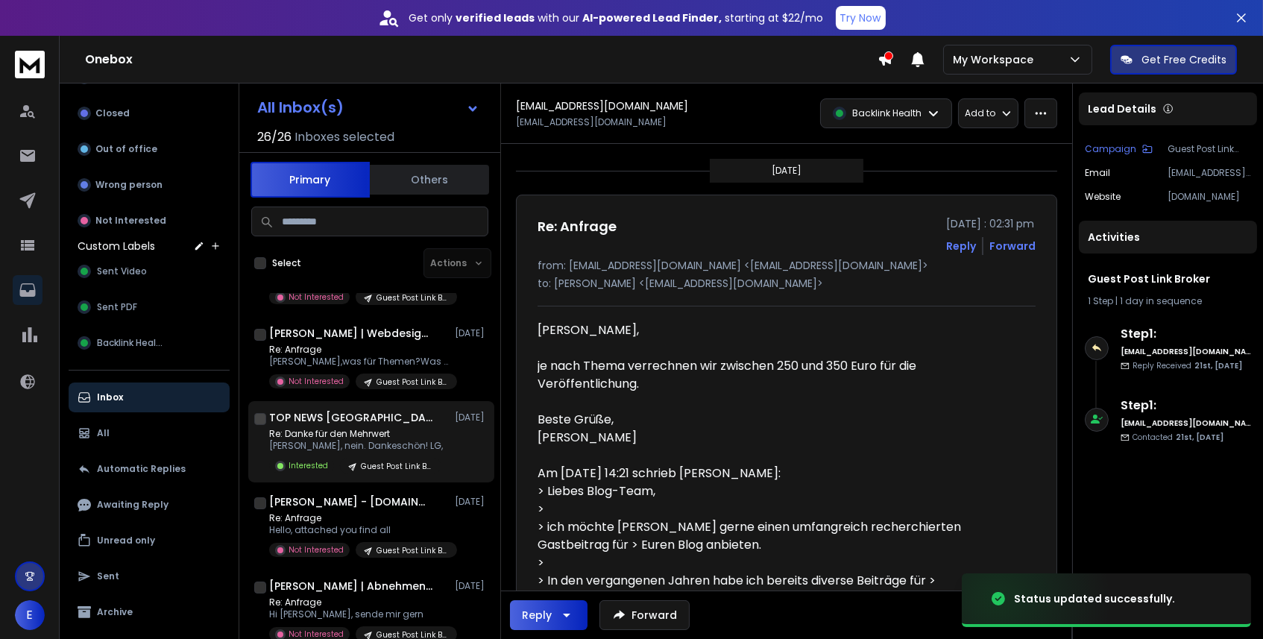
click at [391, 440] on p "Hallo Elias, nein. Dankeschön! LG," at bounding box center [356, 446] width 174 height 12
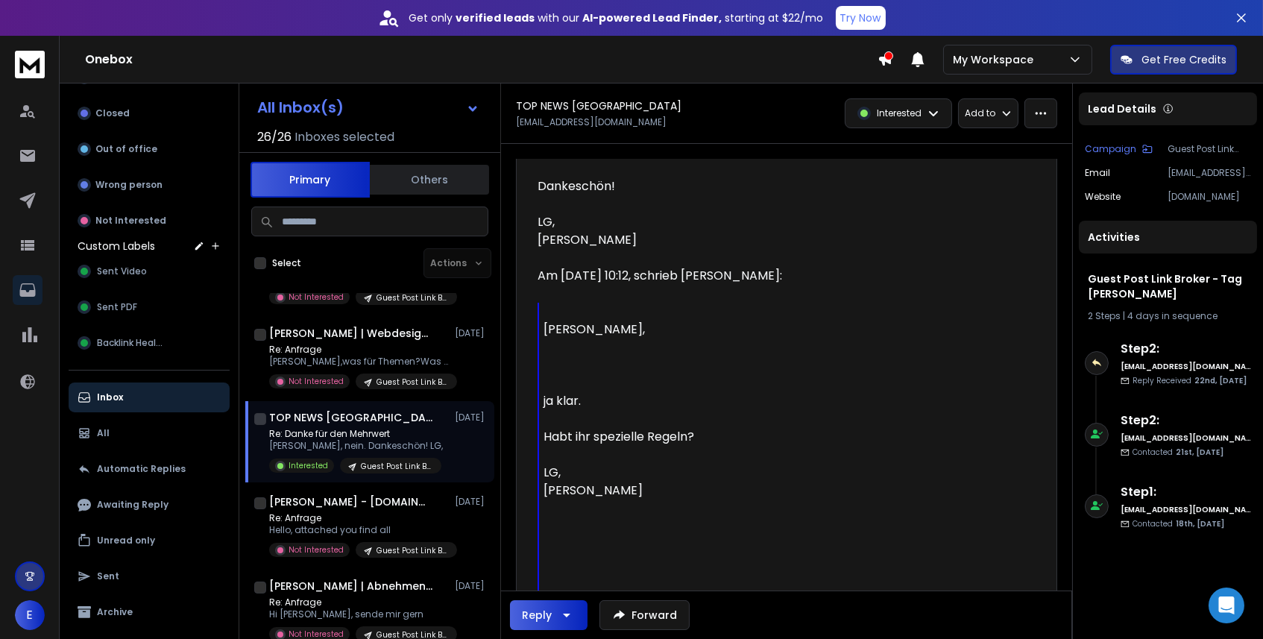
scroll to position [0, 0]
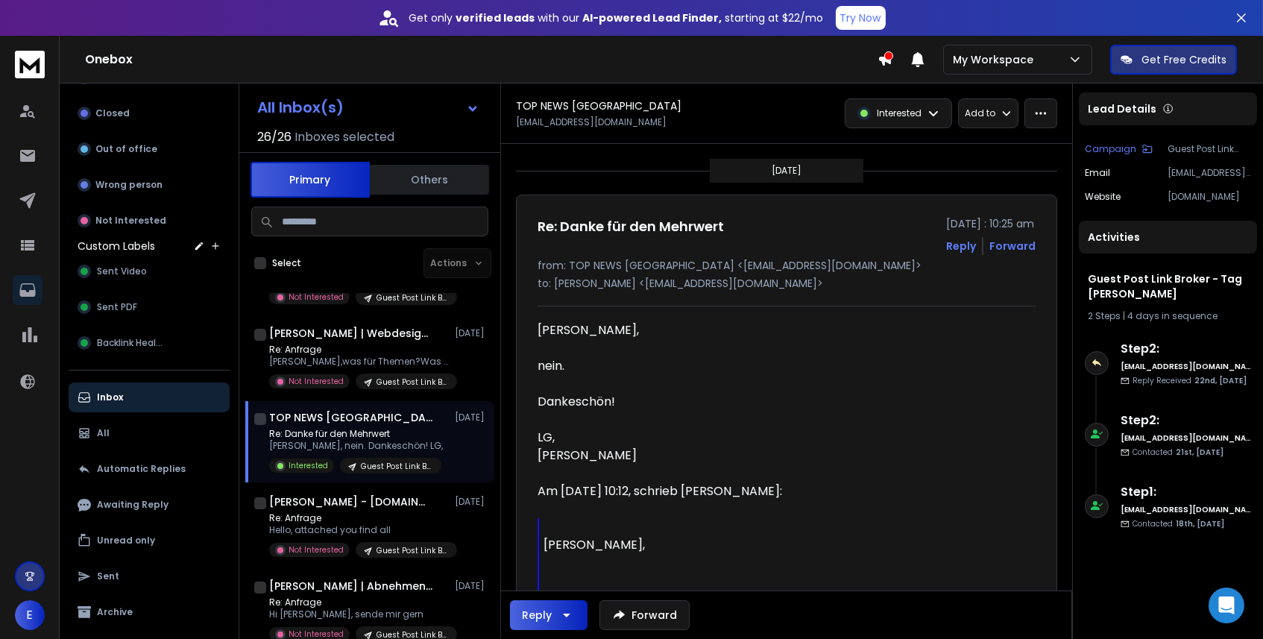
click at [907, 107] on p "Interested" at bounding box center [899, 113] width 45 height 12
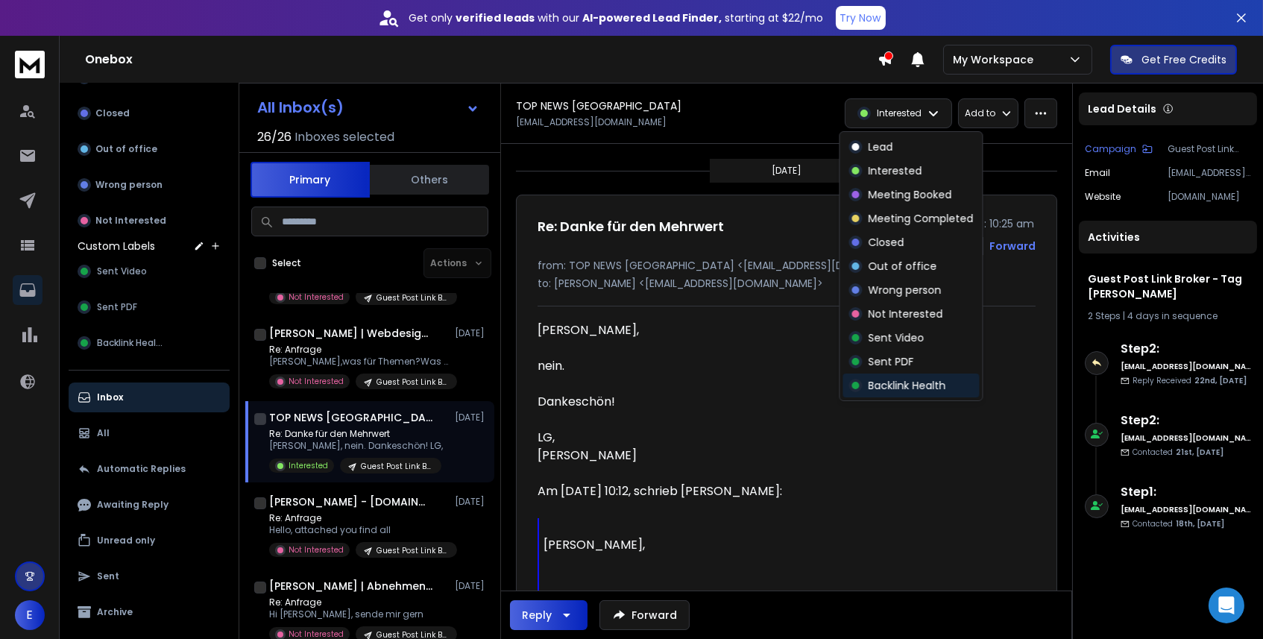
click at [890, 387] on p "Backlink Health" at bounding box center [907, 385] width 78 height 15
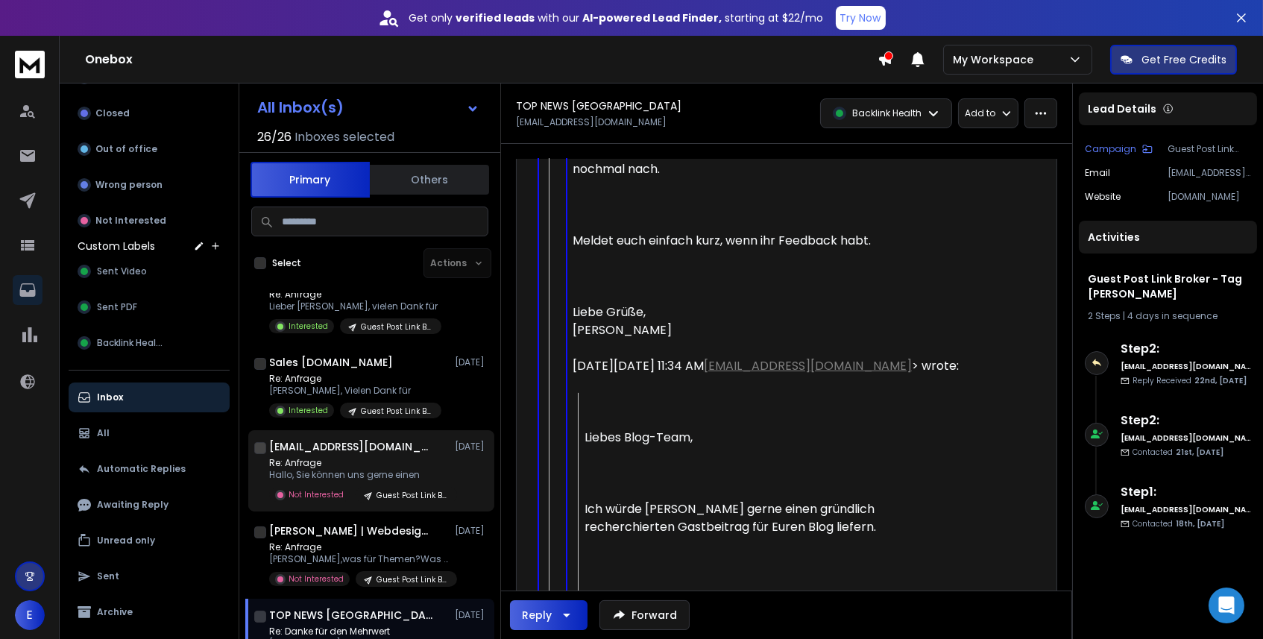
scroll to position [7166, 0]
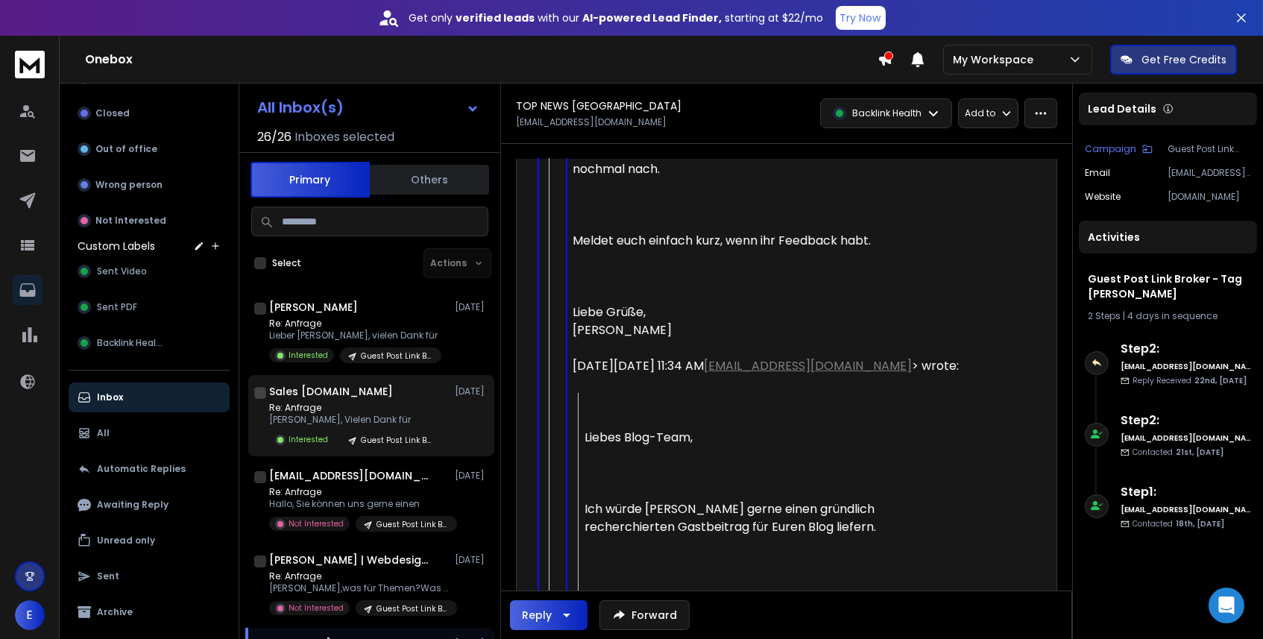
click at [426, 414] on p "Hallo Elias, Vielen Dank für" at bounding box center [355, 420] width 172 height 12
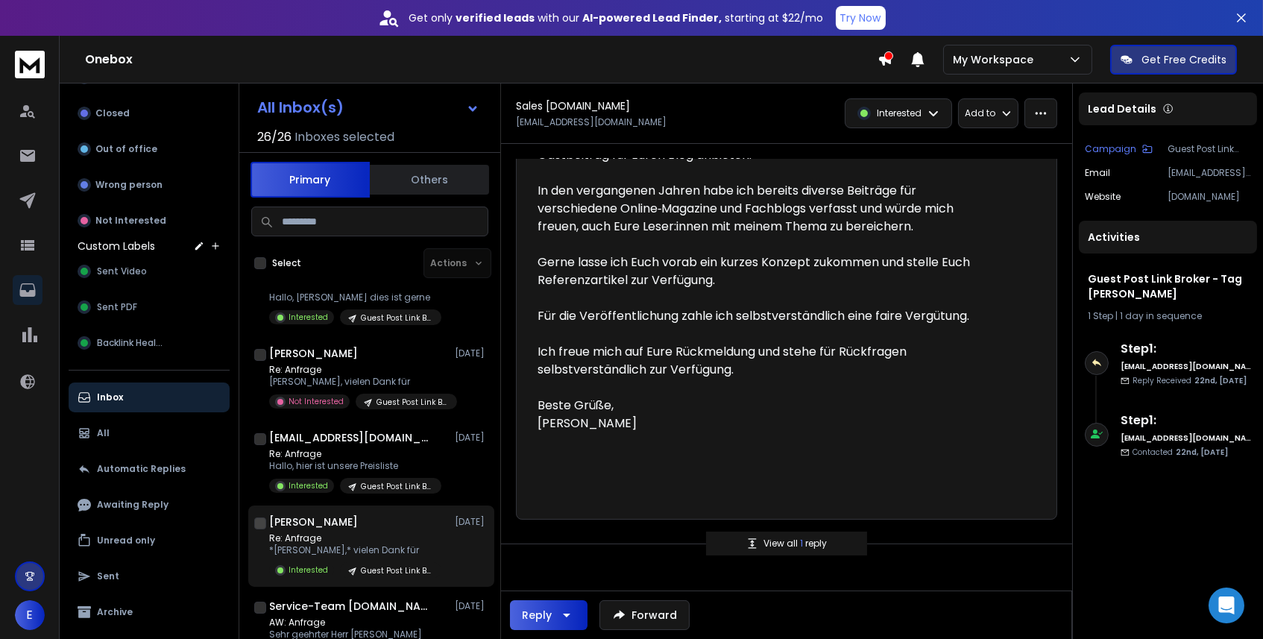
scroll to position [6943, 0]
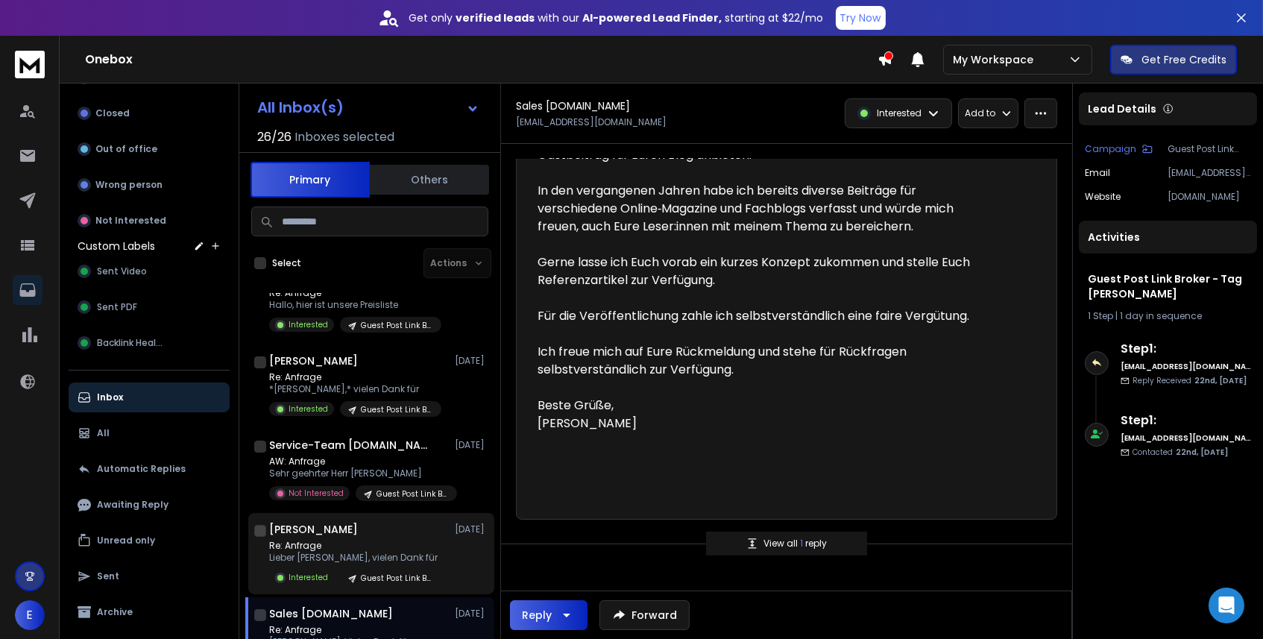
click at [382, 540] on div "Re: Anfrage Lieber Elias, vielen Dank für Interested Guest Post Link Broker - T…" at bounding box center [355, 562] width 172 height 45
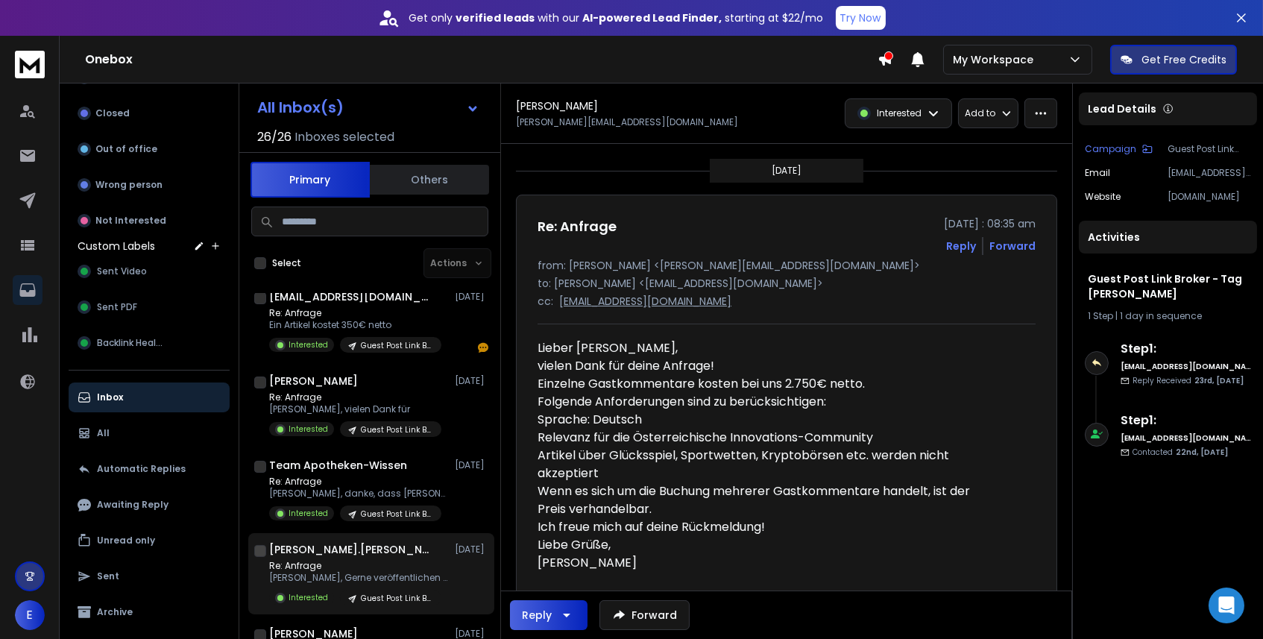
scroll to position [3998, 0]
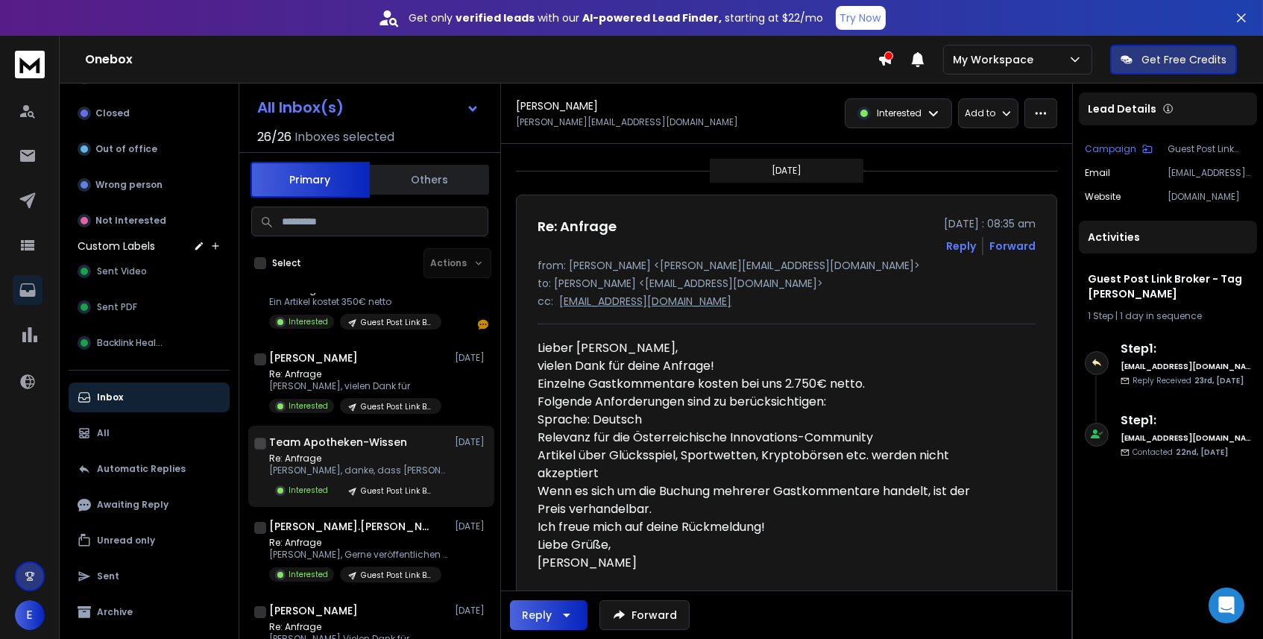
click at [419, 464] on p "Hallo Elias, danke, dass Sie" at bounding box center [358, 470] width 179 height 12
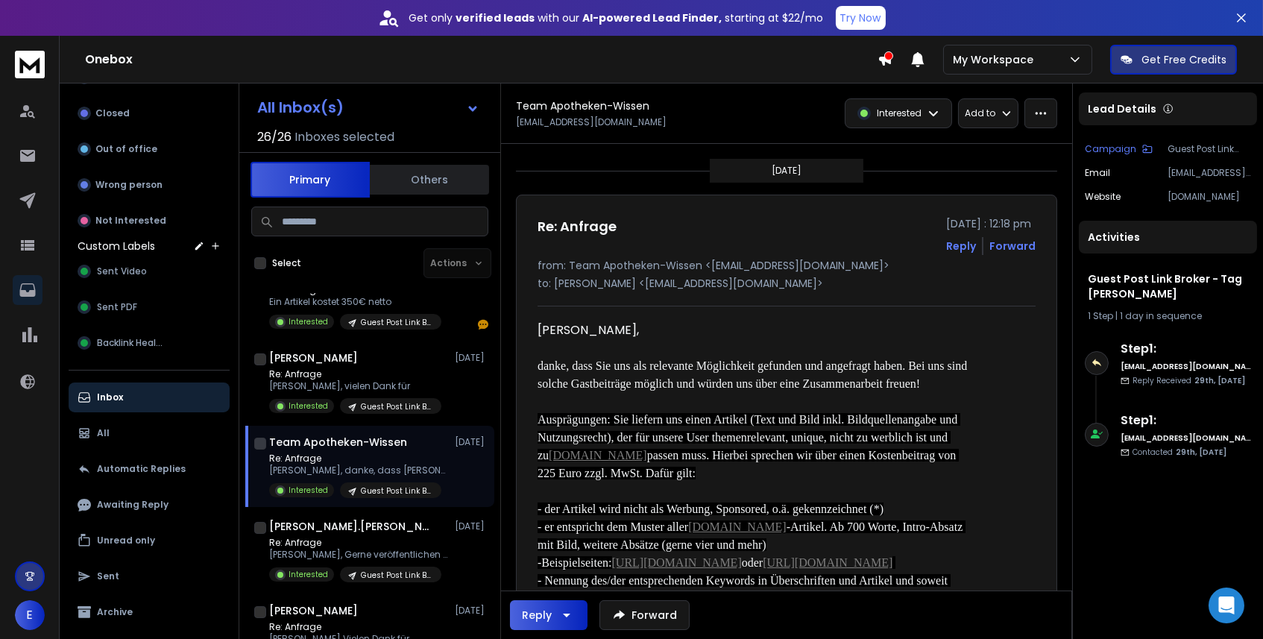
scroll to position [3, 0]
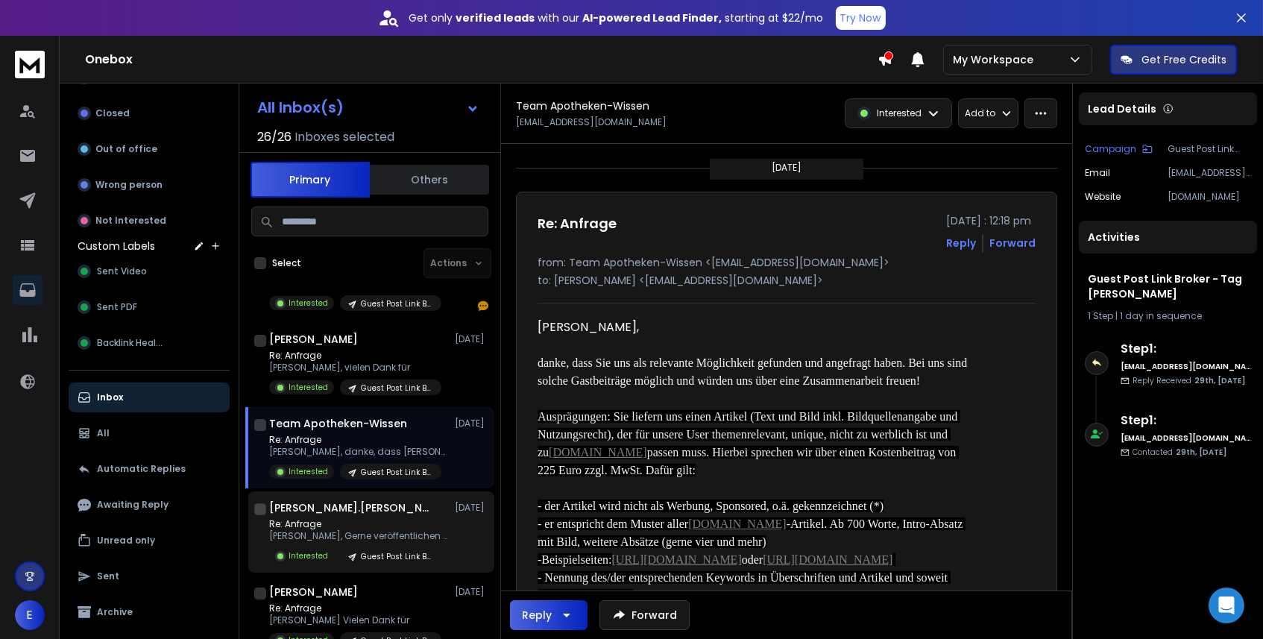
click at [394, 500] on div "tim.belau ruecken.net 29 Jul" at bounding box center [378, 507] width 219 height 15
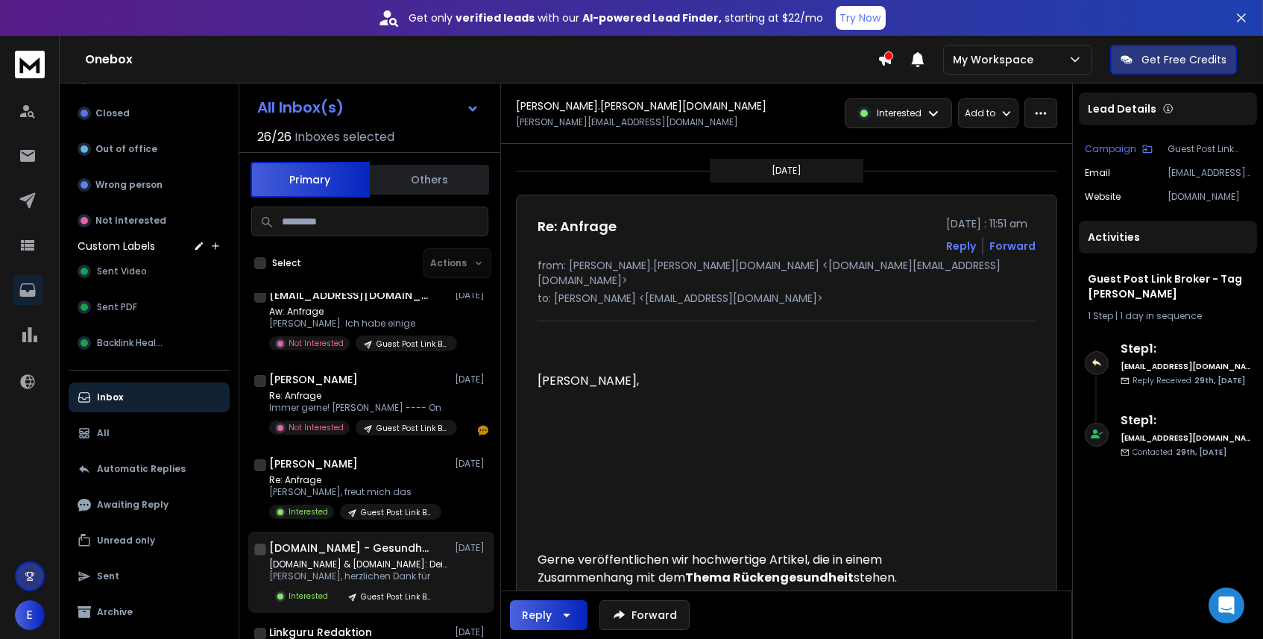
scroll to position [6332, 0]
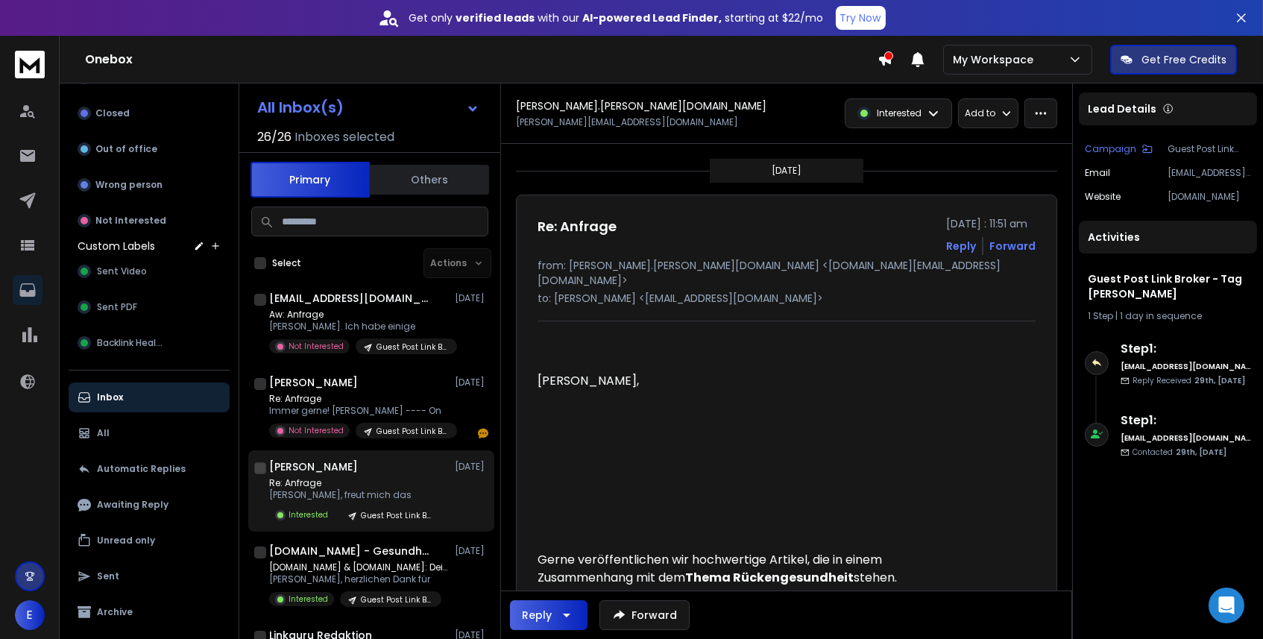
click at [411, 459] on div "Friedrich Graf 24 Jul" at bounding box center [378, 466] width 219 height 15
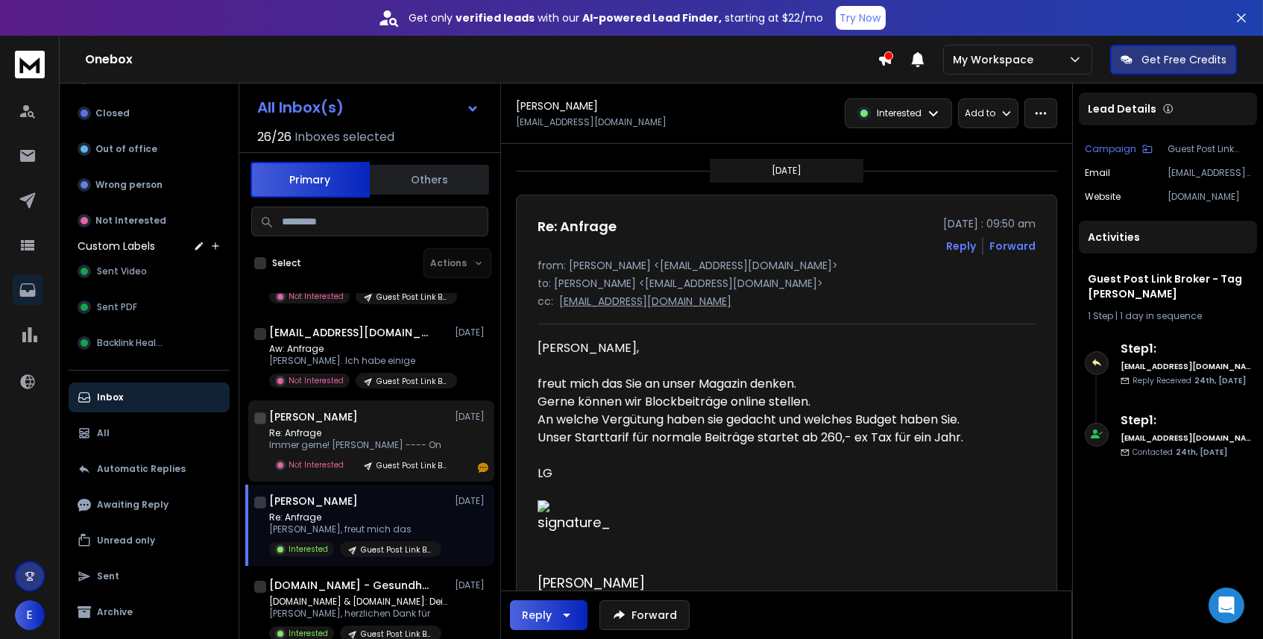
scroll to position [6334, 0]
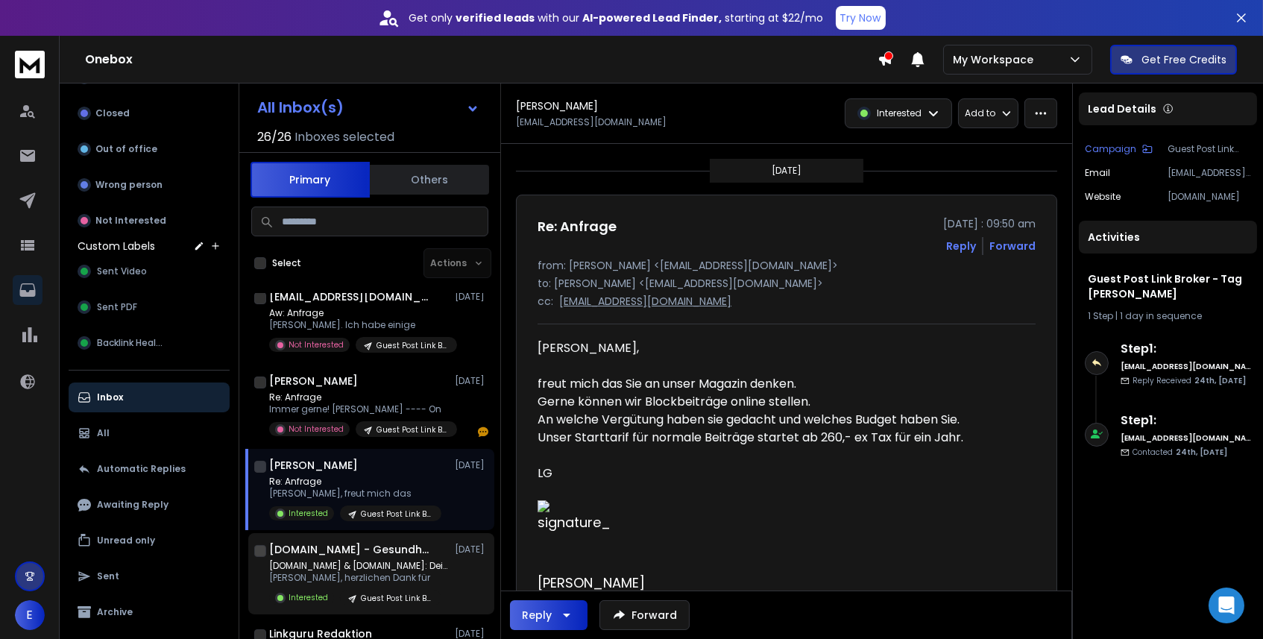
click at [426, 542] on h1 "Kurkliniken.de - Gesundheits-Portale." at bounding box center [351, 549] width 164 height 15
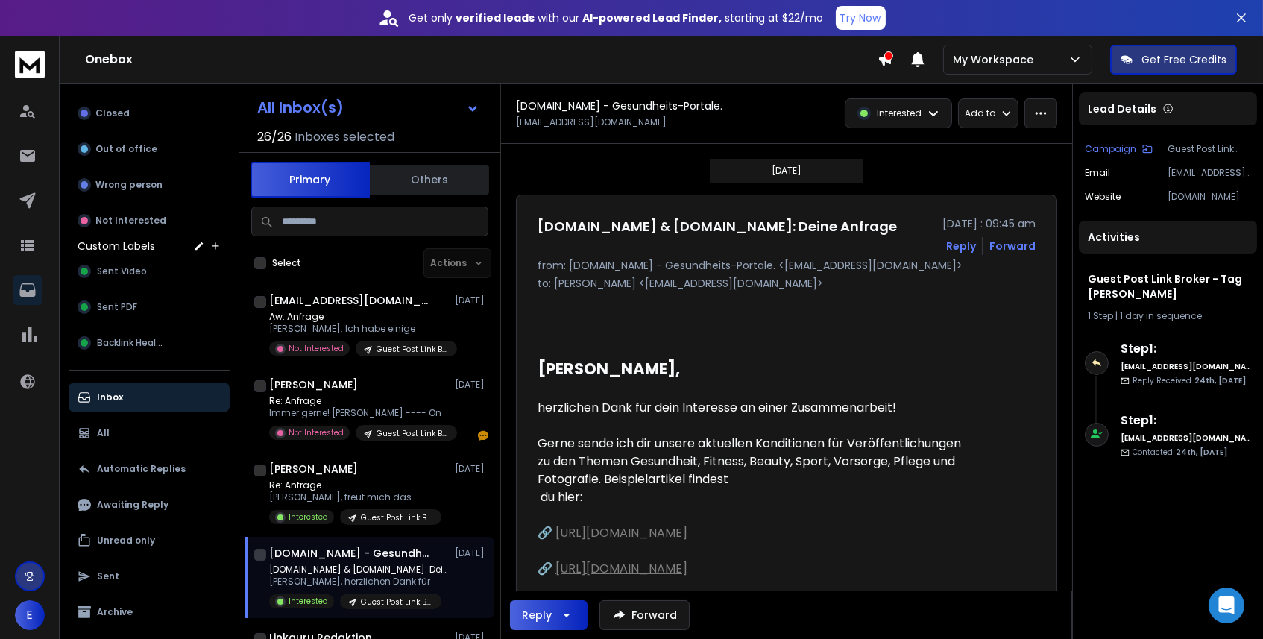
scroll to position [6355, 0]
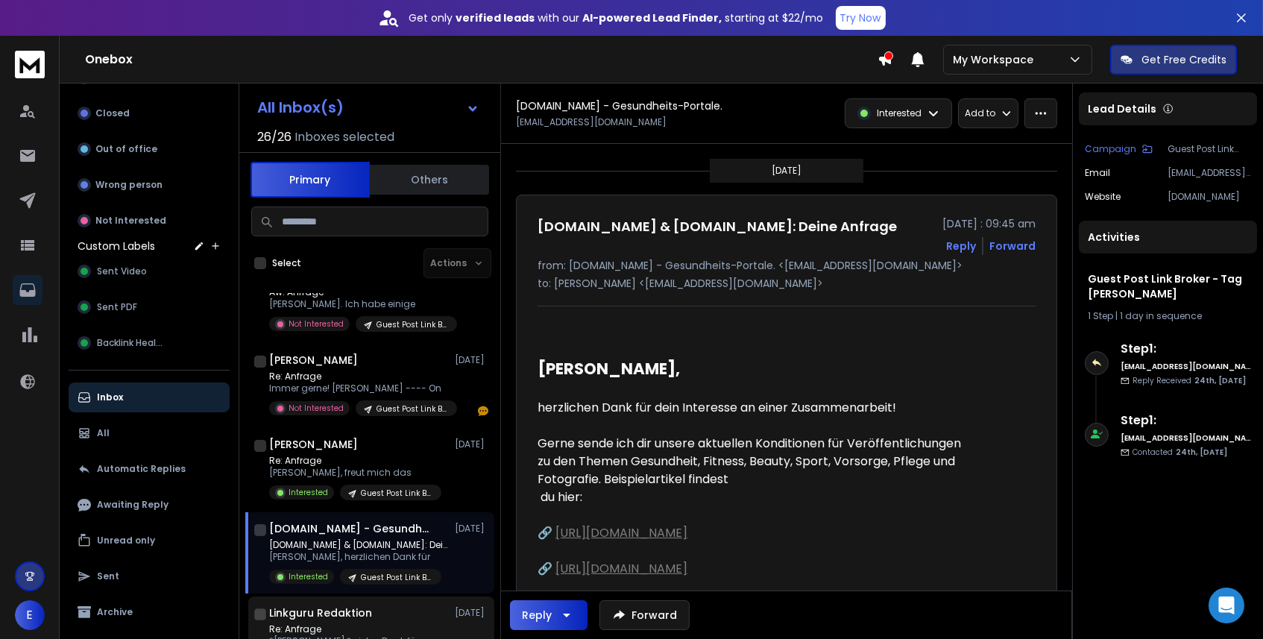
click at [425, 623] on p "Re: Anfrage" at bounding box center [355, 629] width 172 height 12
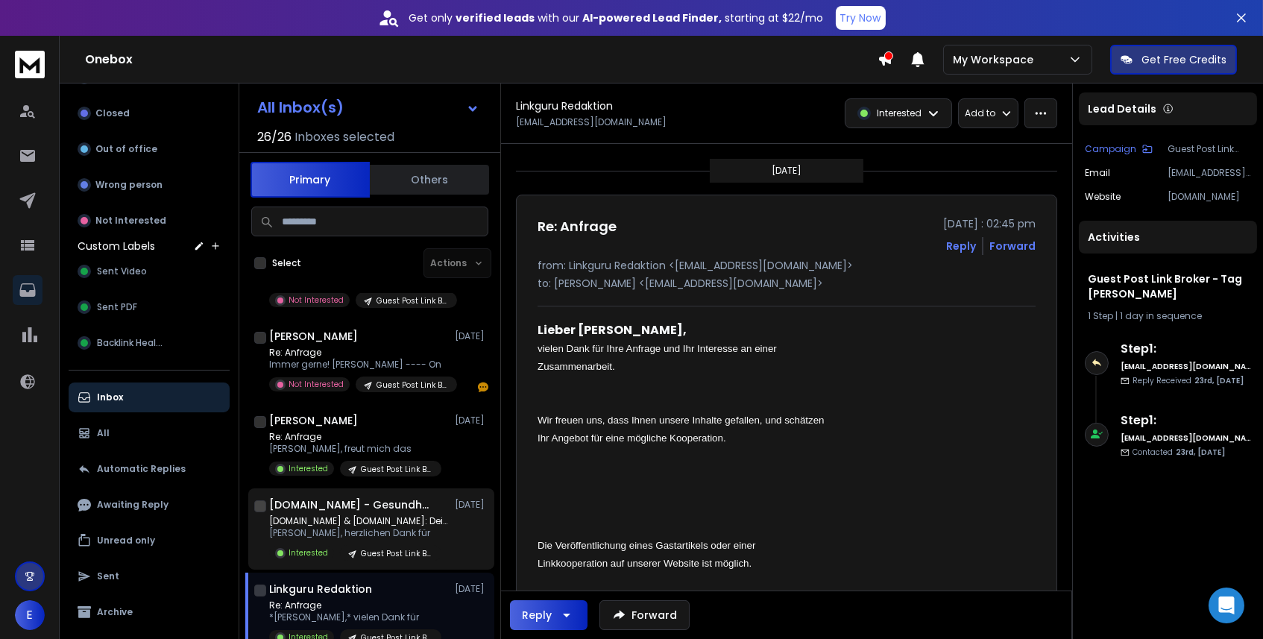
scroll to position [6382, 0]
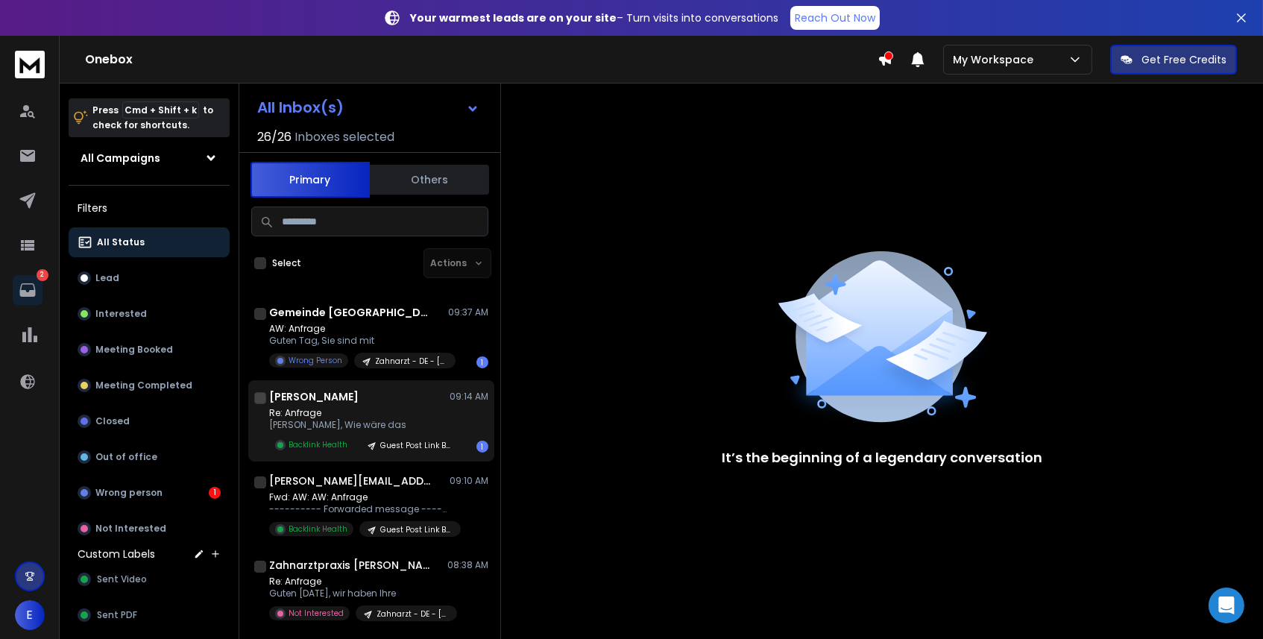
click at [432, 419] on p "Hallo Daniel, Wie wäre das" at bounding box center [358, 425] width 179 height 12
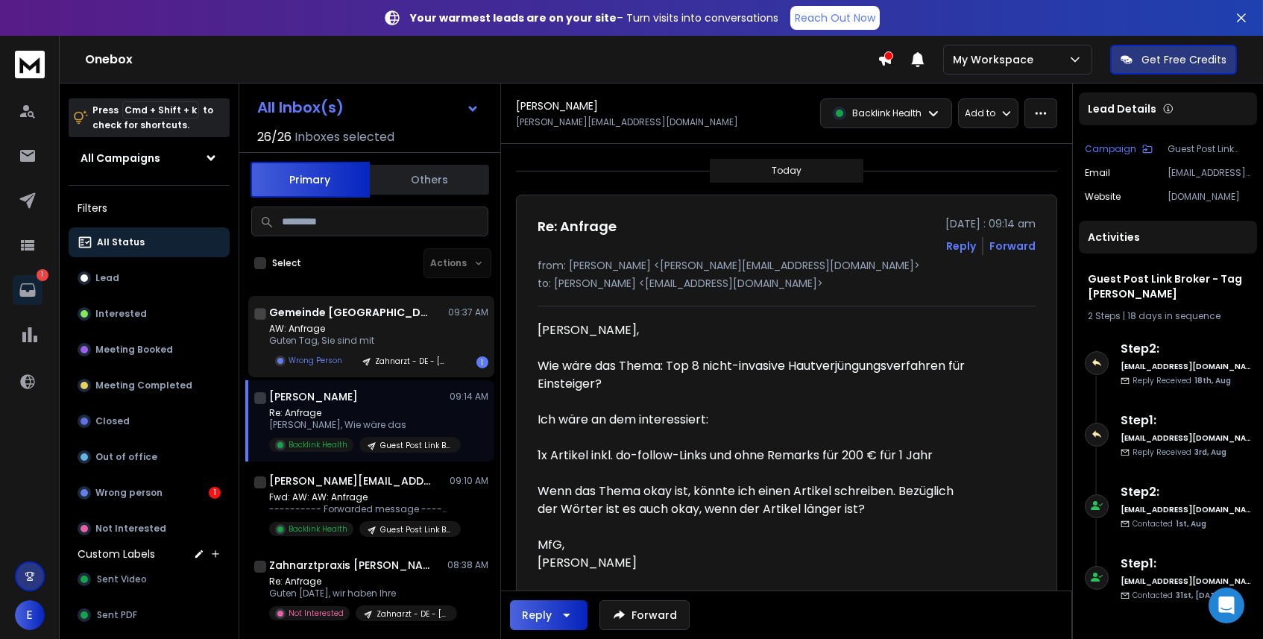
click at [425, 329] on p "AW: Anfrage" at bounding box center [358, 329] width 179 height 12
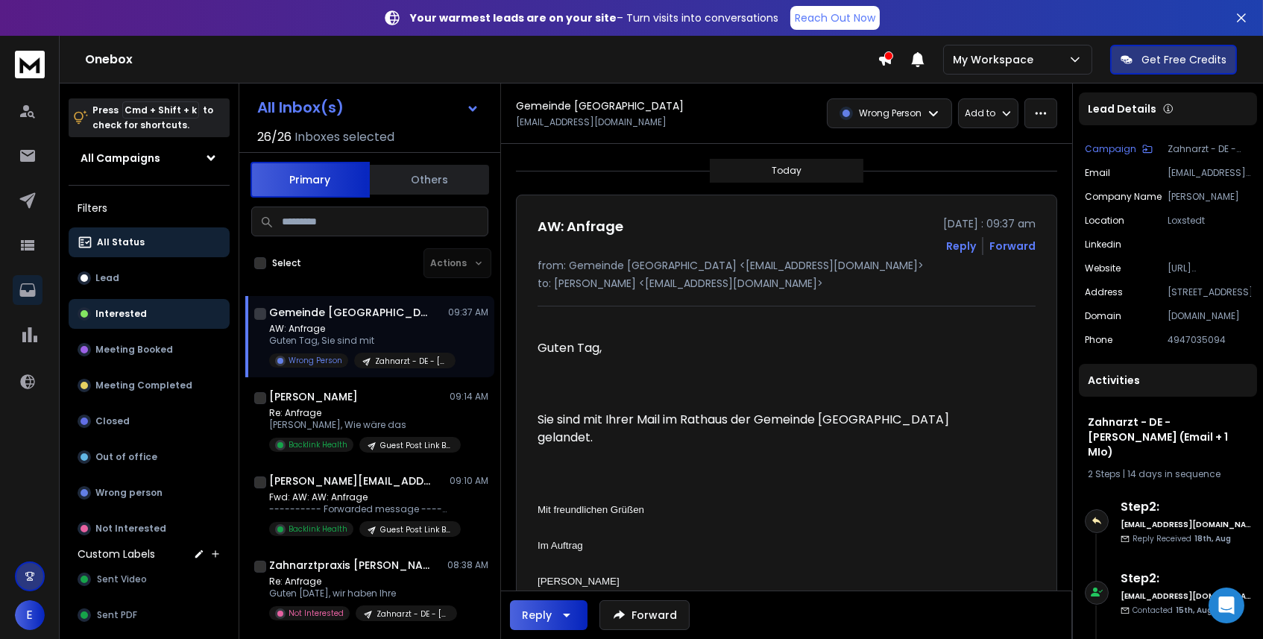
click at [201, 306] on button "Interested" at bounding box center [149, 314] width 161 height 30
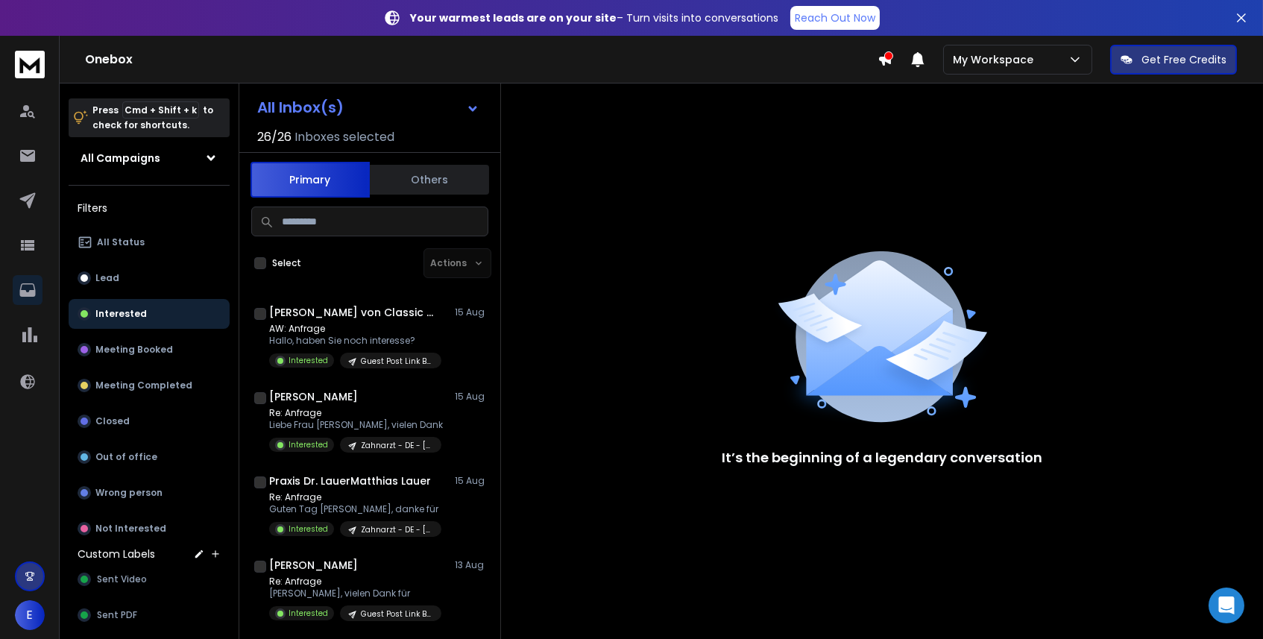
click at [381, 130] on h3 "Inboxes selected" at bounding box center [344, 137] width 100 height 18
click at [466, 107] on icon at bounding box center [472, 108] width 13 height 13
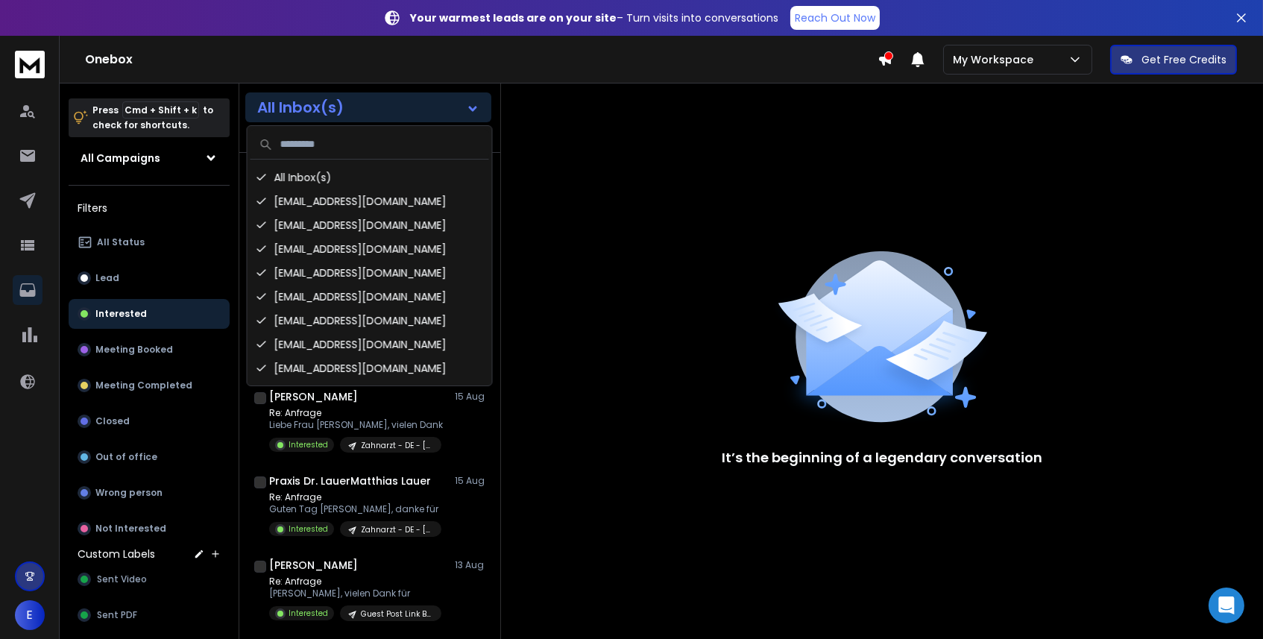
click at [466, 107] on icon at bounding box center [472, 108] width 13 height 13
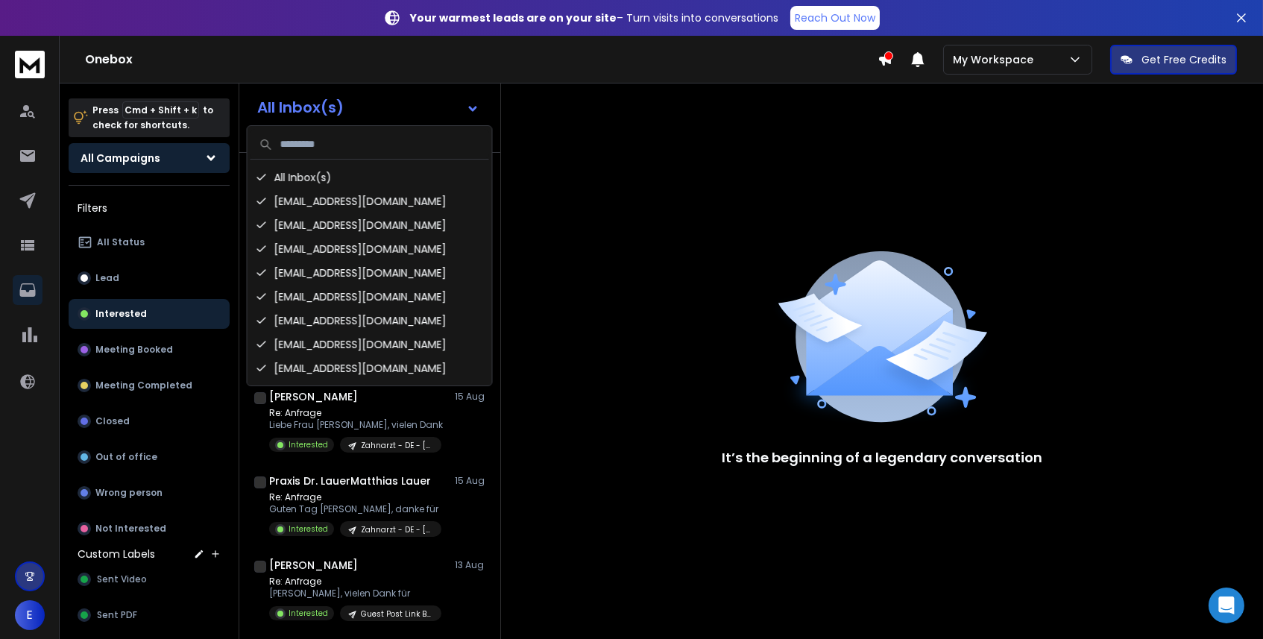
click at [171, 162] on button "All Campaigns" at bounding box center [149, 158] width 161 height 30
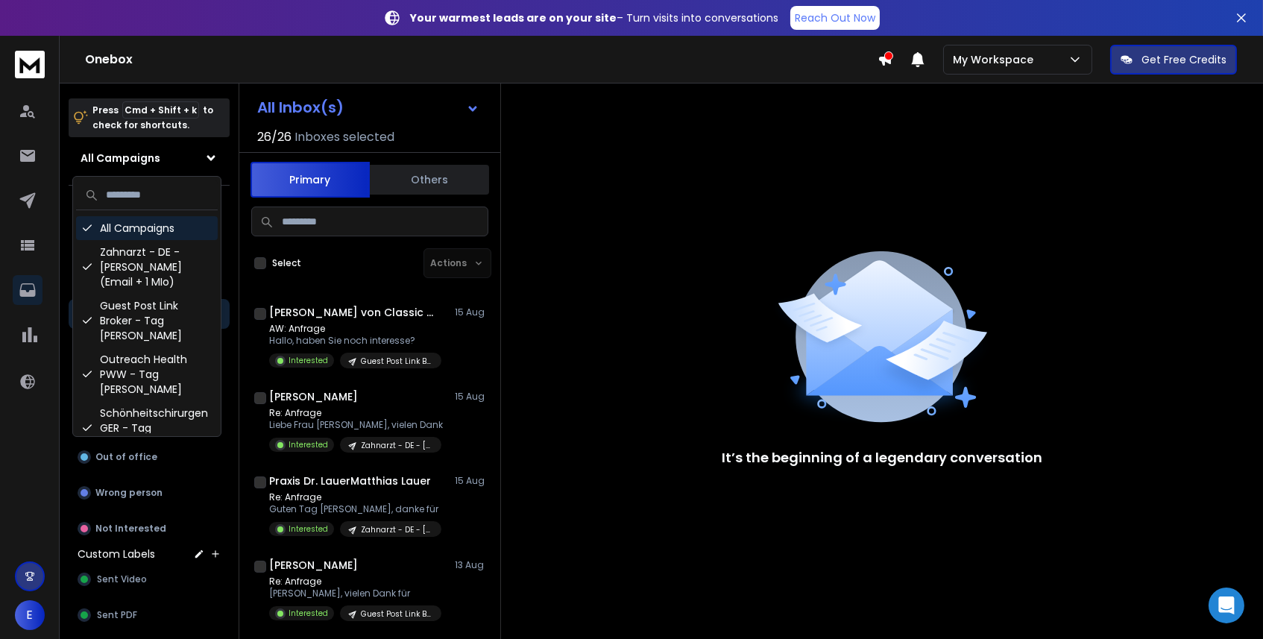
click at [183, 236] on div "All Campaigns" at bounding box center [147, 228] width 142 height 24
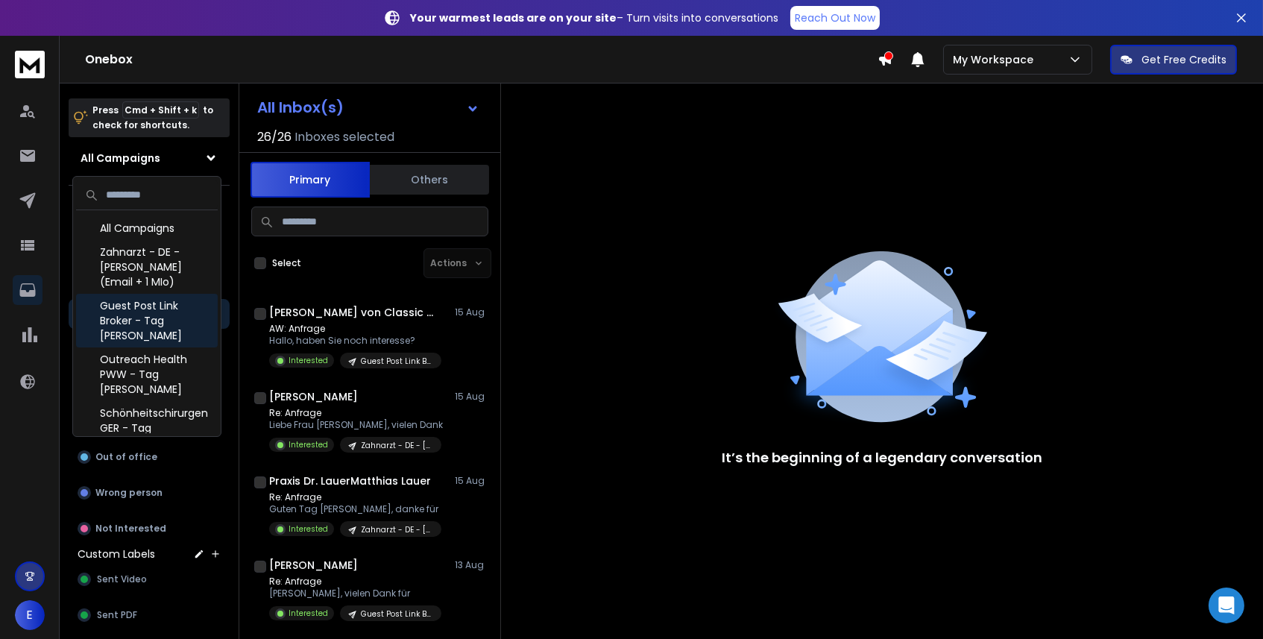
click at [157, 310] on div "Guest Post Link Broker - Tag [PERSON_NAME]" at bounding box center [147, 321] width 142 height 54
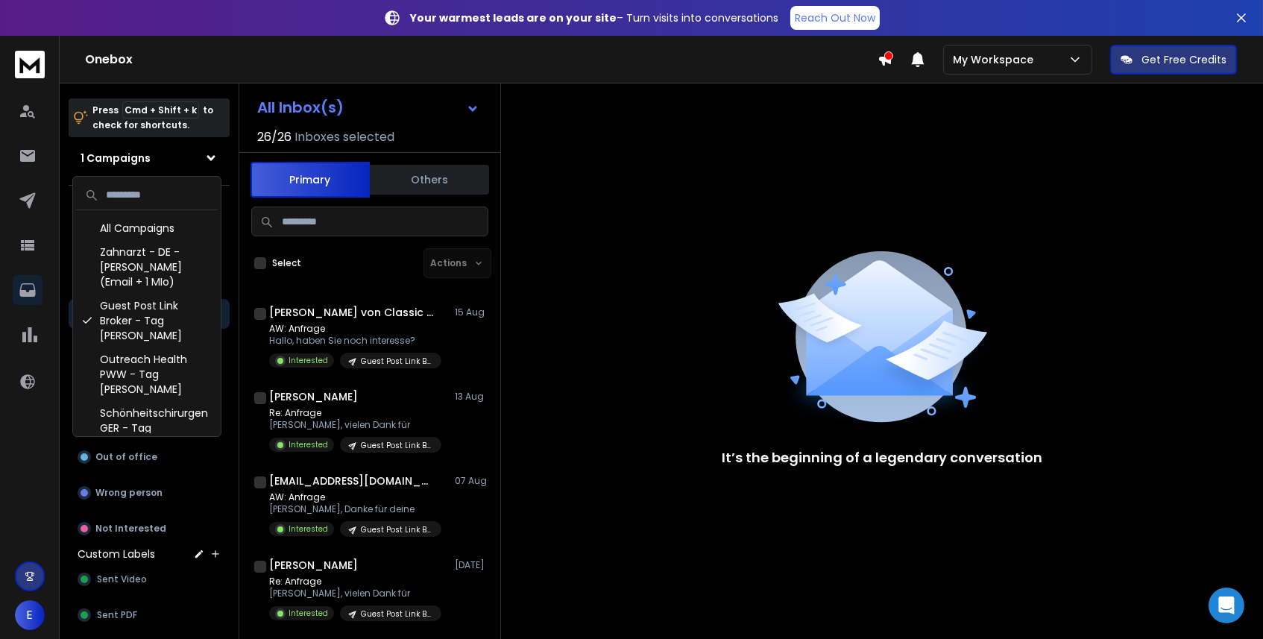
click at [682, 479] on div "It’s the beginning of a legendary conversation" at bounding box center [882, 354] width 762 height 543
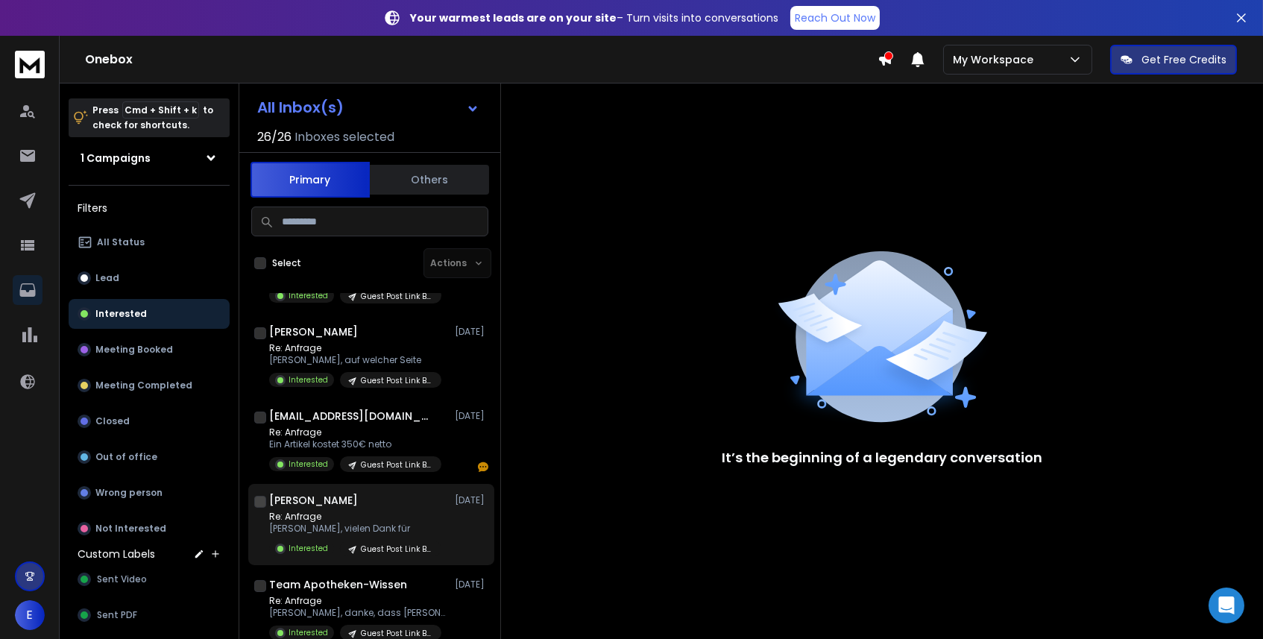
scroll to position [3867, 0]
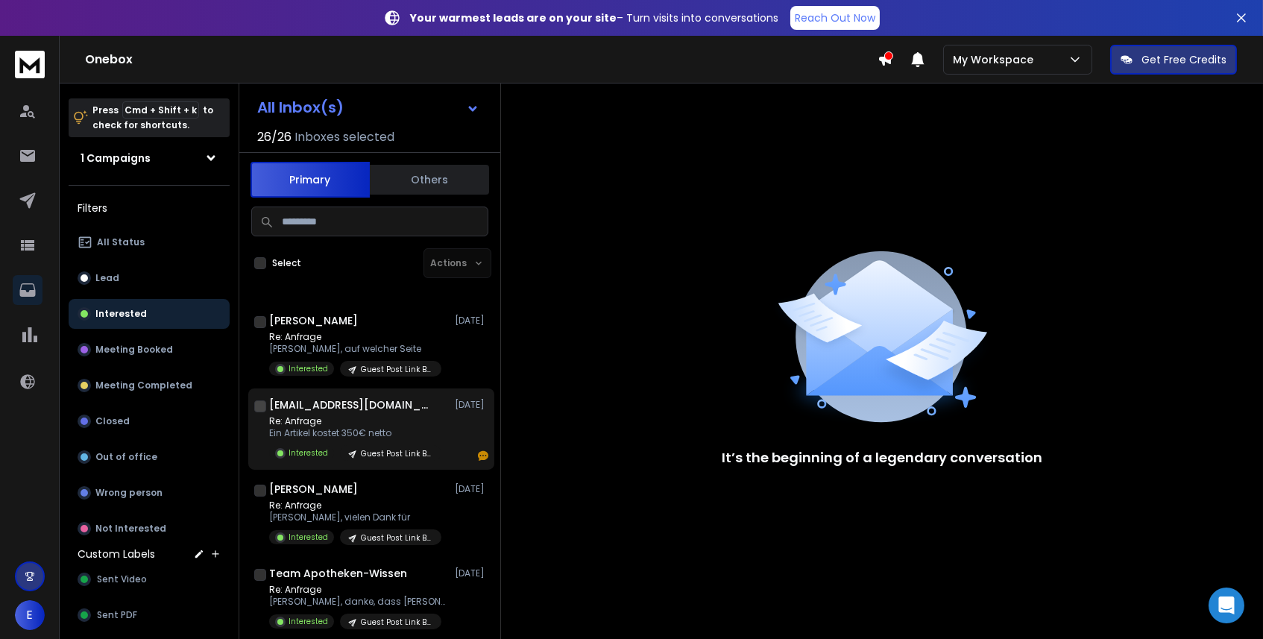
click at [415, 415] on p "Re: Anfrage" at bounding box center [355, 421] width 172 height 12
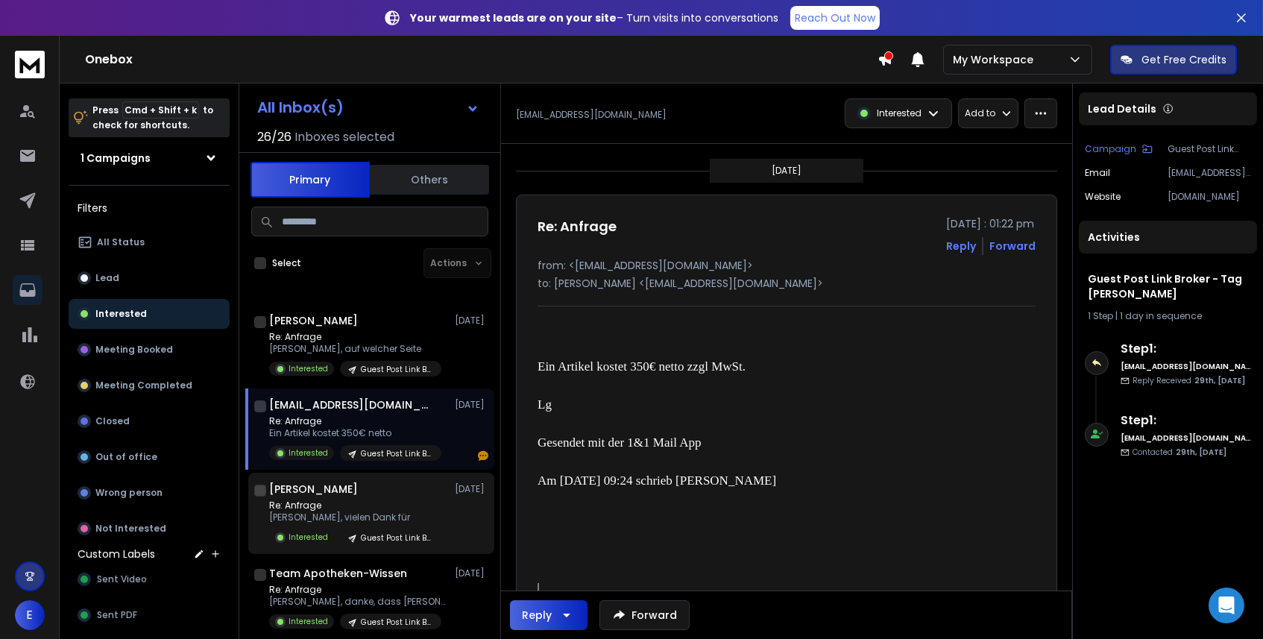
click at [426, 499] on p "Re: Anfrage" at bounding box center [355, 505] width 172 height 12
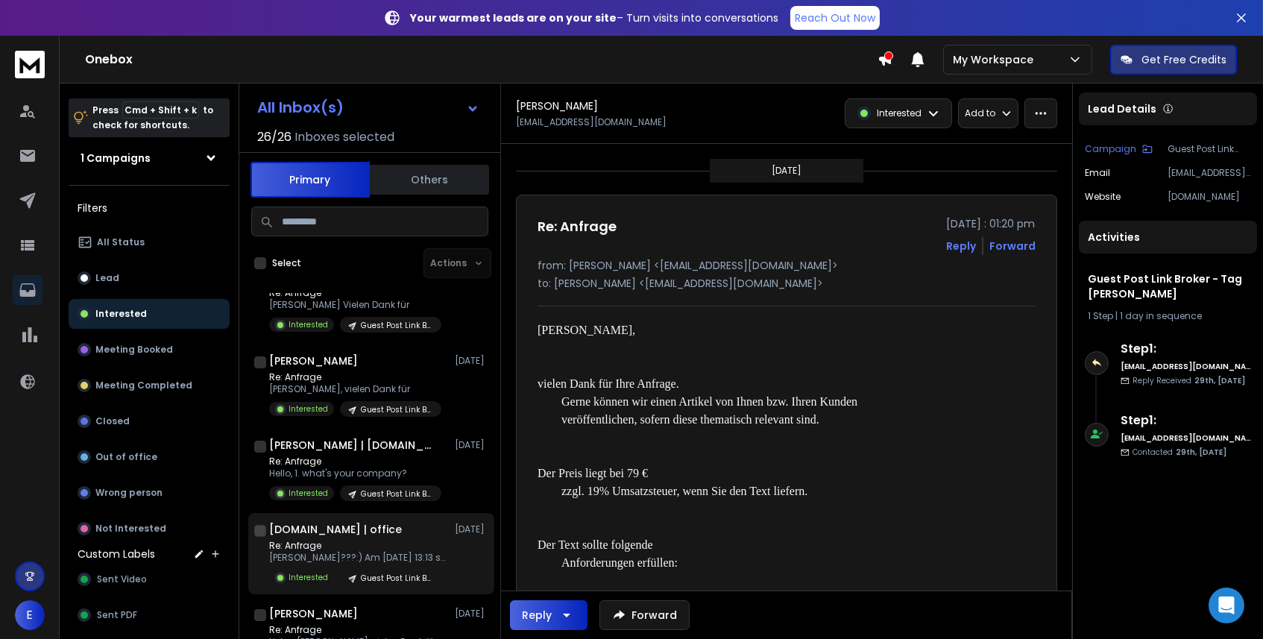
scroll to position [4341, 0]
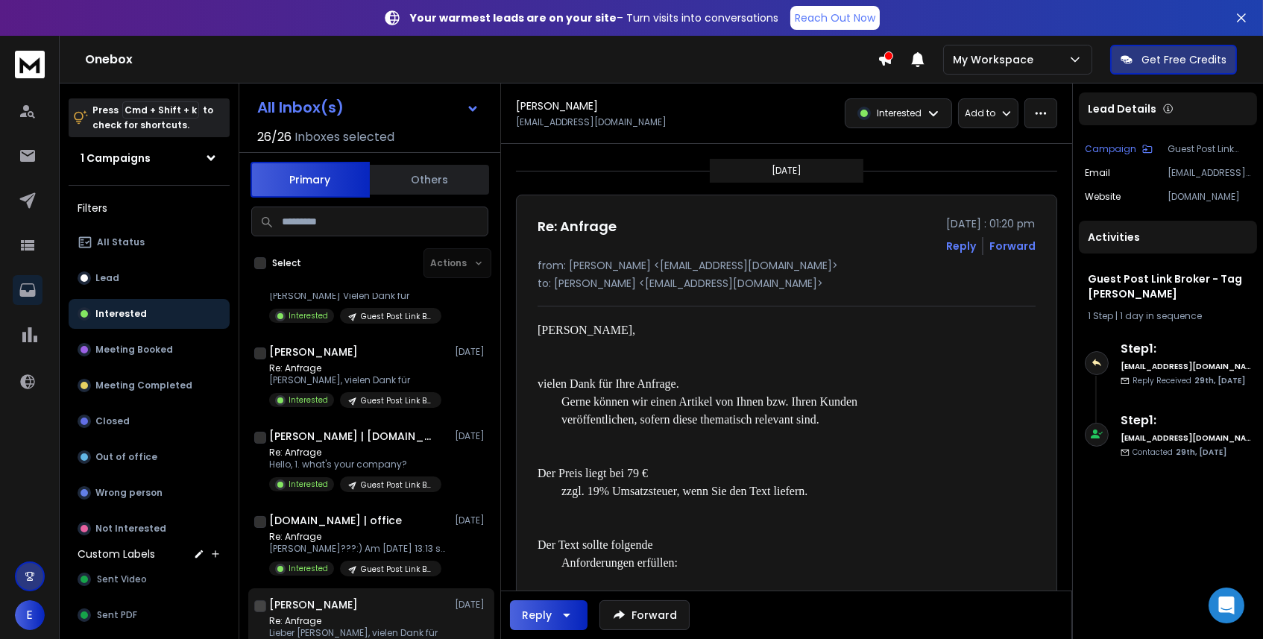
click at [426, 597] on div "Sabrina Hütt 28 Jul" at bounding box center [378, 604] width 219 height 15
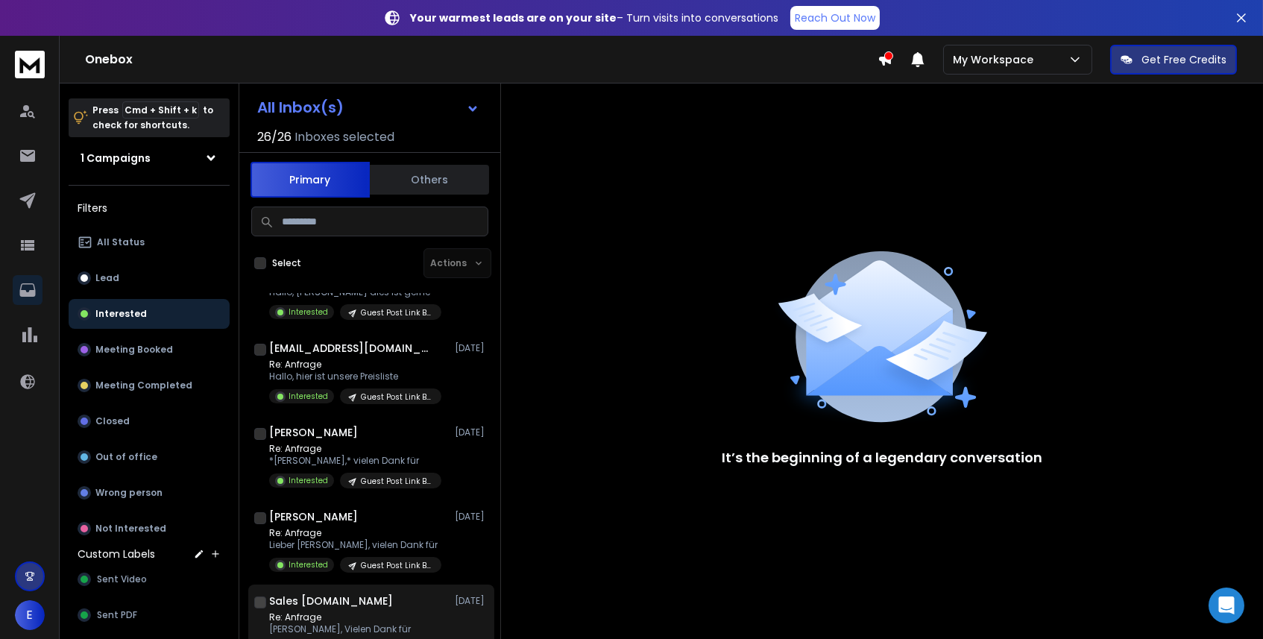
scroll to position [6352, 0]
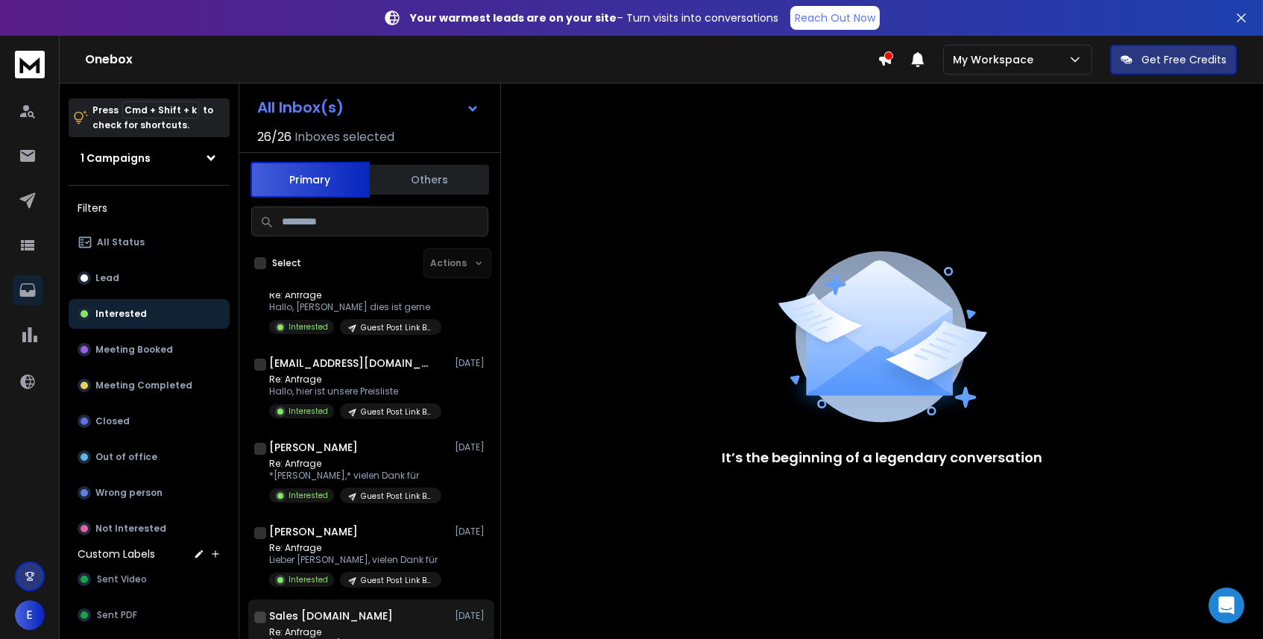
click at [413, 599] on div "Sales ganz-WIEN.at 22 Jul Re: Anfrage Hallo Elias, Vielen Dank für Interested G…" at bounding box center [371, 639] width 246 height 81
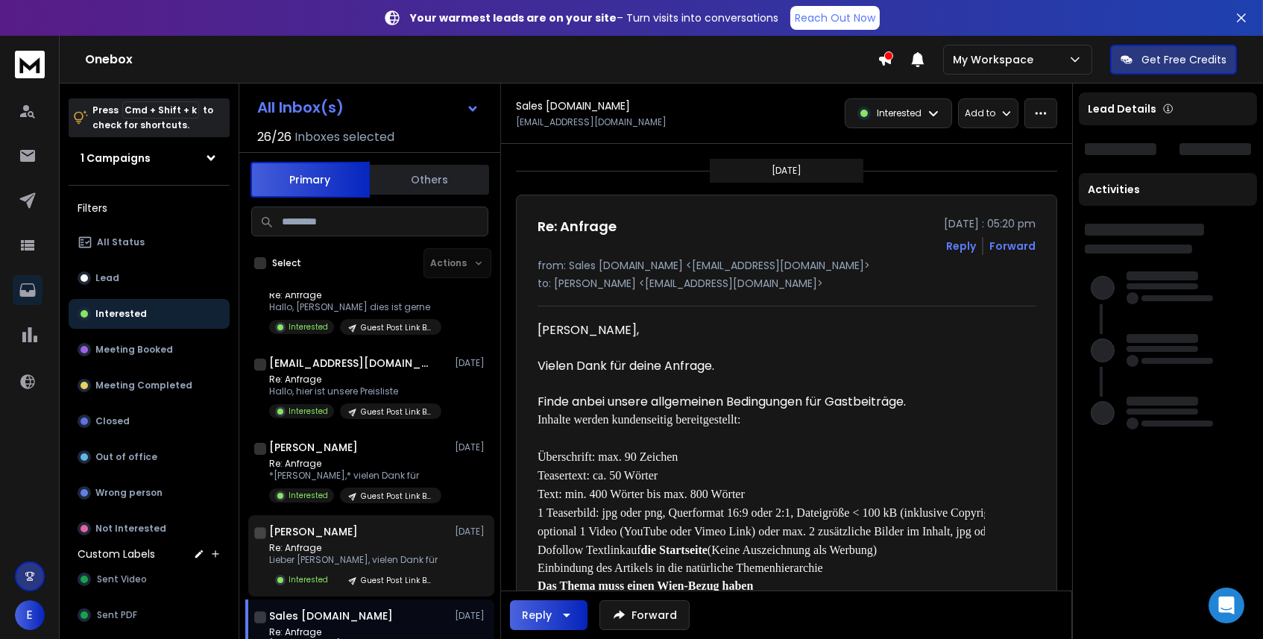
click at [410, 524] on div "Elisabeth Hegyi 23 Jul Re: Anfrage Lieber Elias, vielen Dank für Interested Gue…" at bounding box center [378, 555] width 219 height 63
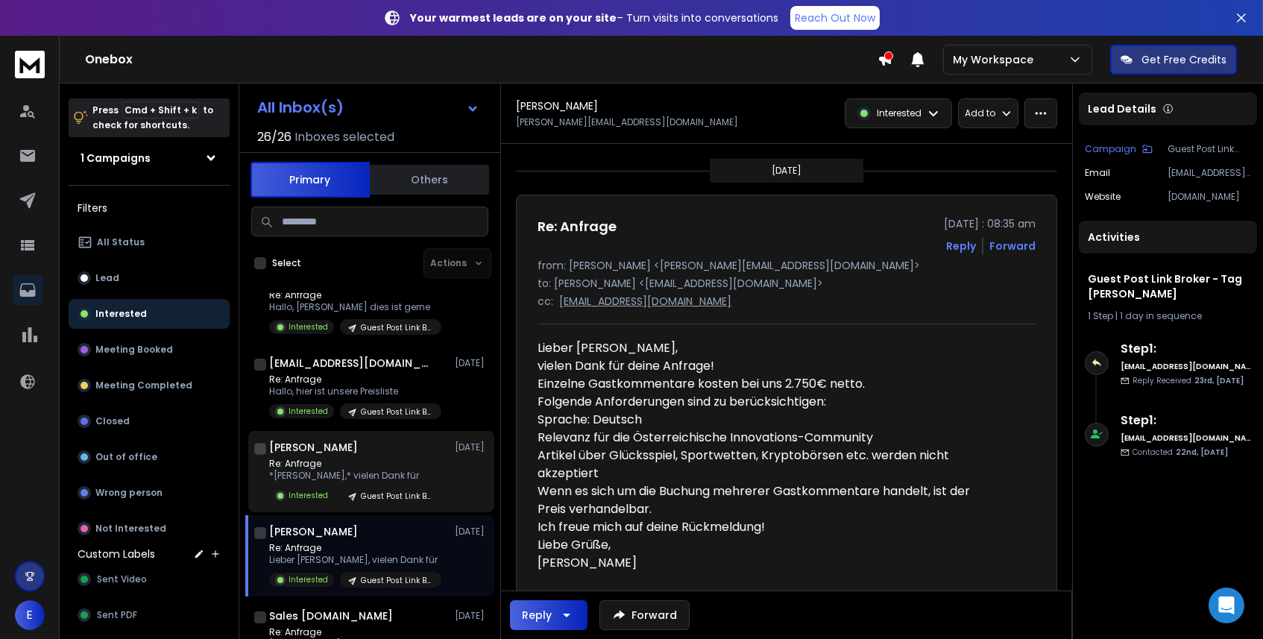
click at [403, 458] on p "Re: Anfrage" at bounding box center [355, 464] width 172 height 12
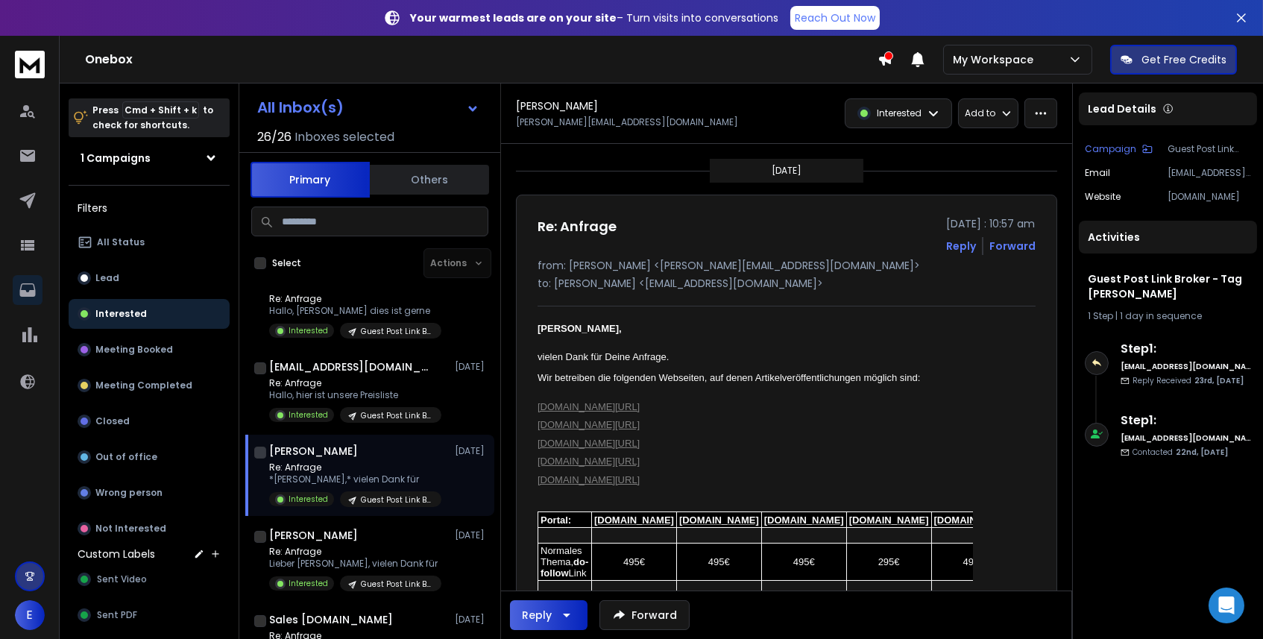
scroll to position [6339, 0]
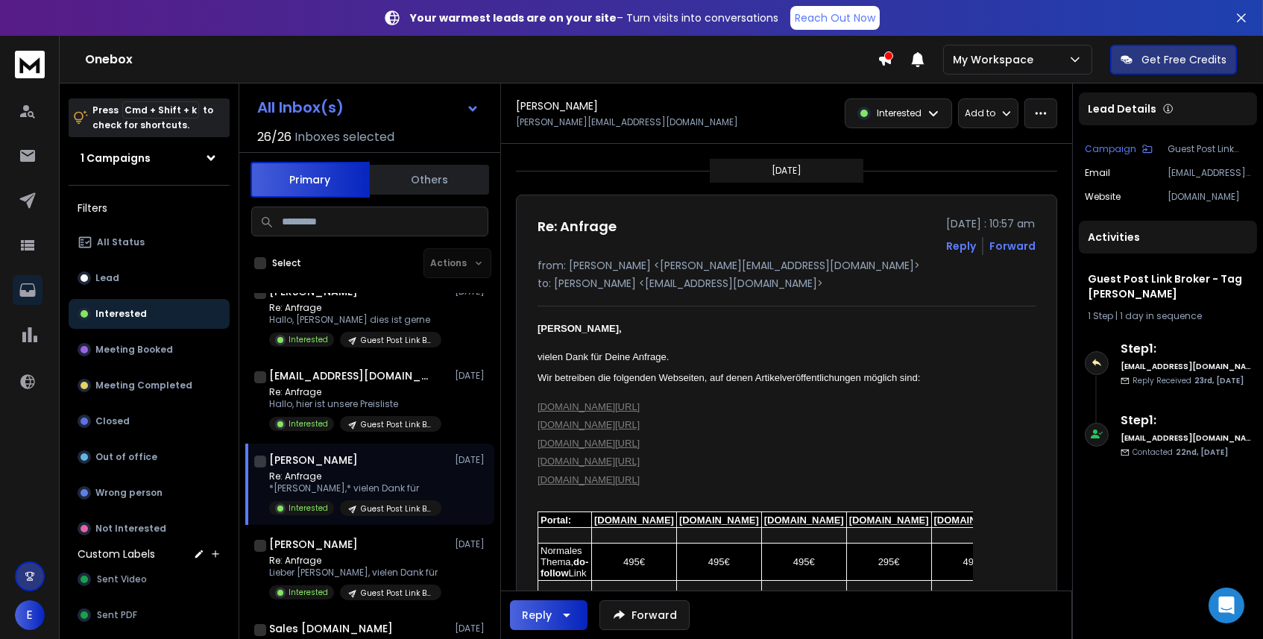
click at [887, 116] on p "Interested" at bounding box center [899, 113] width 45 height 12
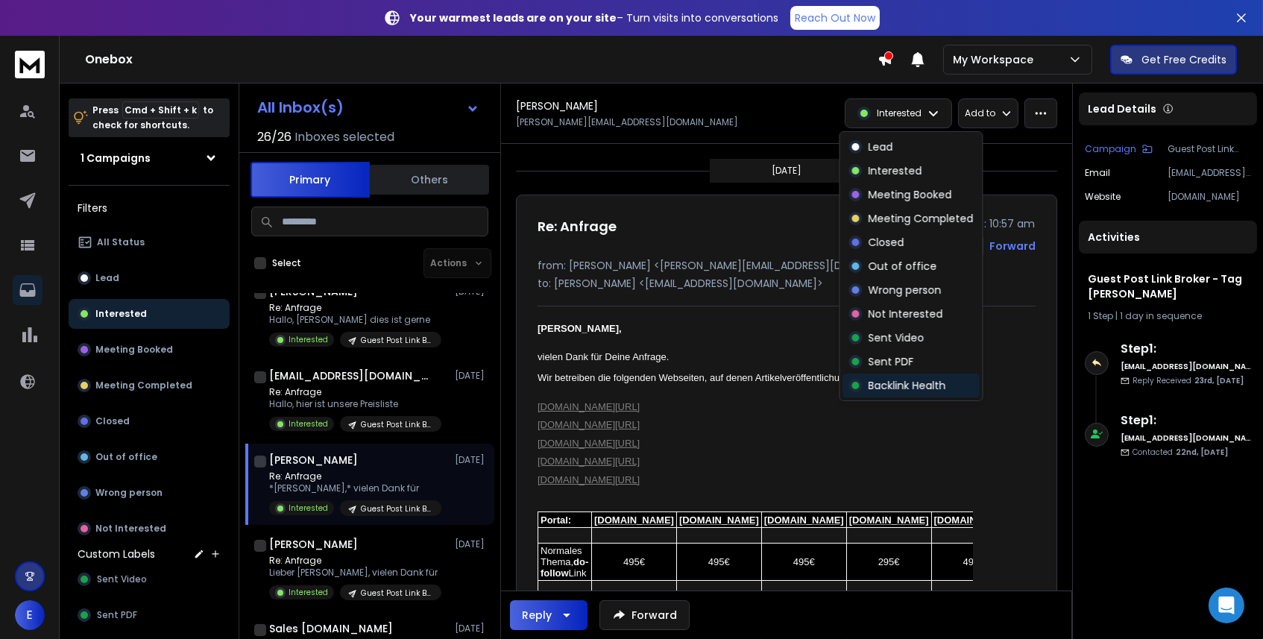
click at [893, 381] on p "Backlink Health" at bounding box center [907, 385] width 78 height 15
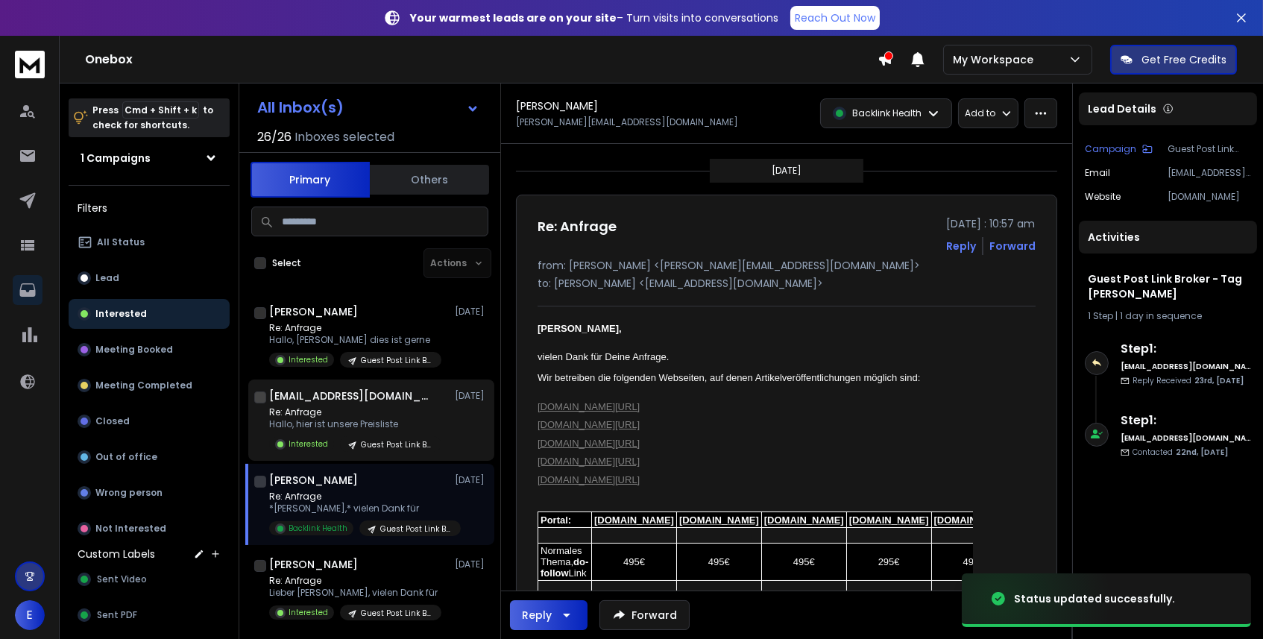
scroll to position [6294, 0]
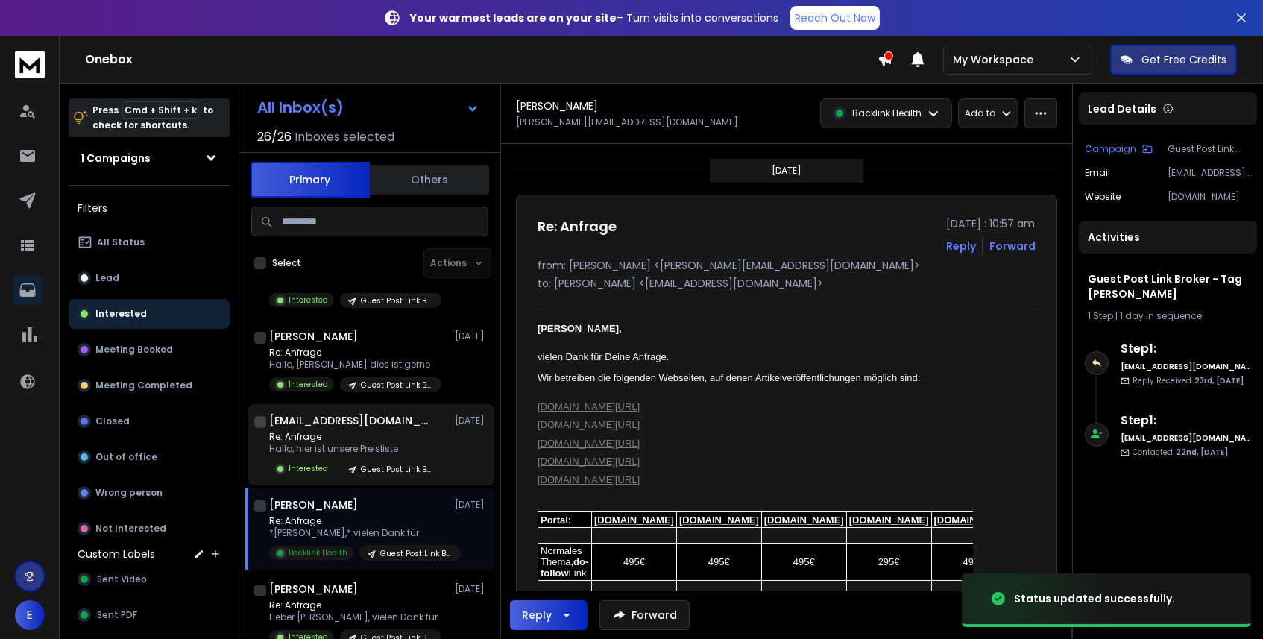
click at [356, 431] on p "Re: Anfrage" at bounding box center [355, 437] width 172 height 12
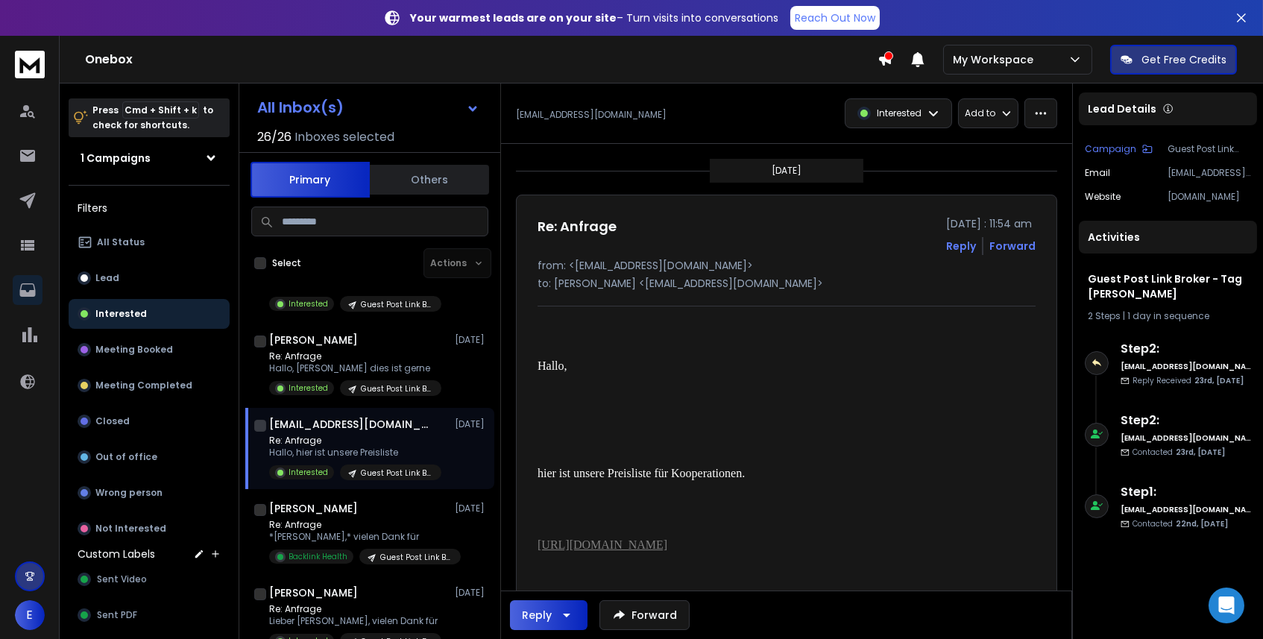
scroll to position [6281, 0]
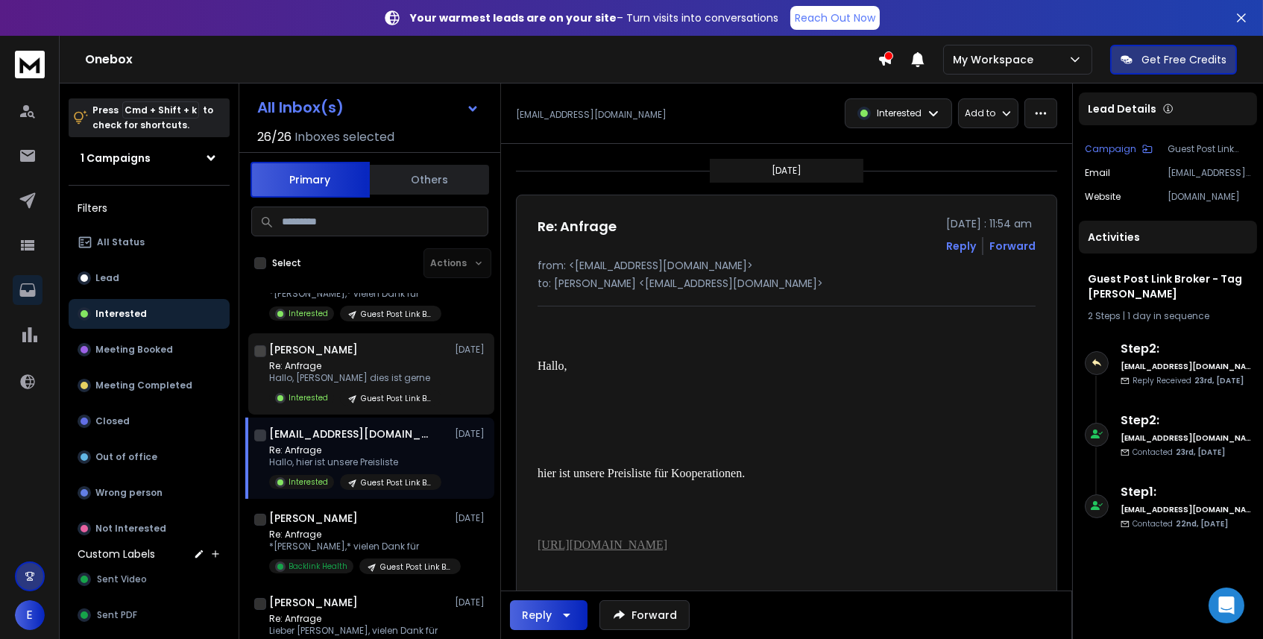
click at [432, 360] on p "Re: Anfrage" at bounding box center [355, 366] width 172 height 12
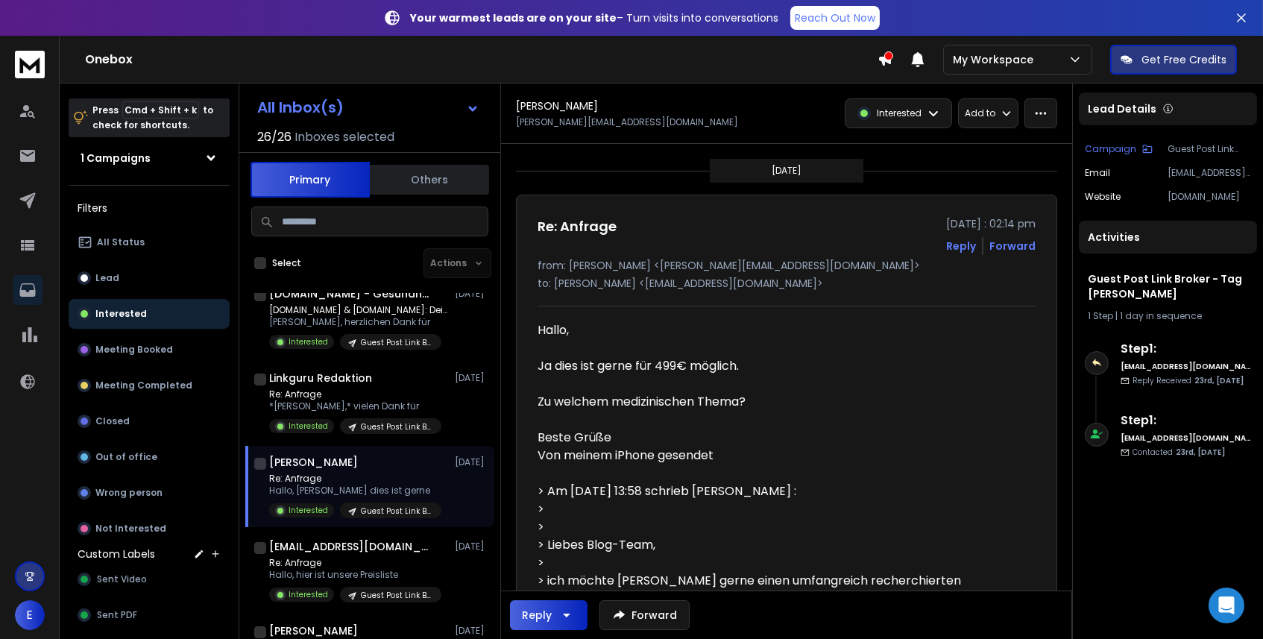
scroll to position [6114, 0]
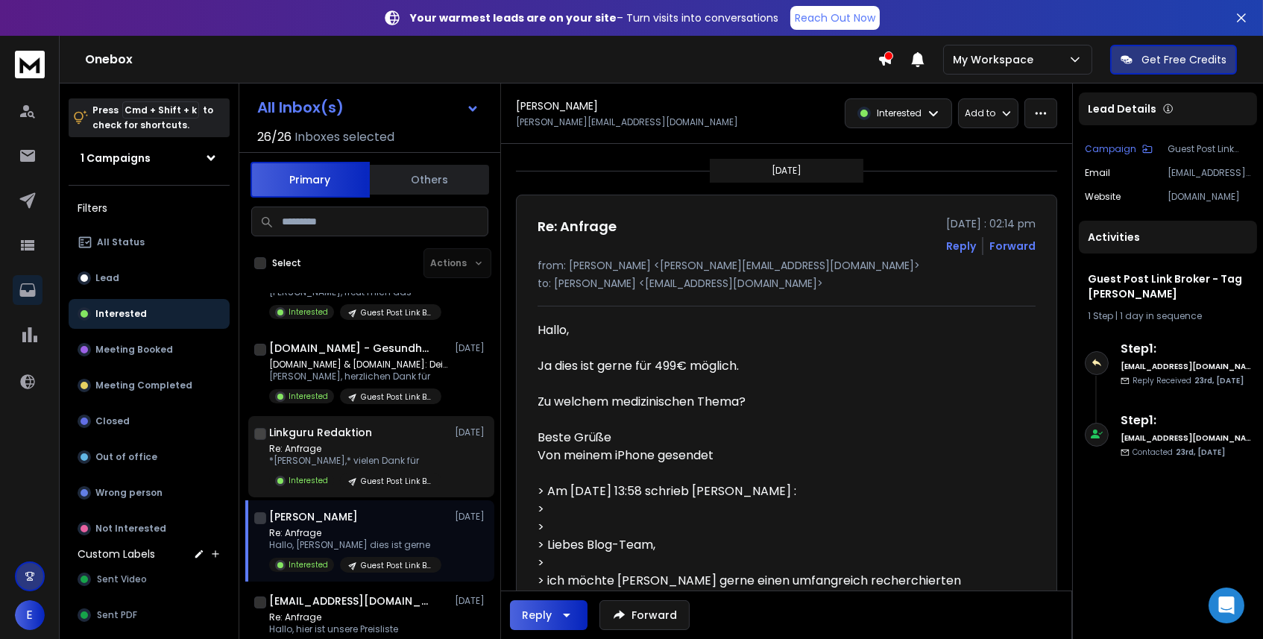
click at [415, 443] on p "Re: Anfrage" at bounding box center [355, 449] width 172 height 12
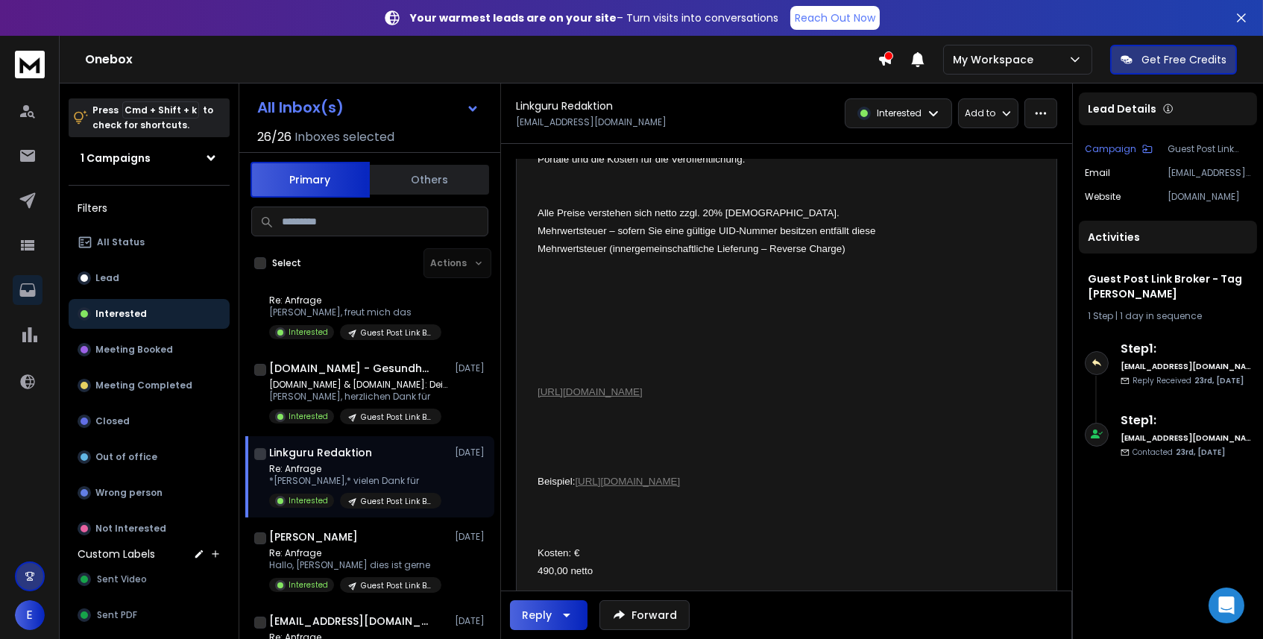
scroll to position [6083, 0]
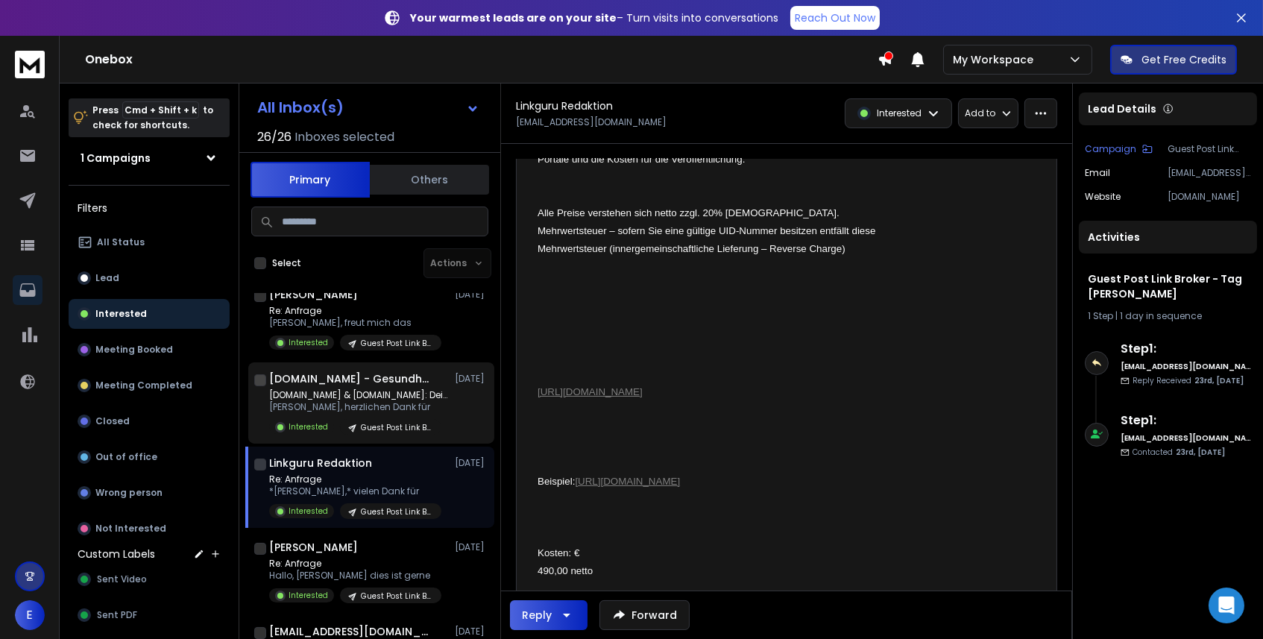
click at [372, 371] on h1 "Kurkliniken.de - Gesundheits-Portale." at bounding box center [351, 378] width 164 height 15
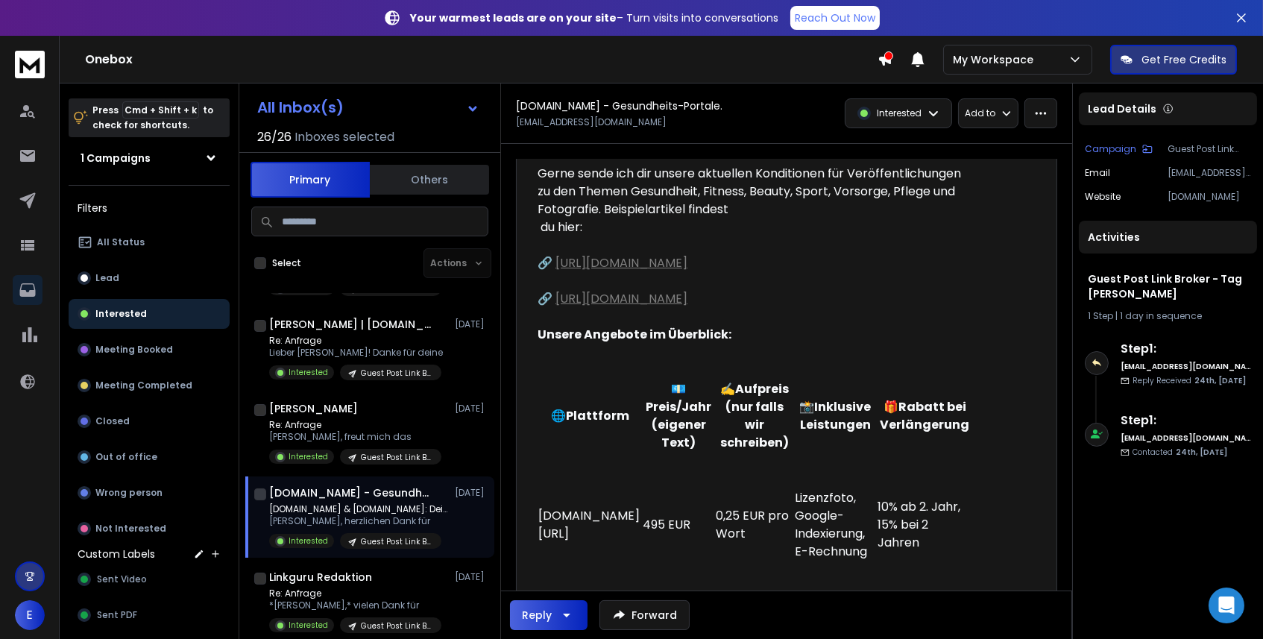
scroll to position [5901, 0]
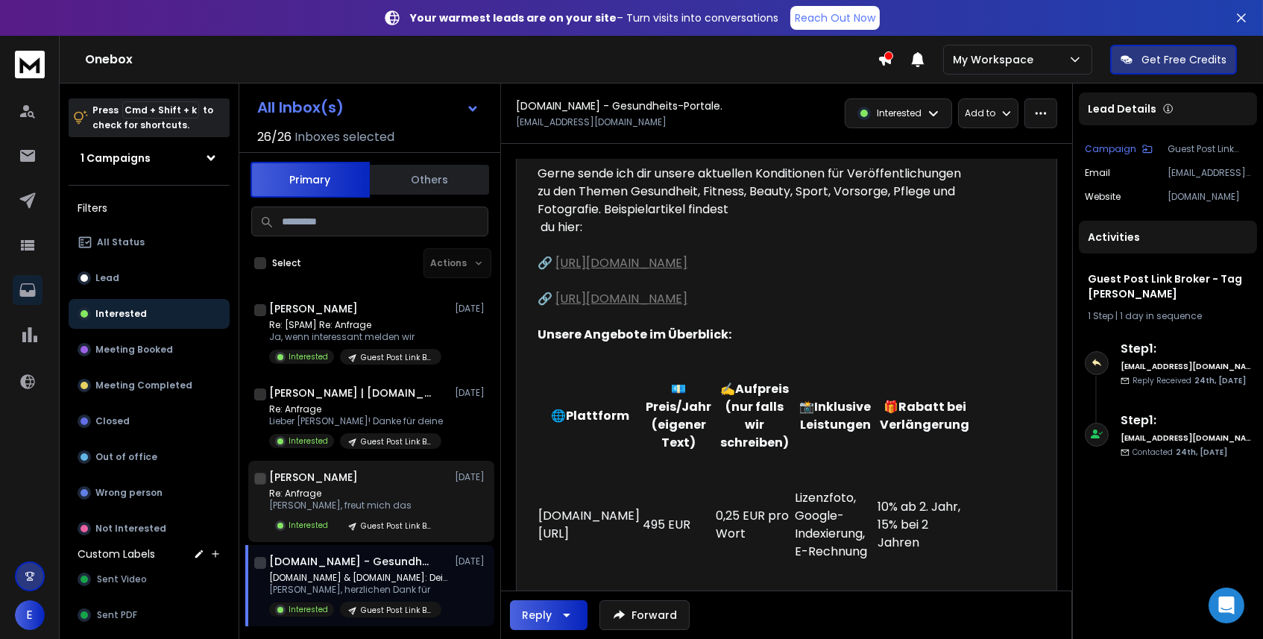
click at [416, 499] on p "Hallo Elias, freut mich das" at bounding box center [355, 505] width 172 height 12
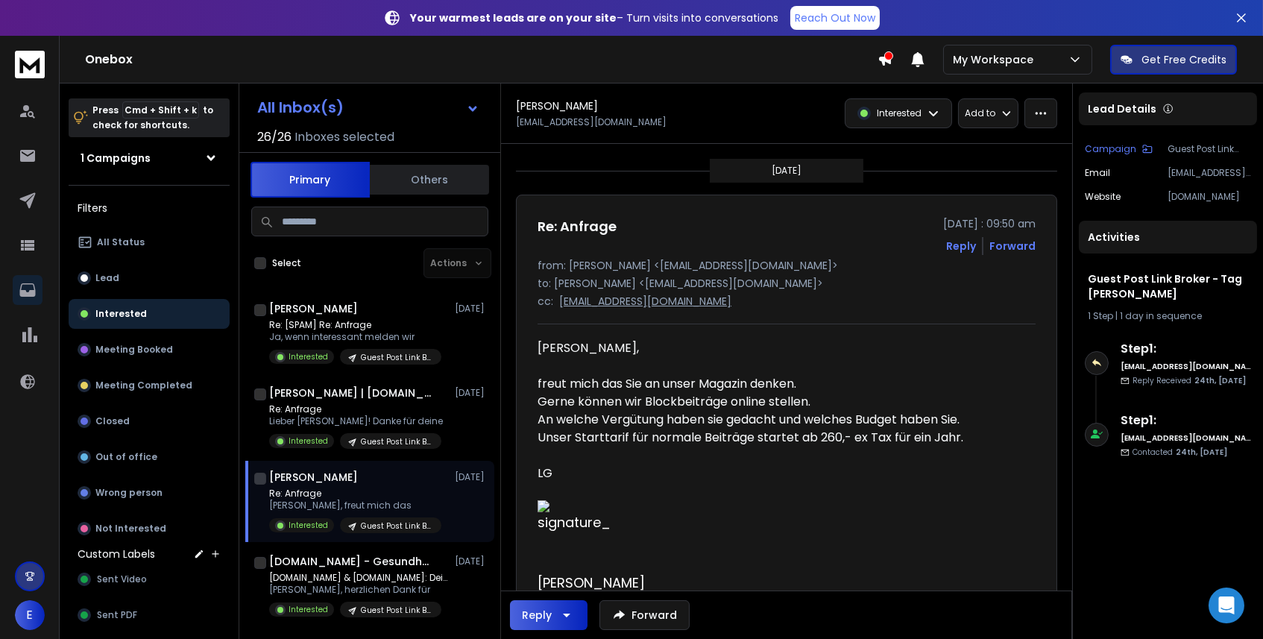
click at [1236, 199] on p "besserlaengerleben.de" at bounding box center [1208, 197] width 83 height 12
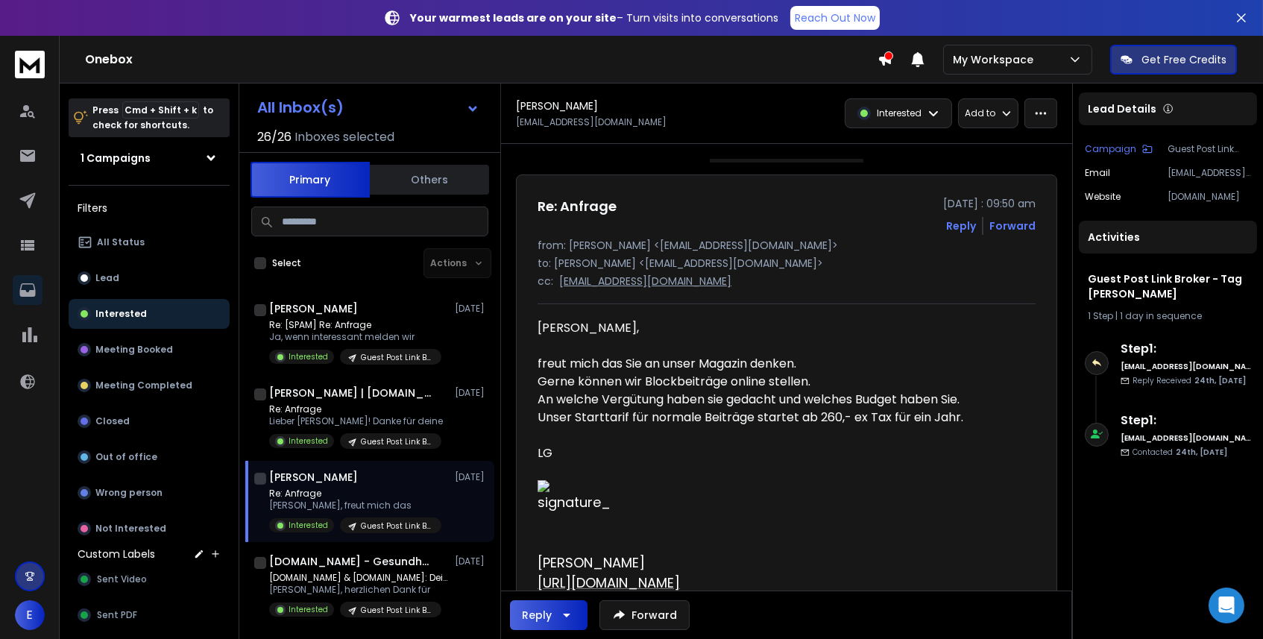
scroll to position [154, 0]
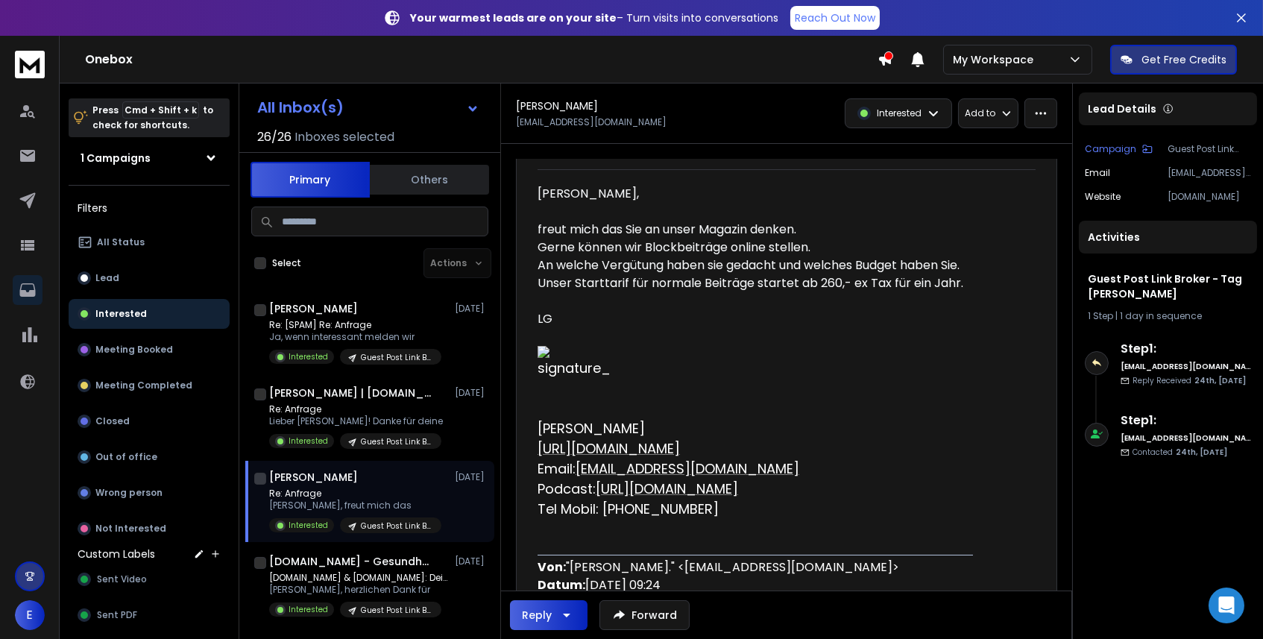
click at [904, 121] on div "Interested" at bounding box center [898, 113] width 106 height 28
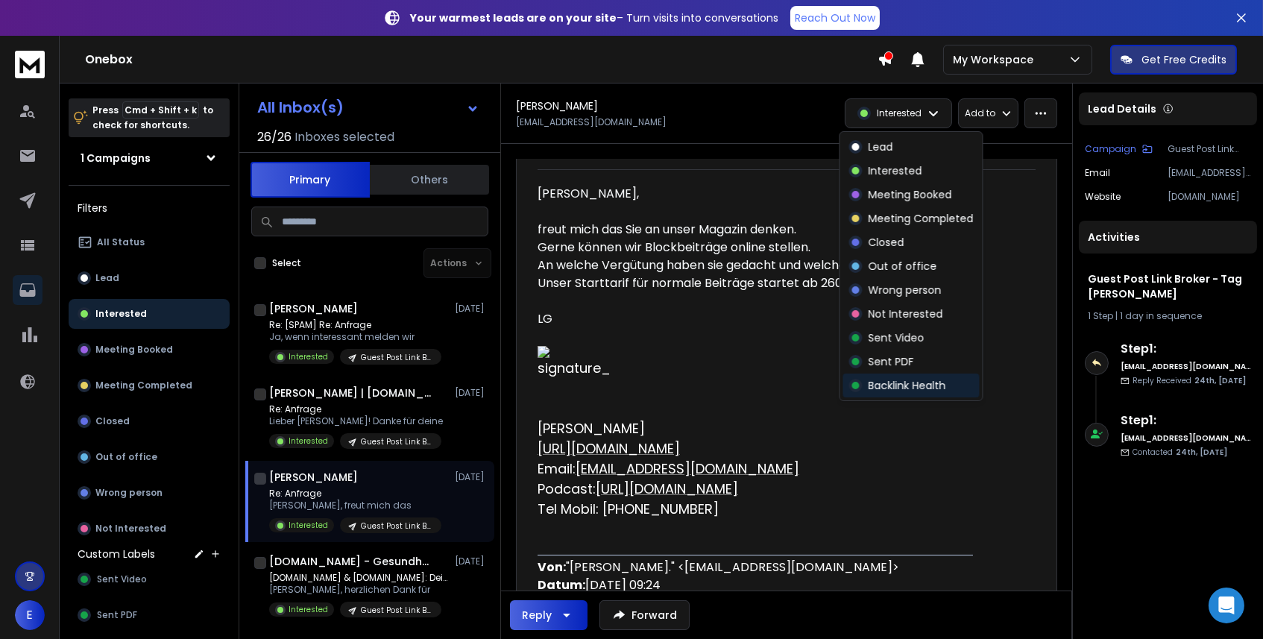
click at [918, 380] on p "Backlink Health" at bounding box center [907, 385] width 78 height 15
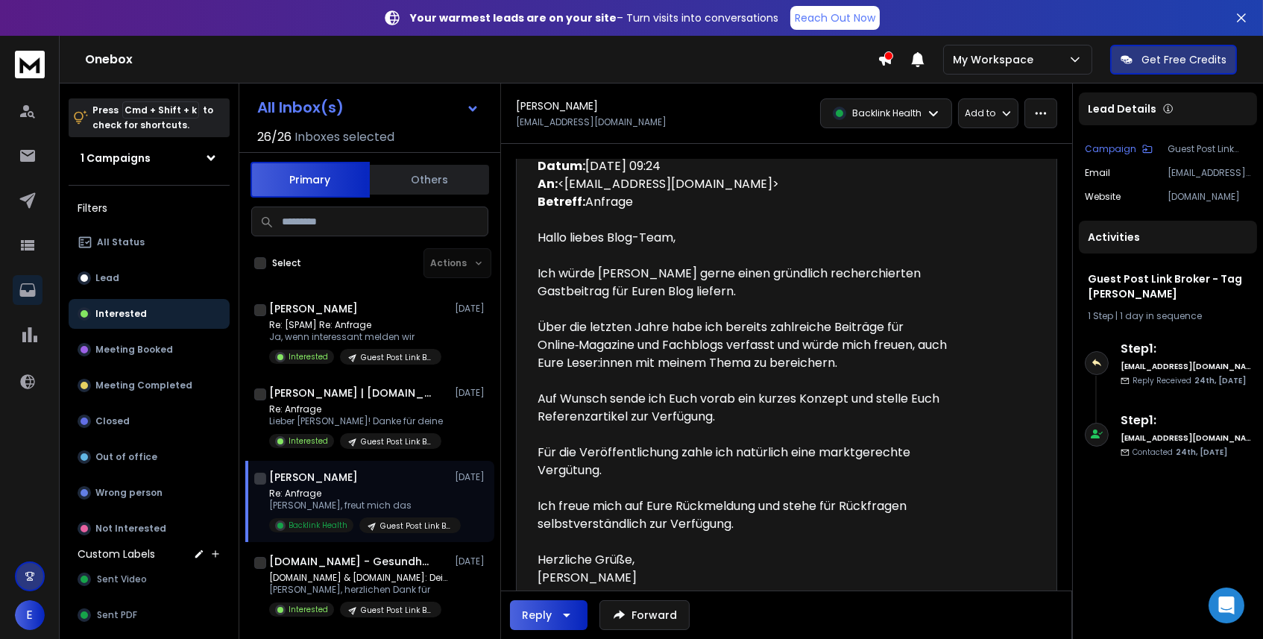
scroll to position [0, 0]
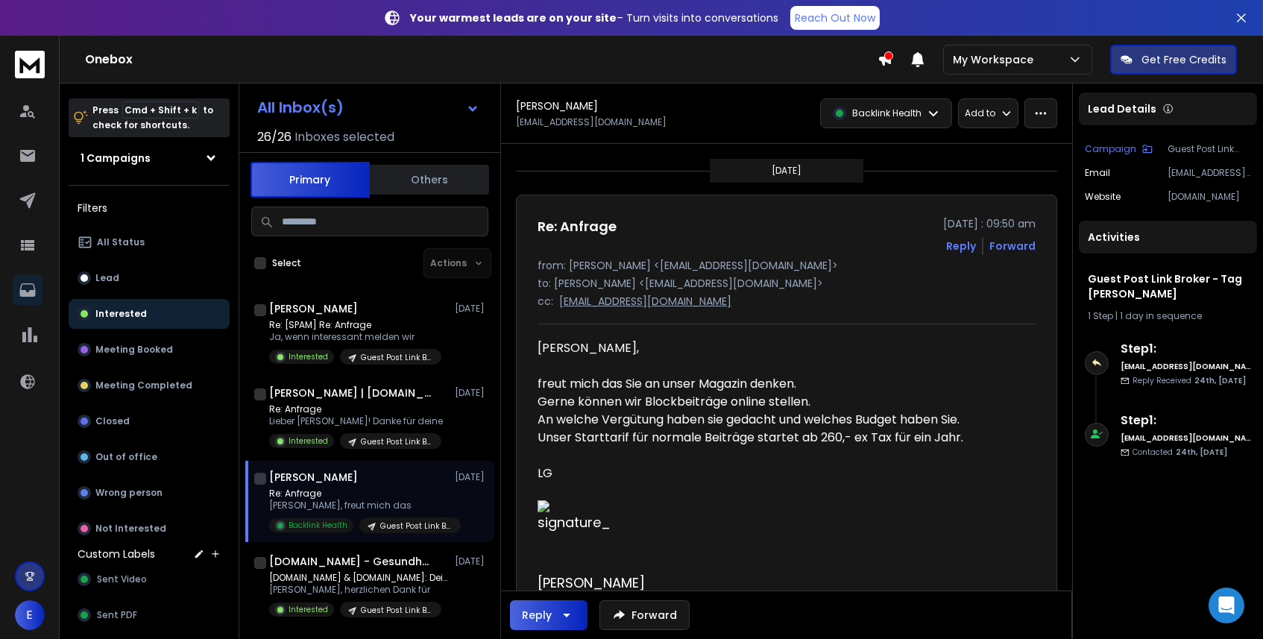
click at [1191, 195] on p "besserlaengerleben.de" at bounding box center [1208, 197] width 83 height 12
click at [883, 367] on p at bounding box center [754, 366] width 435 height 18
click at [998, 240] on div "Forward" at bounding box center [1012, 246] width 46 height 15
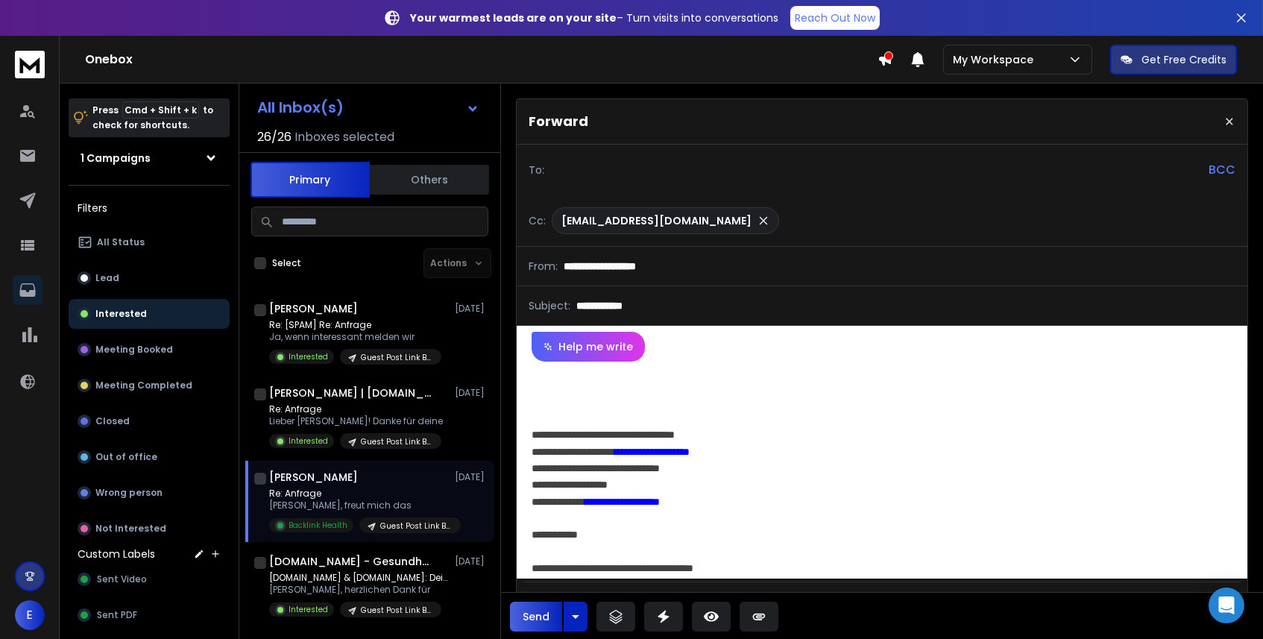
click at [655, 163] on input at bounding box center [602, 170] width 104 height 27
type input "**********"
click at [802, 201] on div "Cc: graf@grafconsult.at" at bounding box center [882, 220] width 731 height 51
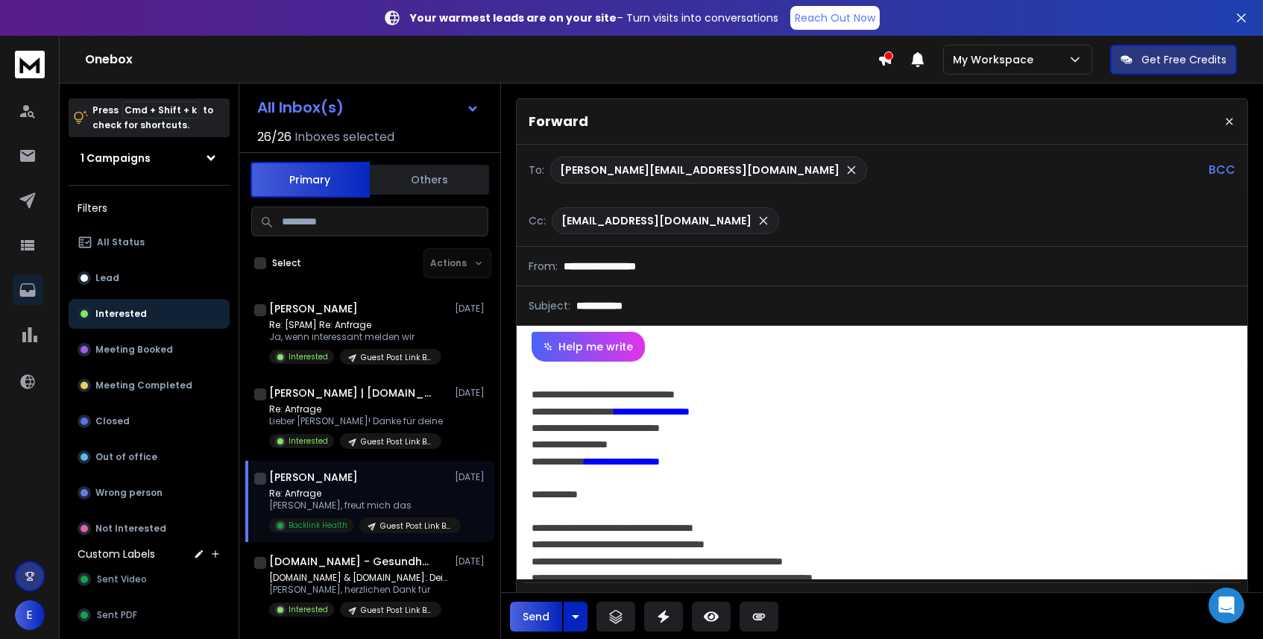
click at [543, 617] on button "Send" at bounding box center [536, 617] width 52 height 30
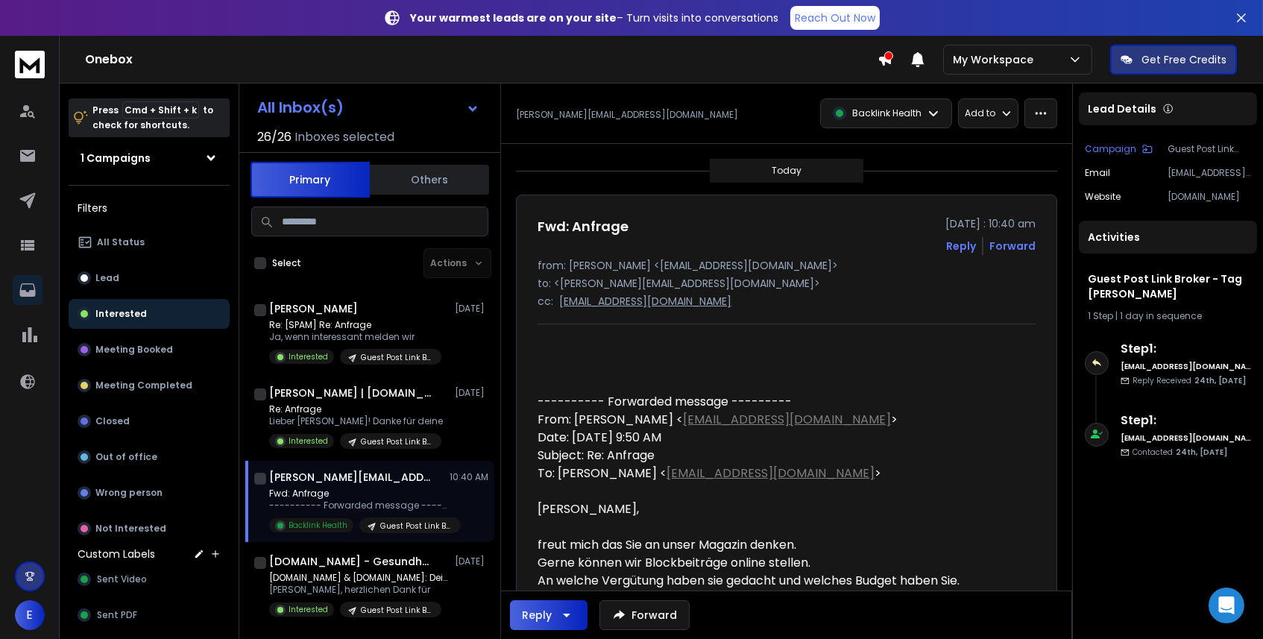
click at [1205, 198] on p "besserlaengerleben.de" at bounding box center [1208, 197] width 83 height 12
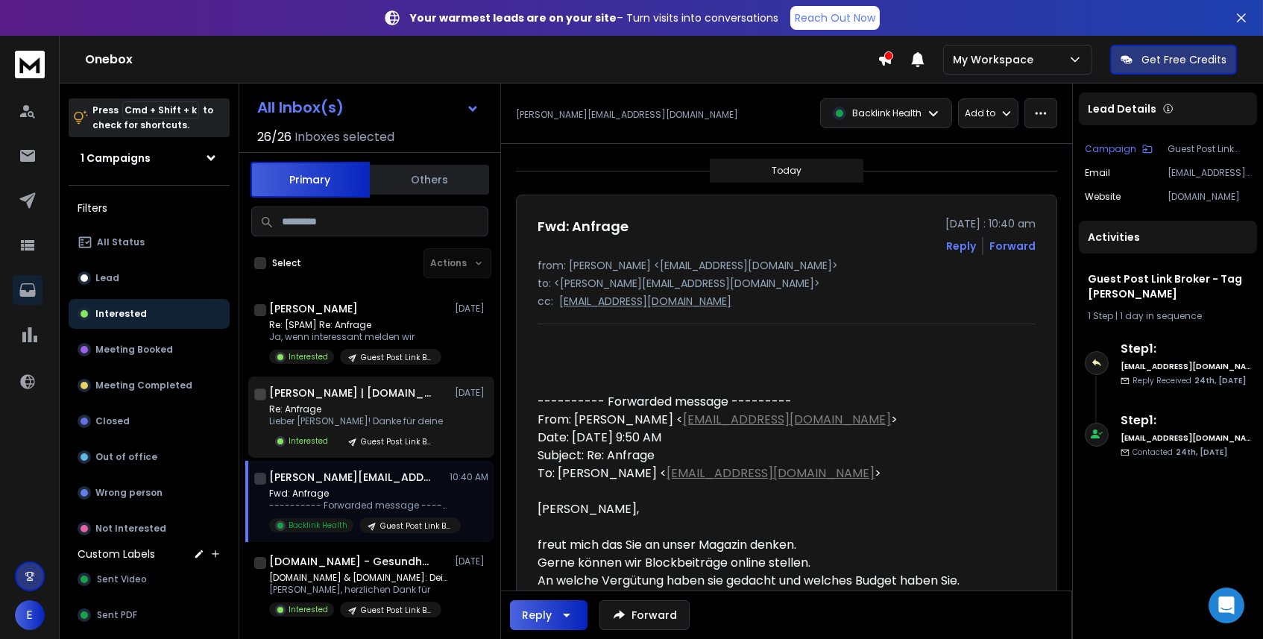
click at [364, 385] on h1 "Manuel Roessler | RechtEasy.at" at bounding box center [351, 392] width 164 height 15
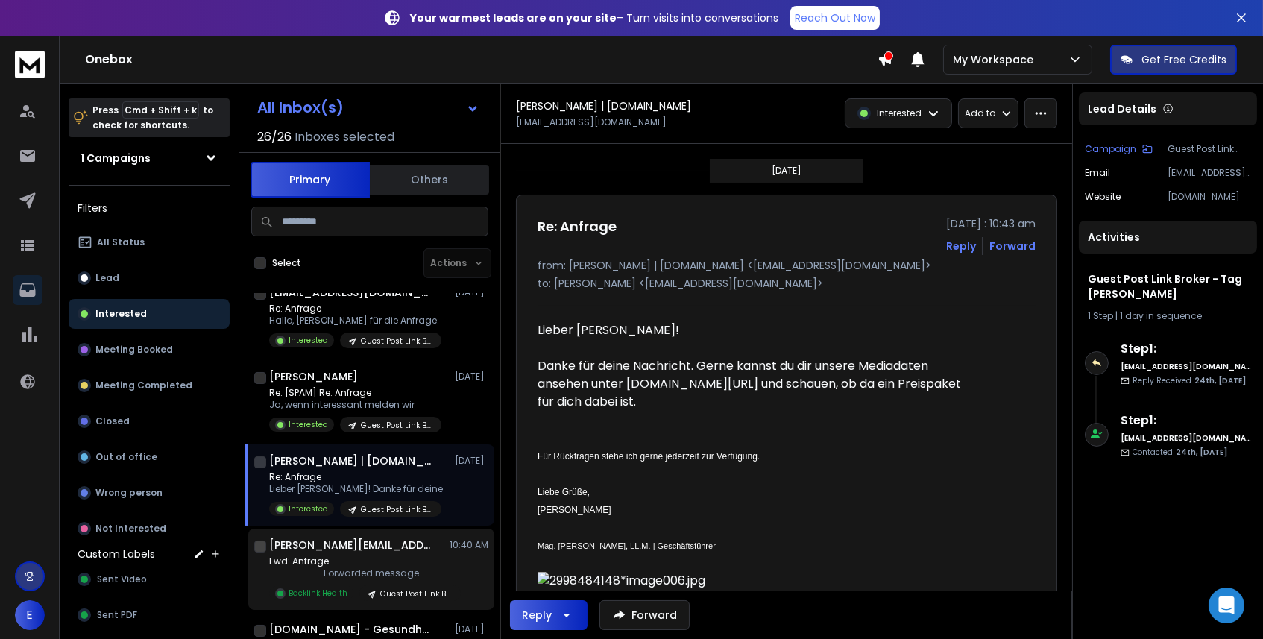
scroll to position [5830, 0]
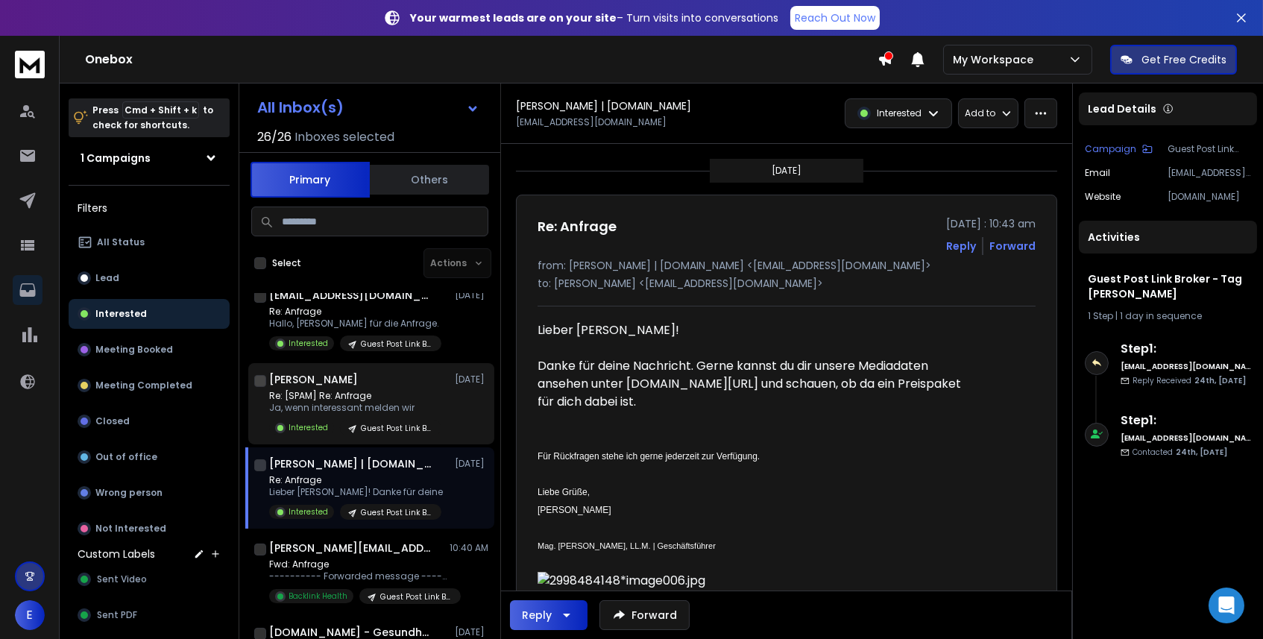
click at [428, 402] on p "Ja, wenn interessant melden wir" at bounding box center [355, 408] width 172 height 12
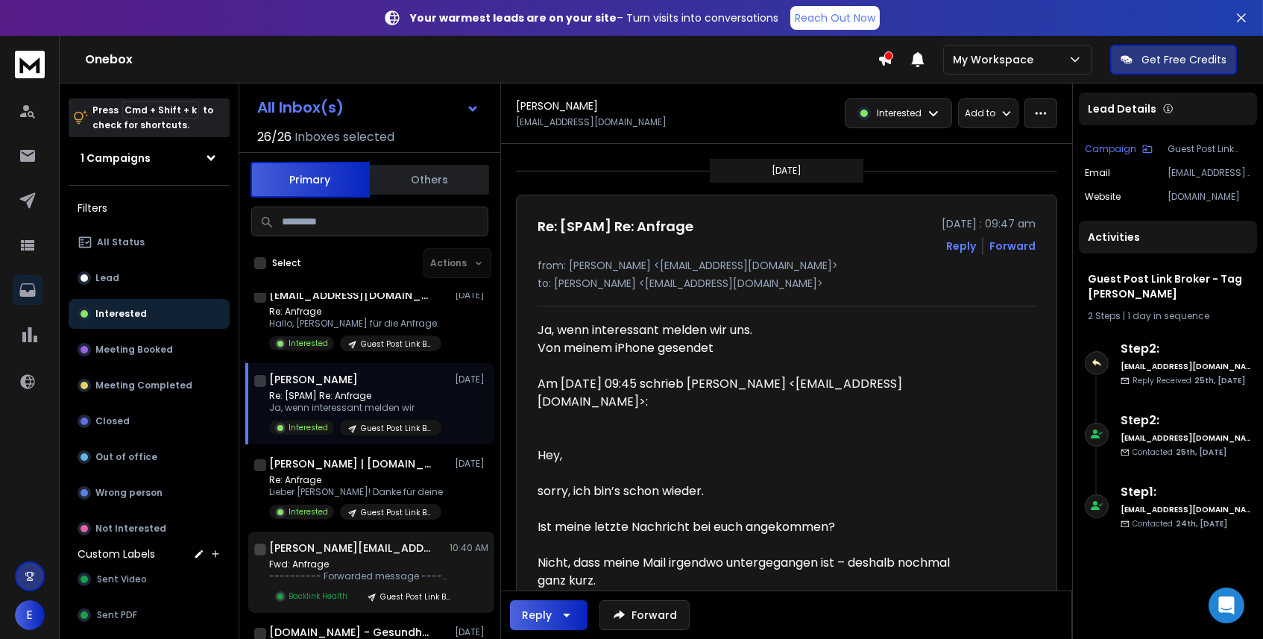
click at [418, 540] on div "e.stehrer@pixxel.solutions 10:40 AM" at bounding box center [378, 547] width 219 height 15
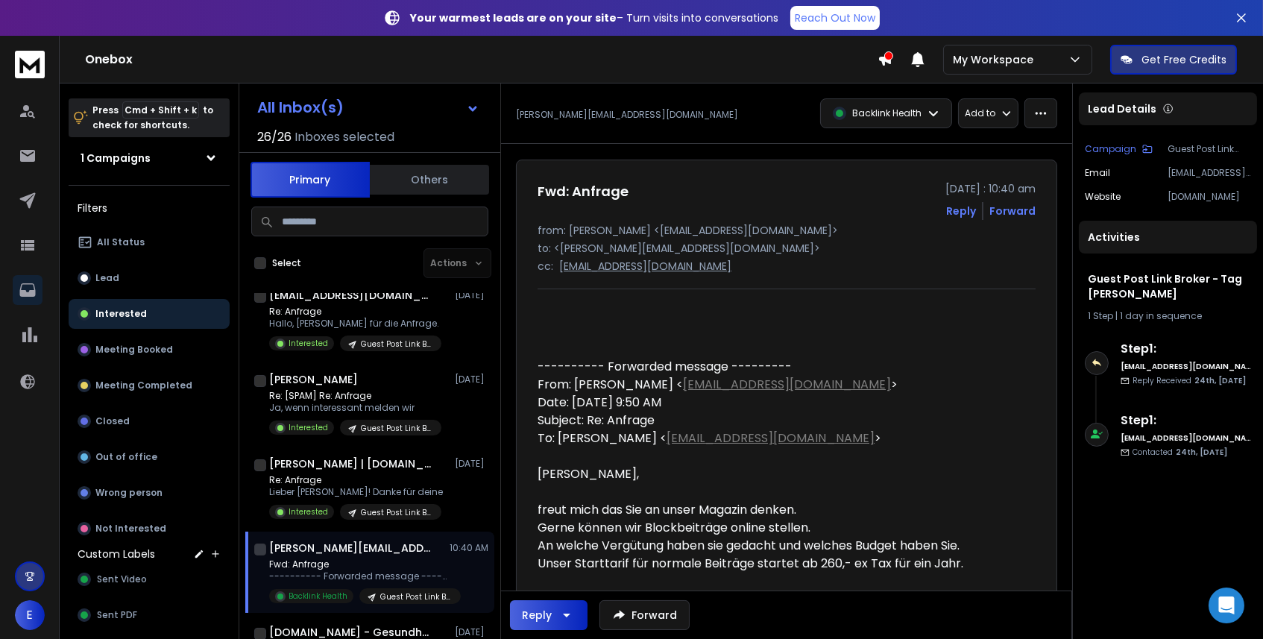
scroll to position [116, 0]
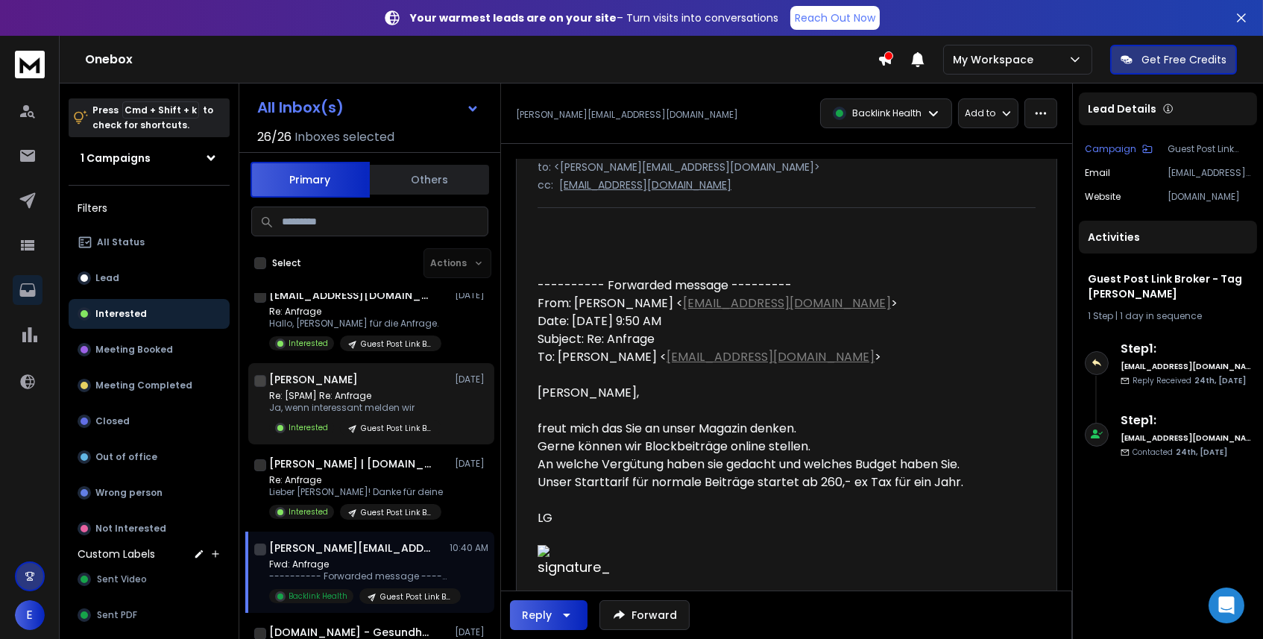
click at [425, 402] on p "Ja, wenn interessant melden wir" at bounding box center [355, 408] width 172 height 12
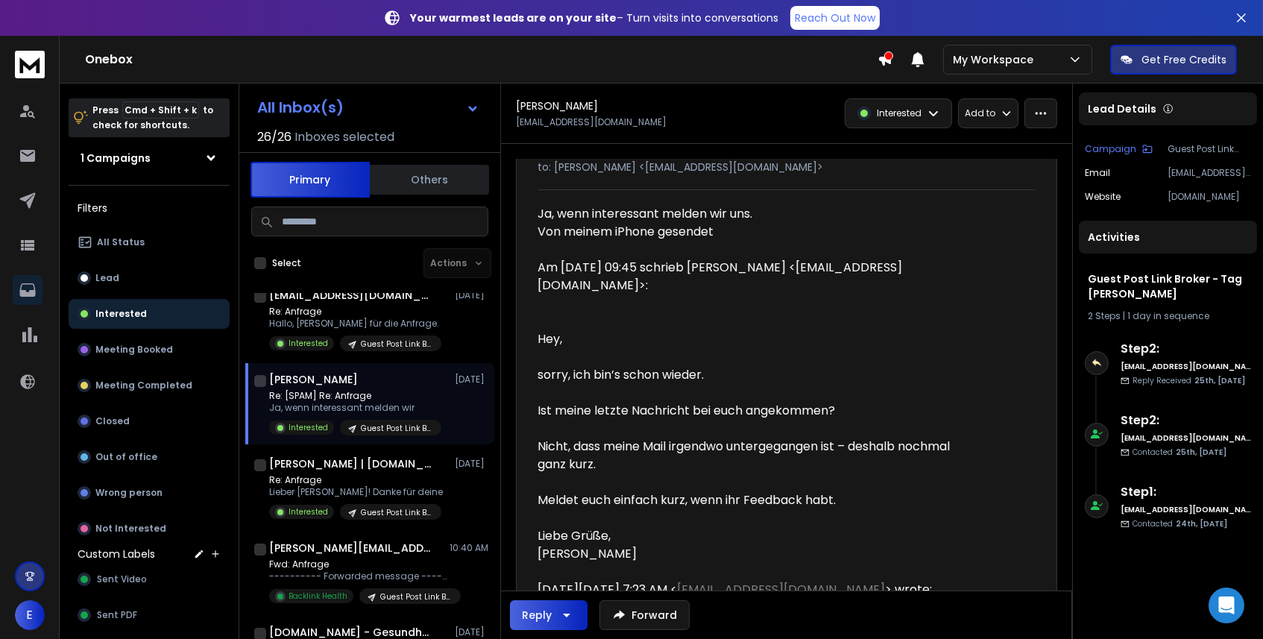
click at [917, 110] on div "Interested" at bounding box center [898, 113] width 106 height 28
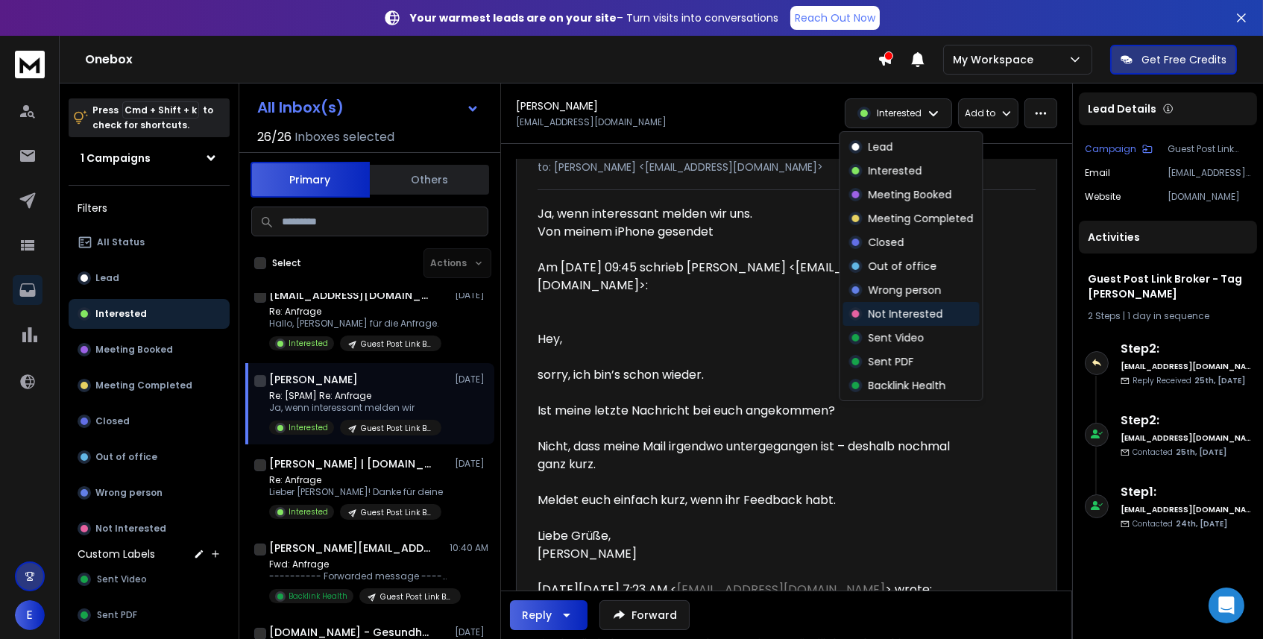
click at [917, 315] on p "Not Interested" at bounding box center [905, 313] width 75 height 15
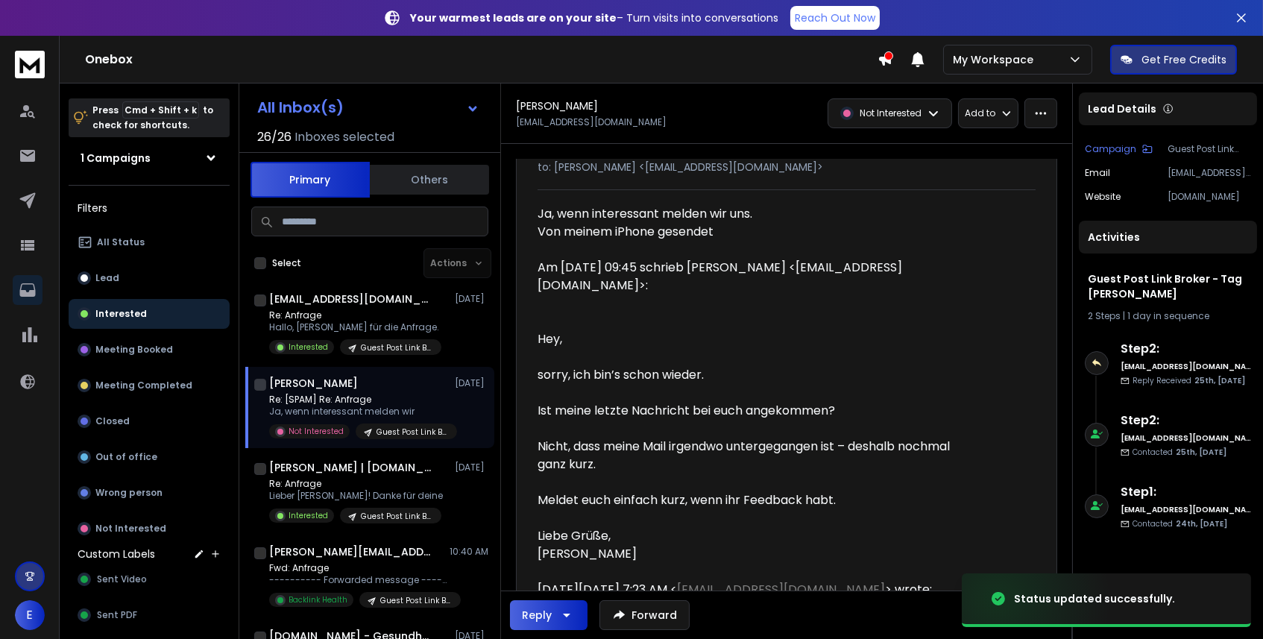
scroll to position [5663, 0]
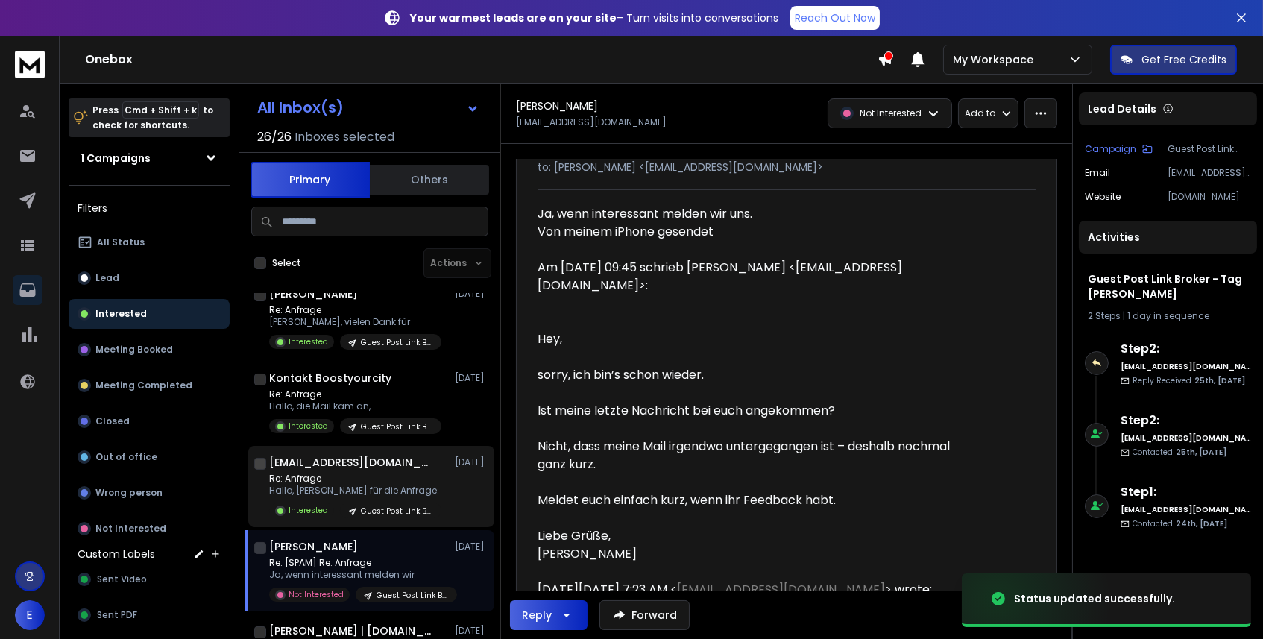
click at [441, 473] on p "Re: Anfrage" at bounding box center [355, 479] width 172 height 12
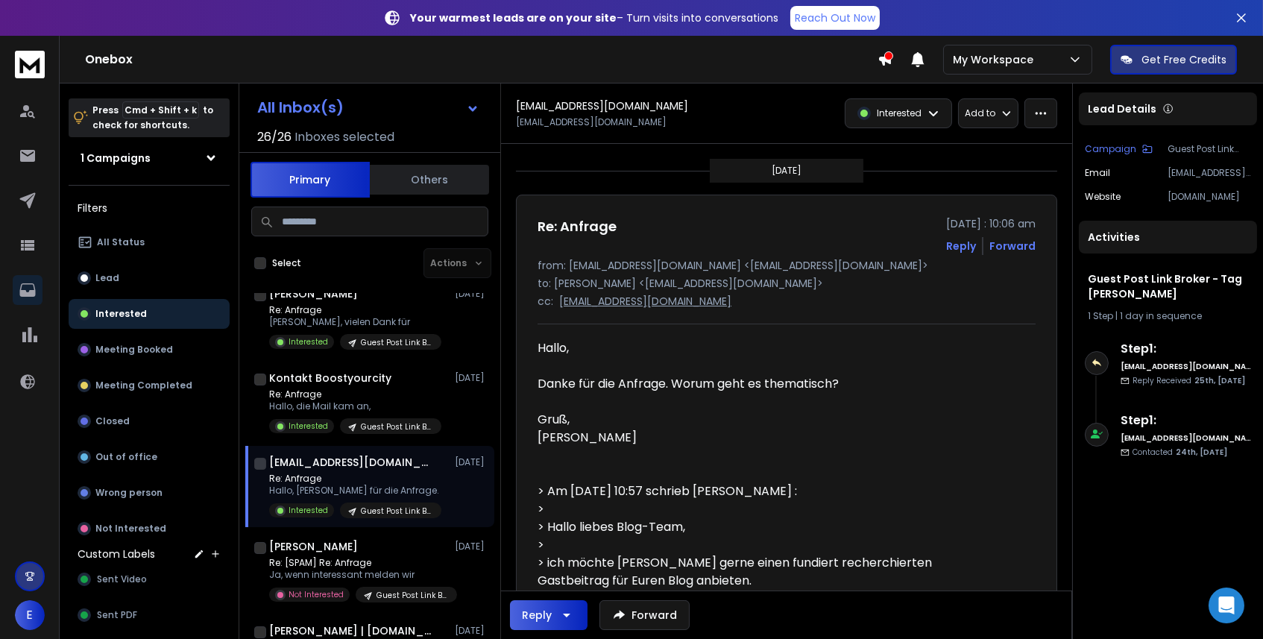
click at [1194, 199] on p "nurido.eu" at bounding box center [1208, 197] width 83 height 12
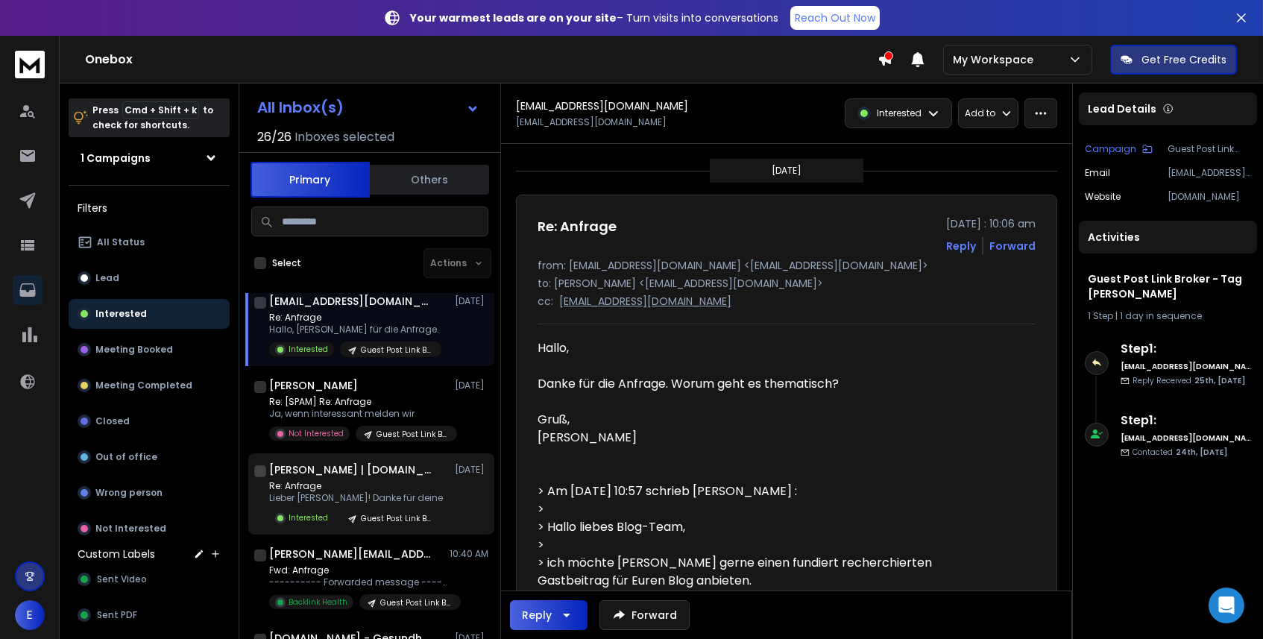
scroll to position [5976, 0]
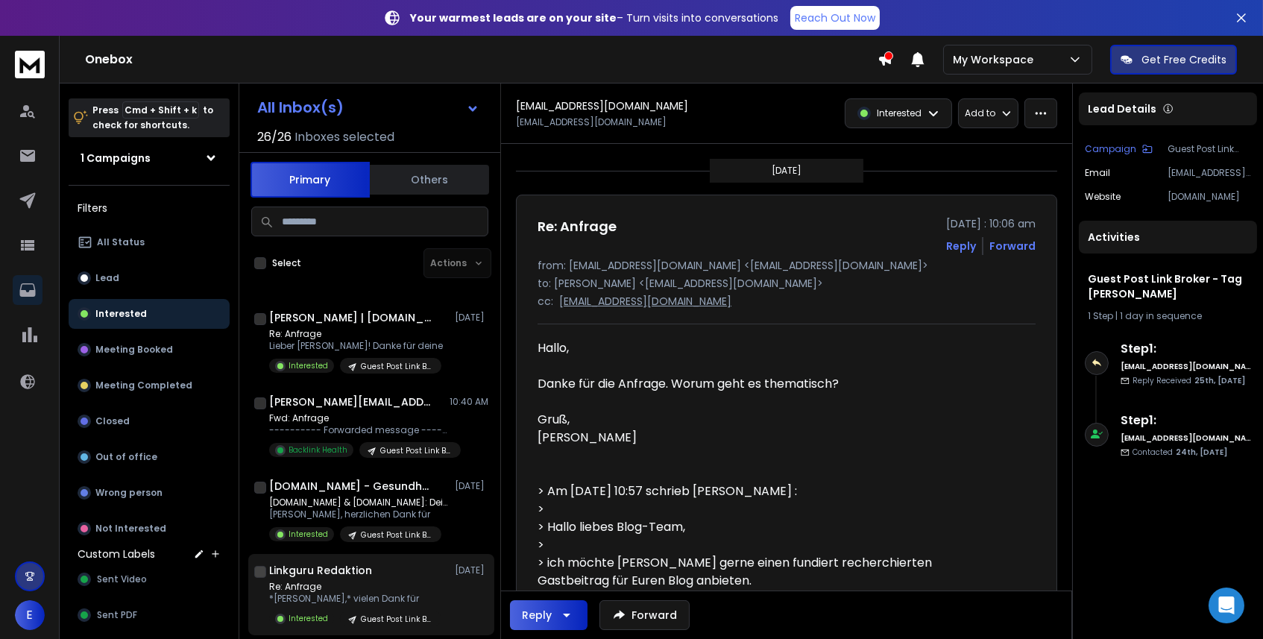
click at [417, 593] on p "*Lieber Elias,* vielen Dank für" at bounding box center [355, 599] width 172 height 12
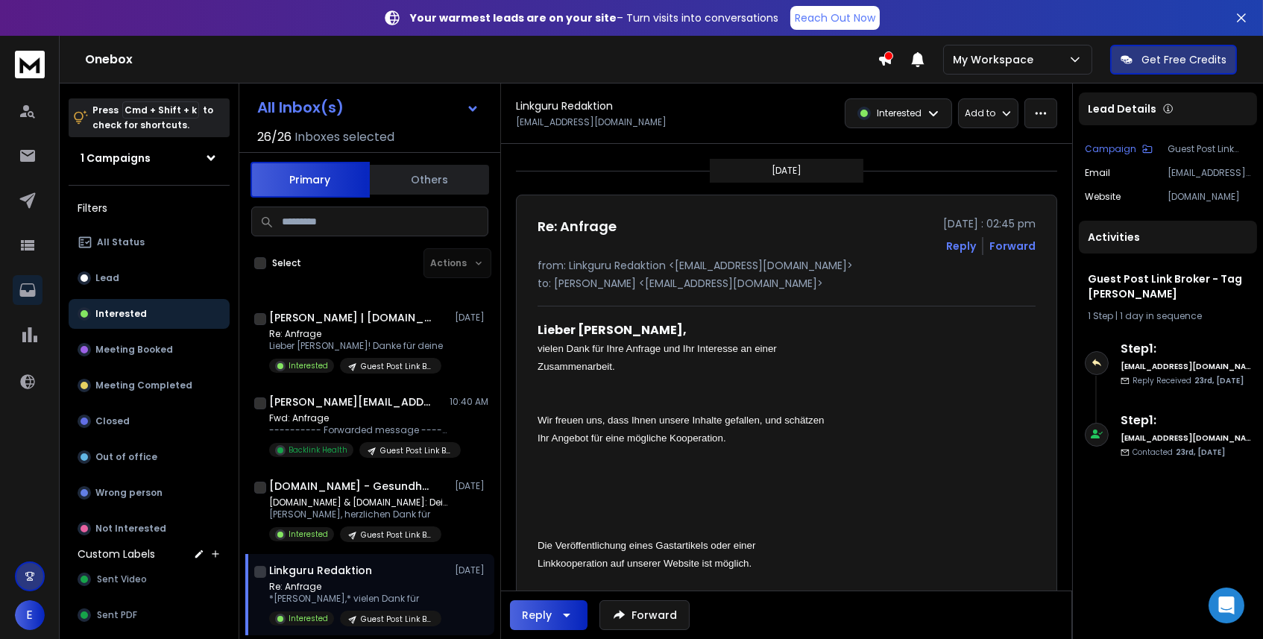
scroll to position [6352, 0]
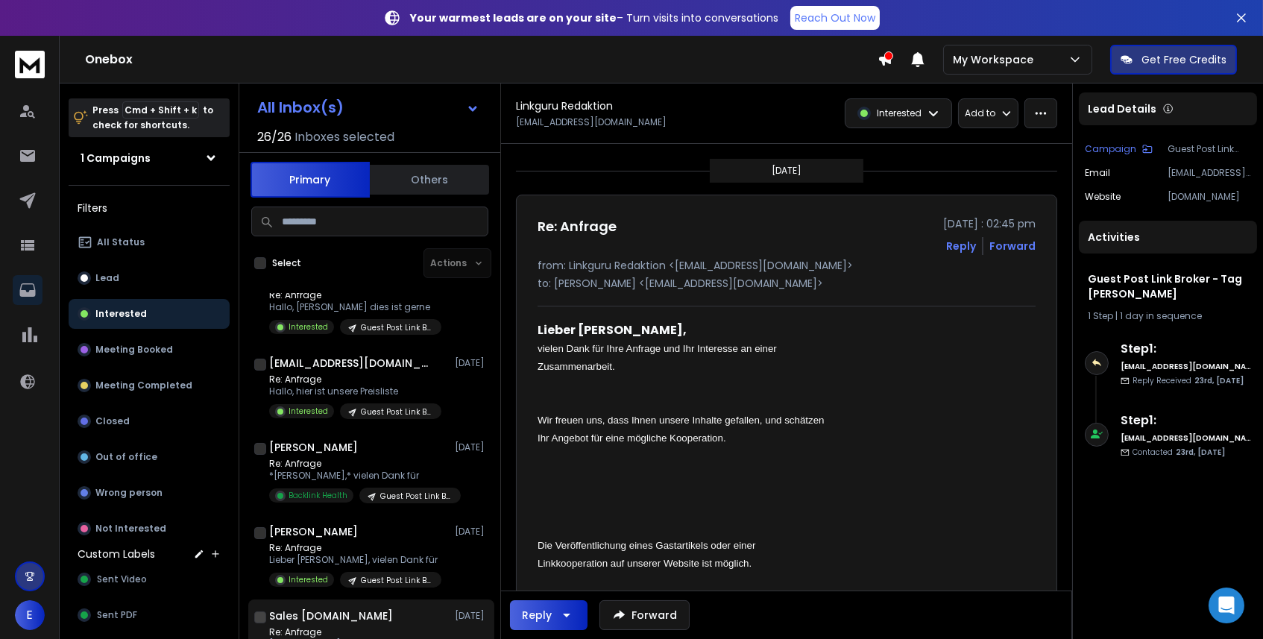
click at [406, 608] on div "Sales ganz-WIEN.at 22 Jul" at bounding box center [378, 615] width 219 height 15
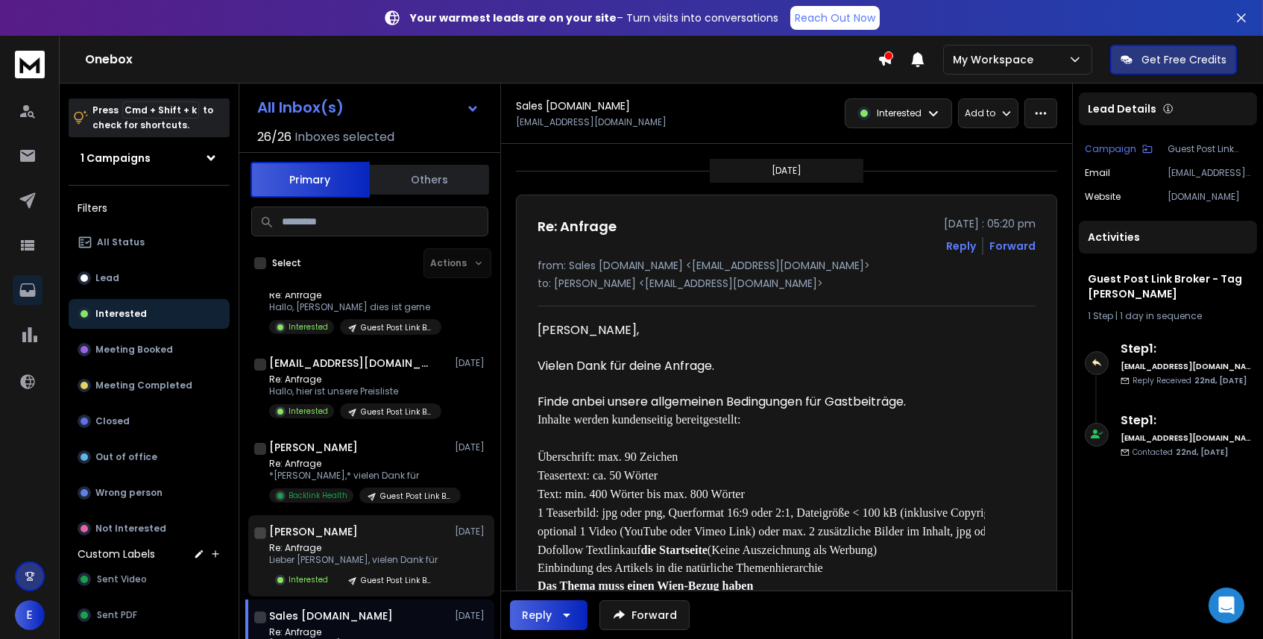
click at [444, 524] on div "Elisabeth Hegyi 23 Jul" at bounding box center [378, 531] width 219 height 15
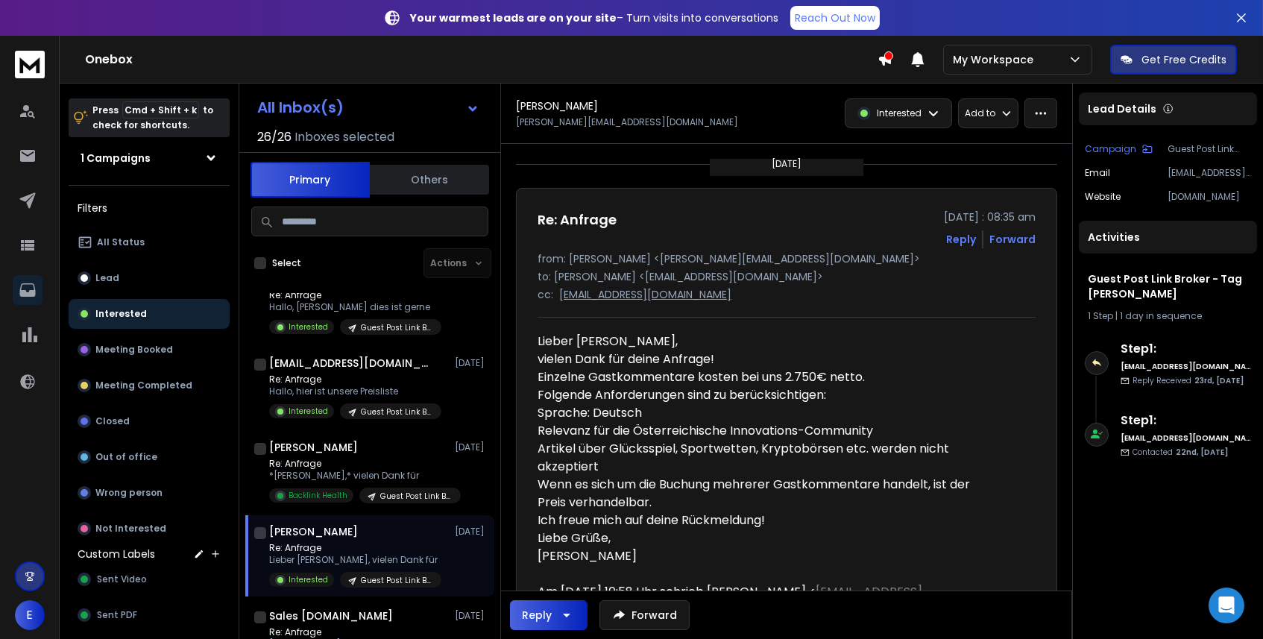
scroll to position [379, 0]
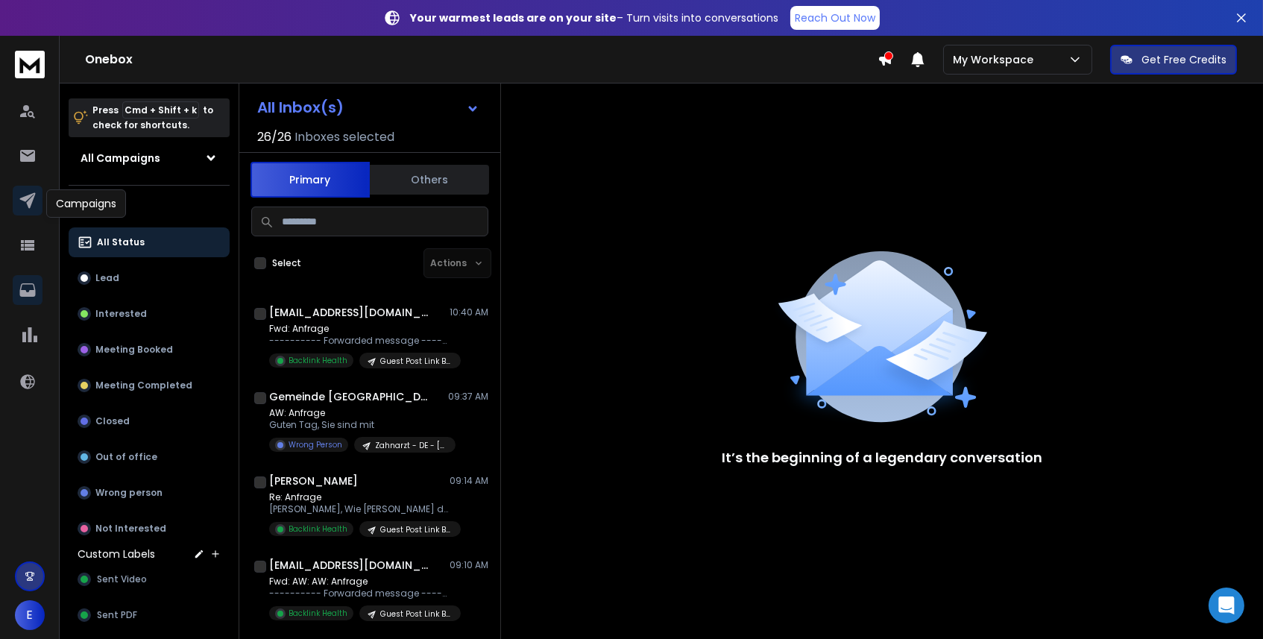
click at [39, 206] on link at bounding box center [28, 201] width 30 height 30
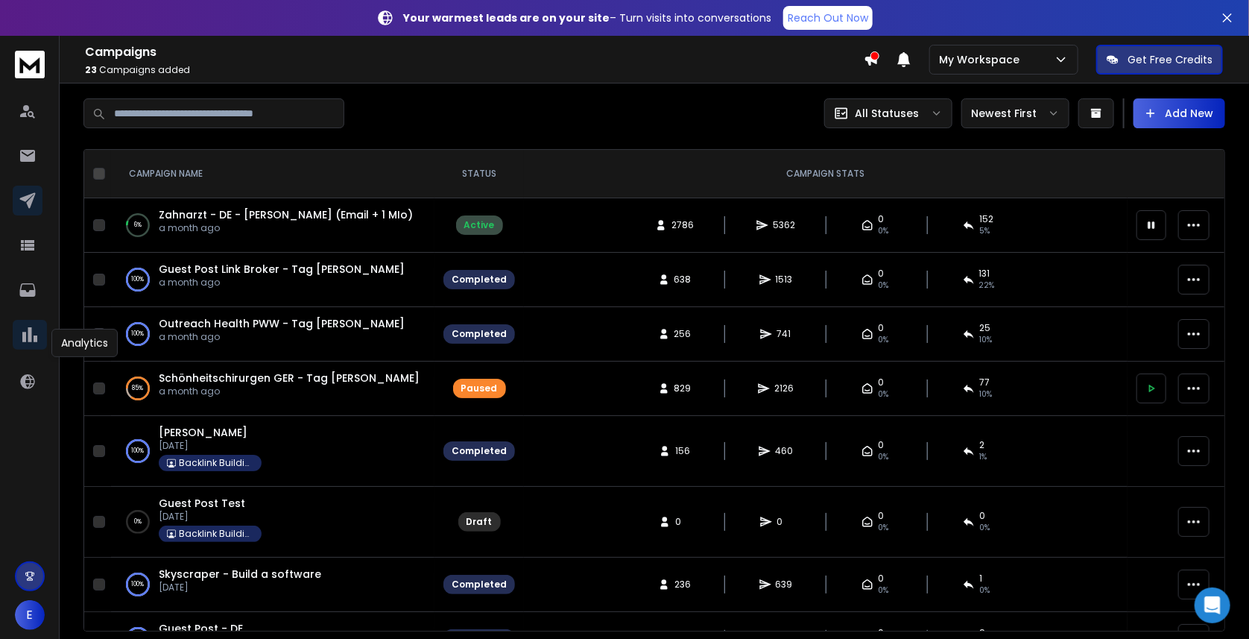
click at [27, 345] on icon at bounding box center [30, 335] width 22 height 22
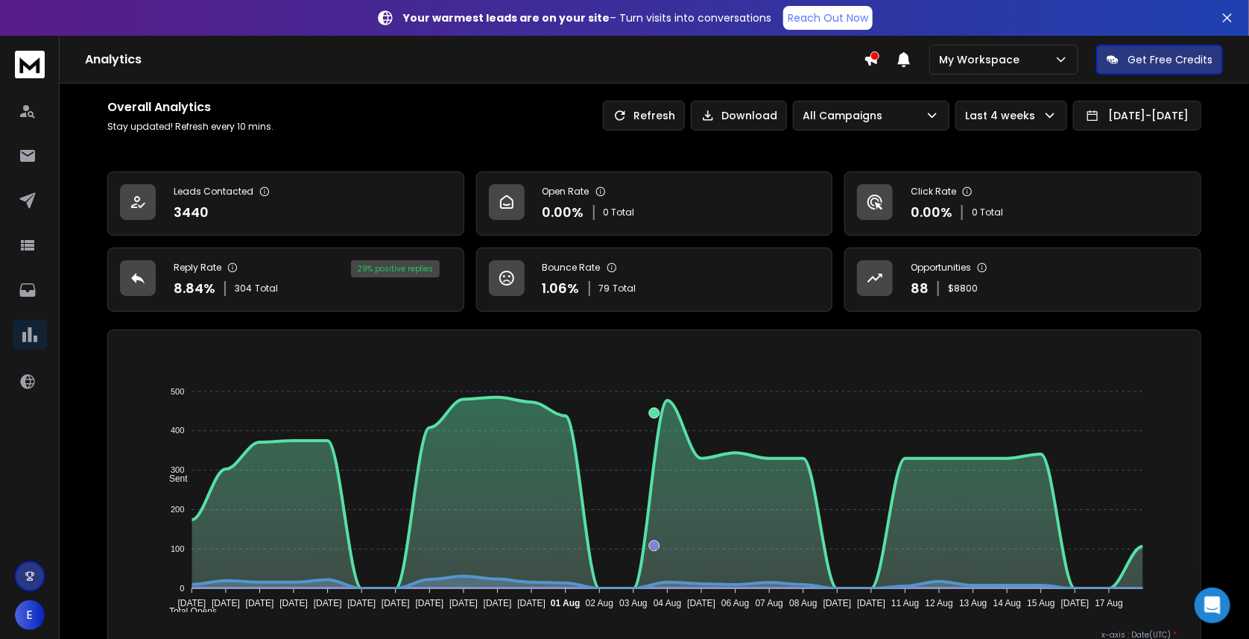
scroll to position [128, 0]
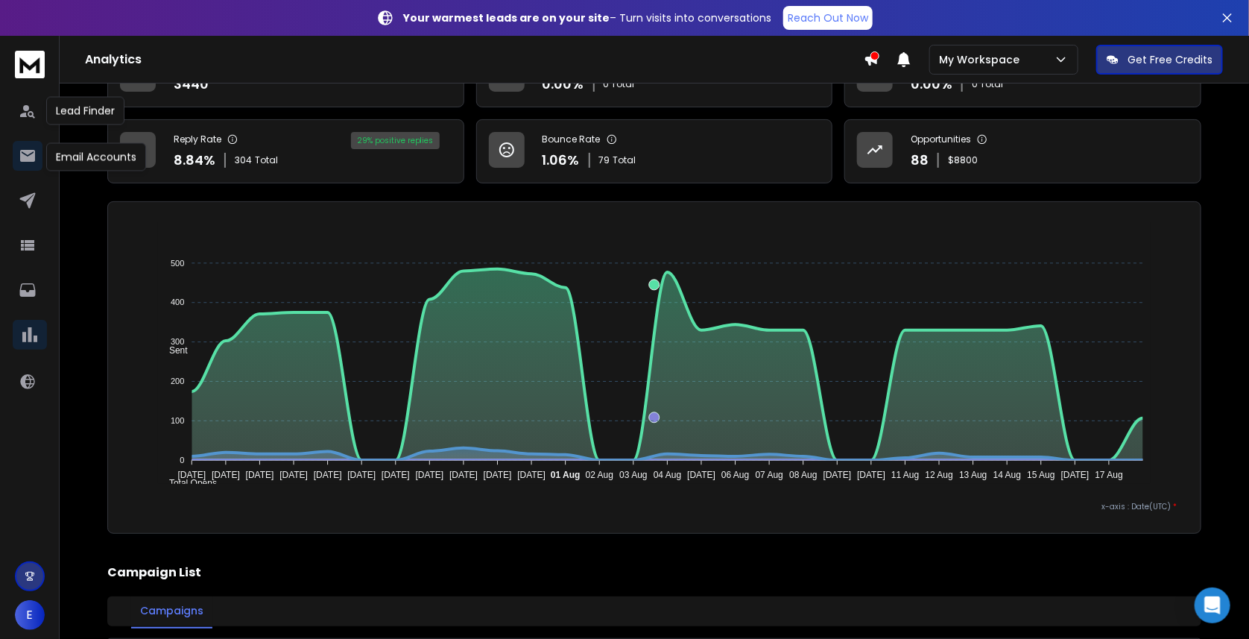
click at [18, 168] on link at bounding box center [28, 156] width 30 height 30
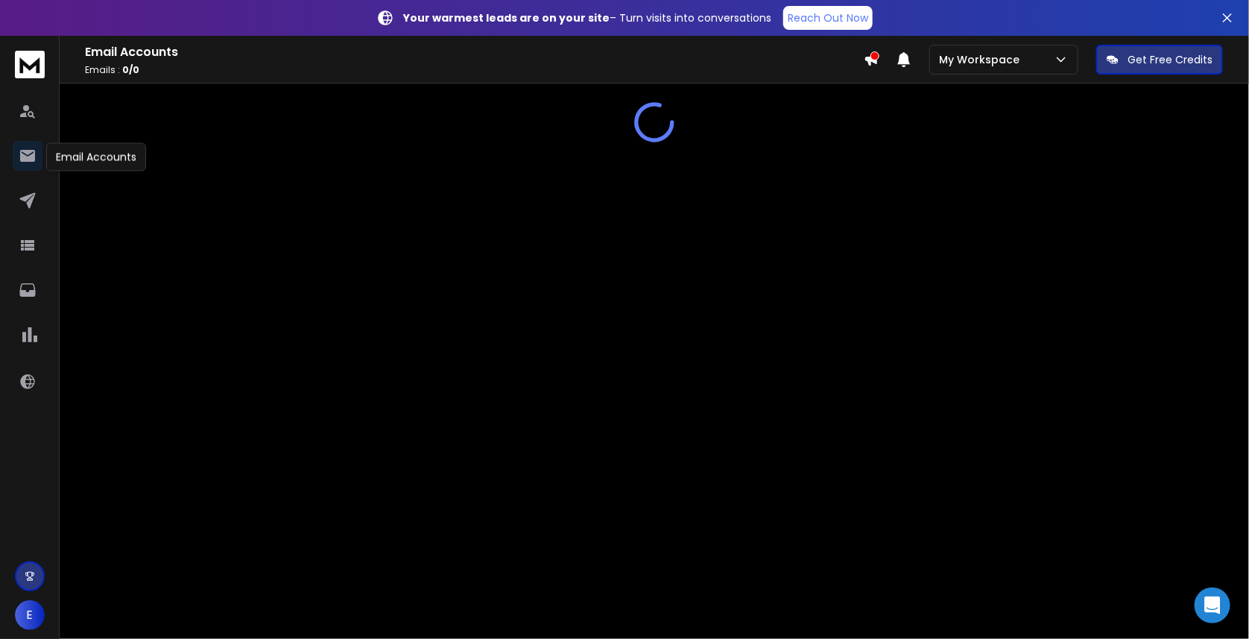
scroll to position [36, 0]
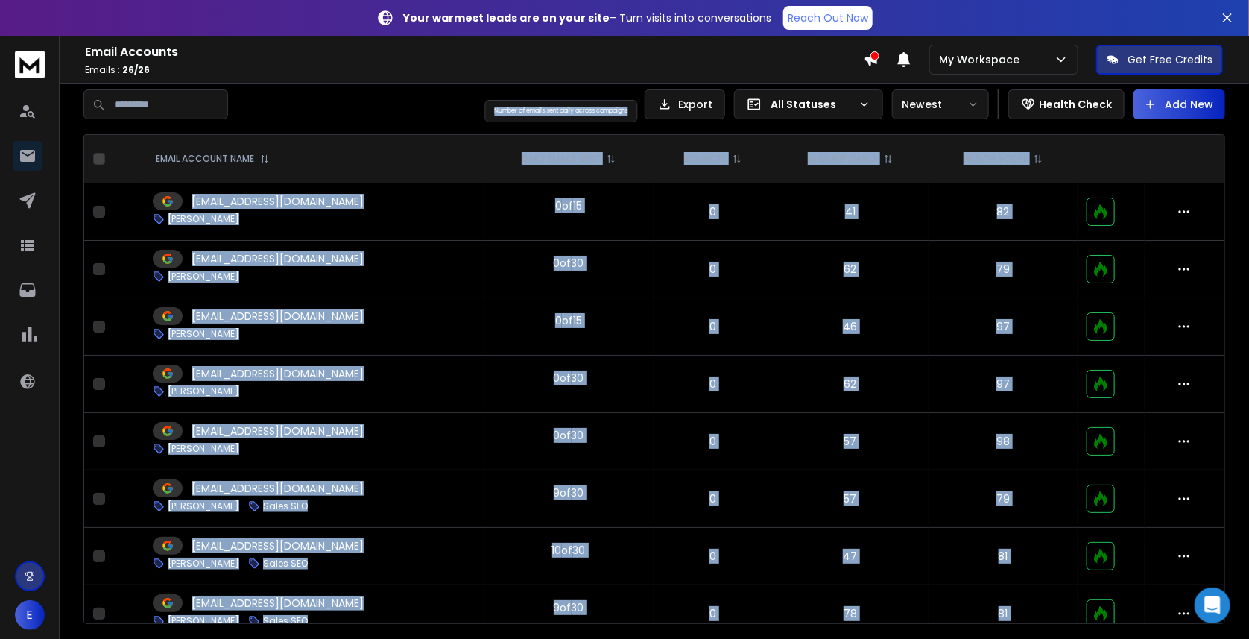
click at [529, 153] on p "DAILY EMAILS SENT" at bounding box center [561, 159] width 79 height 12
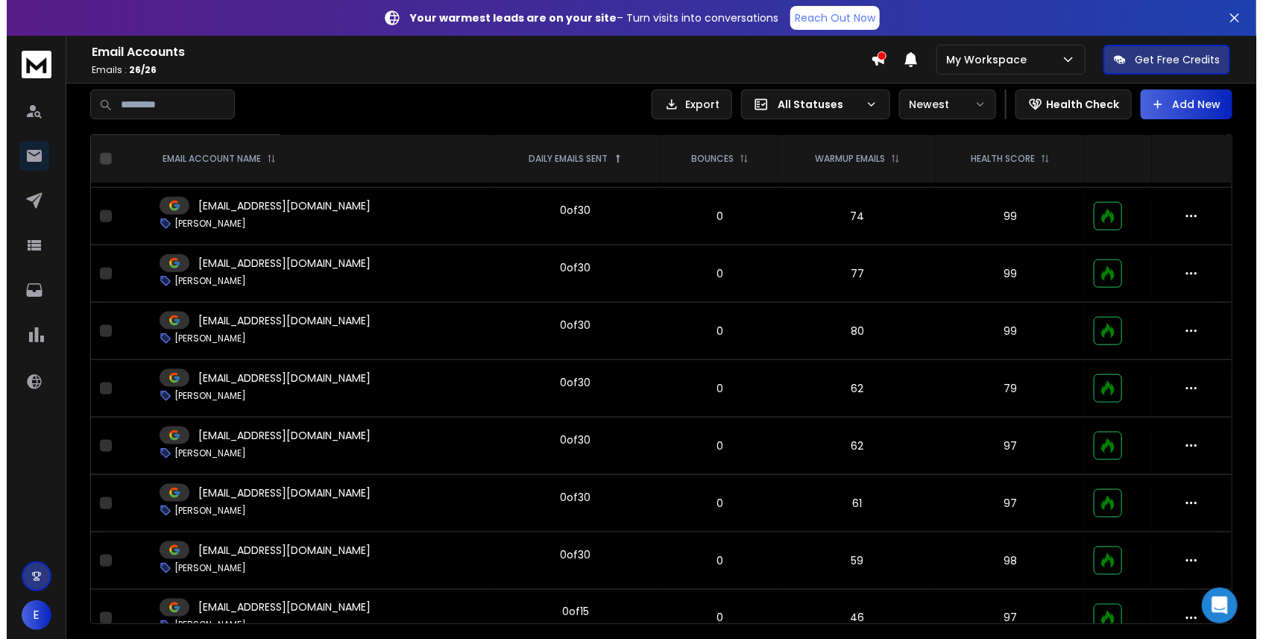
scroll to position [1065, 0]
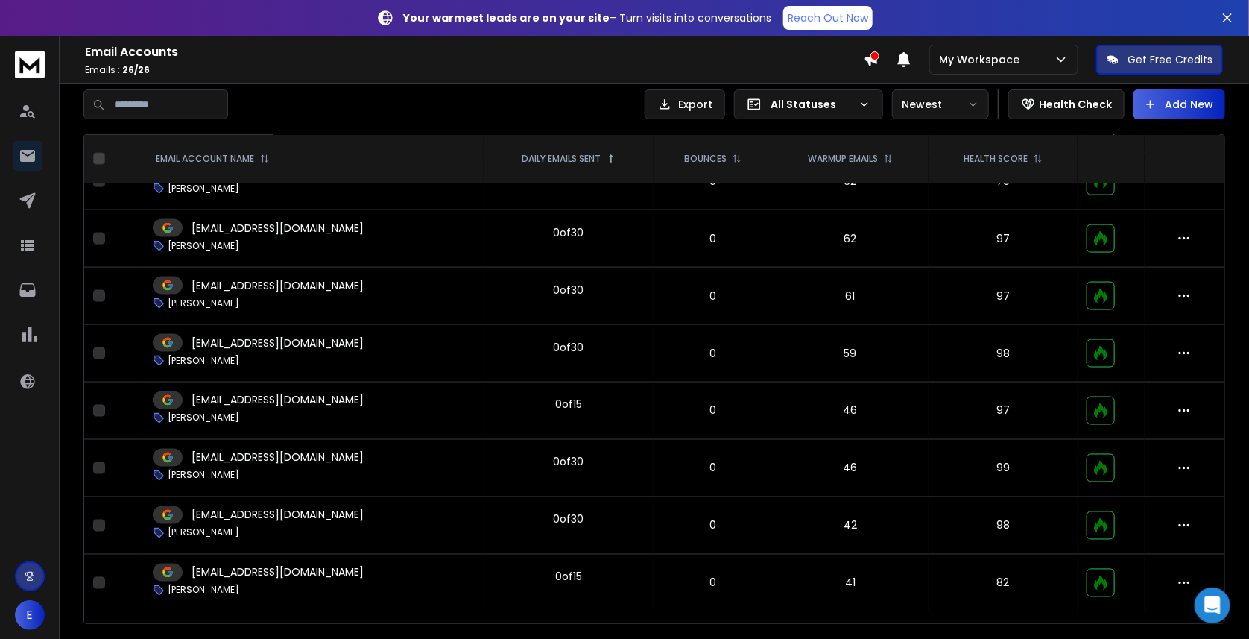
click at [239, 412] on div "[PERSON_NAME]" at bounding box center [314, 418] width 322 height 12
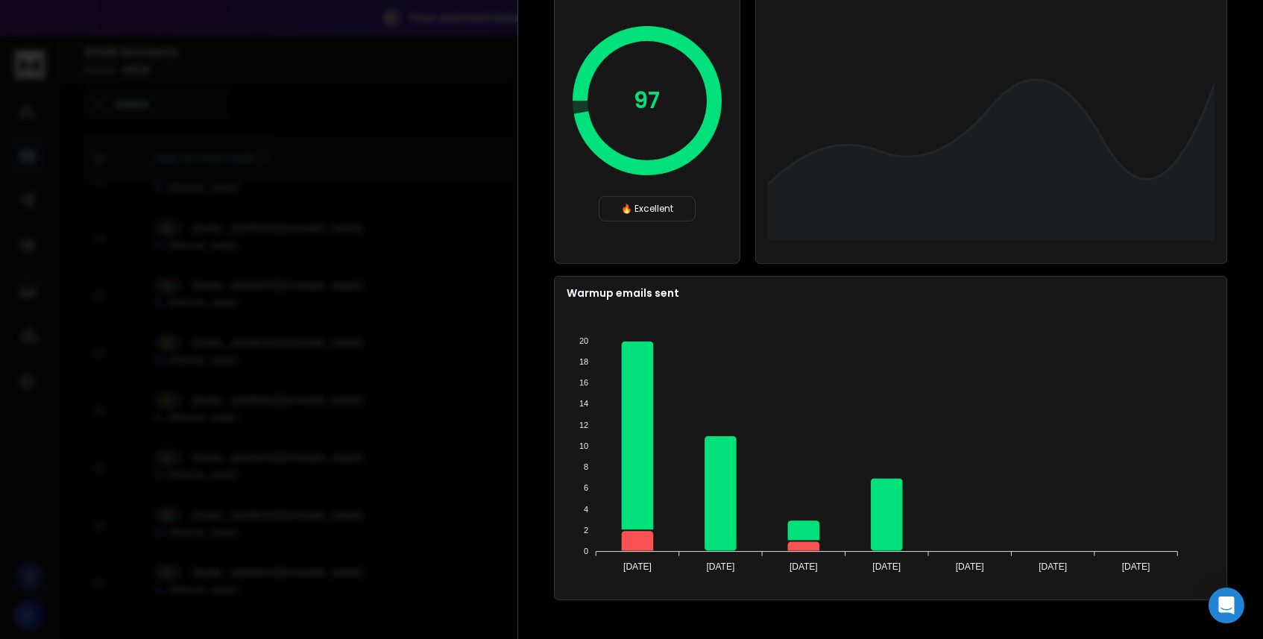
scroll to position [0, 0]
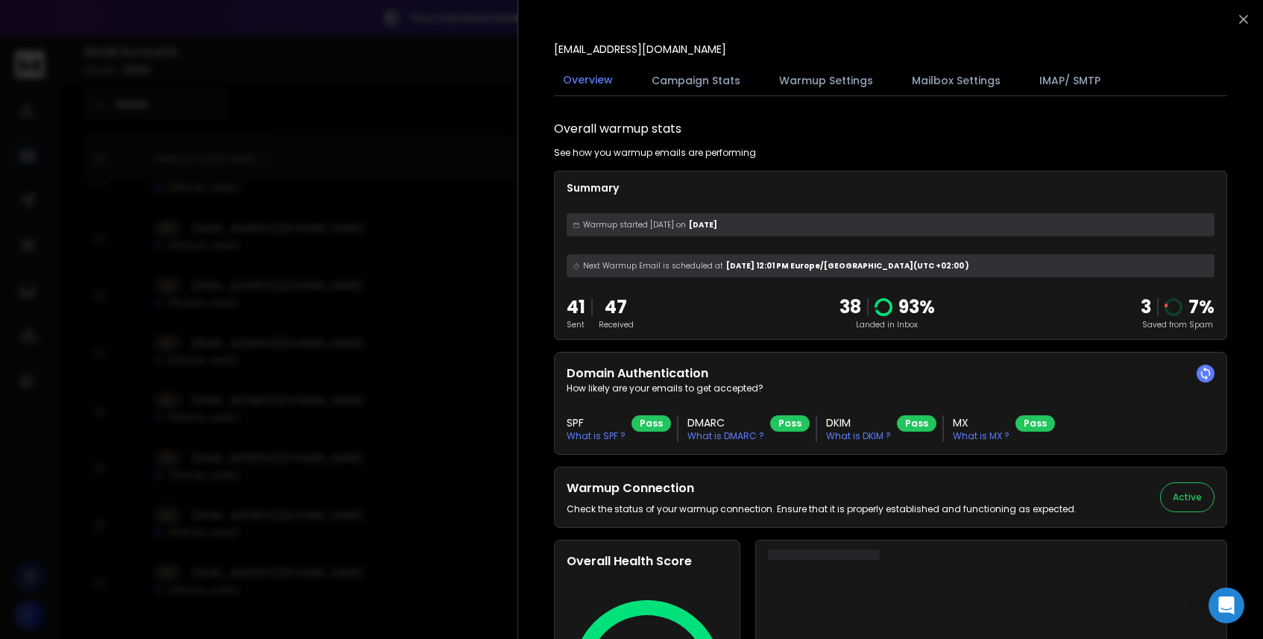
click at [722, 72] on button "Campaign Stats" at bounding box center [696, 80] width 107 height 33
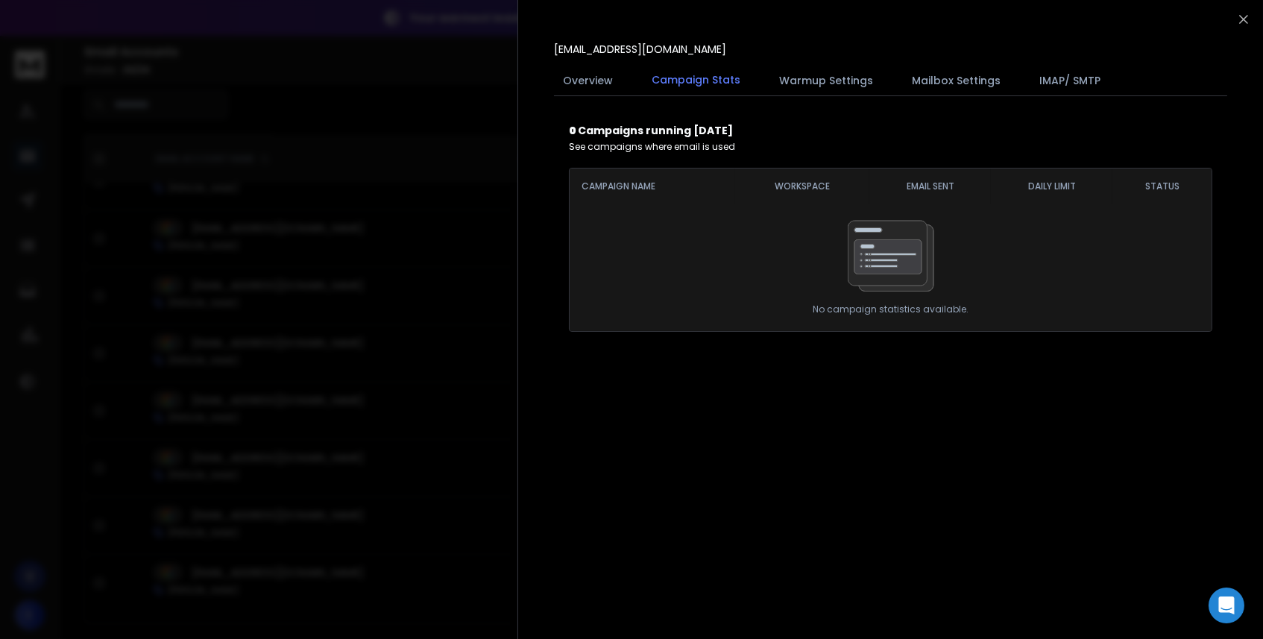
click at [824, 75] on button "Warmup Settings" at bounding box center [826, 80] width 112 height 33
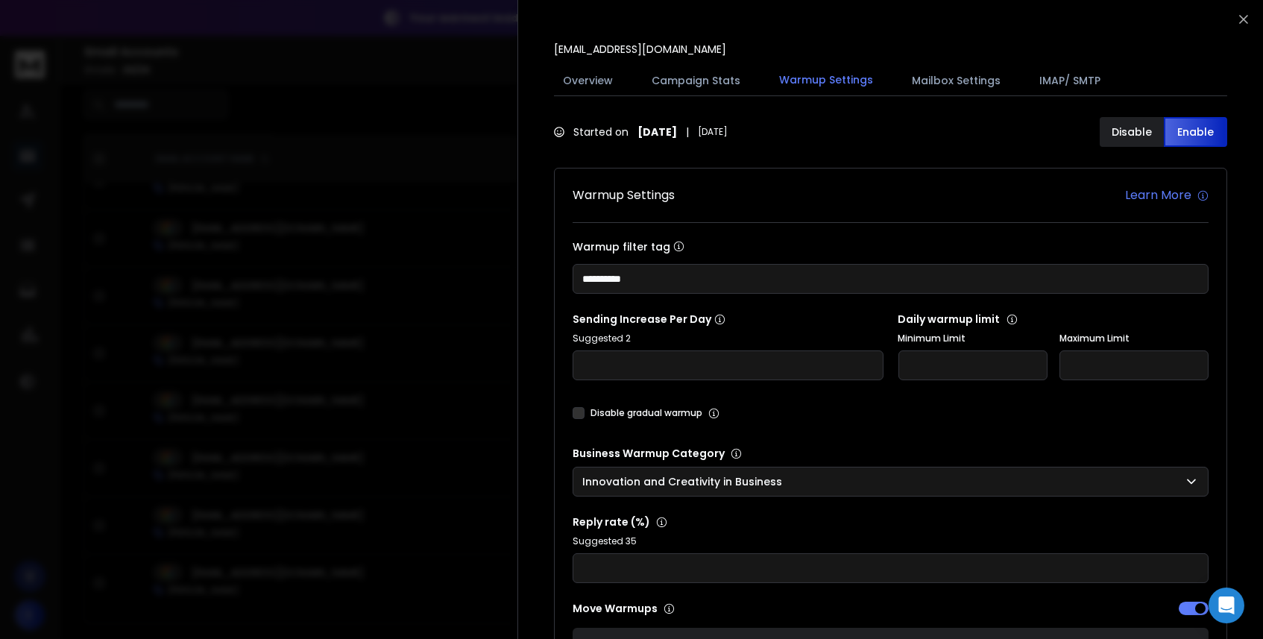
click at [918, 73] on button "Mailbox Settings" at bounding box center [956, 80] width 107 height 33
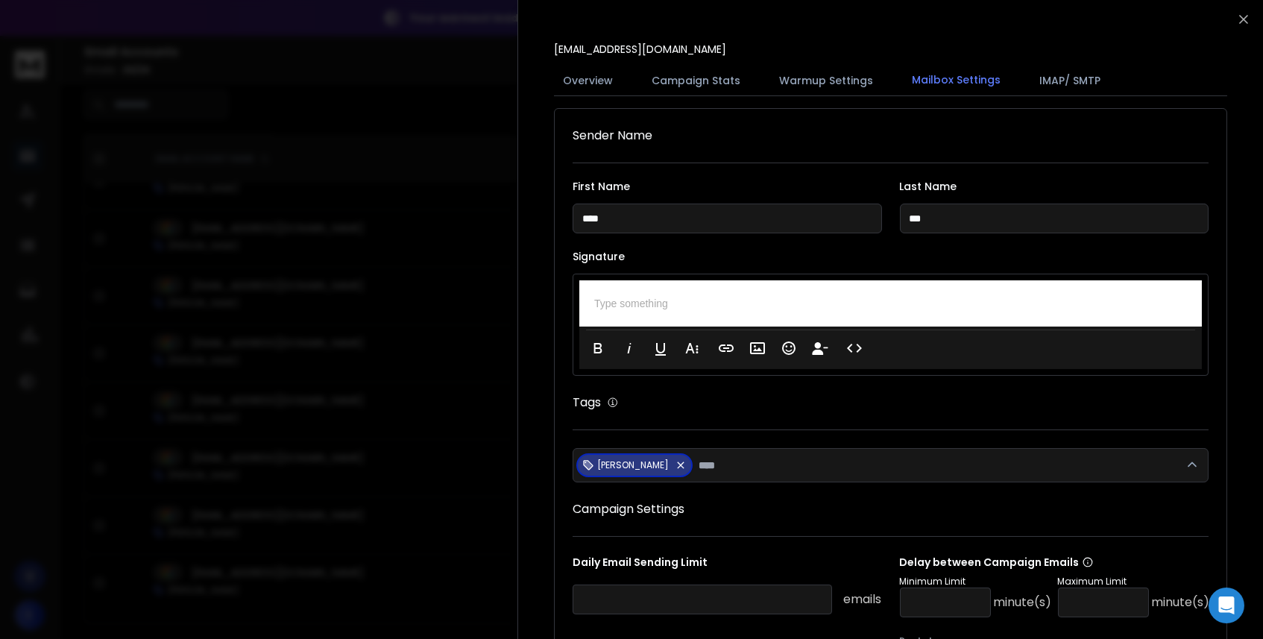
click at [612, 523] on form "First Name **** Last Name *** Signature Type something Clear Formatting Font Fa…" at bounding box center [891, 507] width 636 height 652
click at [624, 573] on p "Daily Email Sending Limit" at bounding box center [727, 565] width 309 height 21
click at [624, 573] on div "Daily Email Sending Limit ** emails" at bounding box center [727, 586] width 309 height 63
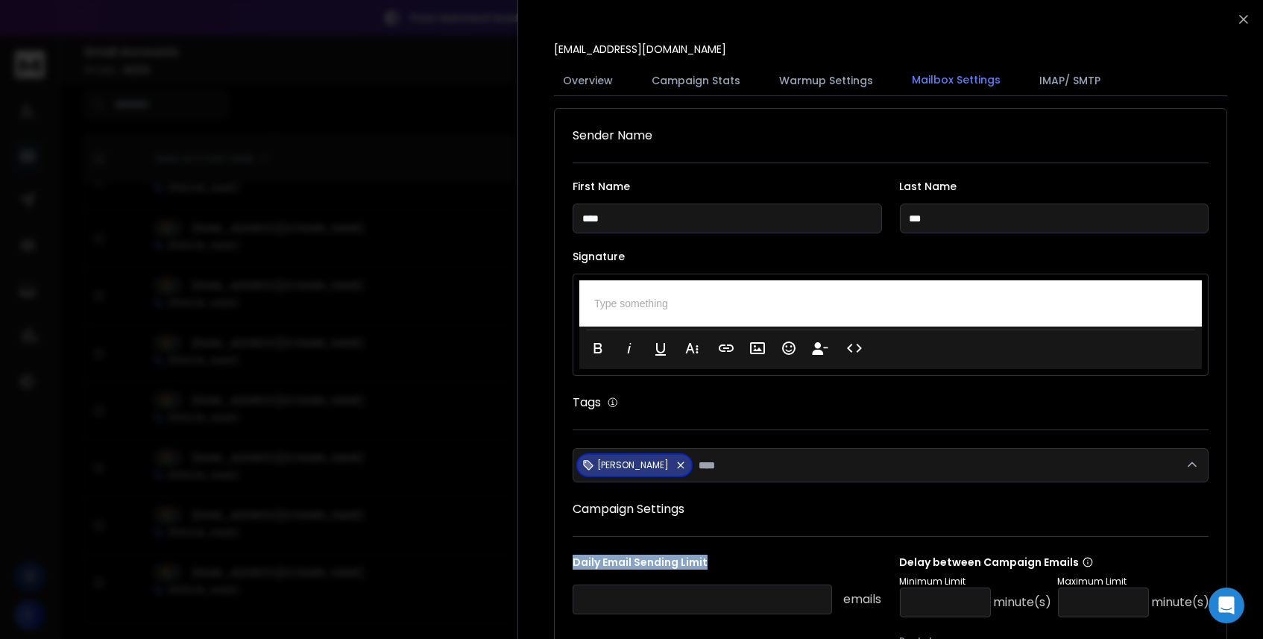
click at [620, 576] on div "Daily Email Sending Limit ** emails" at bounding box center [727, 586] width 309 height 63
click at [619, 605] on input "**" at bounding box center [702, 599] width 259 height 30
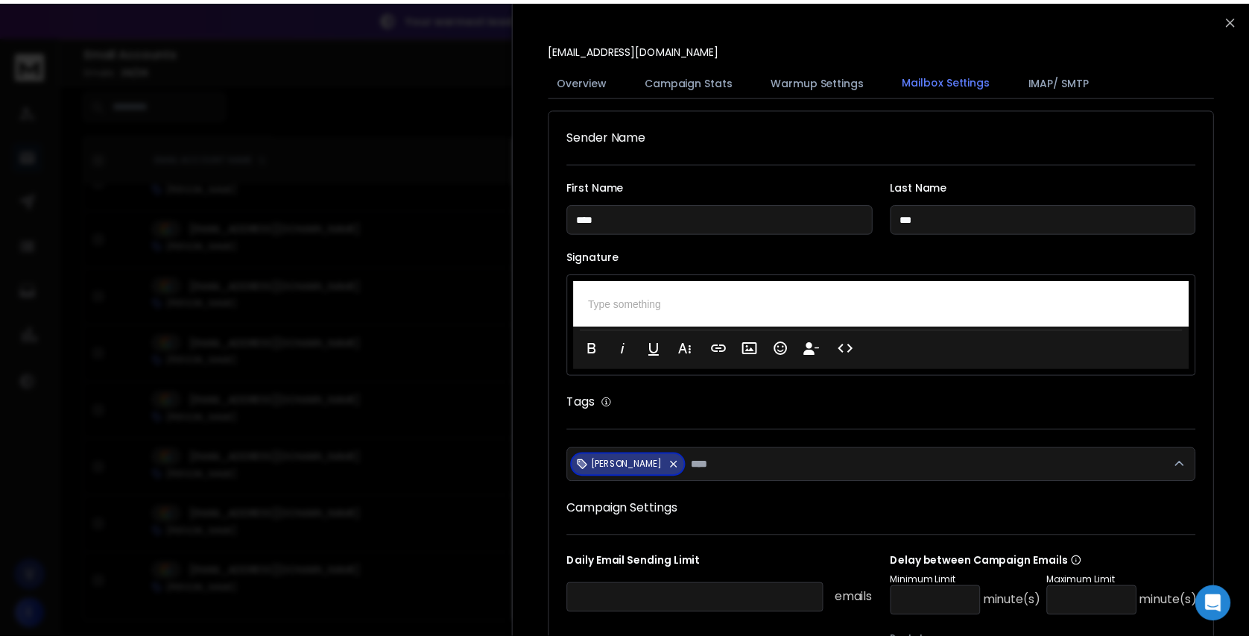
scroll to position [250, 0]
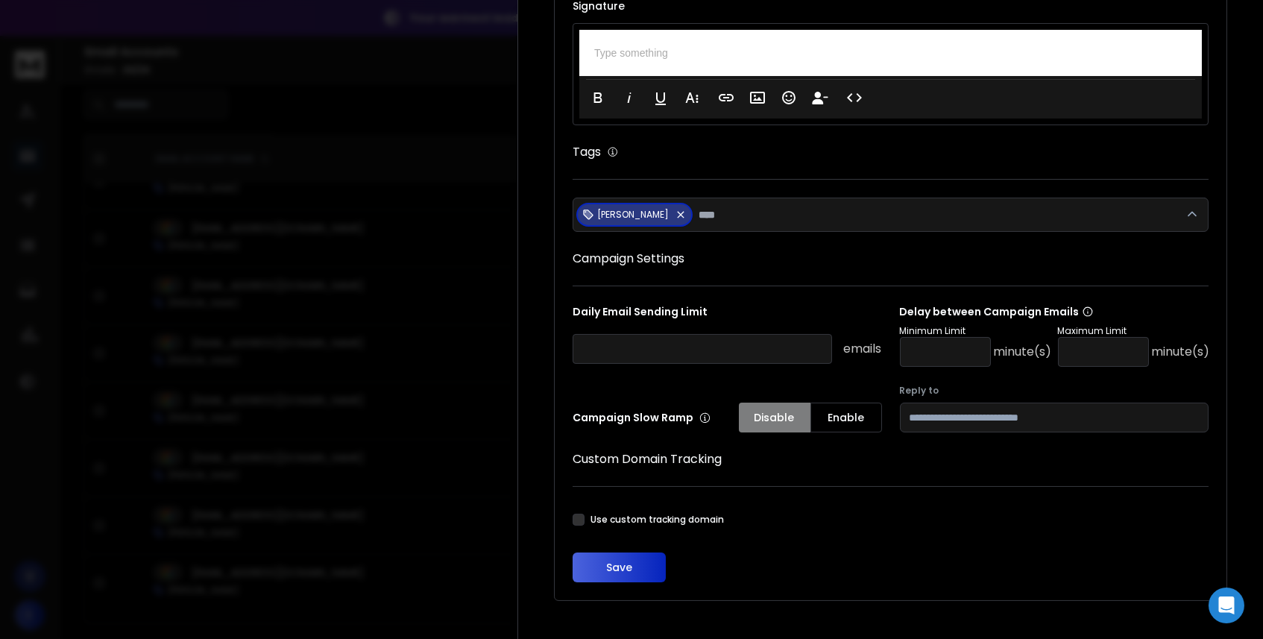
type input "**"
click at [630, 578] on div "Sender Name First Name **** Last Name *** Signature Type something Clear Format…" at bounding box center [890, 229] width 673 height 743
click at [634, 575] on button "Save" at bounding box center [619, 567] width 93 height 30
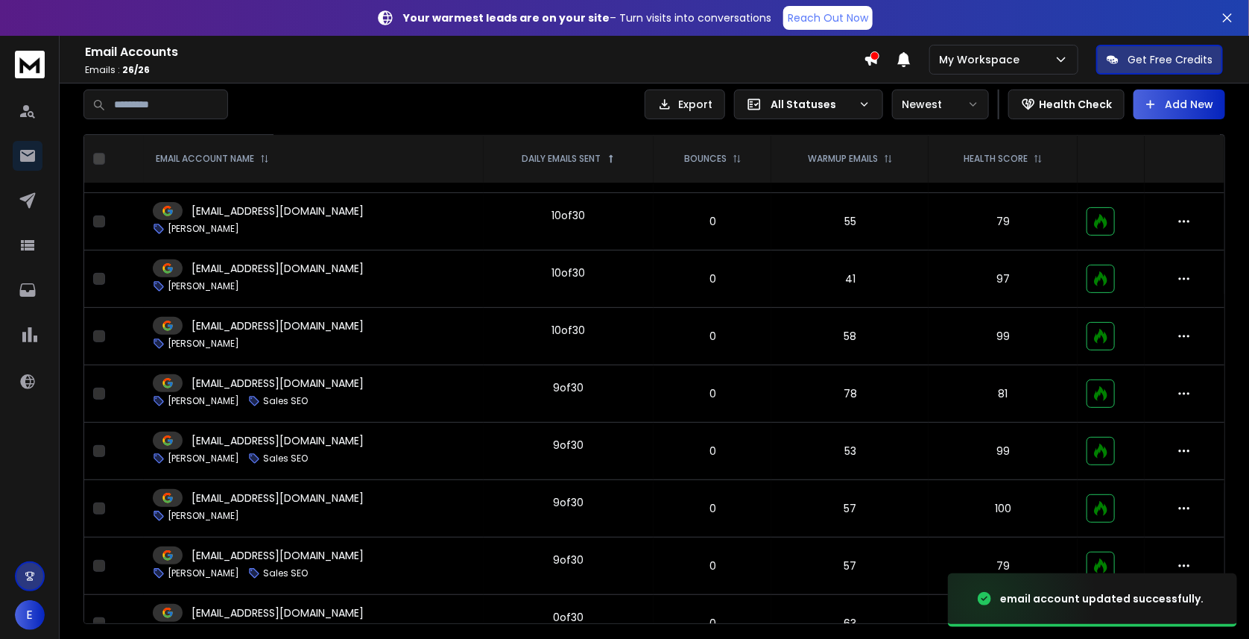
scroll to position [0, 0]
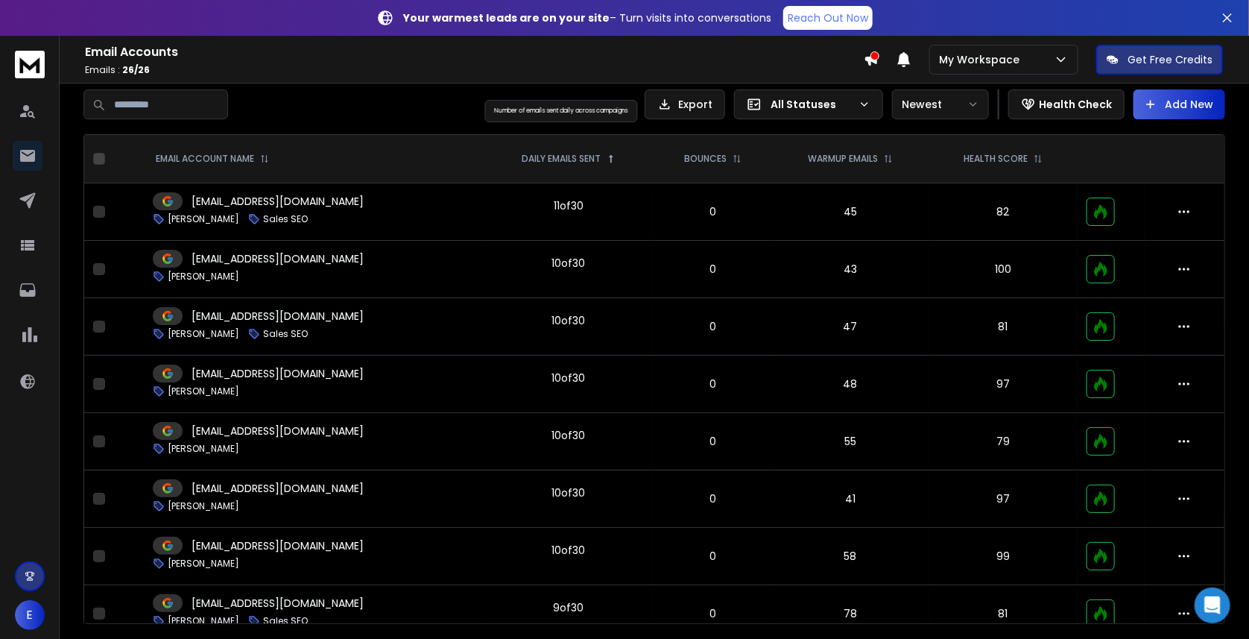
click at [572, 153] on p "DAILY EMAILS SENT" at bounding box center [561, 159] width 79 height 12
click at [551, 116] on div "Number of emails sent daily across campaigns" at bounding box center [561, 111] width 153 height 22
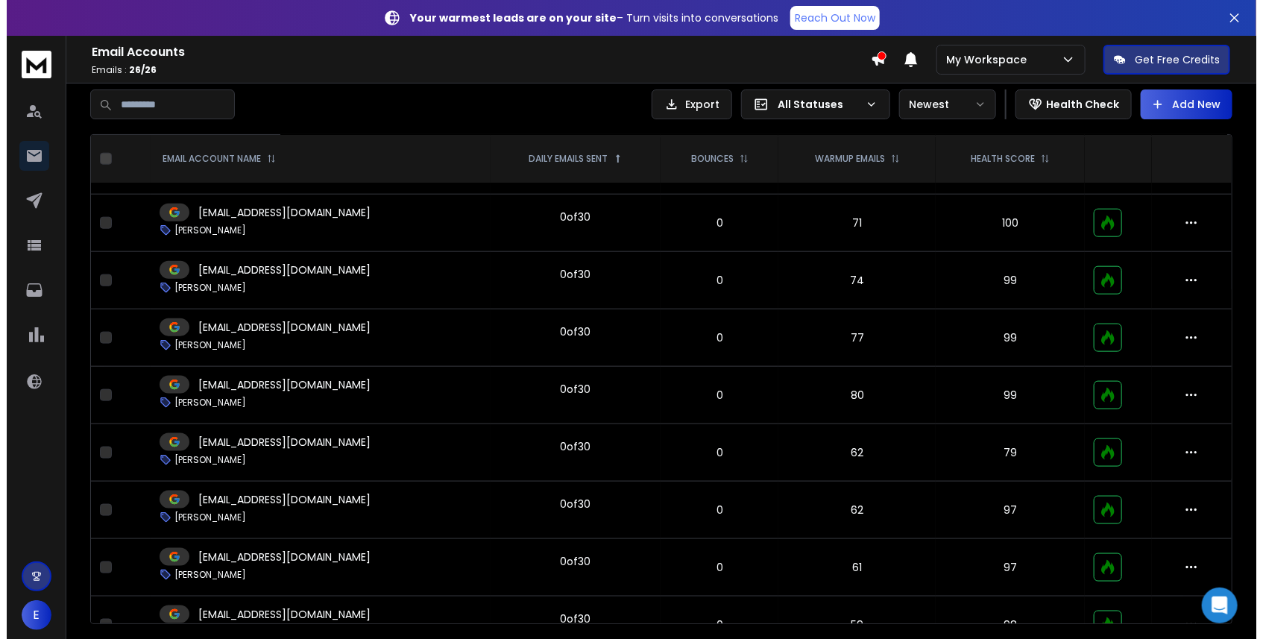
scroll to position [1065, 0]
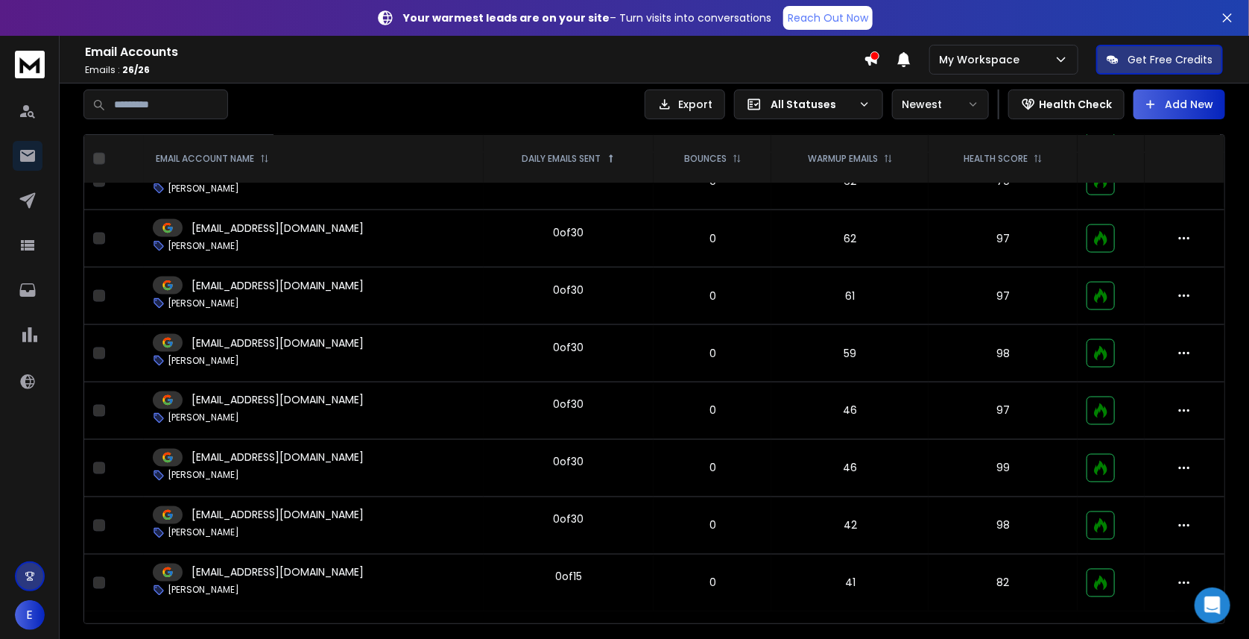
click at [520, 555] on td "0 of 15" at bounding box center [569, 574] width 171 height 39
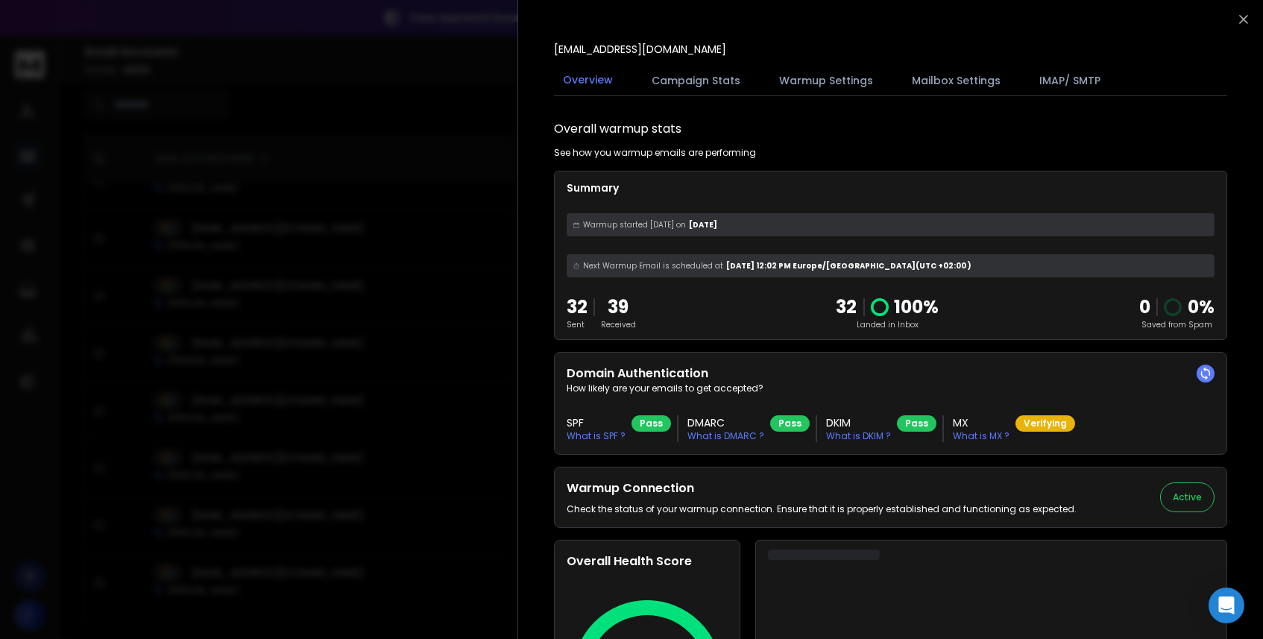
click at [937, 81] on button "Mailbox Settings" at bounding box center [956, 80] width 107 height 33
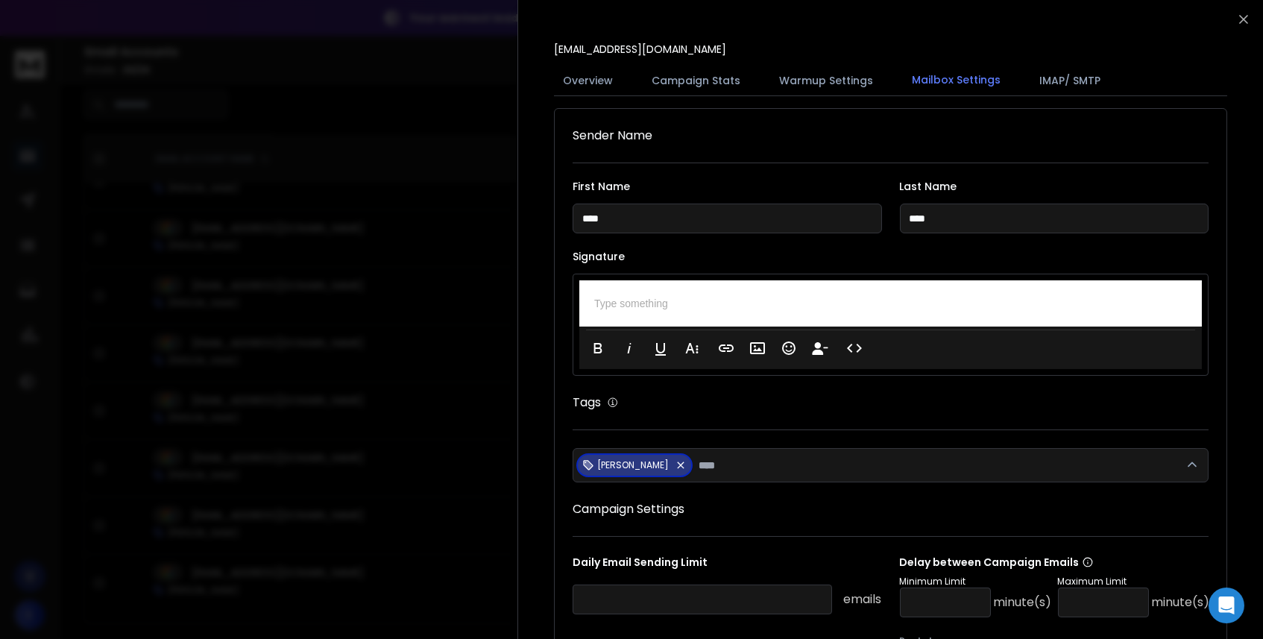
click at [602, 603] on input "**" at bounding box center [702, 599] width 259 height 30
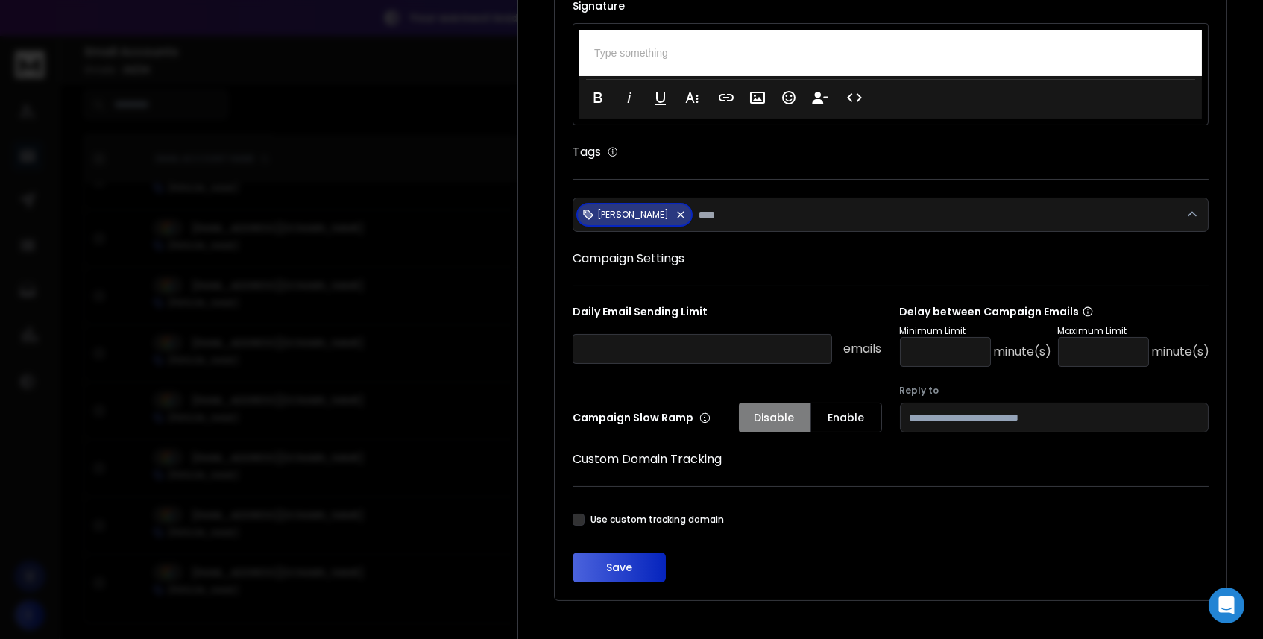
type input "**"
click at [620, 575] on button "Save" at bounding box center [619, 567] width 93 height 30
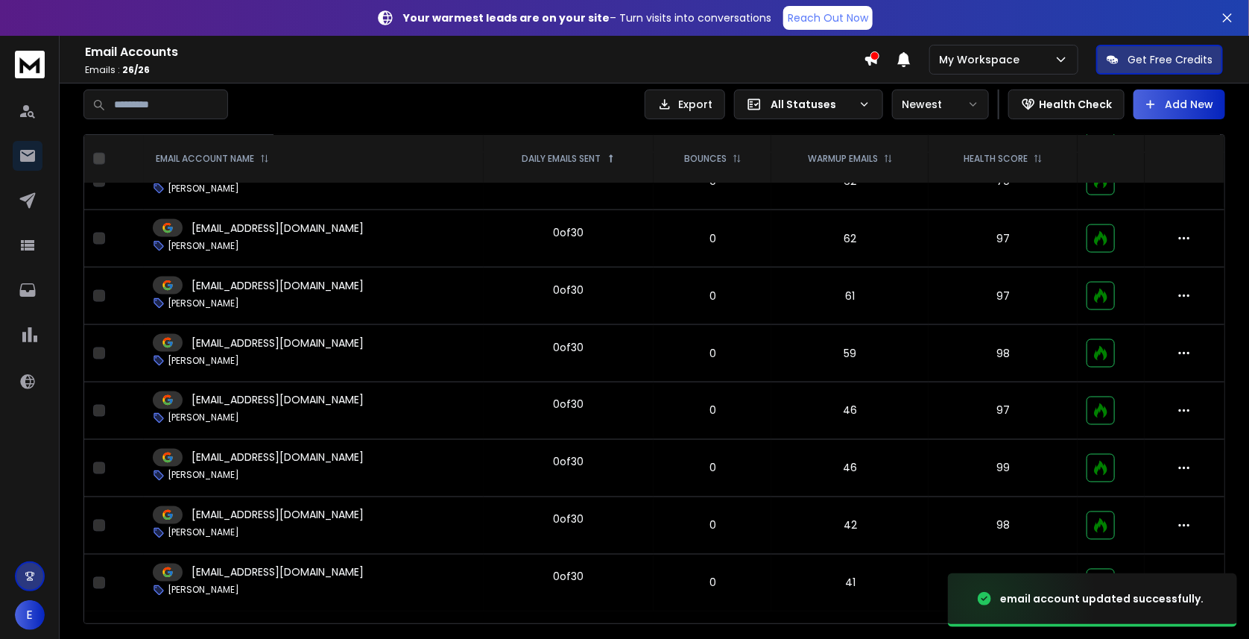
scroll to position [0, 0]
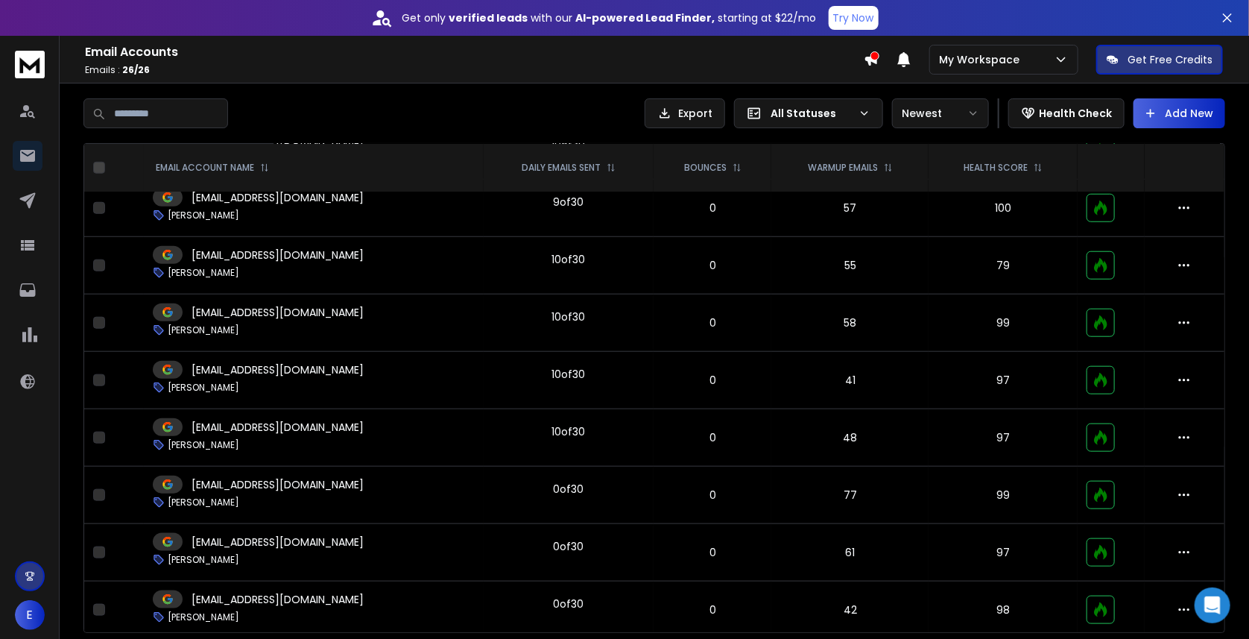
scroll to position [1065, 0]
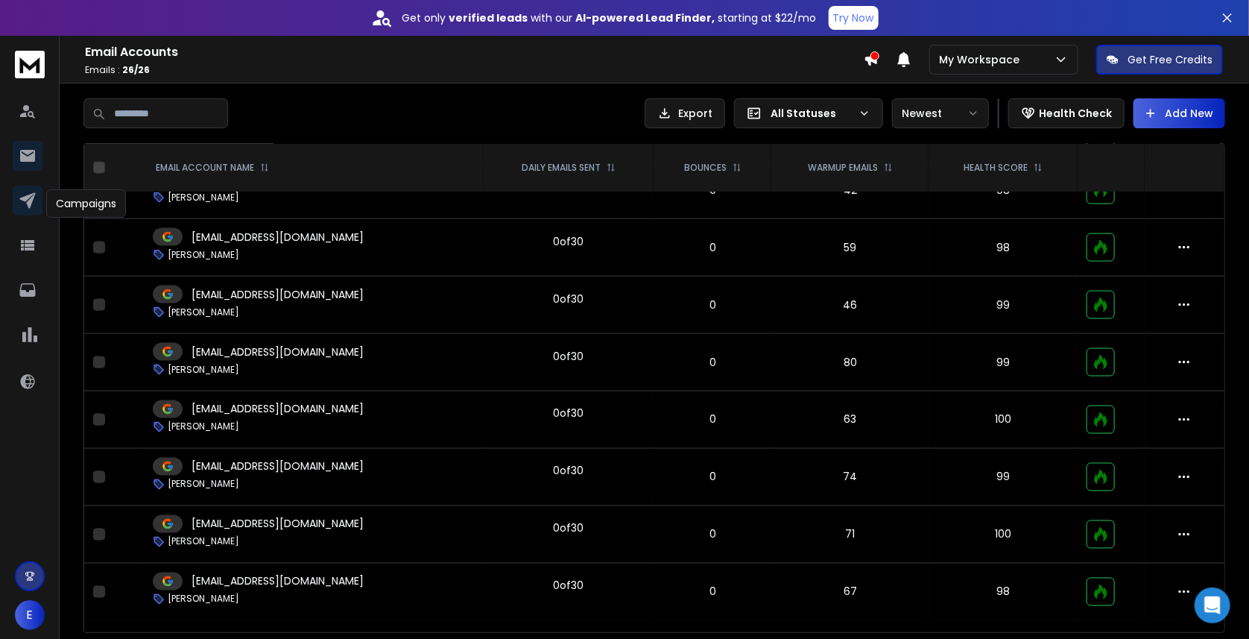
click at [28, 206] on icon at bounding box center [27, 200] width 16 height 16
